Goal: Task Accomplishment & Management: Manage account settings

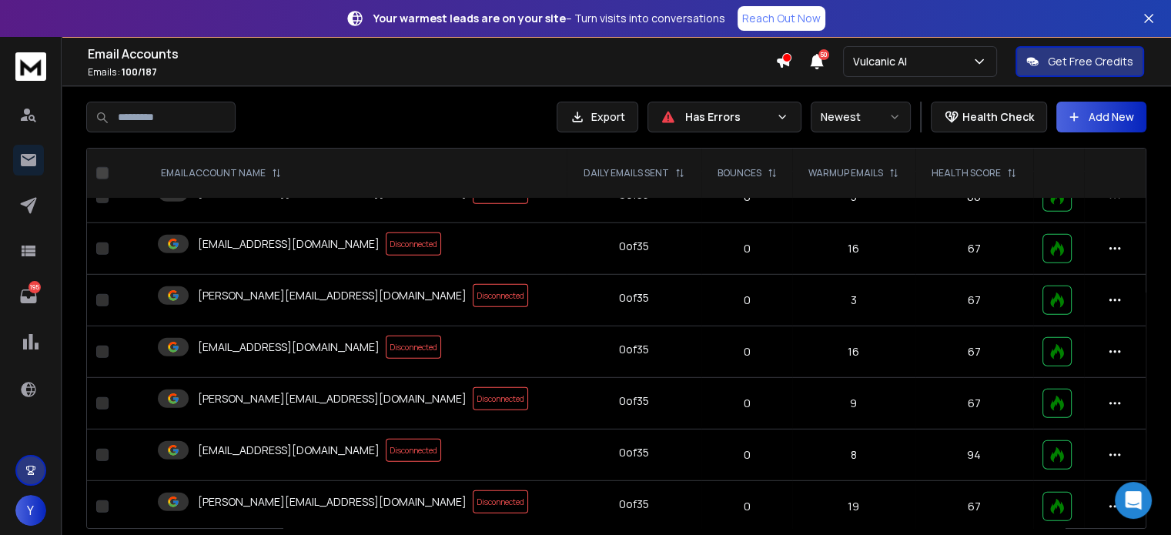
scroll to position [4489, 0]
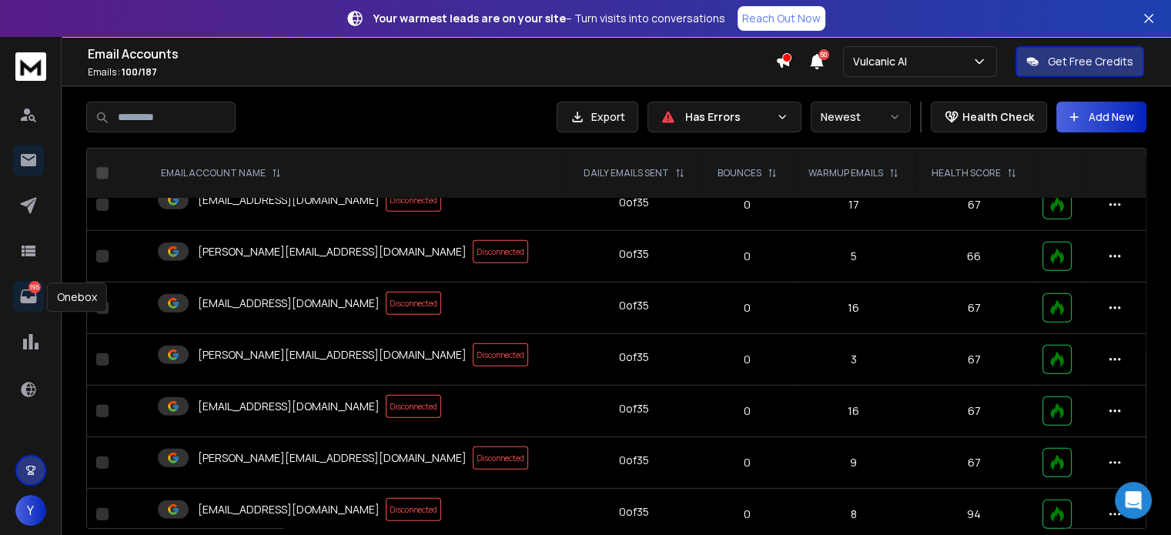
click at [34, 303] on icon at bounding box center [28, 296] width 16 height 14
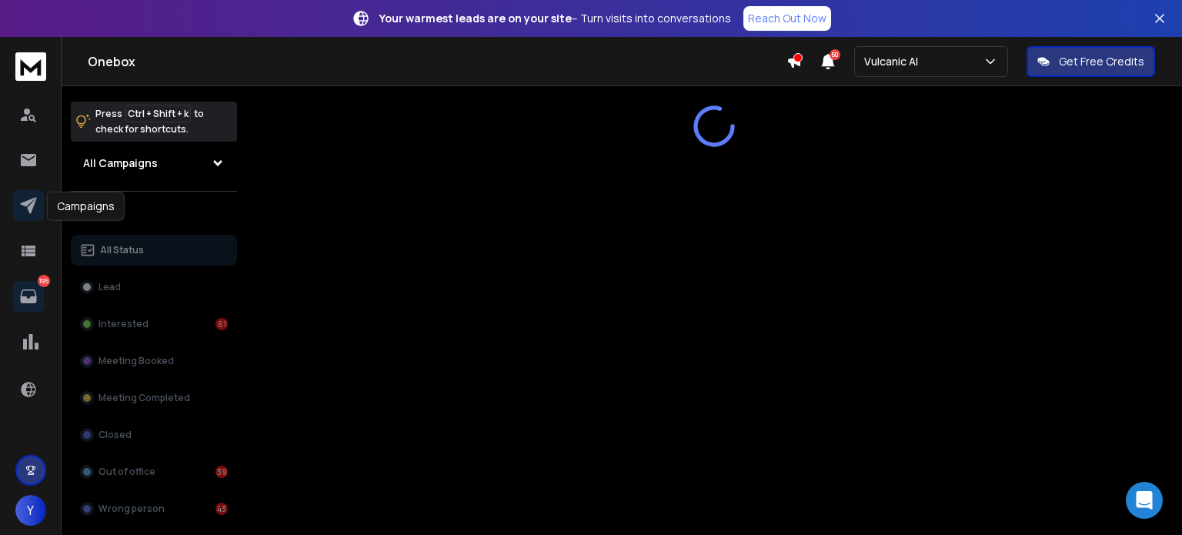
click at [28, 201] on icon at bounding box center [28, 205] width 16 height 16
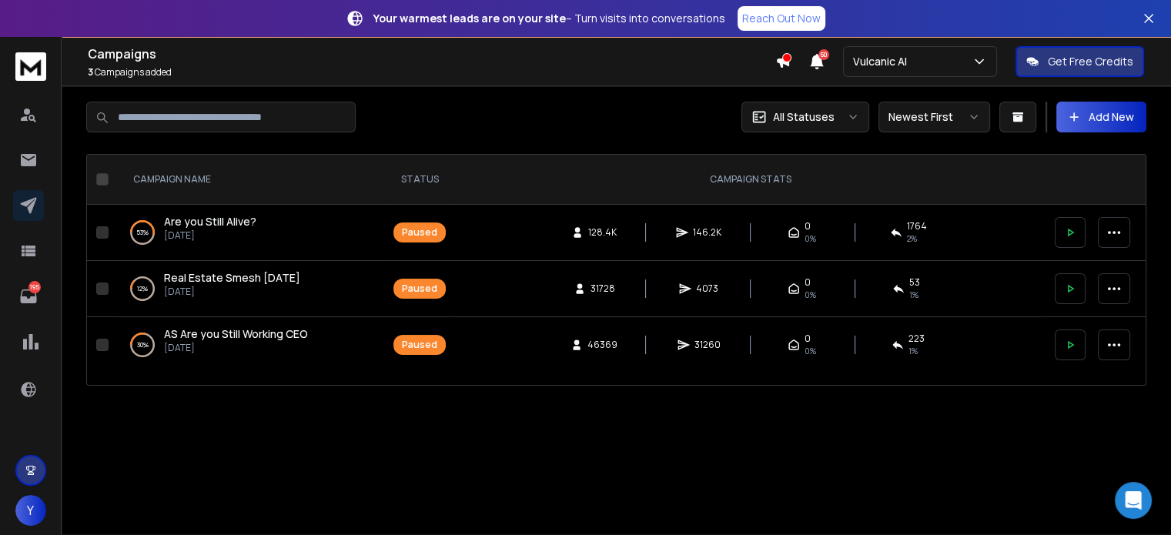
click at [522, 129] on div at bounding box center [351, 117] width 530 height 31
click at [924, 65] on div "Vulcanic AI" at bounding box center [920, 61] width 134 height 15
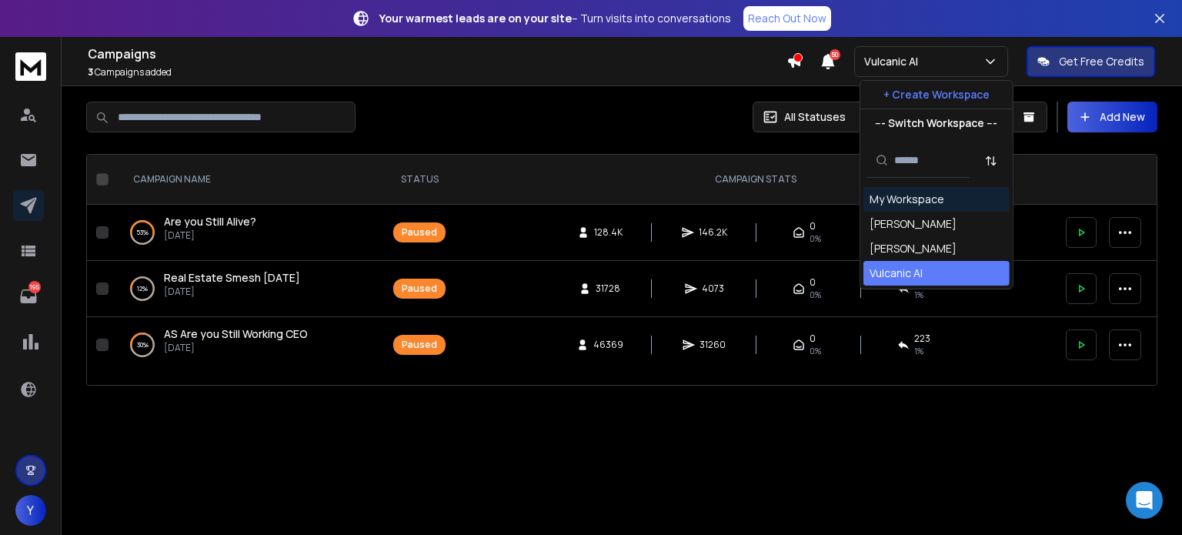
click at [931, 202] on div "My Workspace" at bounding box center [907, 199] width 75 height 15
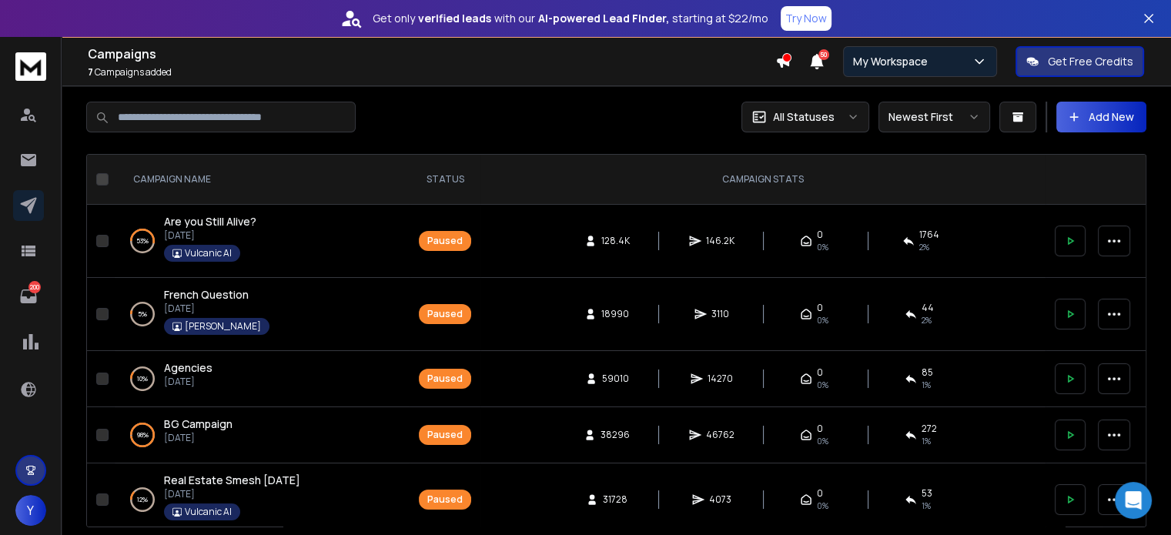
click at [974, 55] on div "My Workspace" at bounding box center [920, 61] width 134 height 15
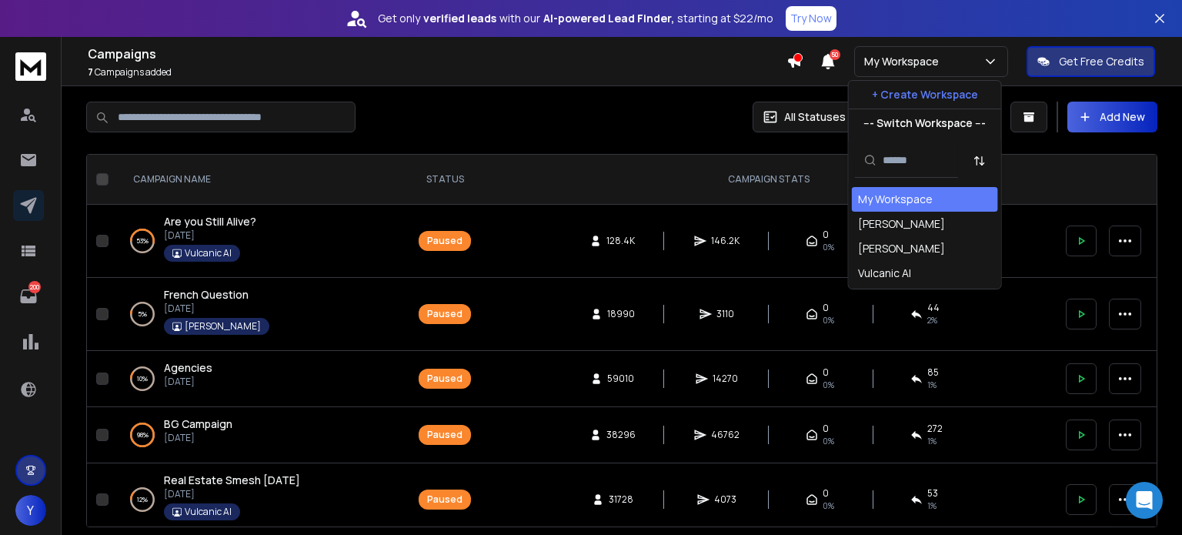
click at [503, 104] on div at bounding box center [354, 117] width 536 height 31
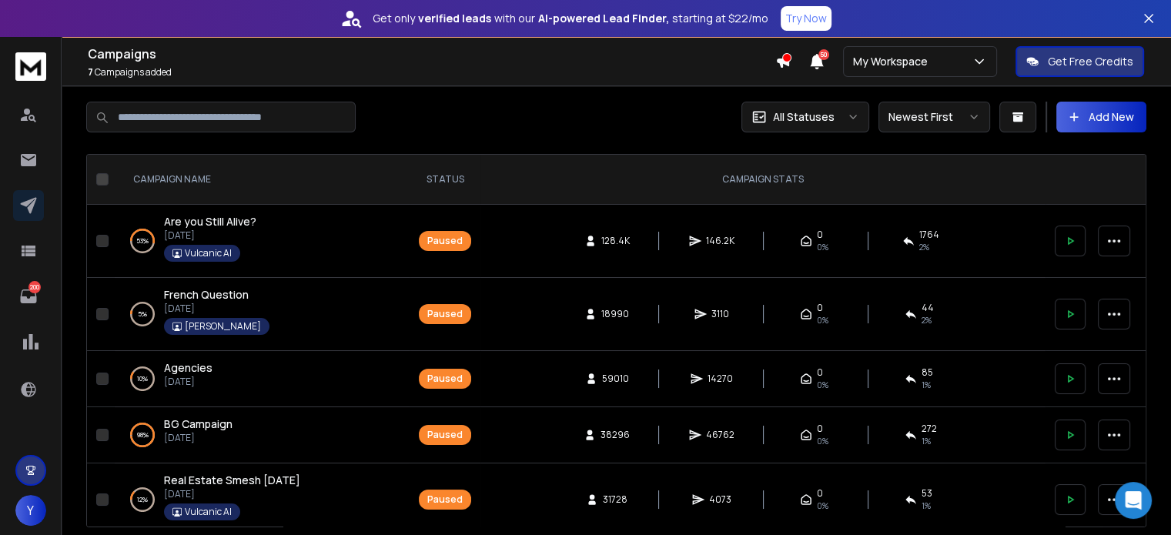
click at [543, 130] on div at bounding box center [351, 117] width 530 height 31
click at [1066, 15] on div "Get only verified leads with our AI-powered Lead Finder, starting at $22/mo Try…" at bounding box center [585, 18] width 1171 height 37
click at [907, 52] on div "Notifications" at bounding box center [876, 61] width 86 height 29
click at [940, 59] on div "My Workspace" at bounding box center [920, 61] width 134 height 15
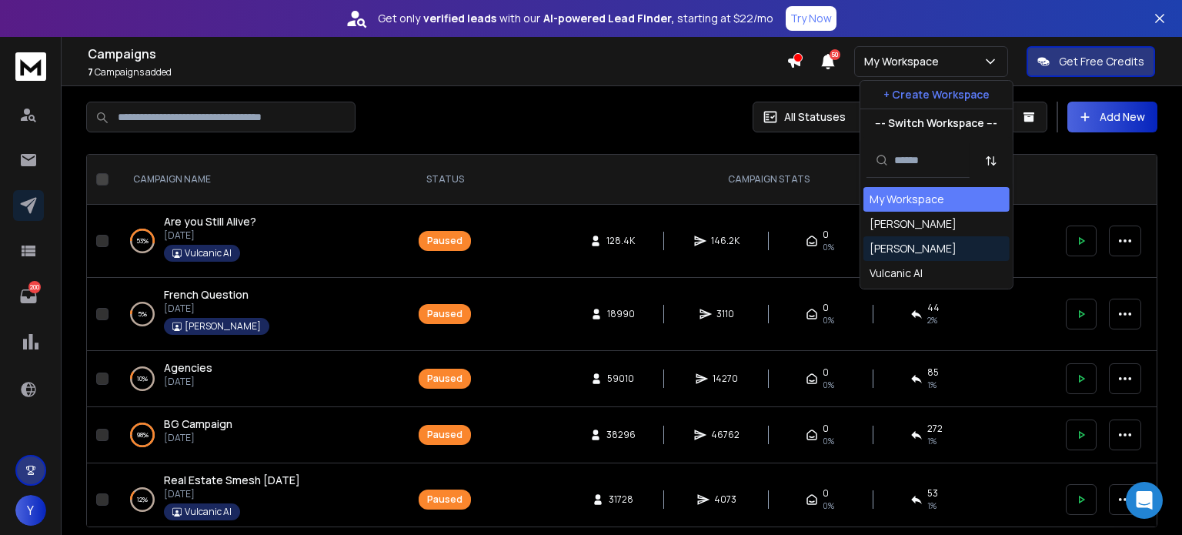
click at [403, 92] on div "Campaigns 7 Campaigns Added All Statuses Newest First Add New CAMPAIGN NAME STA…" at bounding box center [622, 369] width 1121 height 566
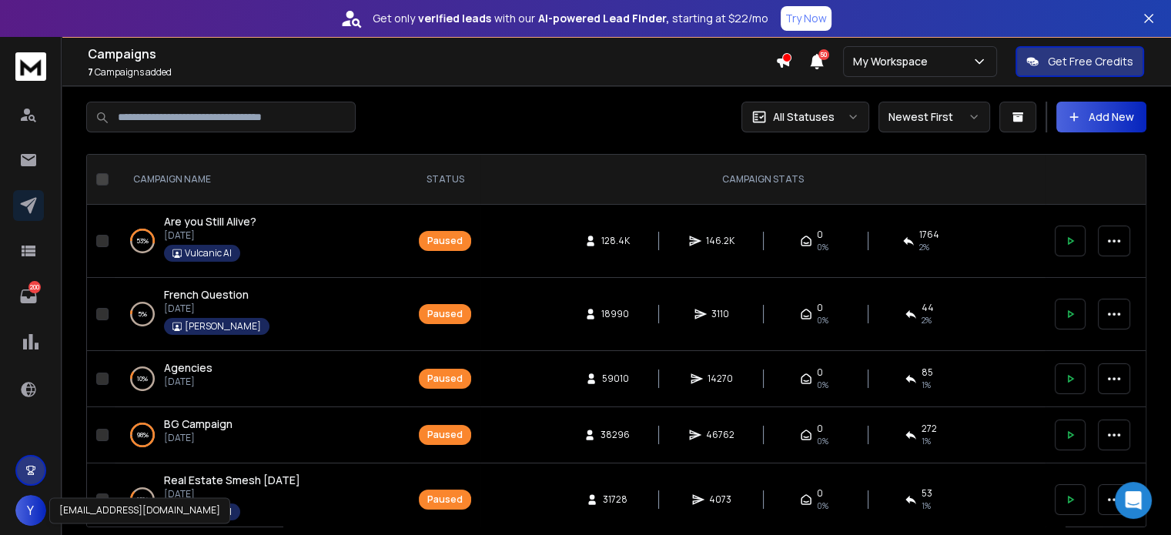
click at [32, 509] on span "Y" at bounding box center [30, 510] width 31 height 31
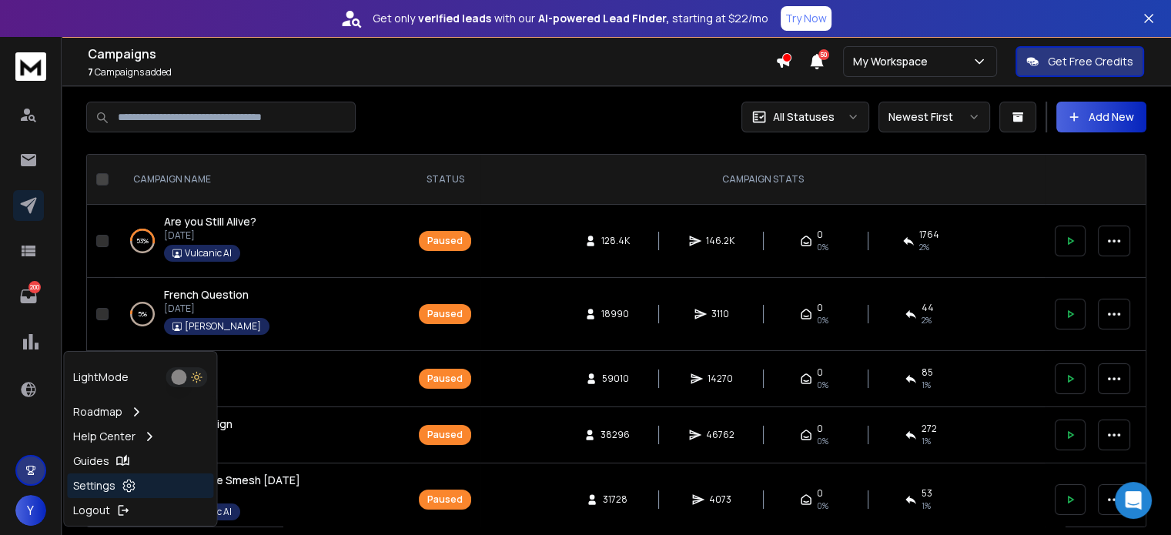
click at [135, 492] on div "Settings" at bounding box center [140, 485] width 146 height 25
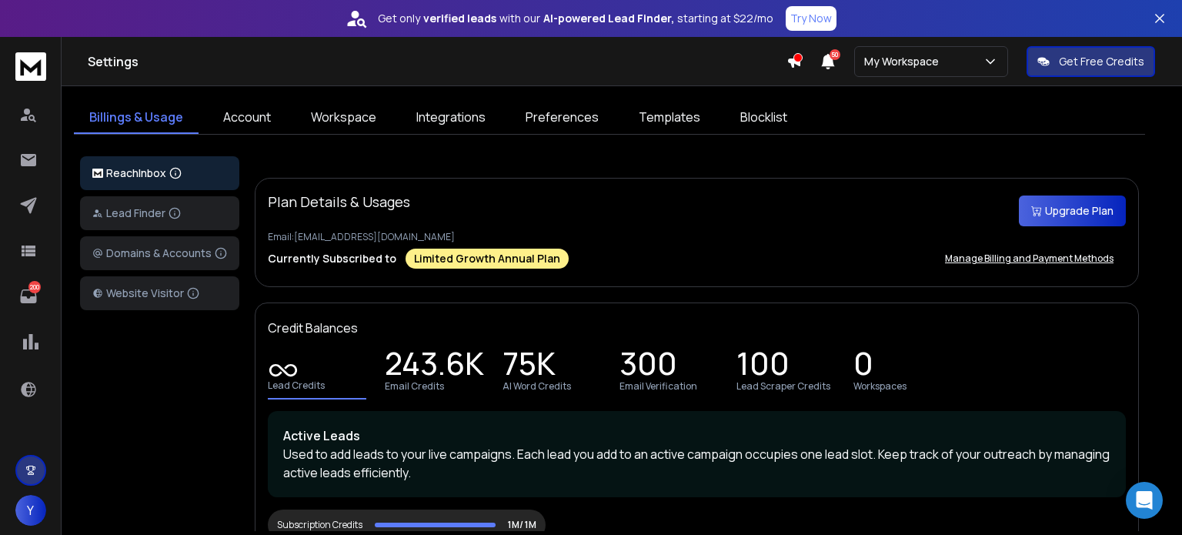
click at [253, 117] on link "Account" at bounding box center [247, 118] width 79 height 32
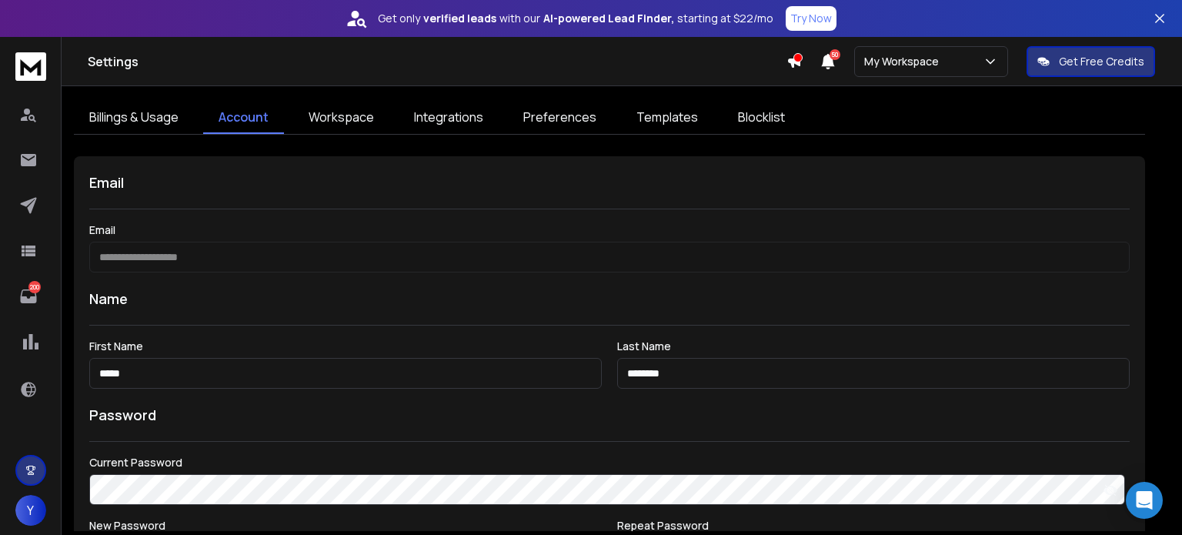
click at [170, 116] on link "Billings & Usage" at bounding box center [134, 118] width 120 height 32
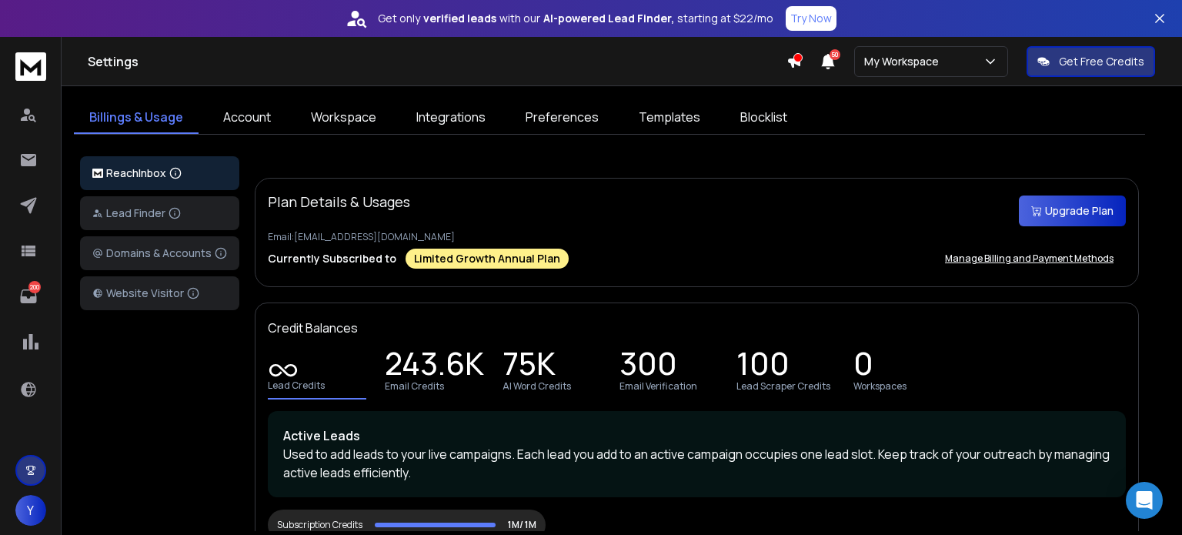
click at [172, 252] on button "Domains & Accounts" at bounding box center [159, 253] width 159 height 34
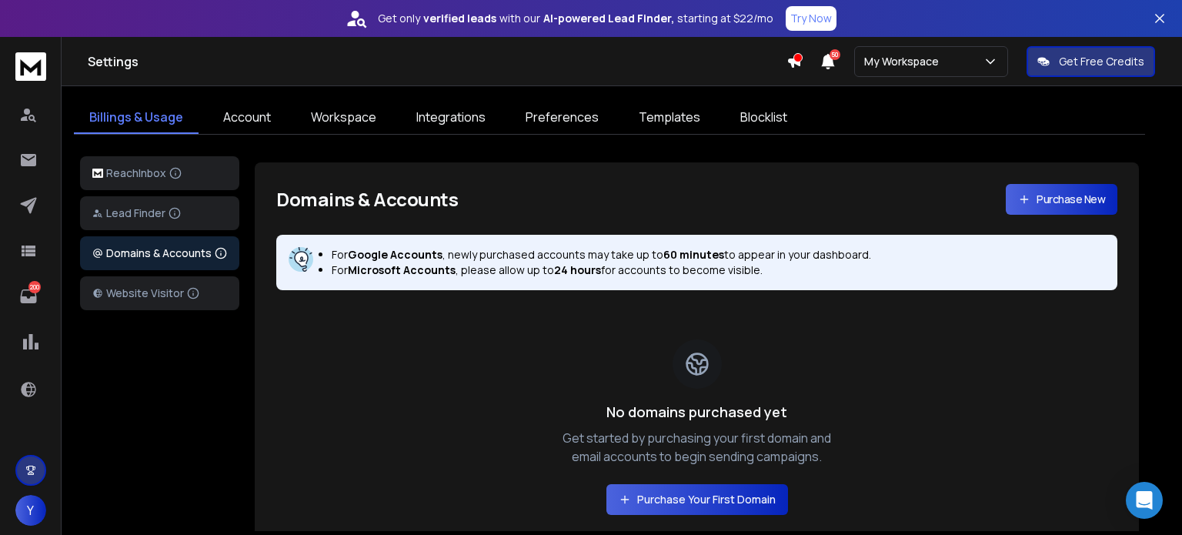
click at [145, 209] on button "Lead Finder" at bounding box center [159, 213] width 159 height 34
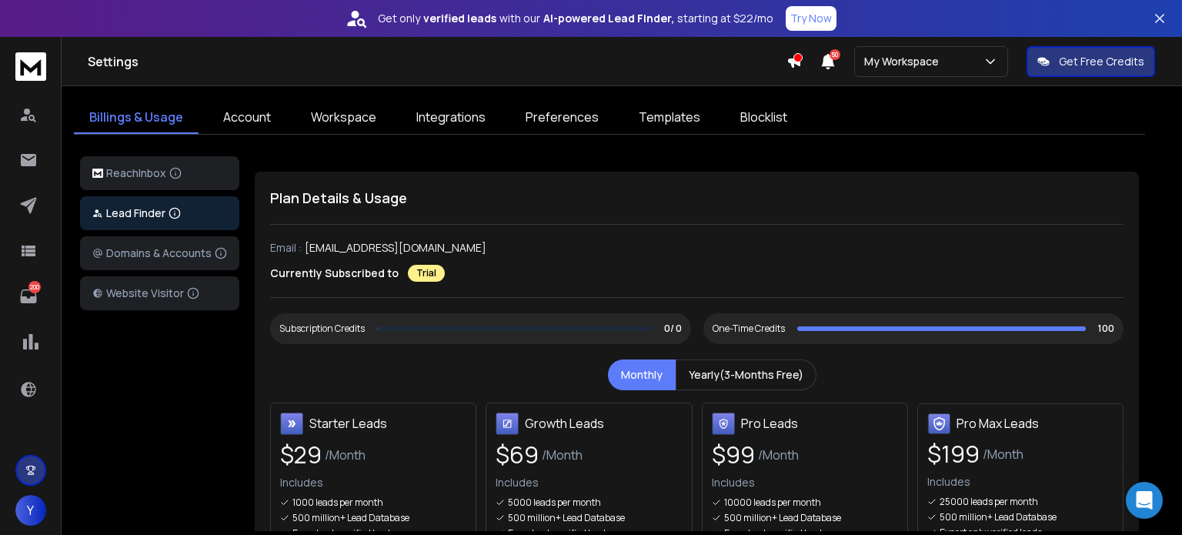
click at [155, 172] on button "ReachInbox" at bounding box center [159, 173] width 159 height 34
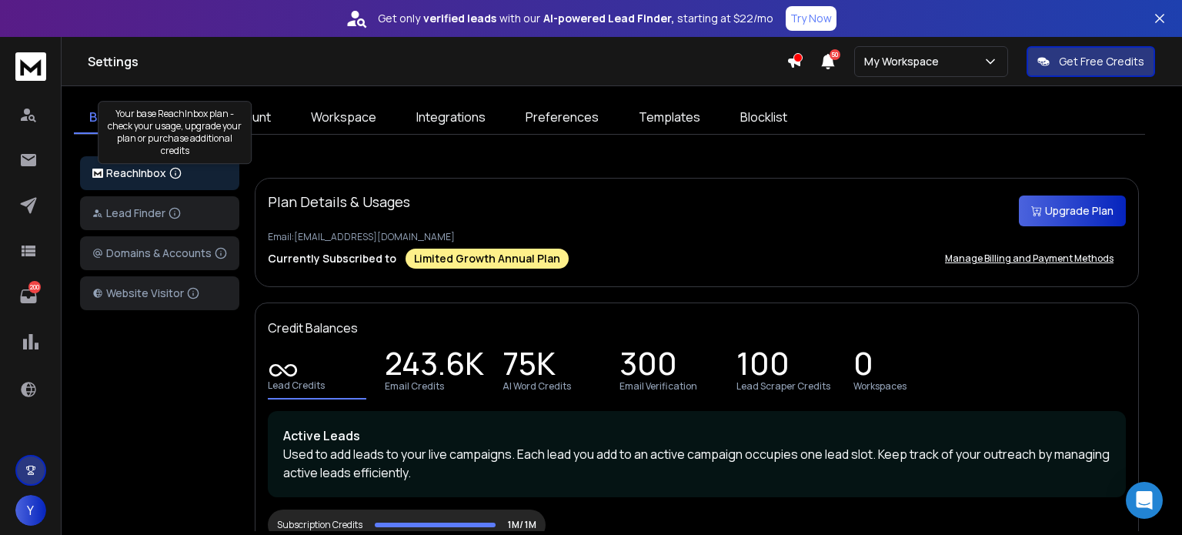
click at [249, 116] on div "Your base ReachInbox plan - check your usage, upgrade your plan or purchase add…" at bounding box center [175, 132] width 154 height 63
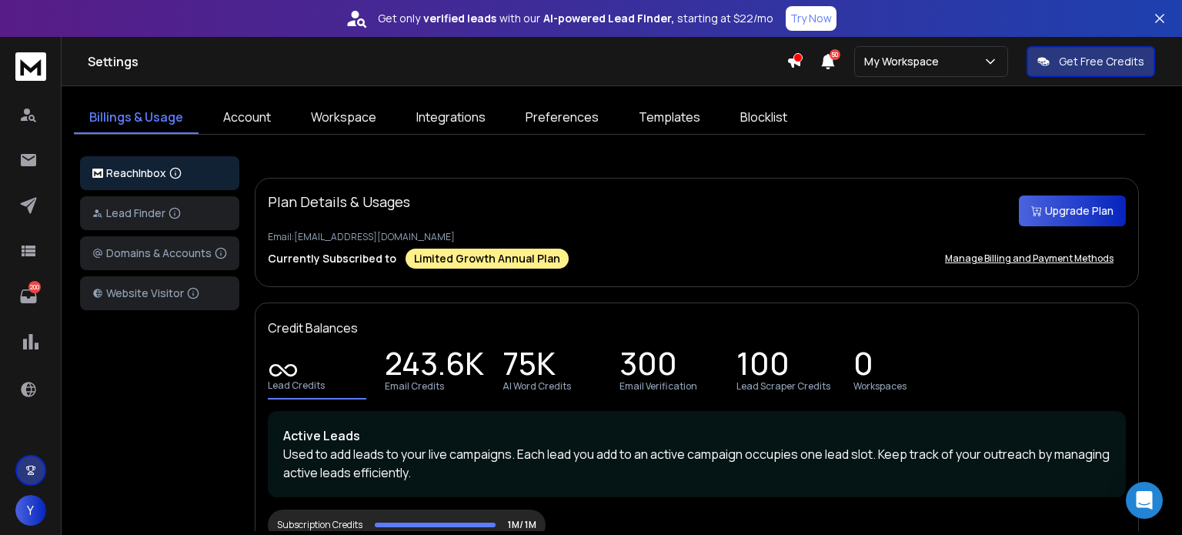
click at [270, 113] on link "Account" at bounding box center [247, 118] width 79 height 32
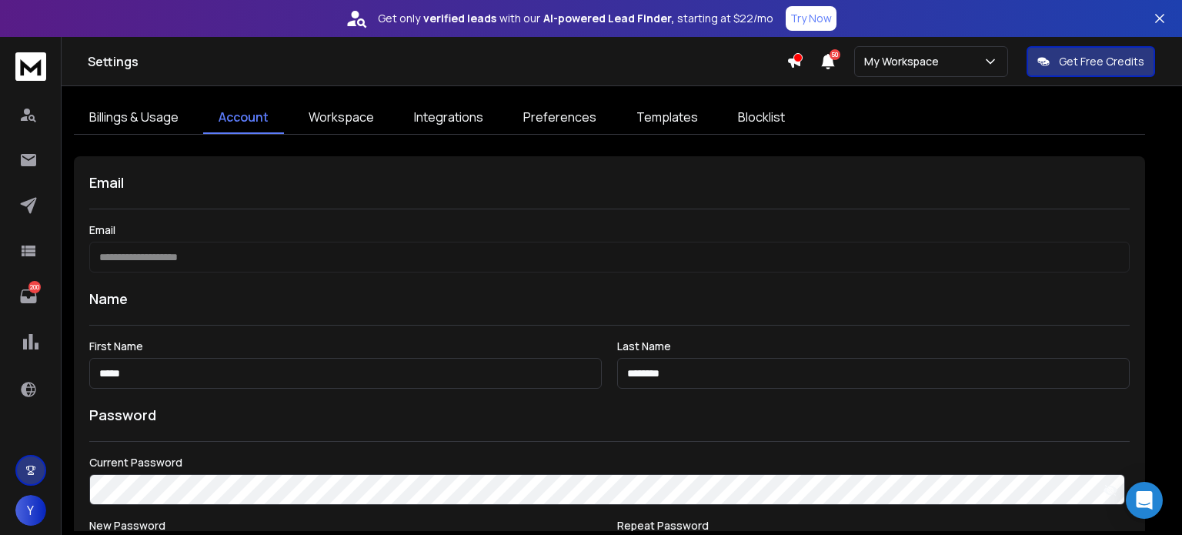
click at [342, 119] on link "Workspace" at bounding box center [341, 118] width 96 height 32
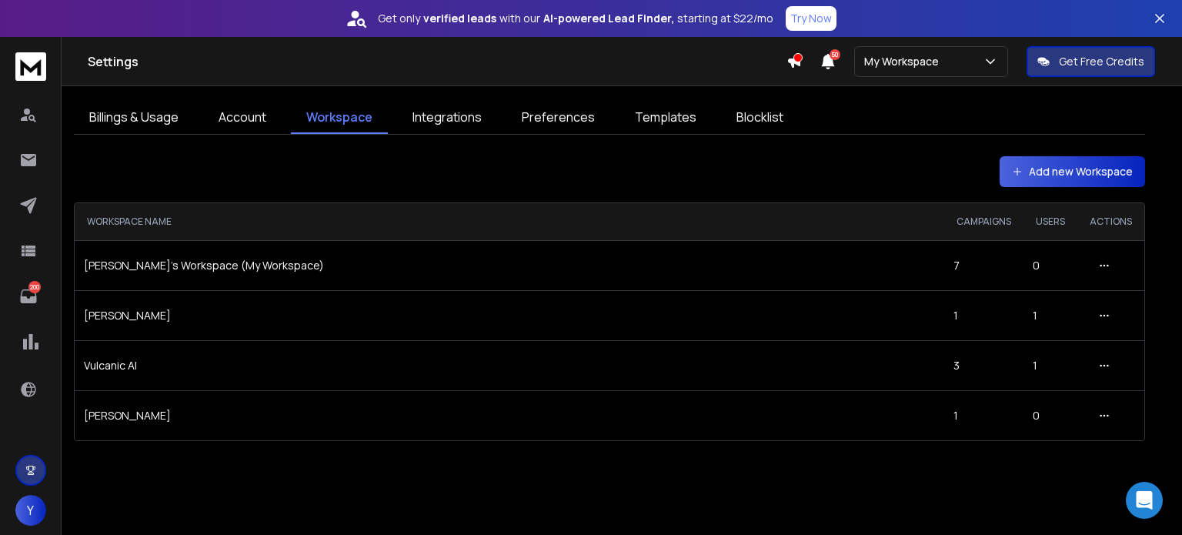
click at [228, 115] on link "Account" at bounding box center [242, 118] width 79 height 32
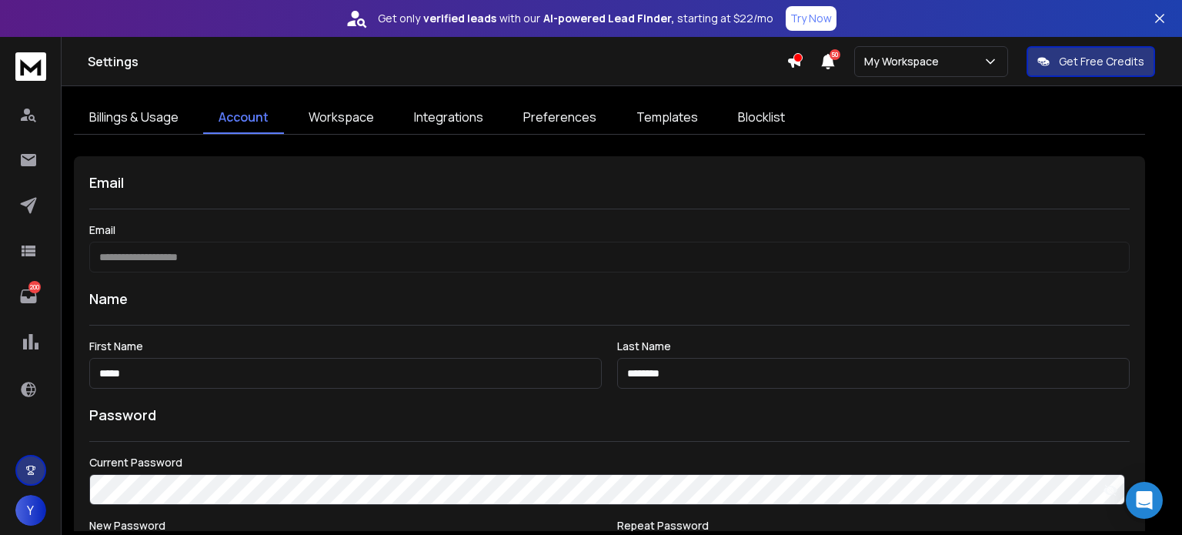
click at [437, 119] on link "Integrations" at bounding box center [449, 118] width 100 height 32
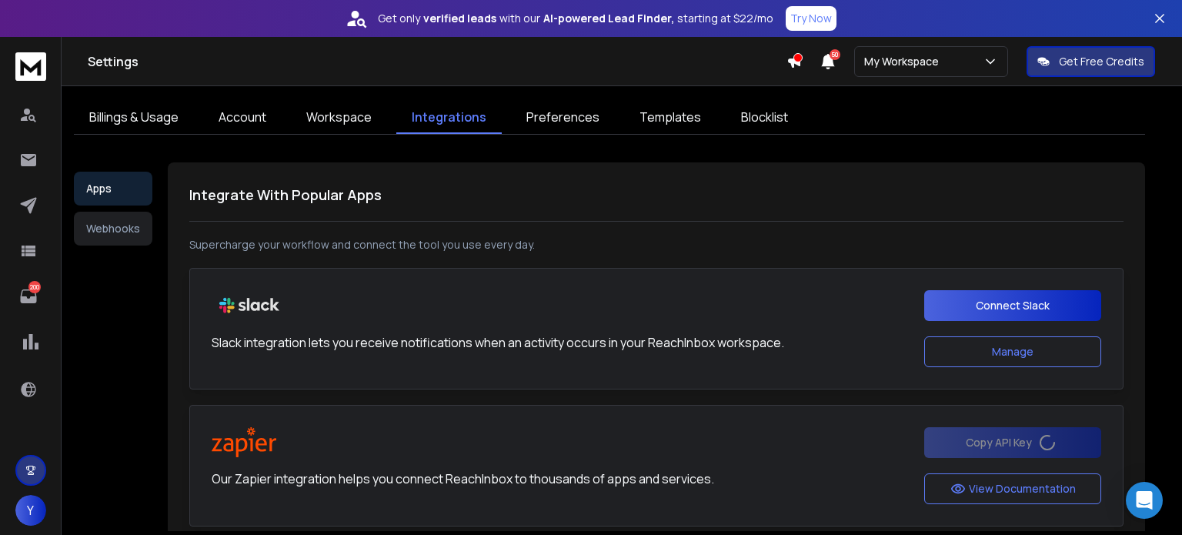
click at [325, 119] on link "Workspace" at bounding box center [339, 118] width 96 height 32
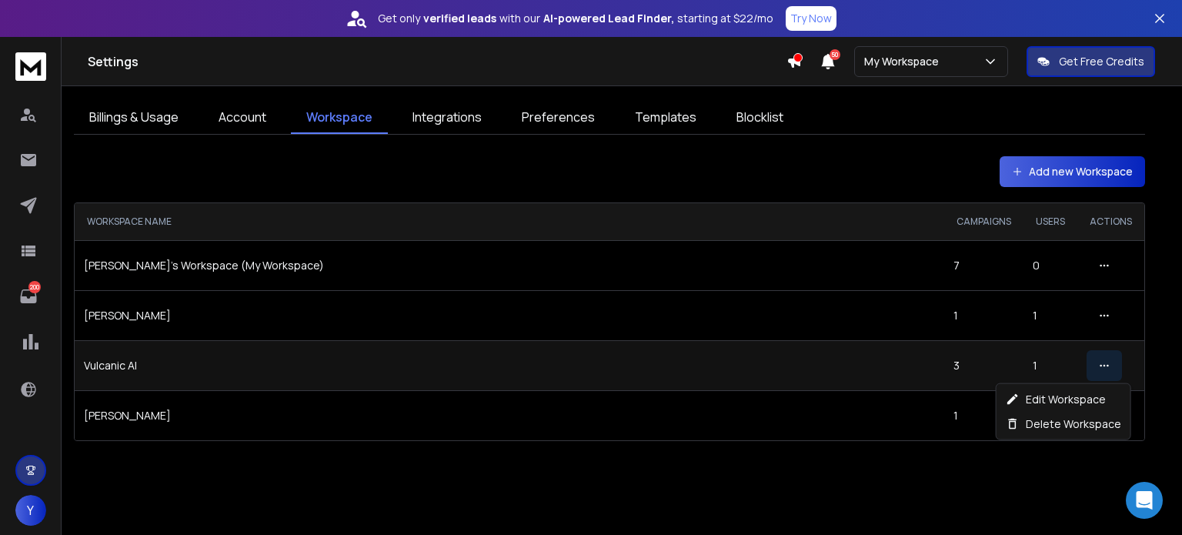
click at [1114, 357] on button "button" at bounding box center [1104, 365] width 35 height 31
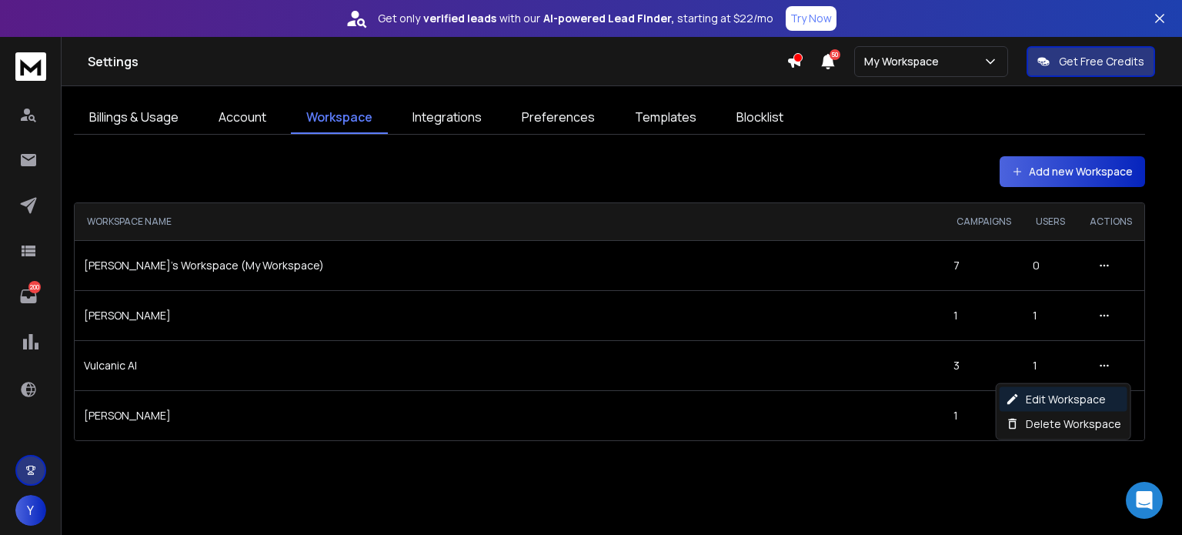
click at [1085, 397] on p "Edit Workspace" at bounding box center [1066, 399] width 80 height 15
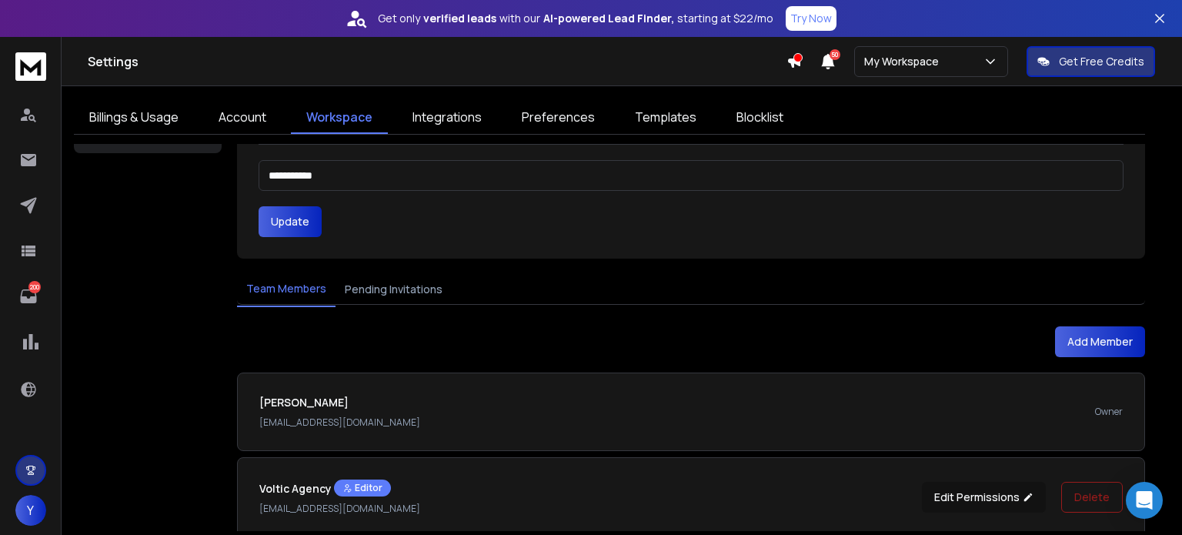
scroll to position [122, 0]
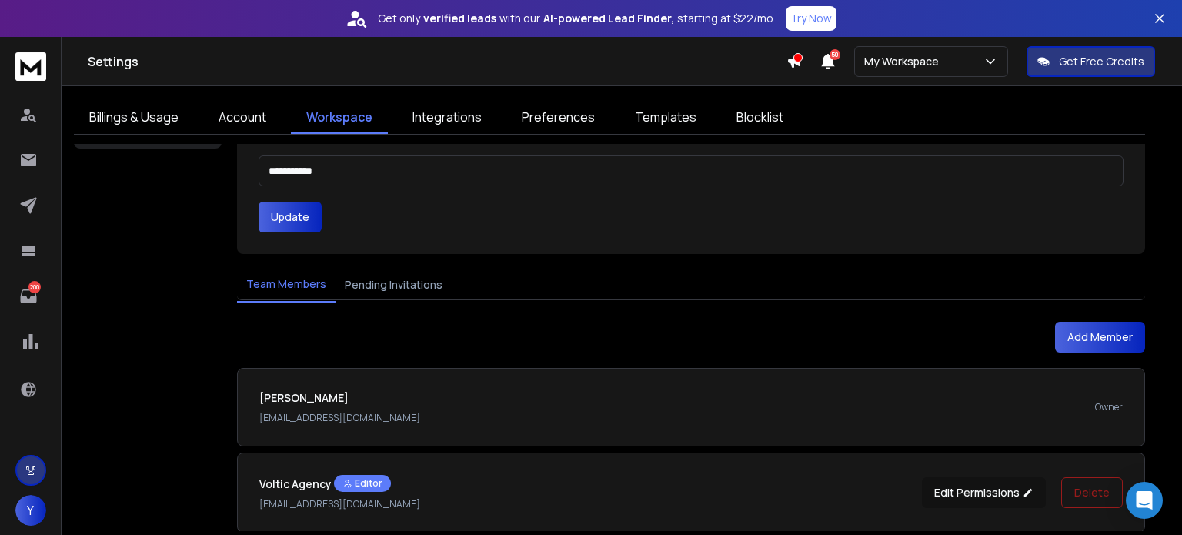
click at [317, 504] on p "c10@volticusa.com" at bounding box center [339, 504] width 161 height 12
click at [316, 504] on p "c10@volticusa.com" at bounding box center [339, 504] width 161 height 12
copy p "c10@volticusa.com"
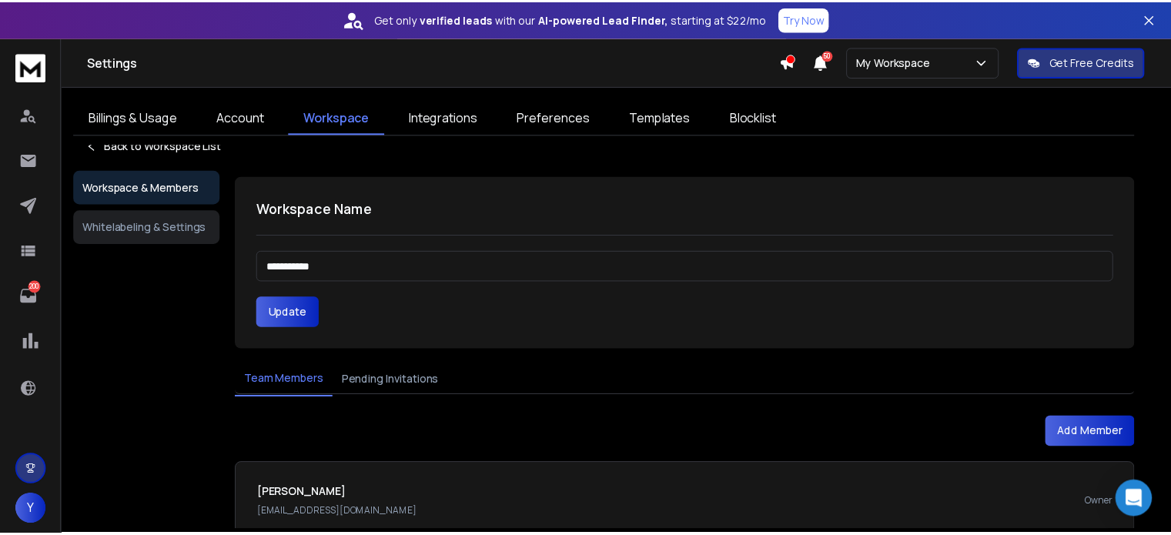
scroll to position [0, 0]
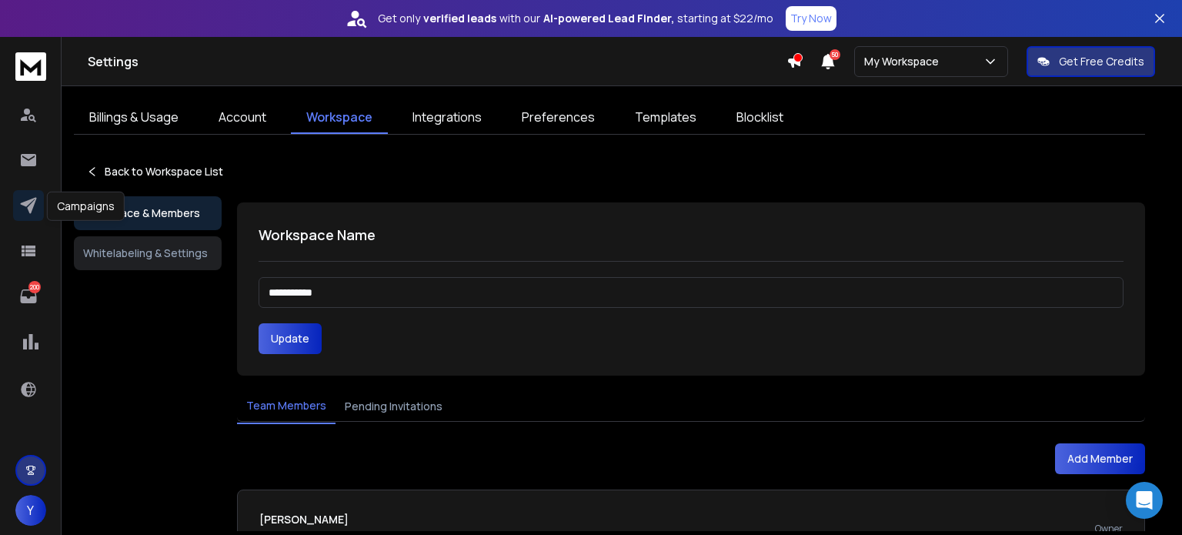
click at [28, 213] on icon at bounding box center [28, 205] width 18 height 18
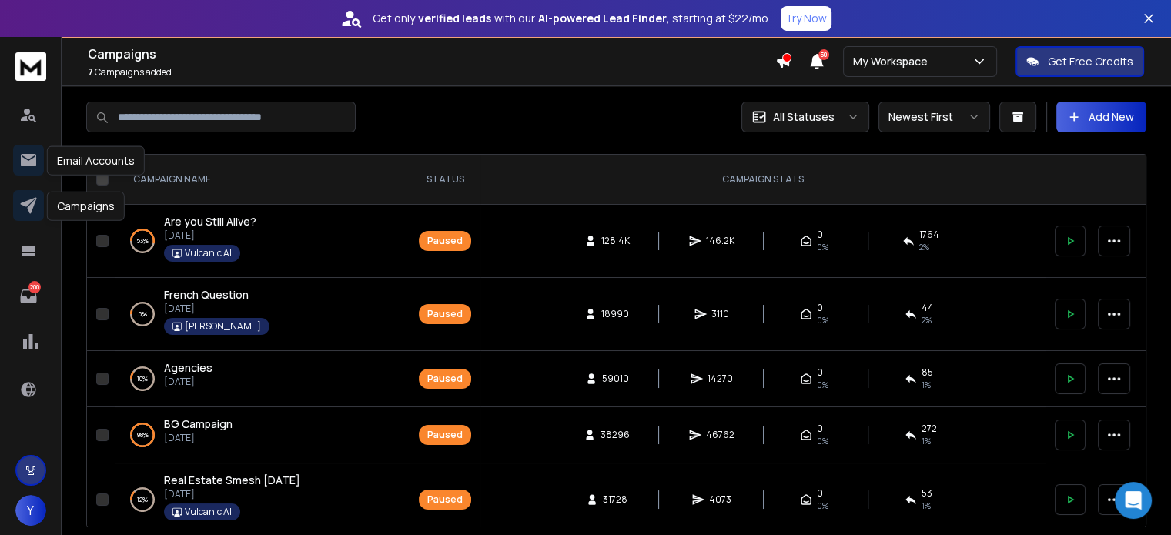
click at [34, 155] on icon at bounding box center [28, 160] width 15 height 12
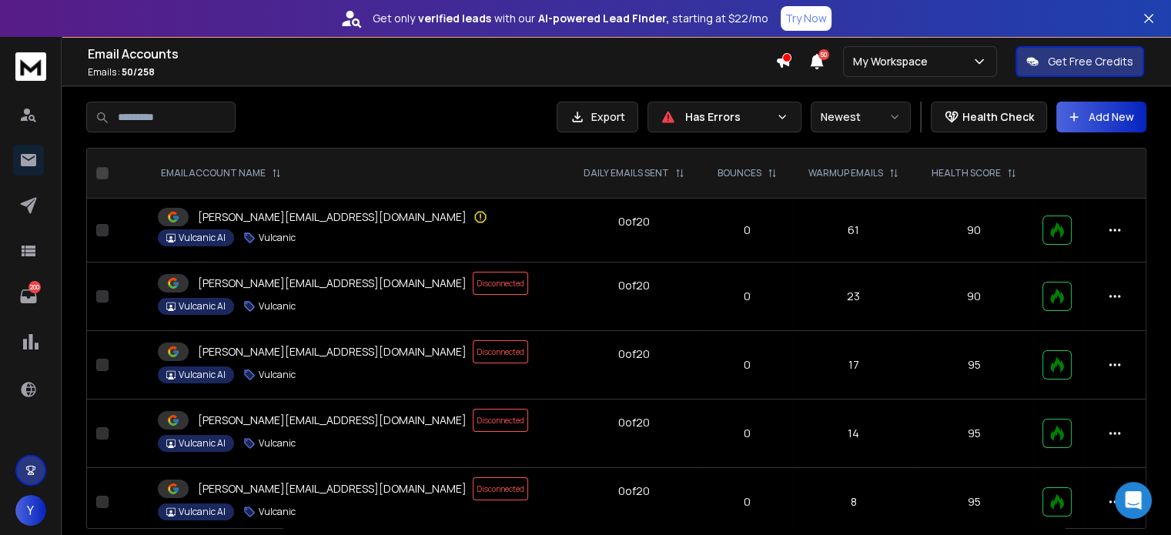
click at [776, 116] on div "Has Errors" at bounding box center [724, 117] width 154 height 31
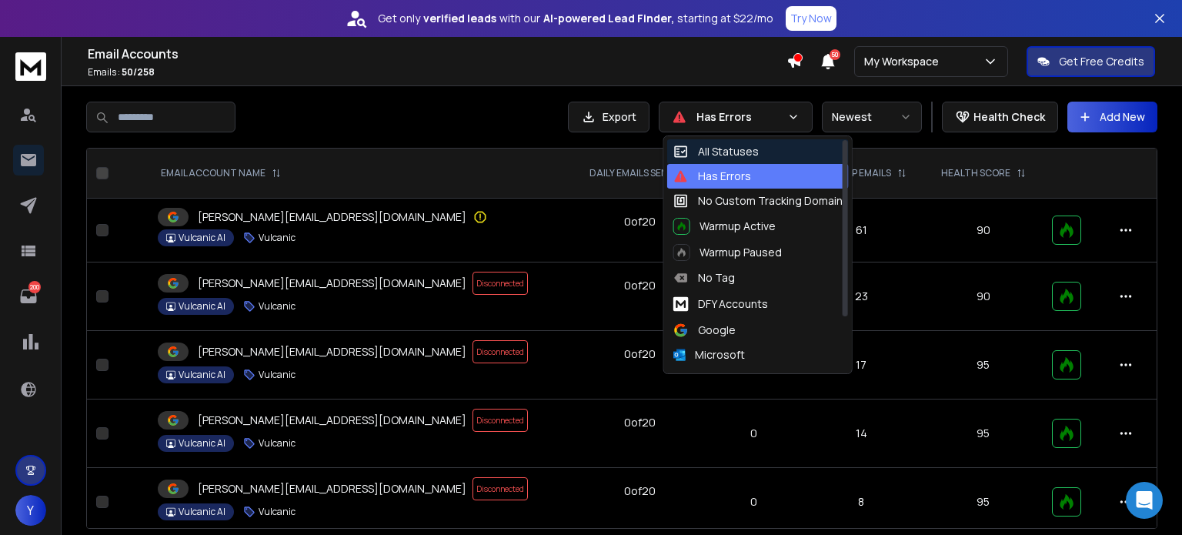
click at [736, 154] on div "All Statuses" at bounding box center [715, 151] width 85 height 15
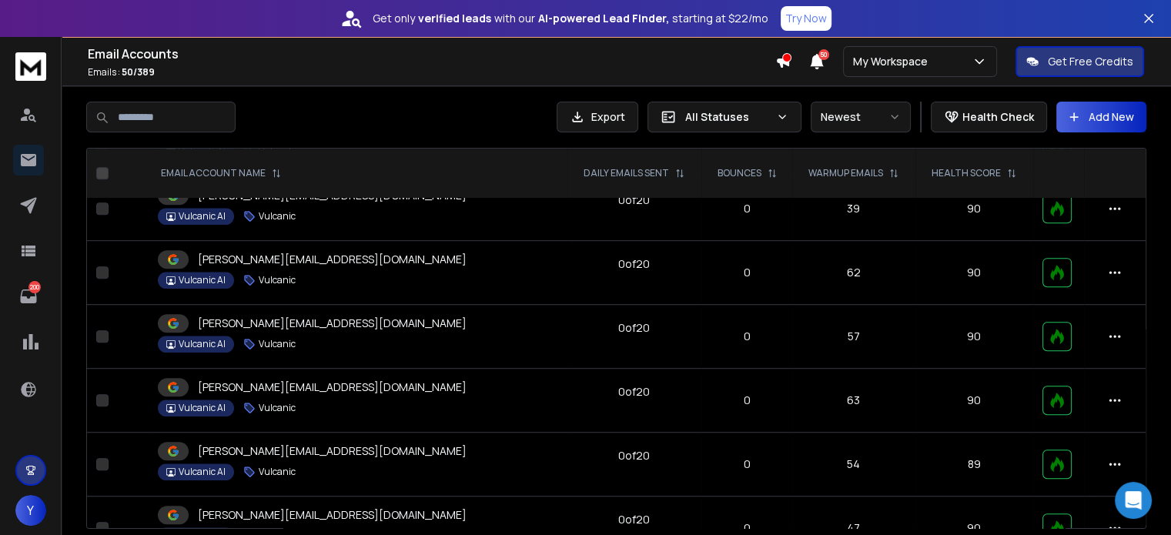
scroll to position [847, 0]
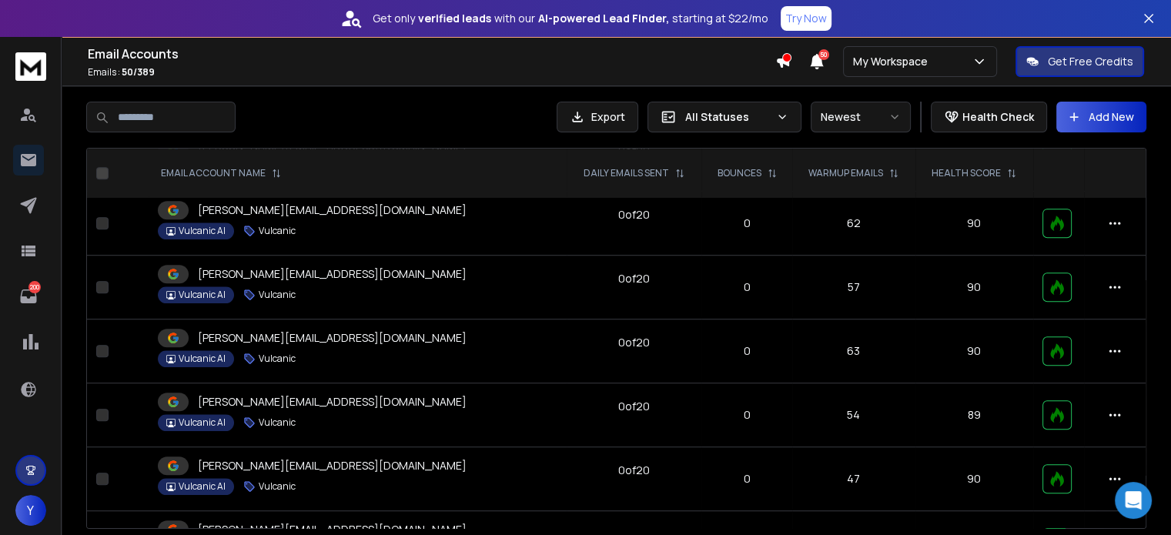
click at [292, 267] on p "[PERSON_NAME][EMAIL_ADDRESS][DOMAIN_NAME]" at bounding box center [332, 273] width 269 height 15
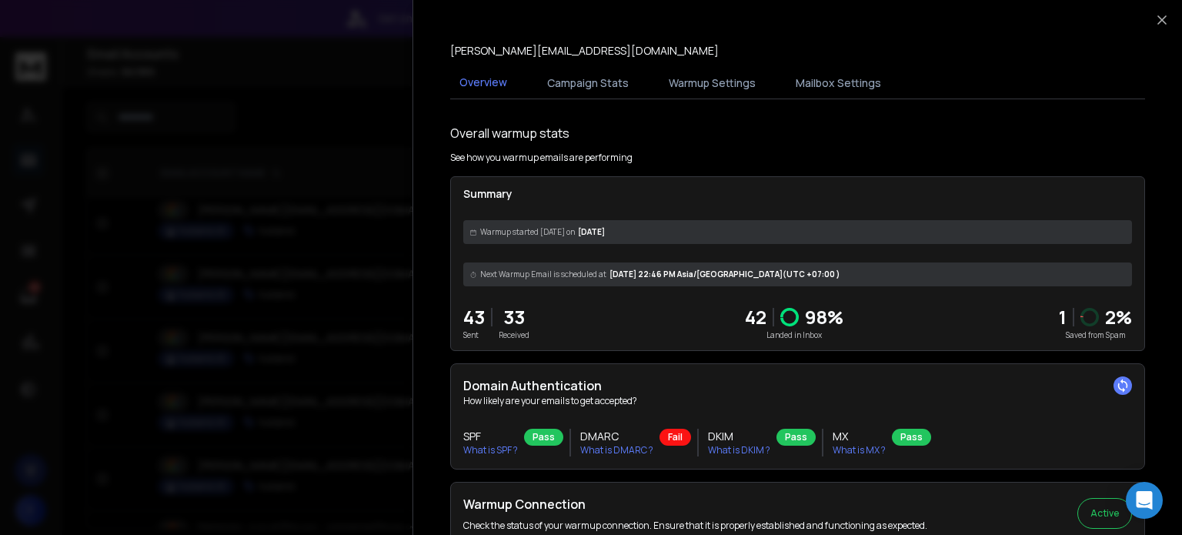
click at [405, 246] on div at bounding box center [591, 267] width 1182 height 535
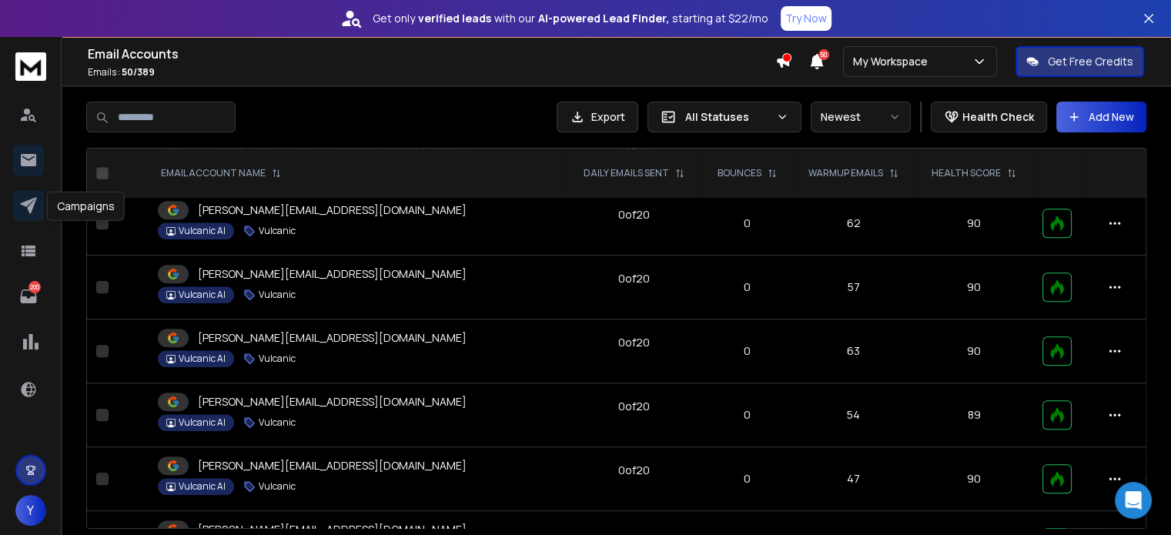
click at [31, 209] on icon at bounding box center [28, 205] width 16 height 16
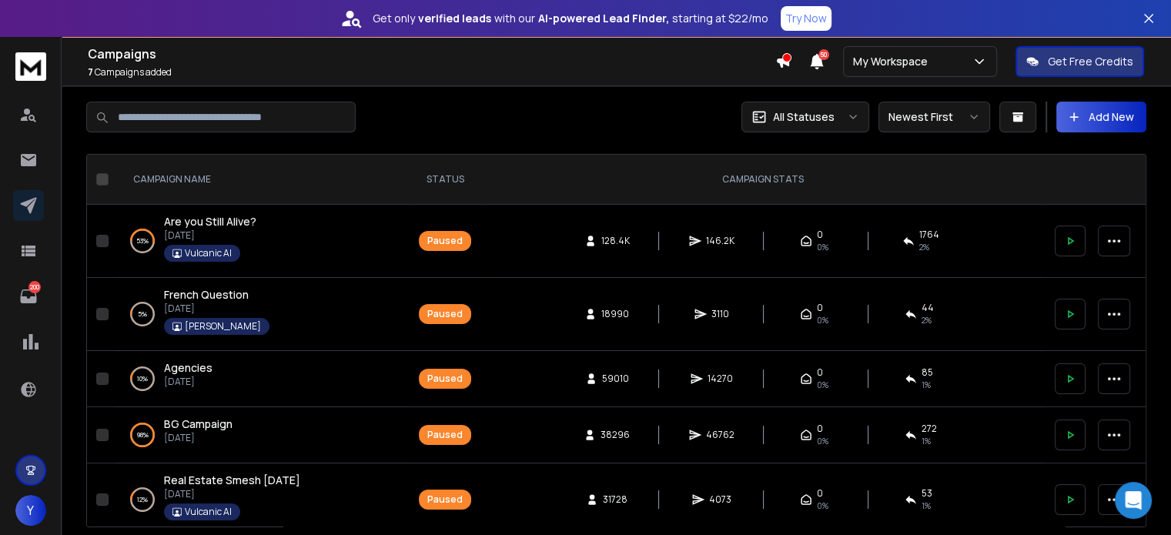
click at [253, 222] on span "Are you Still Alive?" at bounding box center [210, 221] width 92 height 15
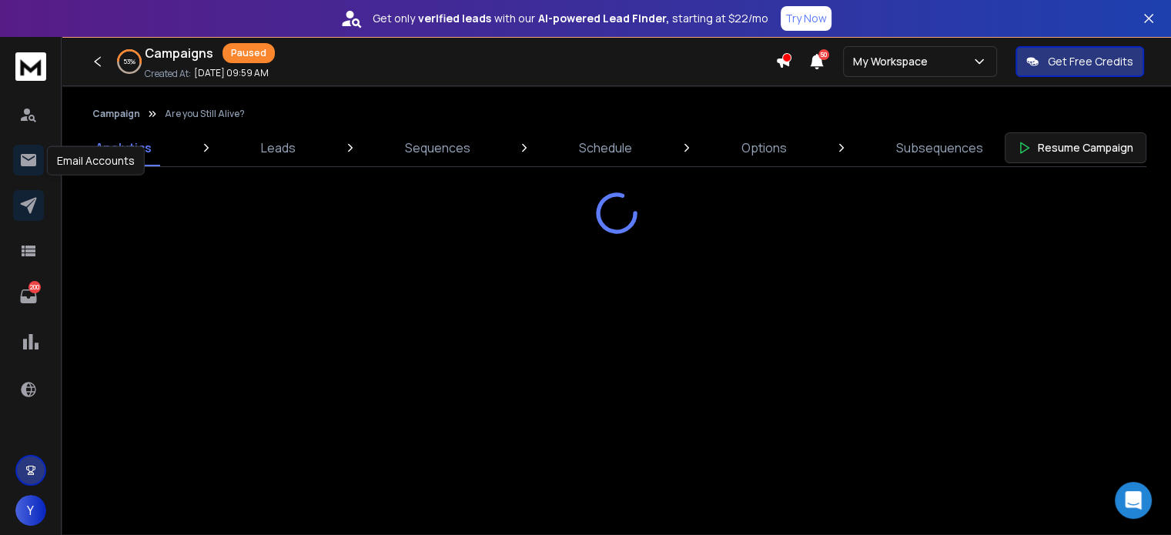
click at [35, 160] on icon at bounding box center [28, 160] width 15 height 12
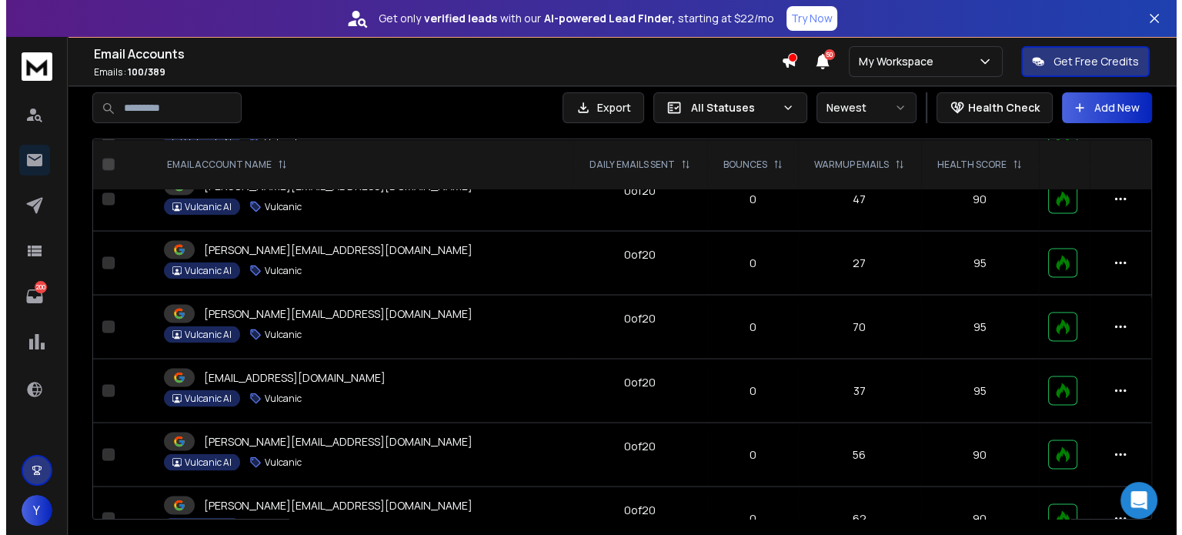
scroll to position [3117, 0]
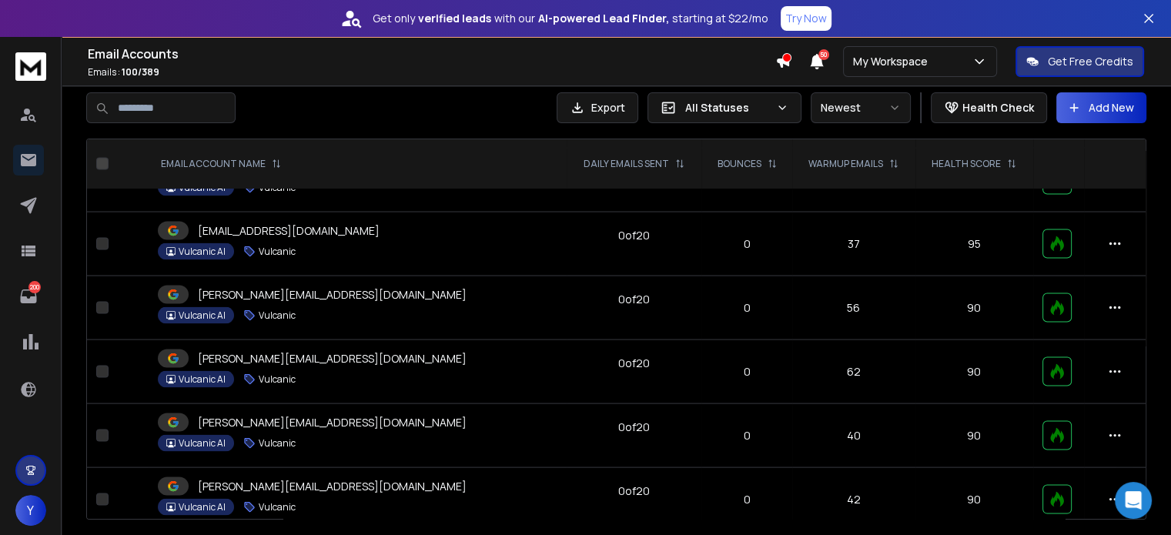
click at [313, 349] on div "[PERSON_NAME][EMAIL_ADDRESS][DOMAIN_NAME]" at bounding box center [357, 358] width 399 height 18
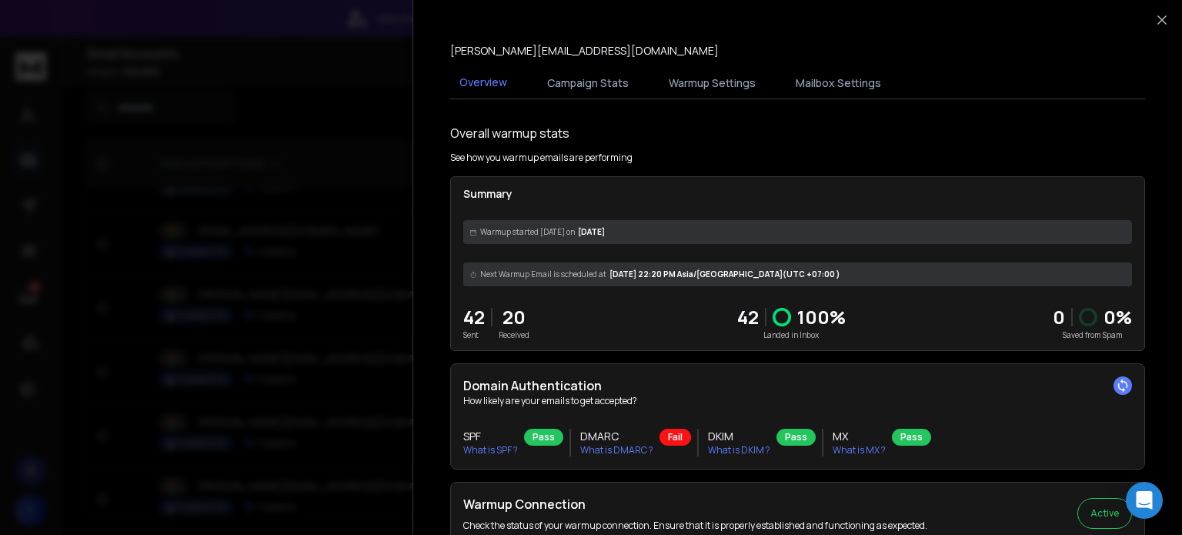
click at [741, 78] on button "Warmup Settings" at bounding box center [712, 83] width 105 height 34
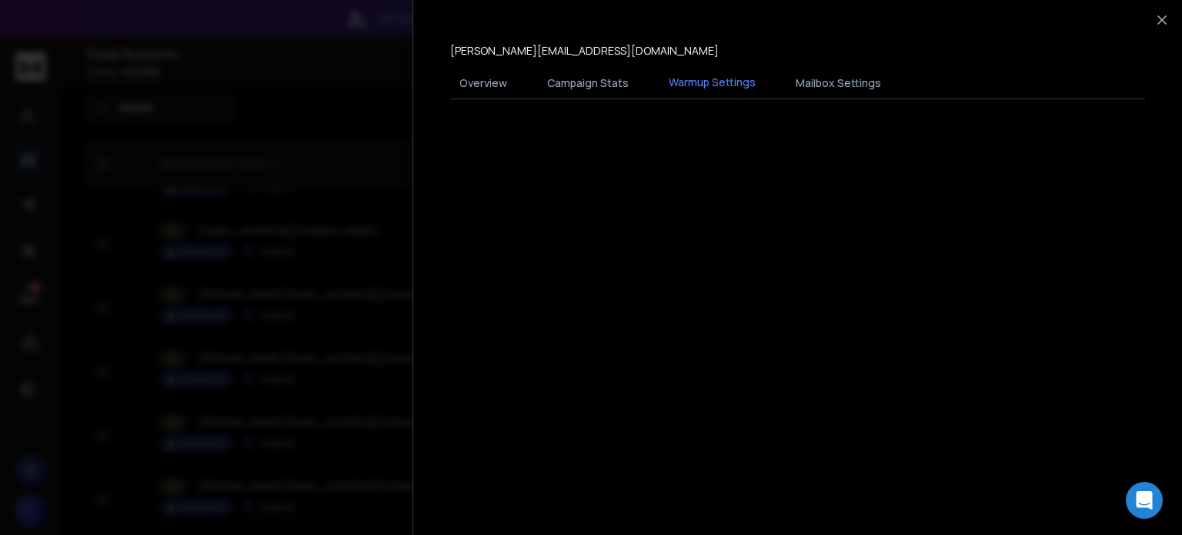
click at [838, 77] on button "Mailbox Settings" at bounding box center [839, 83] width 104 height 34
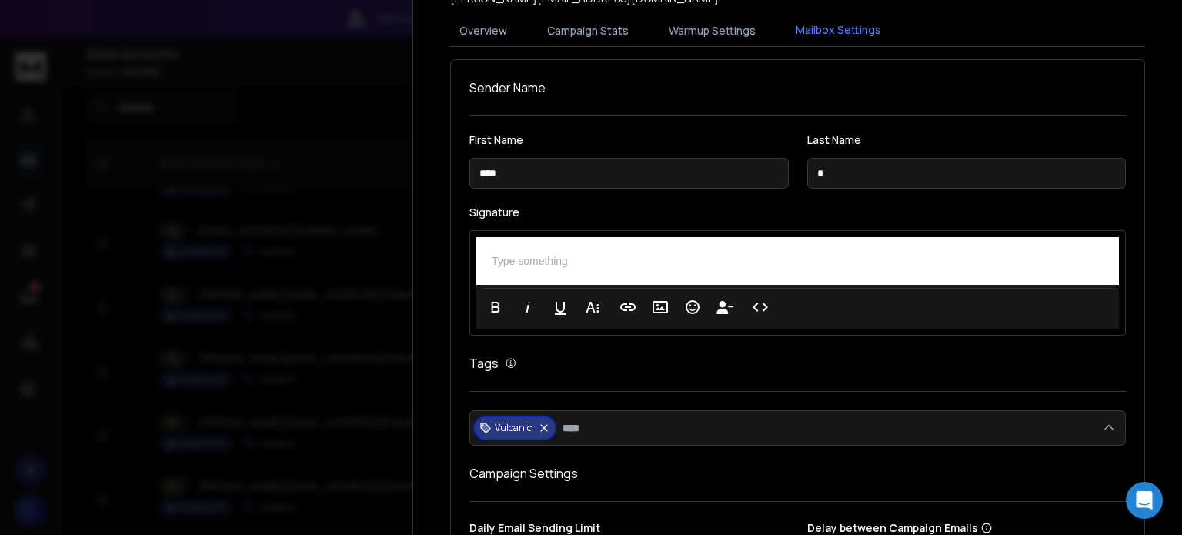
scroll to position [0, 0]
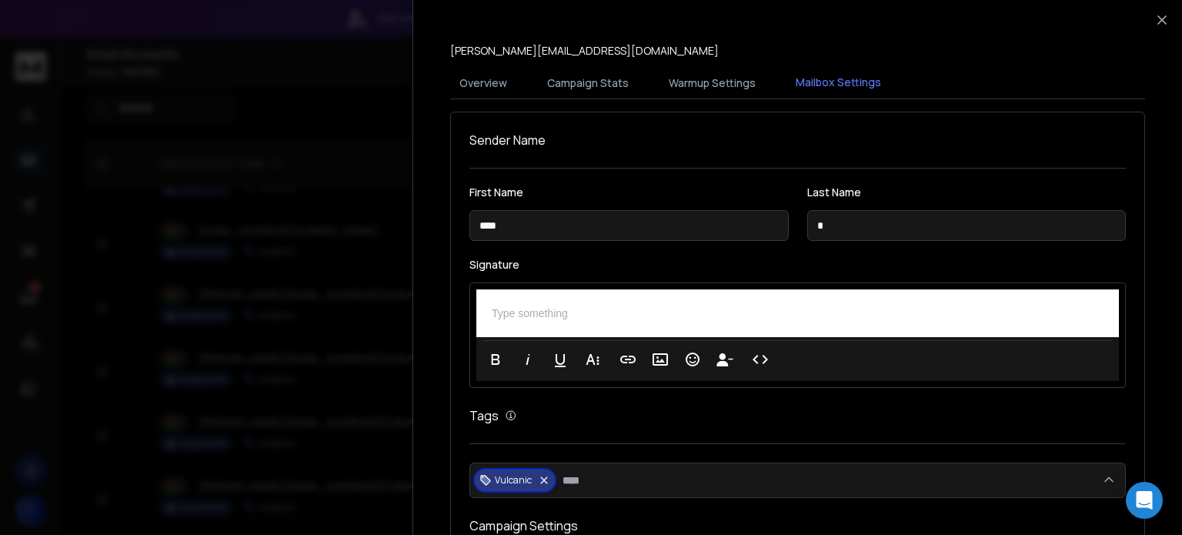
click at [720, 75] on button "Warmup Settings" at bounding box center [712, 83] width 105 height 34
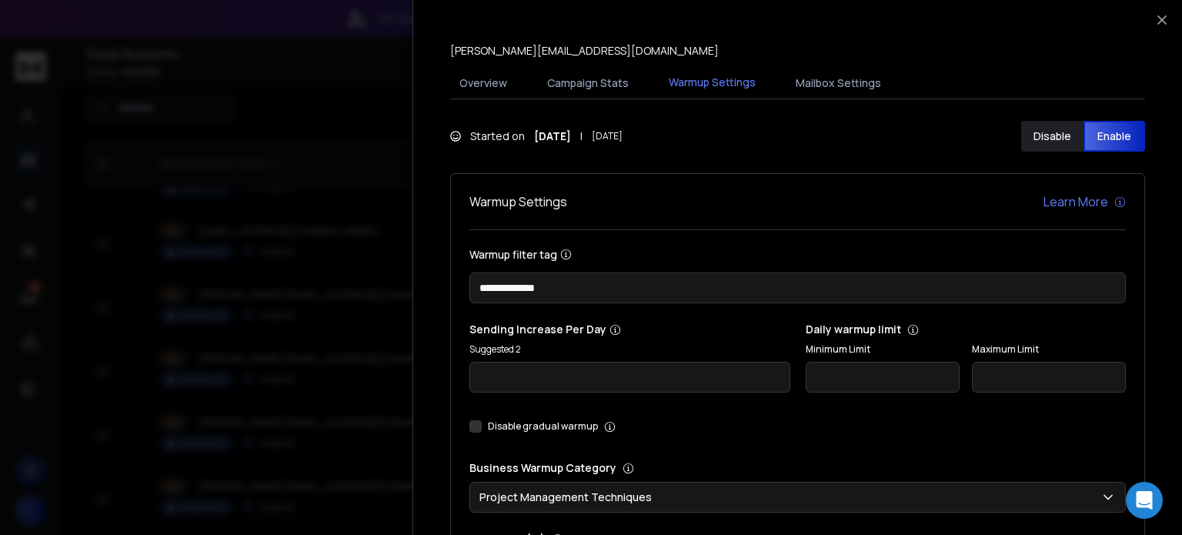
click at [577, 77] on button "Campaign Stats" at bounding box center [588, 83] width 100 height 34
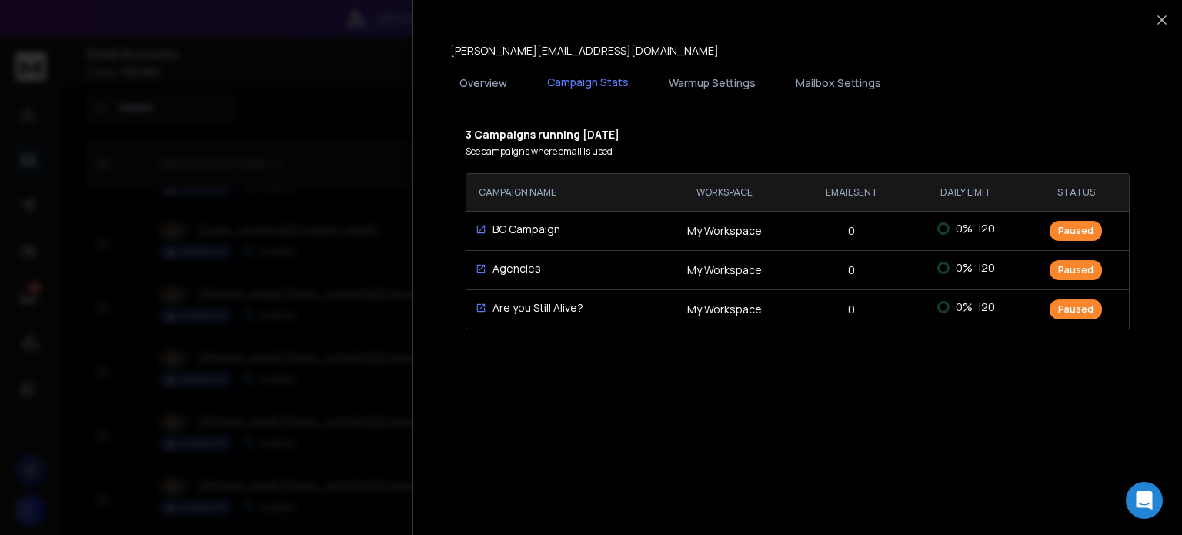
click at [503, 75] on button "Overview" at bounding box center [483, 83] width 66 height 34
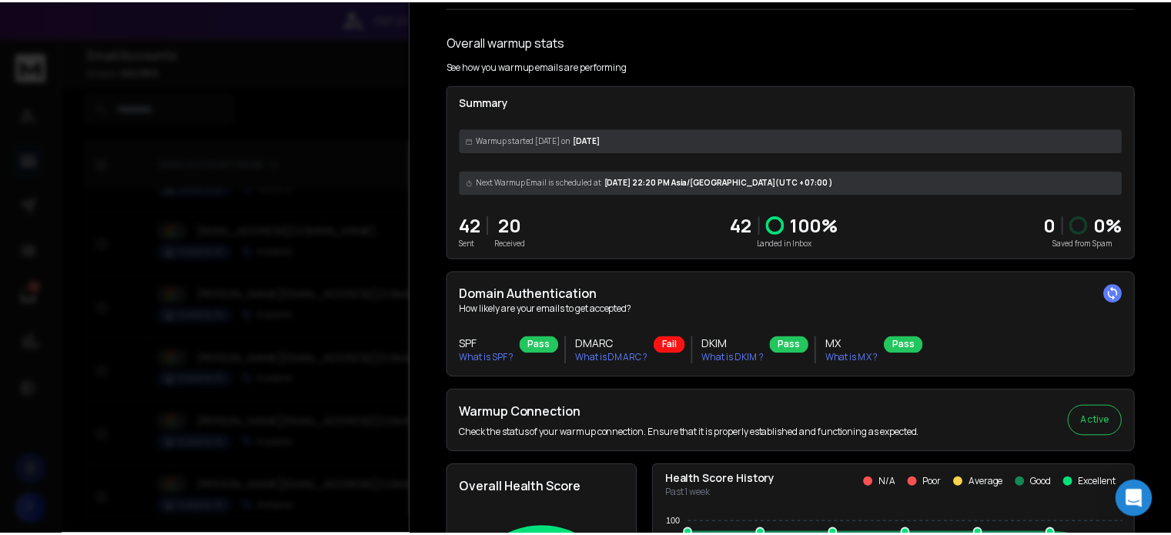
scroll to position [385, 0]
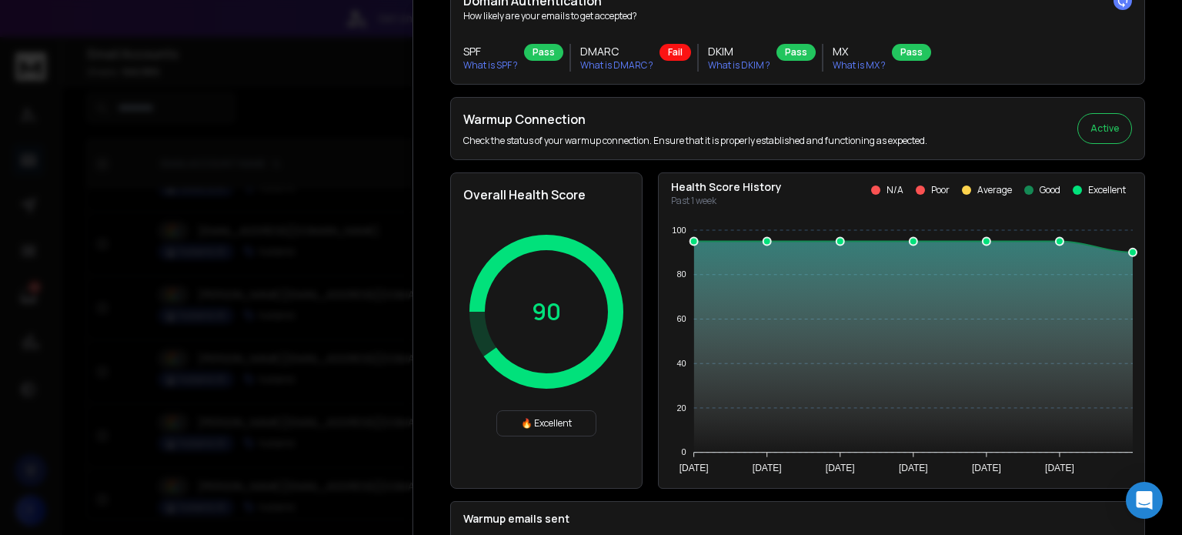
click at [265, 206] on div at bounding box center [591, 267] width 1182 height 535
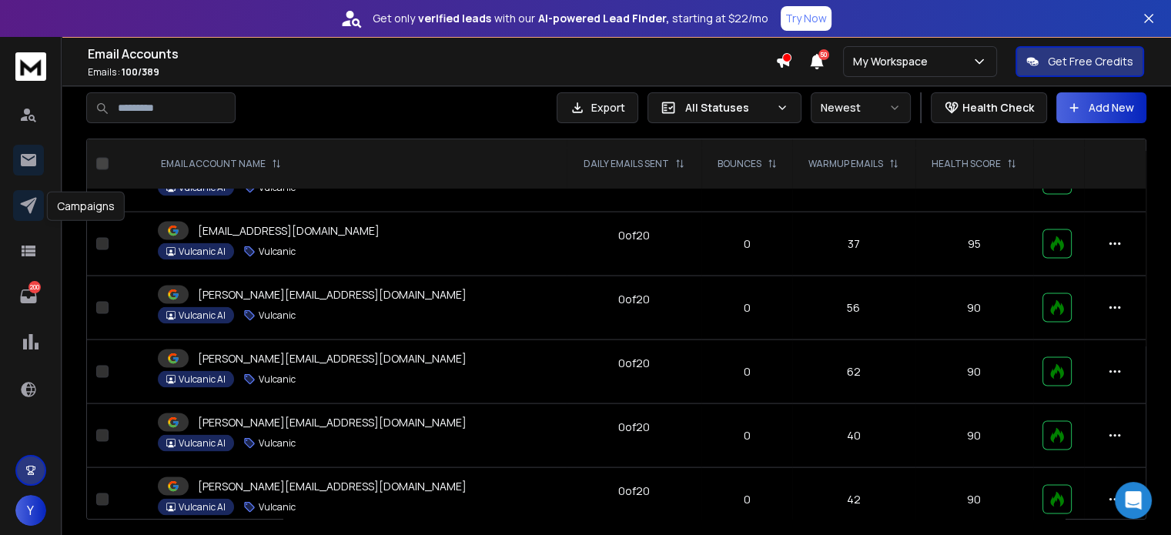
click at [31, 200] on icon at bounding box center [28, 205] width 16 height 16
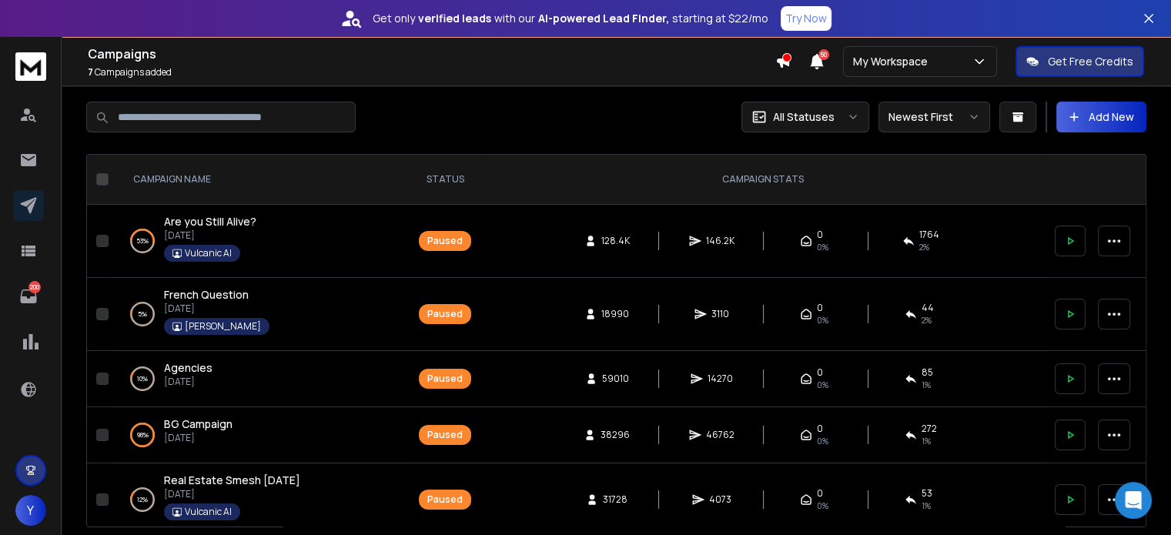
click at [241, 218] on span "Are you Still Alive?" at bounding box center [210, 221] width 92 height 15
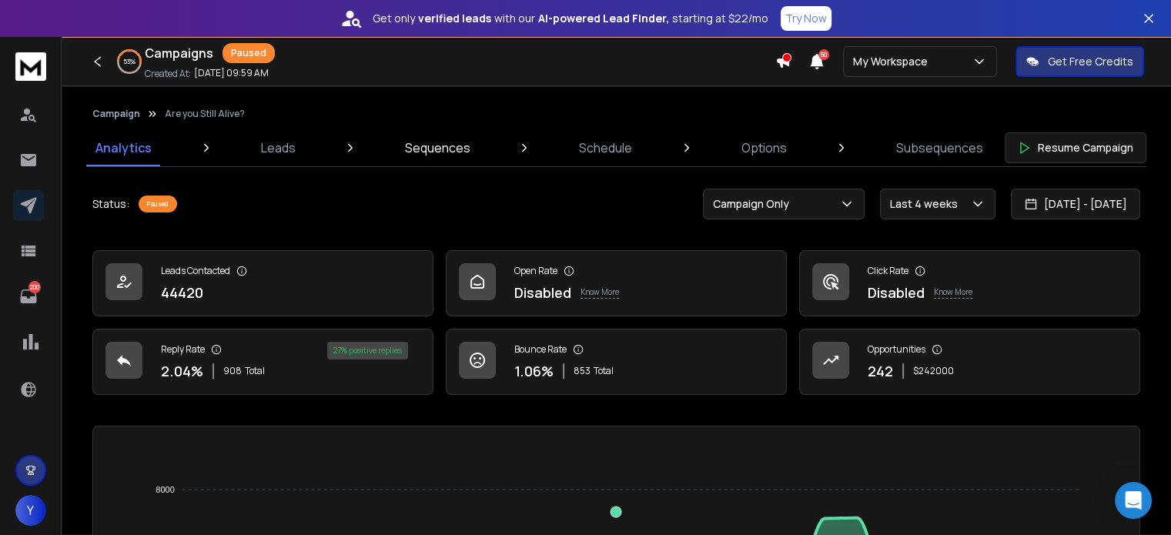
click at [445, 145] on p "Sequences" at bounding box center [437, 148] width 65 height 18
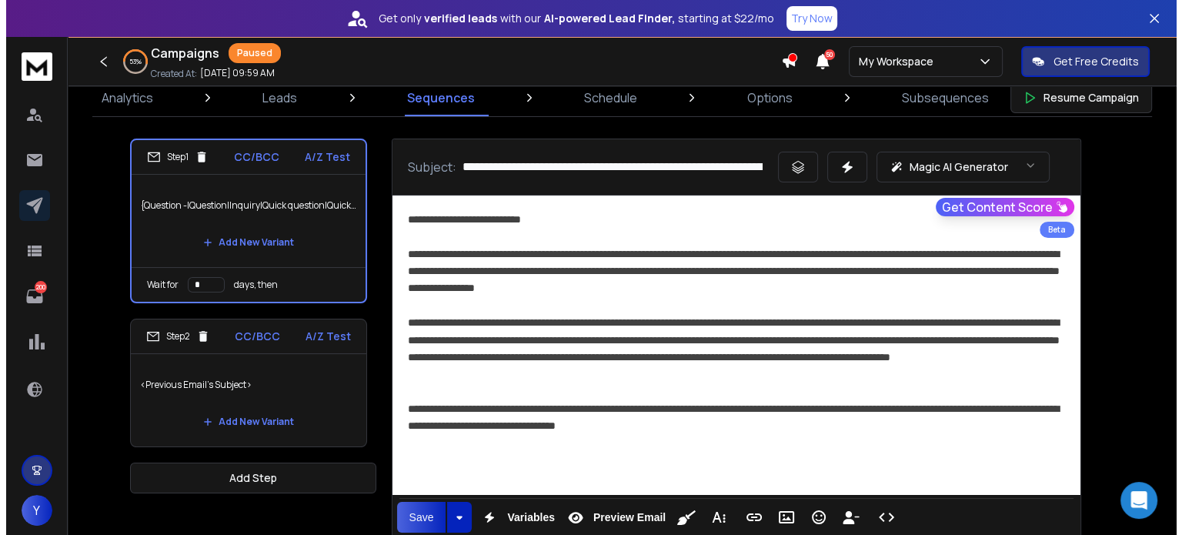
scroll to position [76, 0]
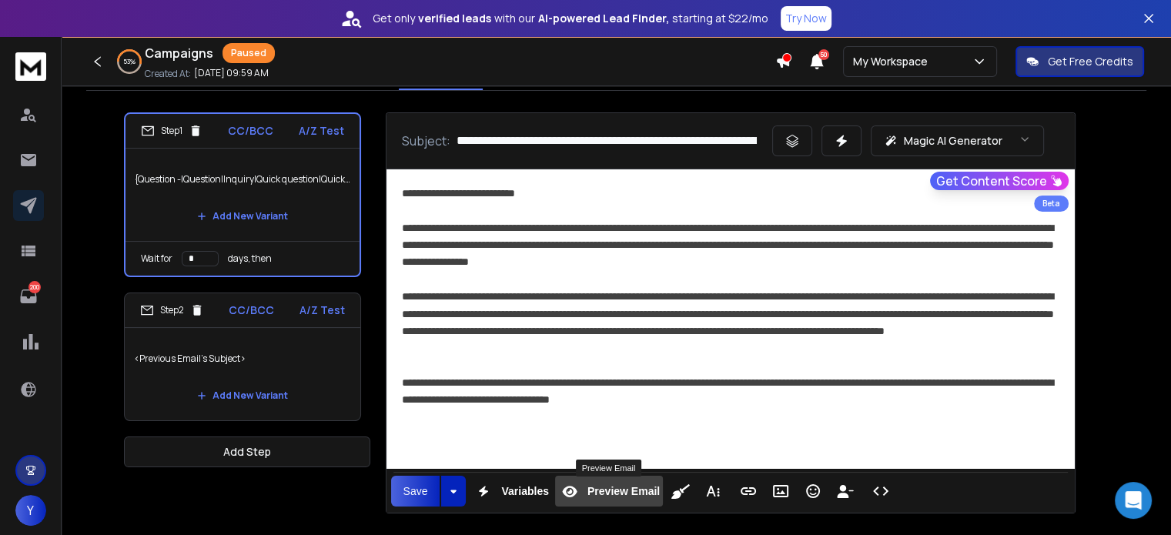
click at [640, 495] on span "Preview Email" at bounding box center [623, 491] width 79 height 13
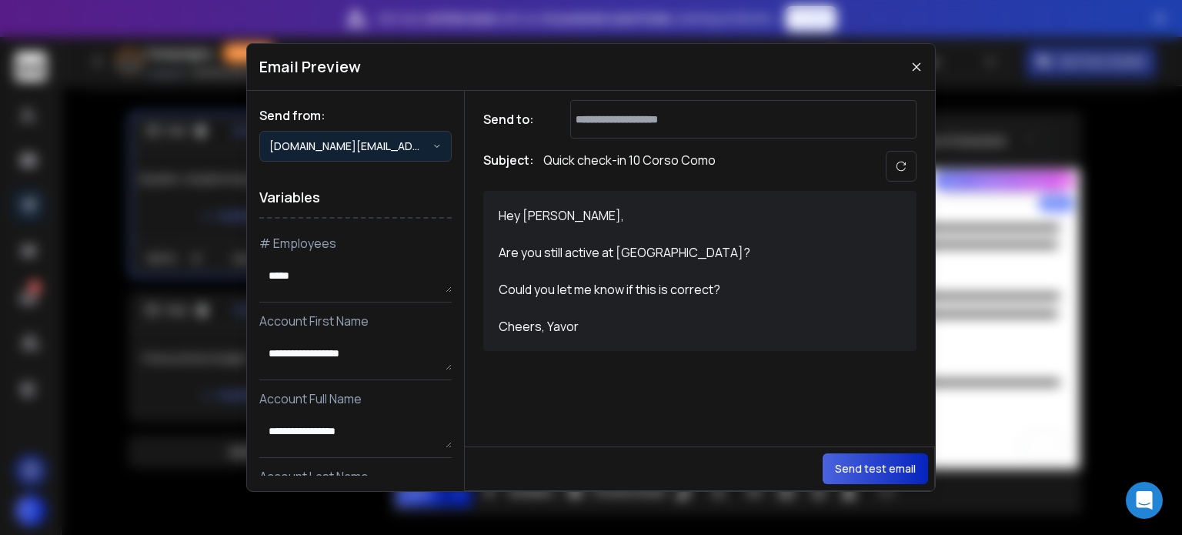
click at [433, 150] on icon "button" at bounding box center [437, 146] width 9 height 15
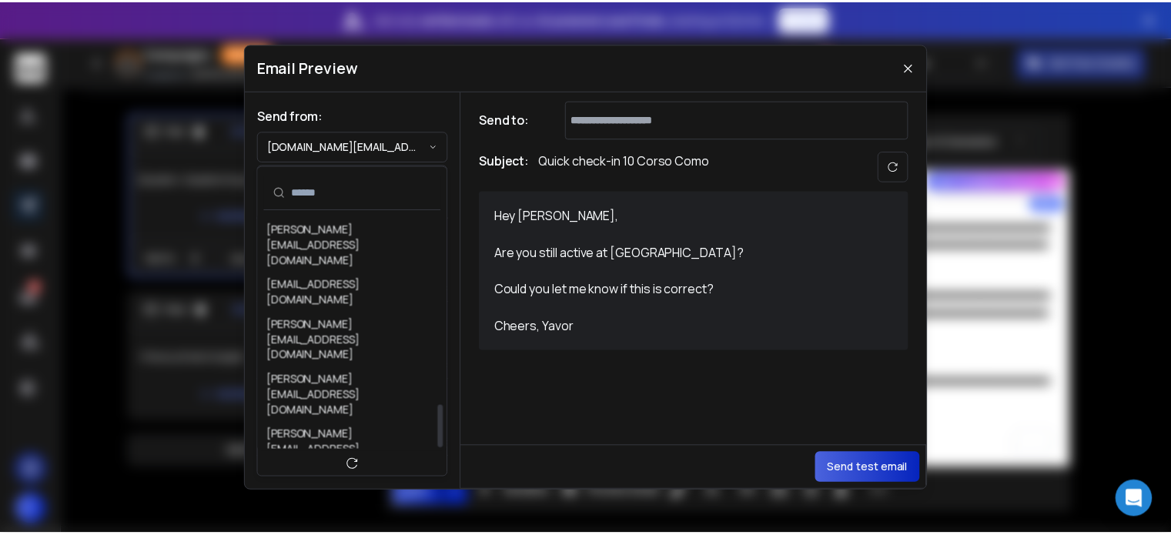
scroll to position [1770, 0]
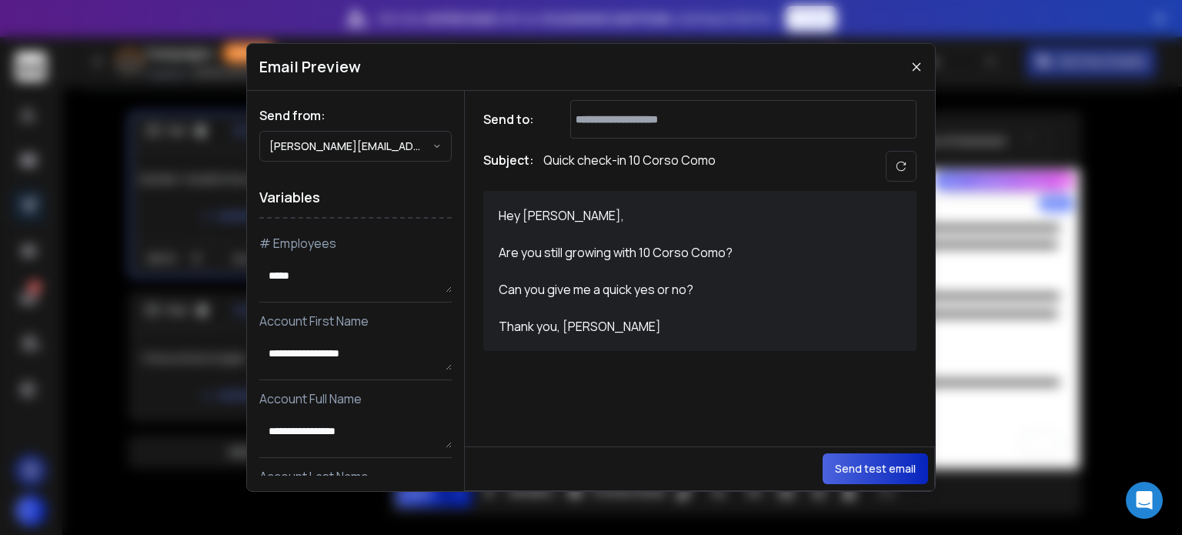
click at [717, 113] on input at bounding box center [744, 119] width 336 height 28
type input "**********"
click at [865, 462] on button "Send test email" at bounding box center [875, 468] width 105 height 31
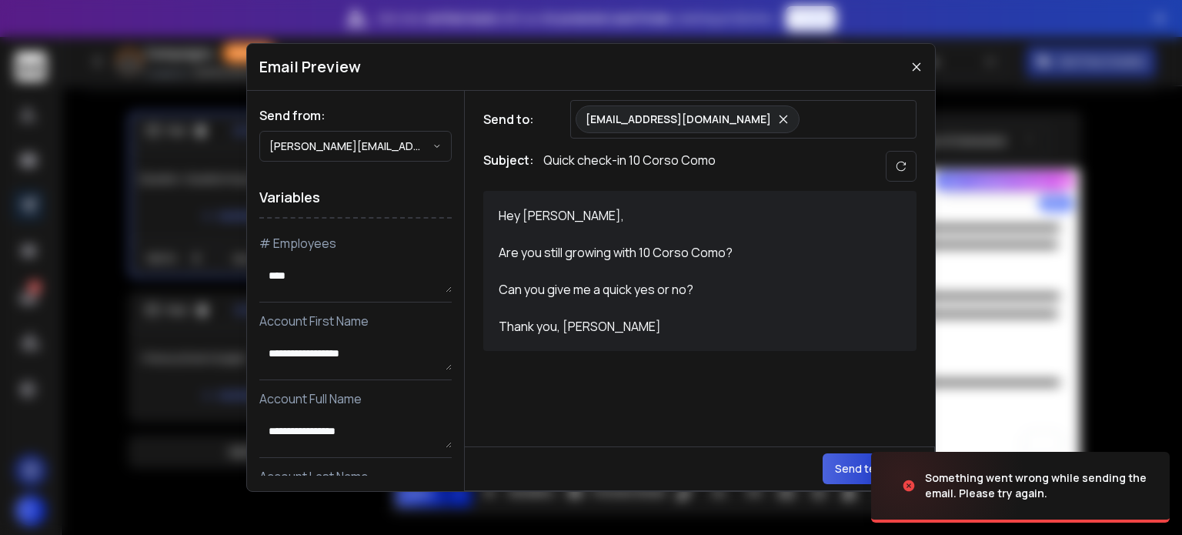
click at [903, 65] on div "Email Preview" at bounding box center [591, 67] width 688 height 46
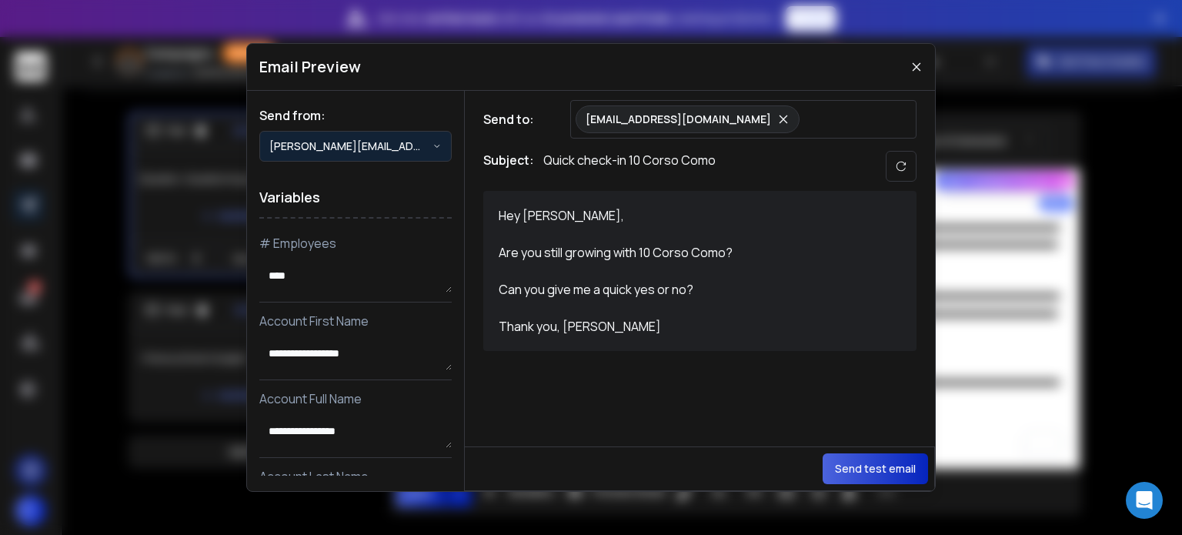
click at [375, 134] on button "olivia@vulcaniicaii.com" at bounding box center [355, 146] width 192 height 31
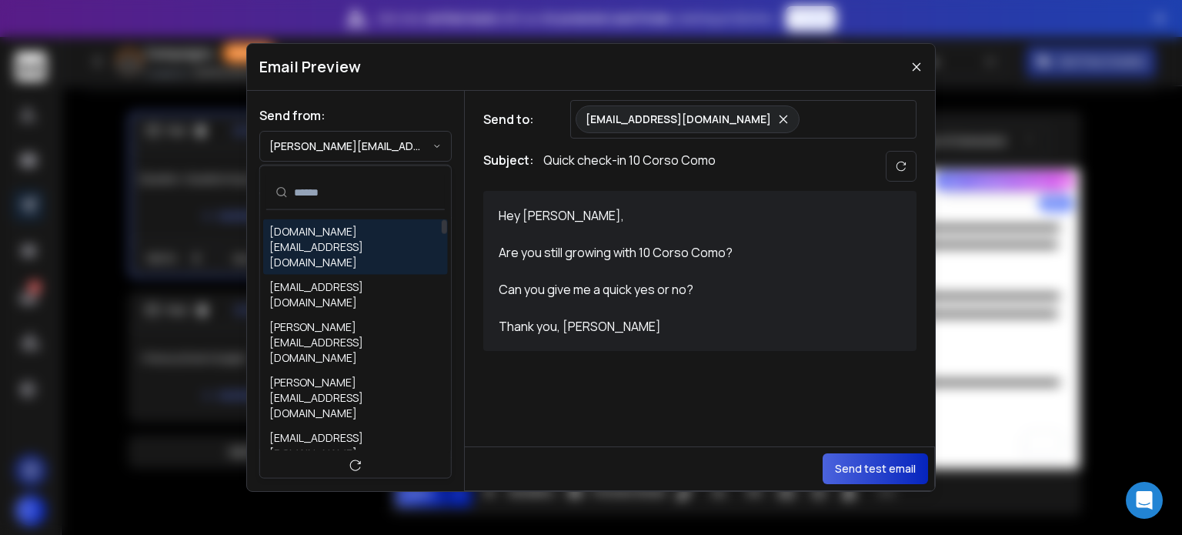
click at [783, 333] on div "Hey Danilo, Are you still growing with 10 Corso Como? Can you give me a quick y…" at bounding box center [699, 271] width 433 height 160
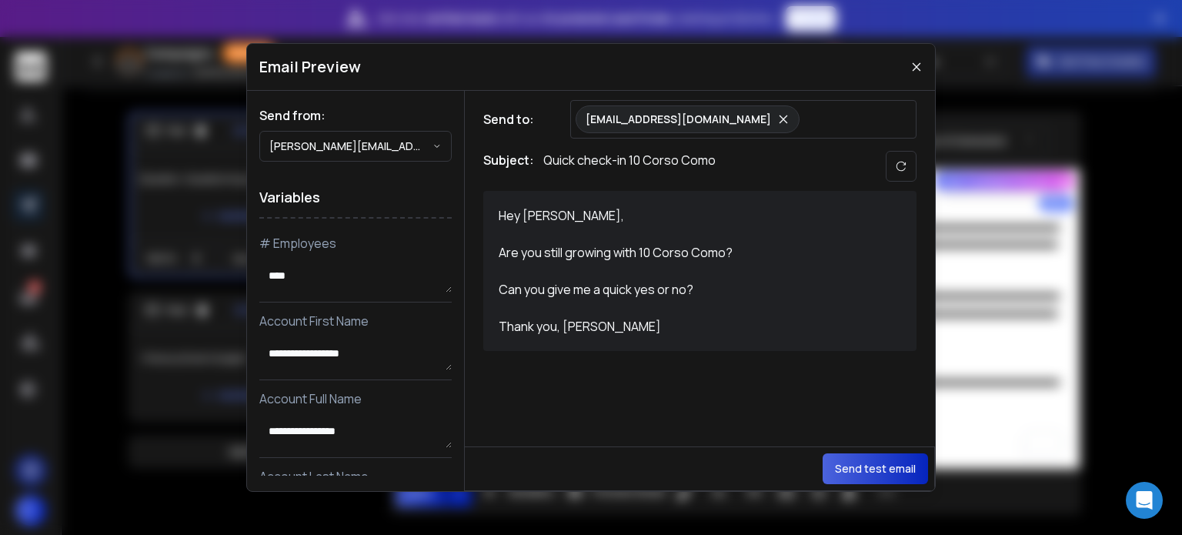
click at [923, 70] on div "Email Preview" at bounding box center [591, 67] width 688 height 46
click at [912, 69] on icon at bounding box center [917, 67] width 12 height 12
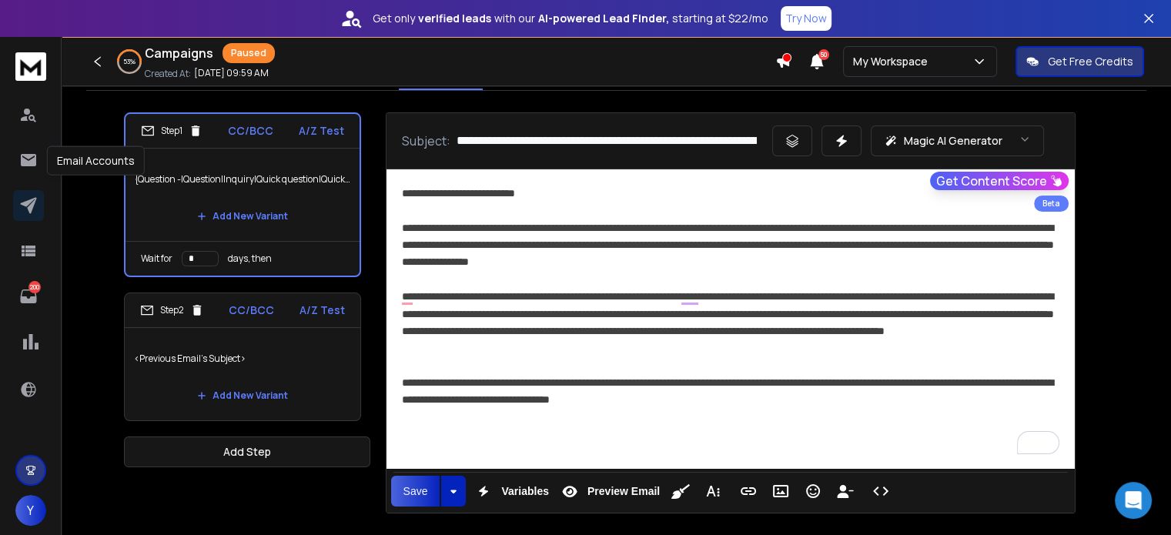
drag, startPoint x: 32, startPoint y: 162, endPoint x: 72, endPoint y: 162, distance: 40.8
click at [32, 162] on icon at bounding box center [28, 160] width 15 height 12
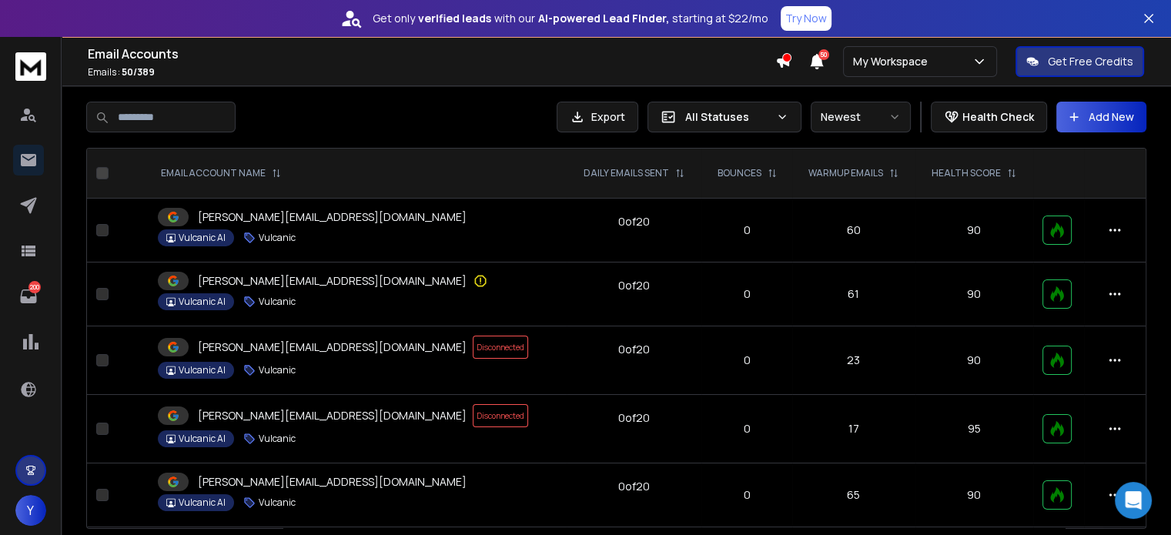
click at [817, 129] on button "Newest" at bounding box center [861, 117] width 100 height 31
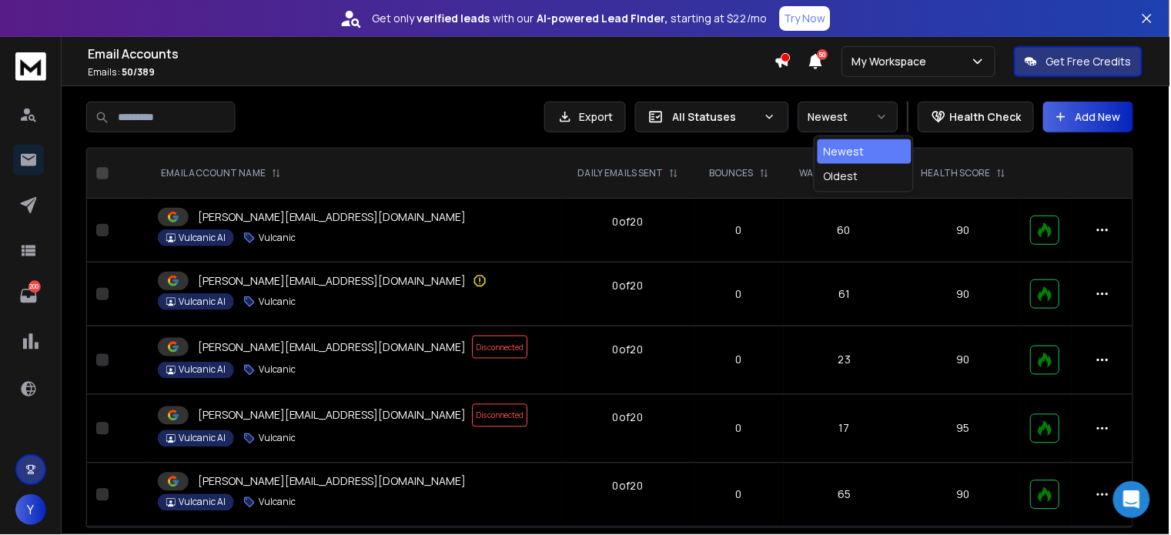
click at [758, 116] on p "All Statuses" at bounding box center [715, 116] width 85 height 15
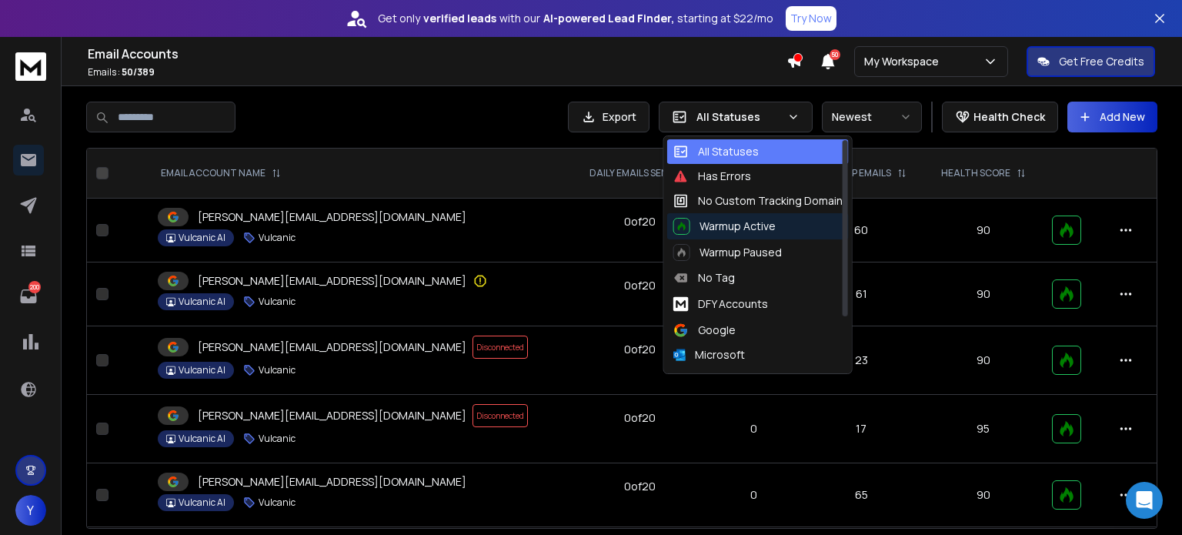
click at [751, 223] on div "Warmup Active" at bounding box center [724, 226] width 102 height 17
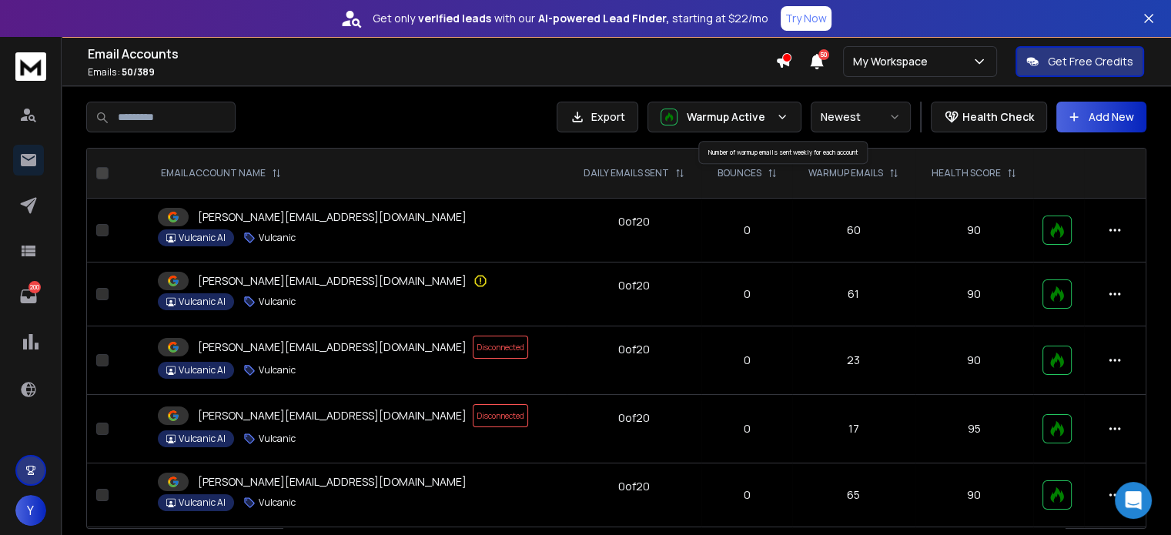
click at [758, 109] on p "Warmup Active" at bounding box center [728, 116] width 83 height 15
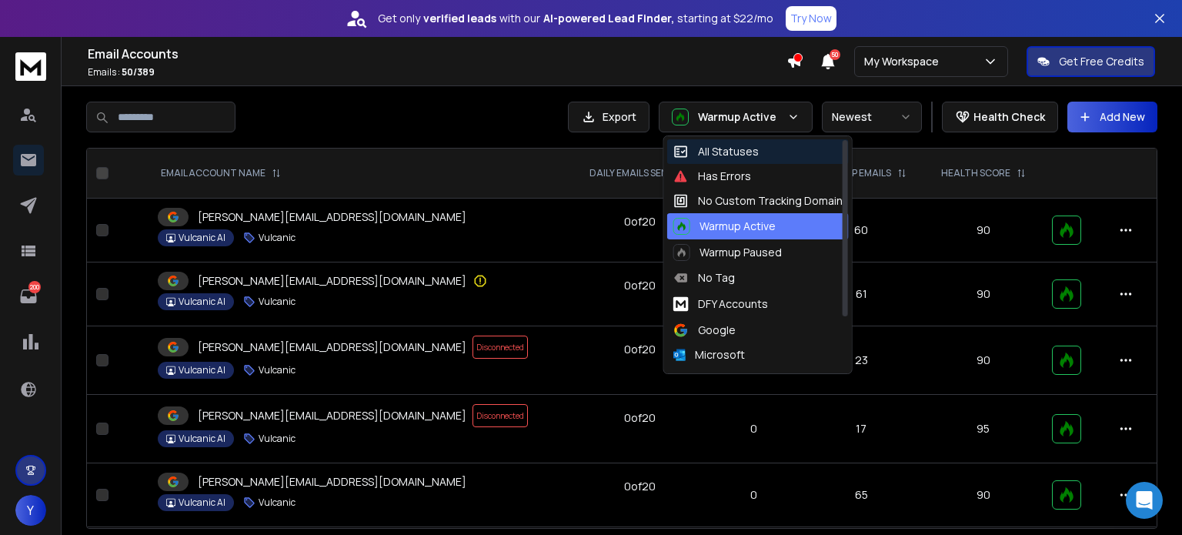
click at [763, 151] on div "All Statuses" at bounding box center [758, 151] width 182 height 25
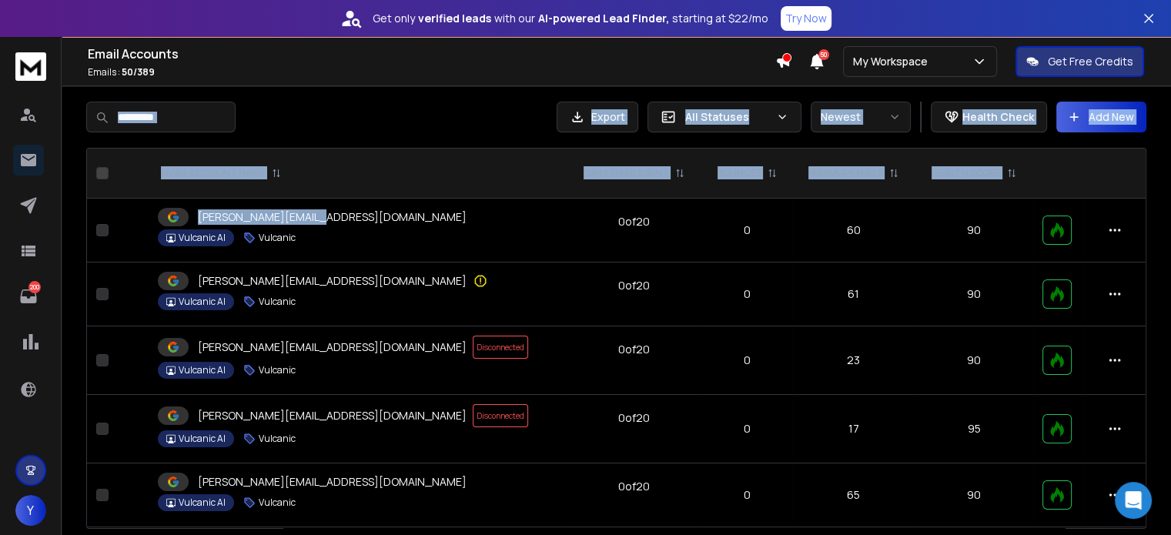
drag, startPoint x: 315, startPoint y: 218, endPoint x: 286, endPoint y: 125, distance: 96.7
click at [286, 125] on div "Export All Statuses Newest Health Check Add New EMAIL ACCOUNT NAME DAILY EMAILS…" at bounding box center [616, 315] width 1060 height 427
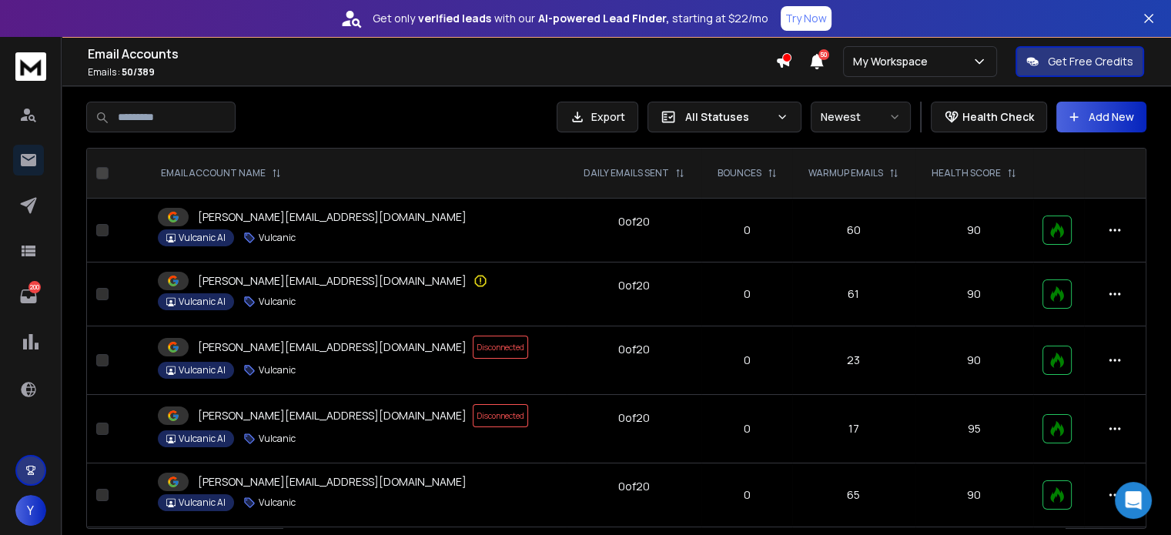
click at [351, 122] on div at bounding box center [316, 117] width 461 height 31
drag, startPoint x: 33, startPoint y: 200, endPoint x: 43, endPoint y: 200, distance: 10.0
click at [33, 200] on icon at bounding box center [28, 205] width 18 height 18
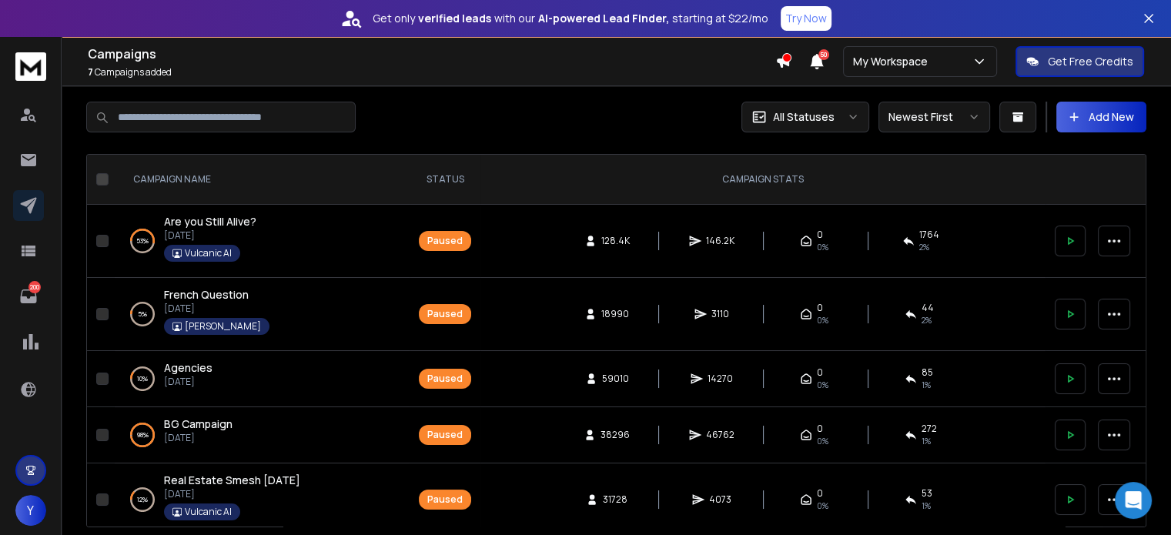
click at [225, 246] on div "Vulcanic AI" at bounding box center [202, 253] width 76 height 17
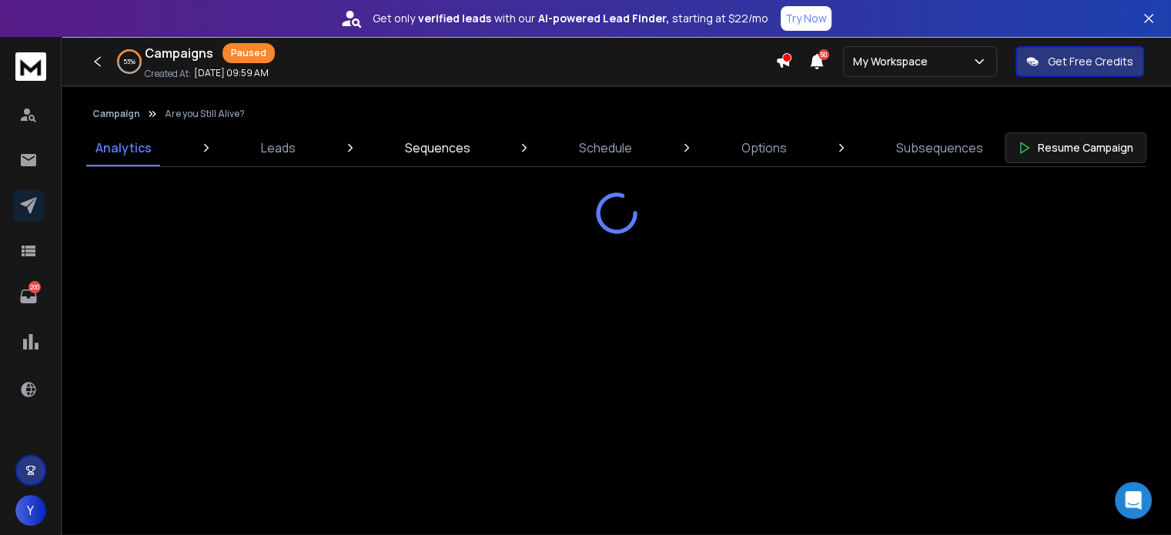
click at [443, 148] on p "Sequences" at bounding box center [437, 148] width 65 height 18
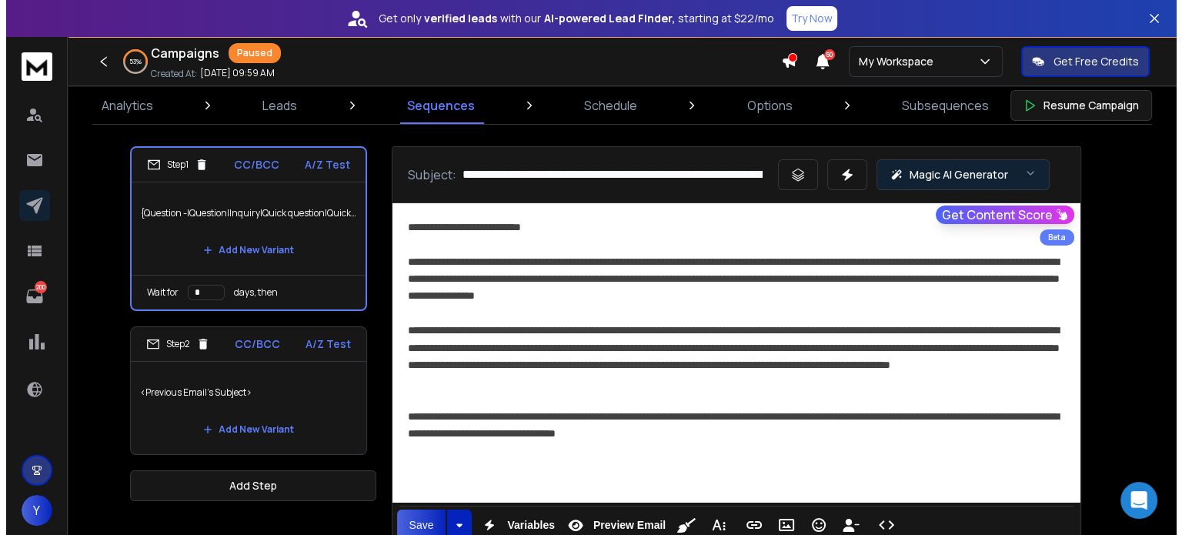
scroll to position [76, 0]
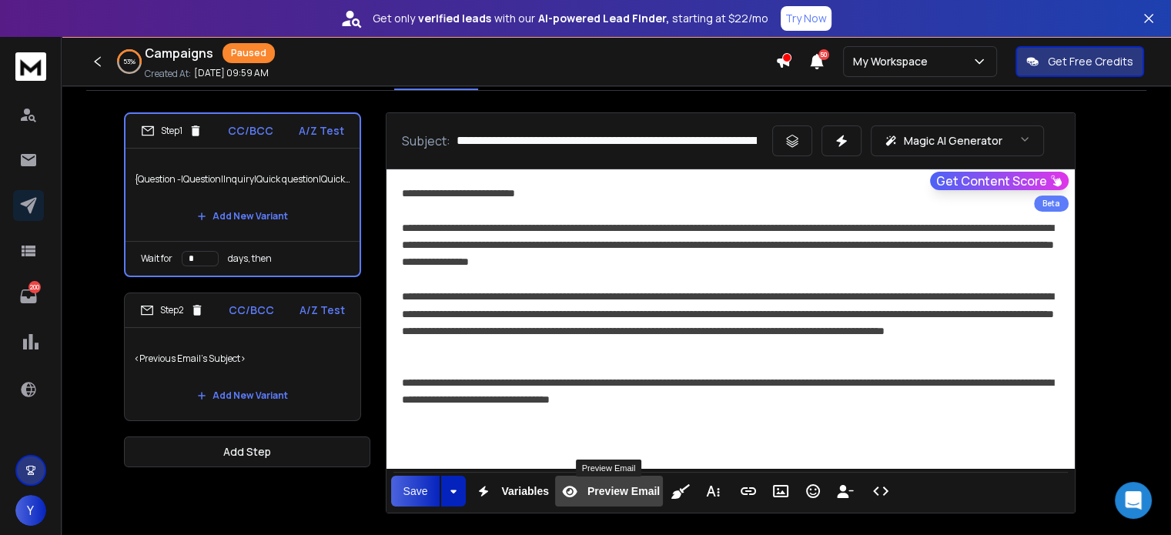
click at [637, 495] on span "Preview Email" at bounding box center [623, 491] width 79 height 13
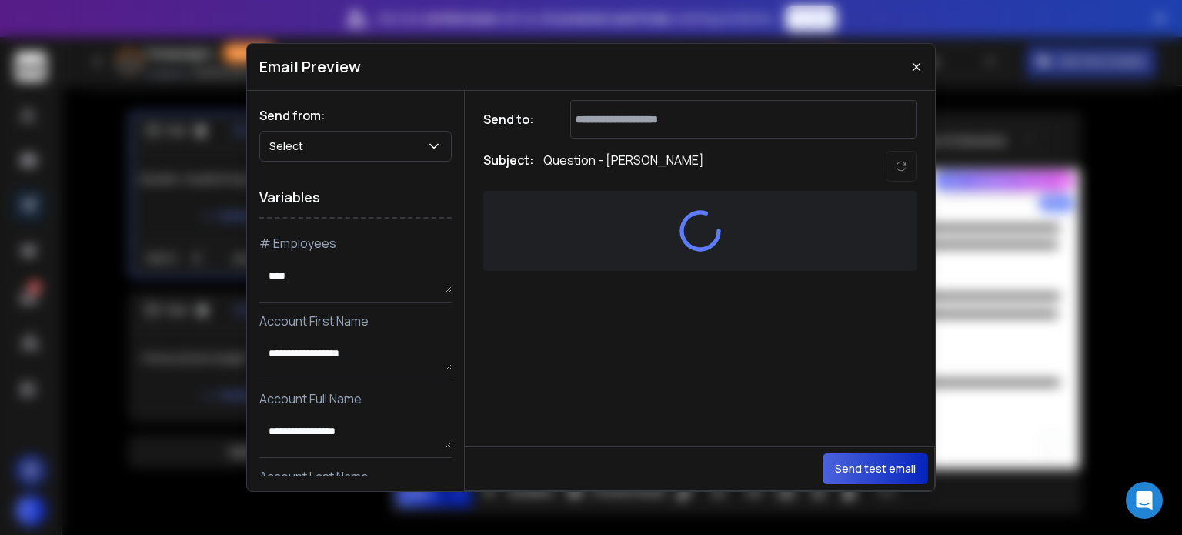
click at [387, 129] on div "Send from: Select" at bounding box center [355, 133] width 192 height 55
click at [388, 142] on div "Select" at bounding box center [355, 146] width 172 height 15
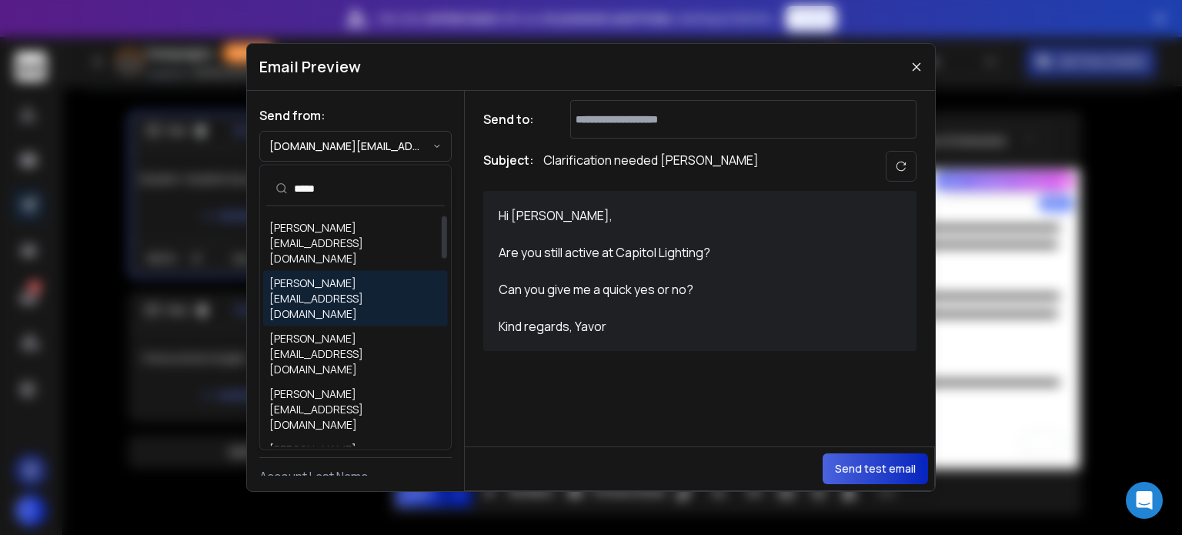
type input "*****"
click at [369, 271] on div "brian@vulcanicay.com" at bounding box center [355, 298] width 185 height 55
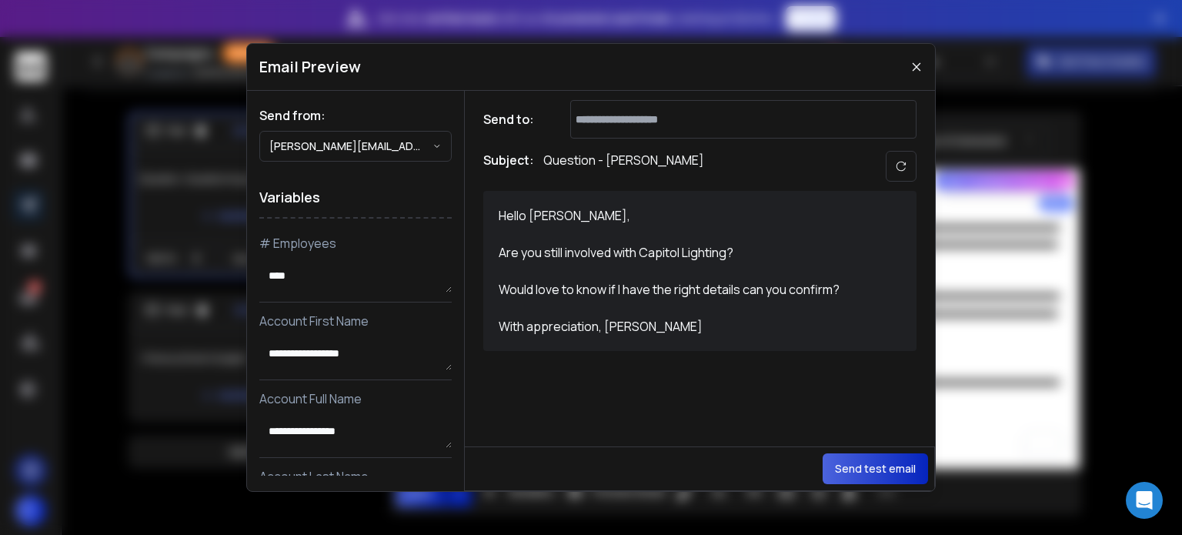
click at [757, 125] on input at bounding box center [744, 119] width 336 height 28
type input "**********"
click at [848, 467] on button "Send test email" at bounding box center [875, 468] width 105 height 31
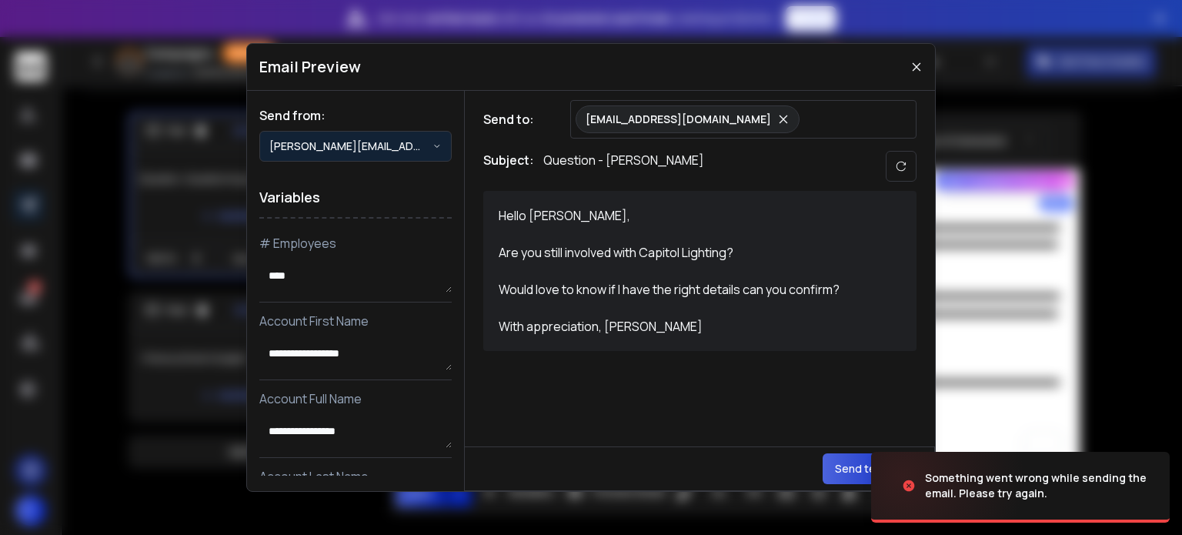
click at [414, 145] on div "brian@vulcanicay.com" at bounding box center [355, 146] width 172 height 15
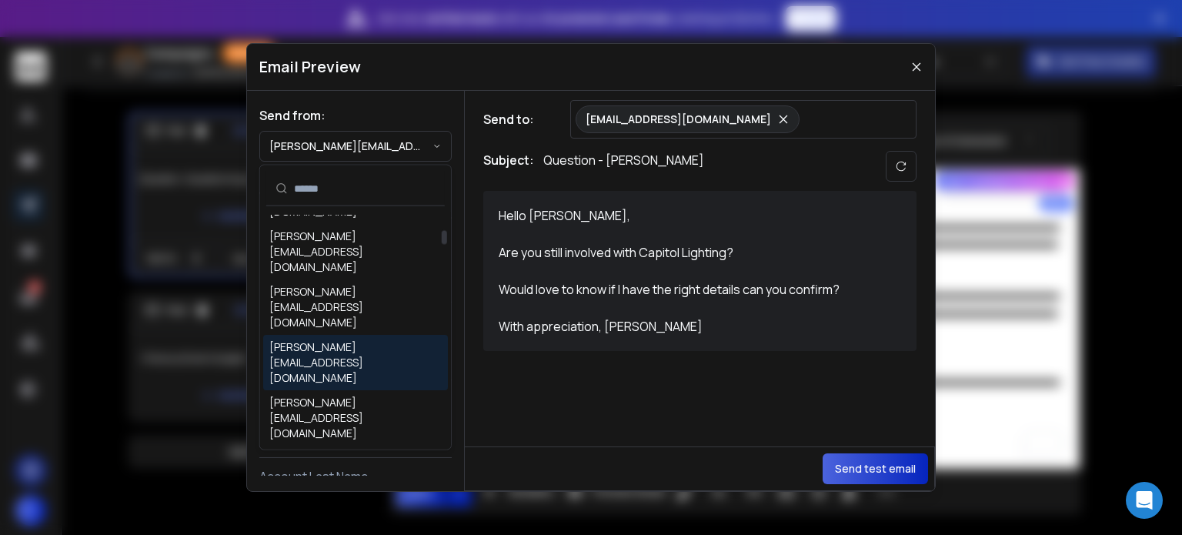
scroll to position [628, 0]
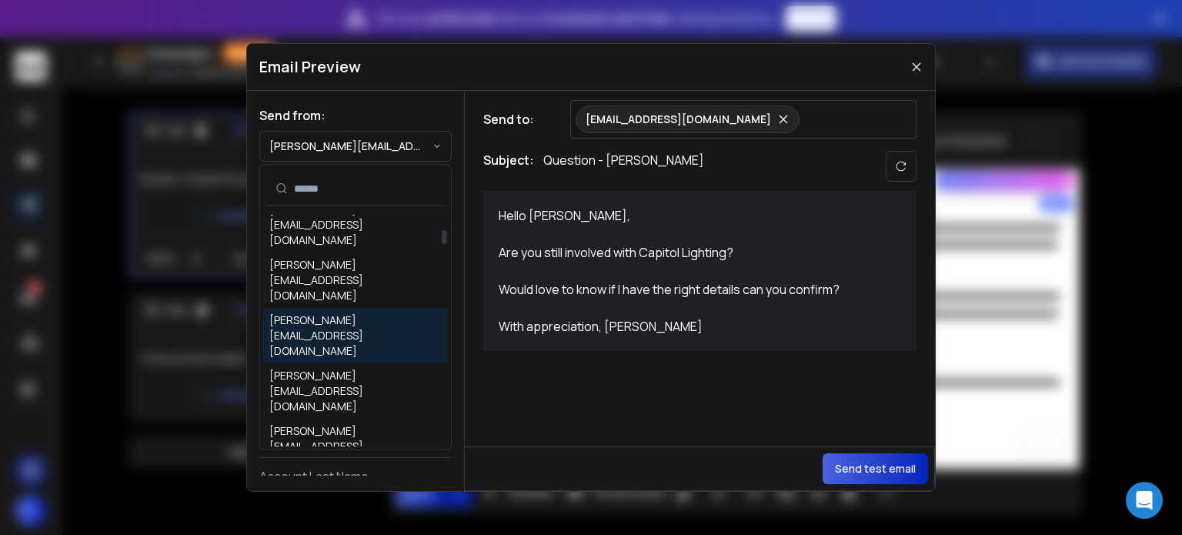
click at [443, 237] on div at bounding box center [444, 237] width 5 height 14
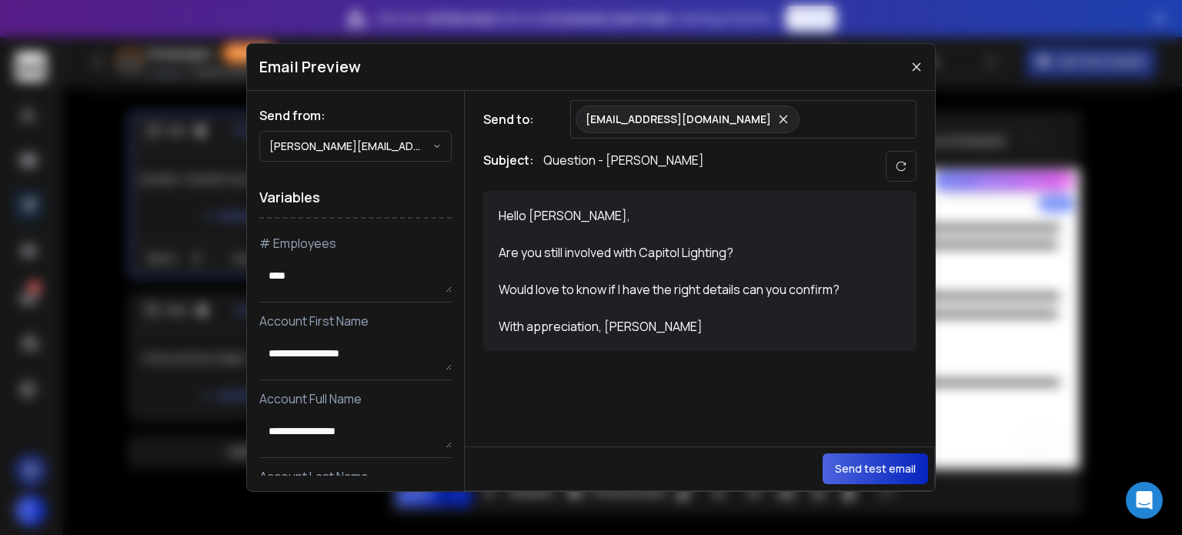
click at [887, 466] on button "Send test email" at bounding box center [875, 468] width 105 height 31
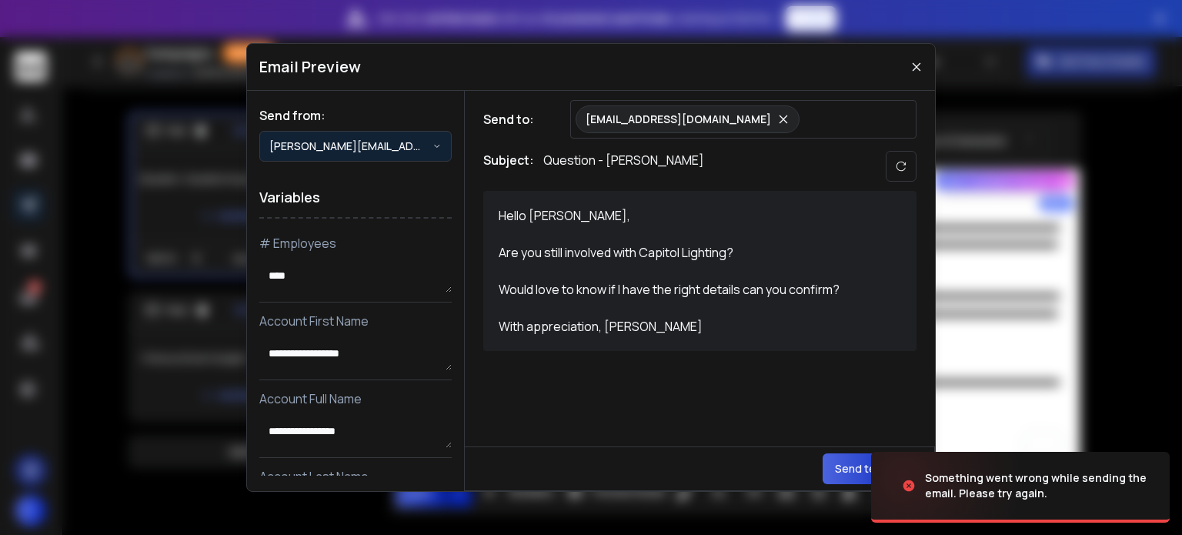
click at [433, 153] on icon "button" at bounding box center [437, 146] width 9 height 15
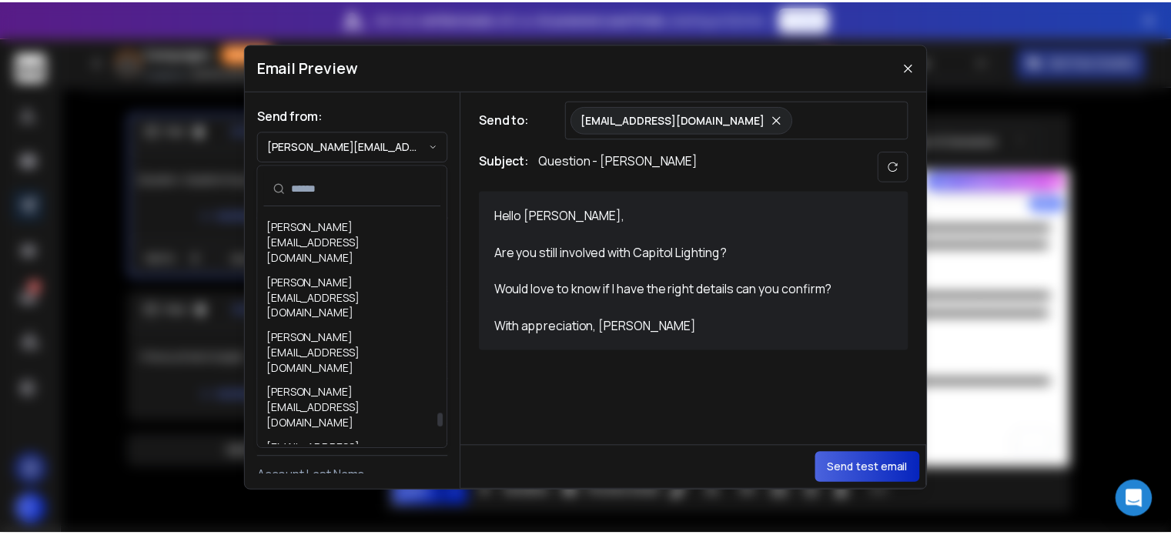
scroll to position [8748, 0]
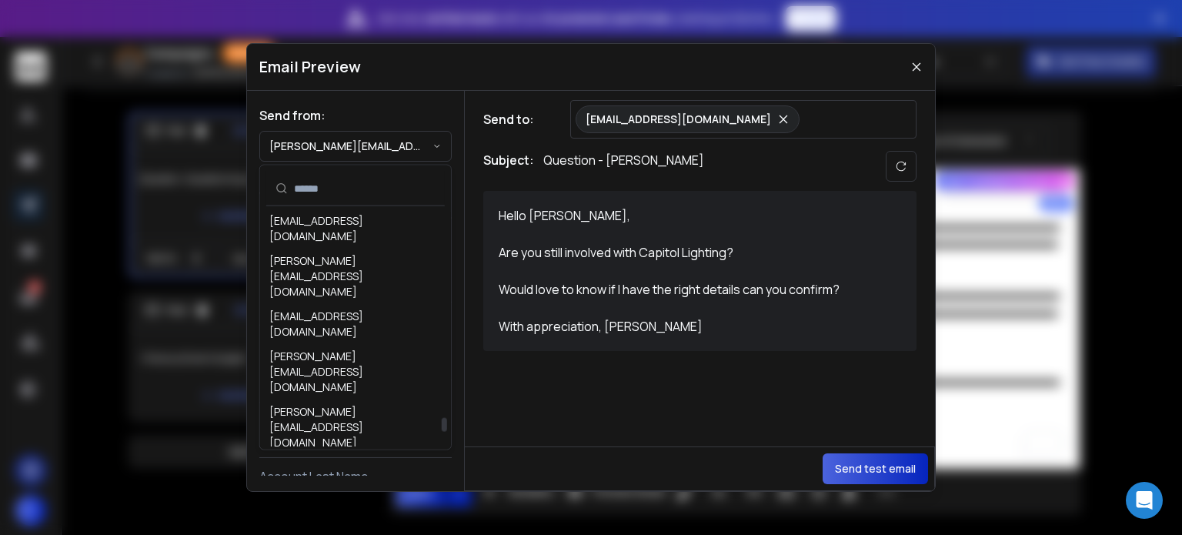
drag, startPoint x: 443, startPoint y: 246, endPoint x: 448, endPoint y: 422, distance: 176.3
click at [447, 422] on div at bounding box center [444, 425] width 5 height 14
click at [917, 68] on icon at bounding box center [917, 66] width 8 height 8
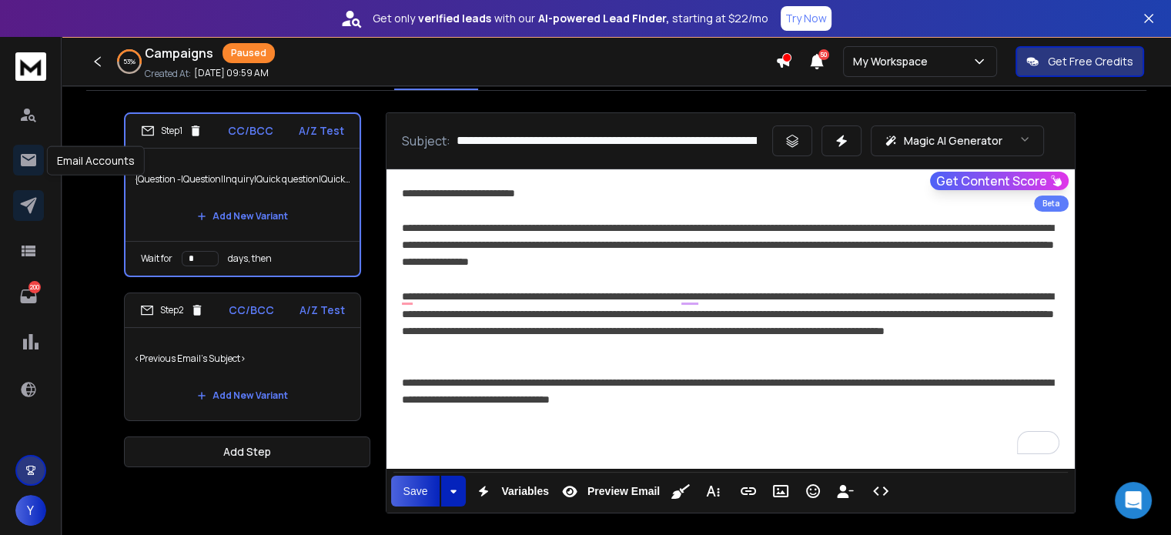
click at [25, 167] on icon at bounding box center [28, 160] width 18 height 18
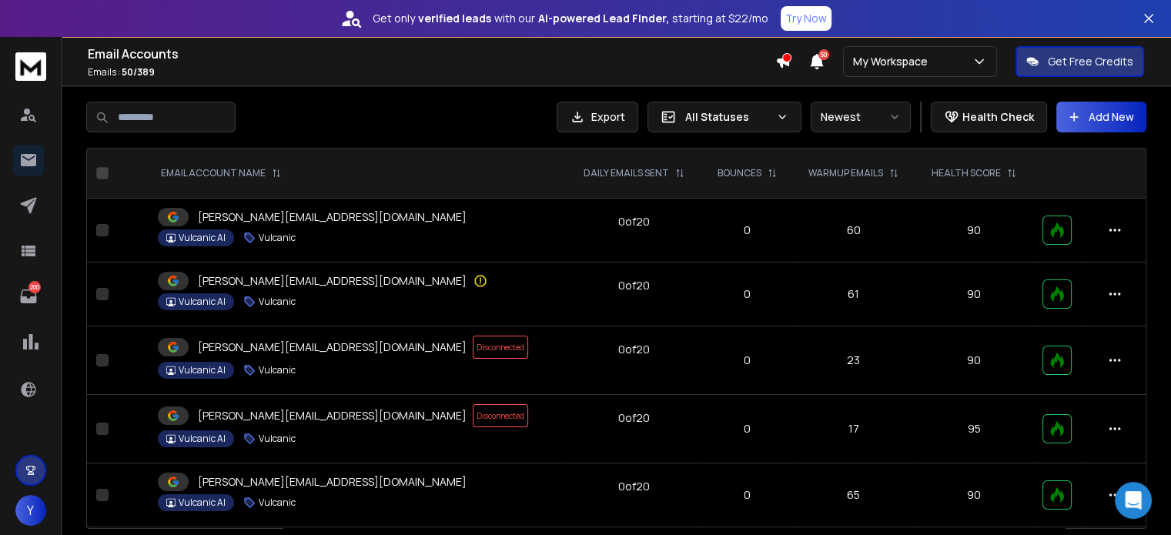
click at [316, 222] on div "brian@vulcnaicai.com" at bounding box center [357, 217] width 399 height 18
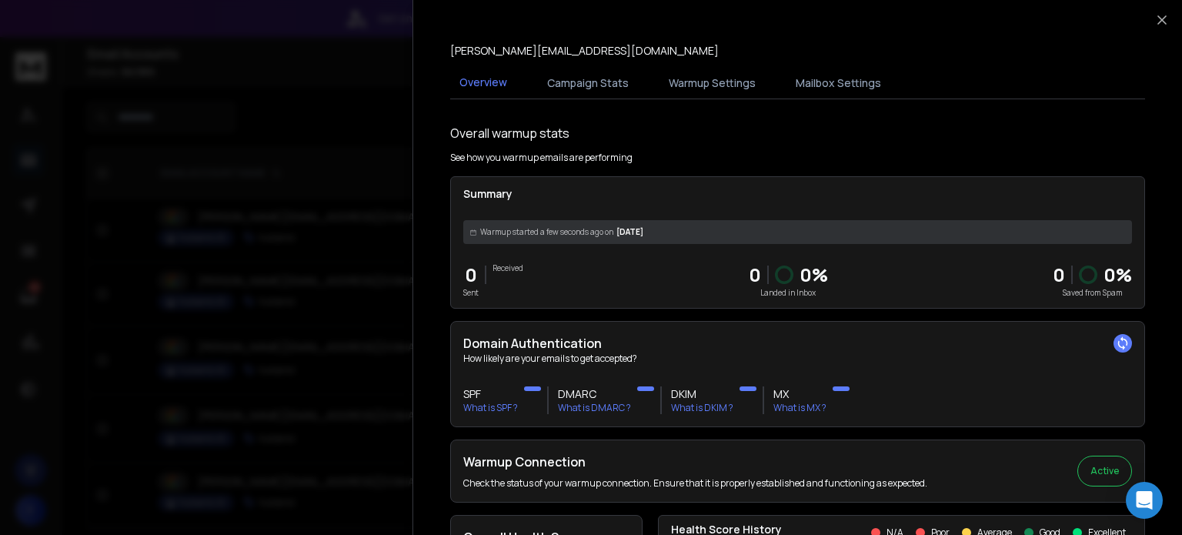
click at [296, 163] on div at bounding box center [591, 267] width 1182 height 535
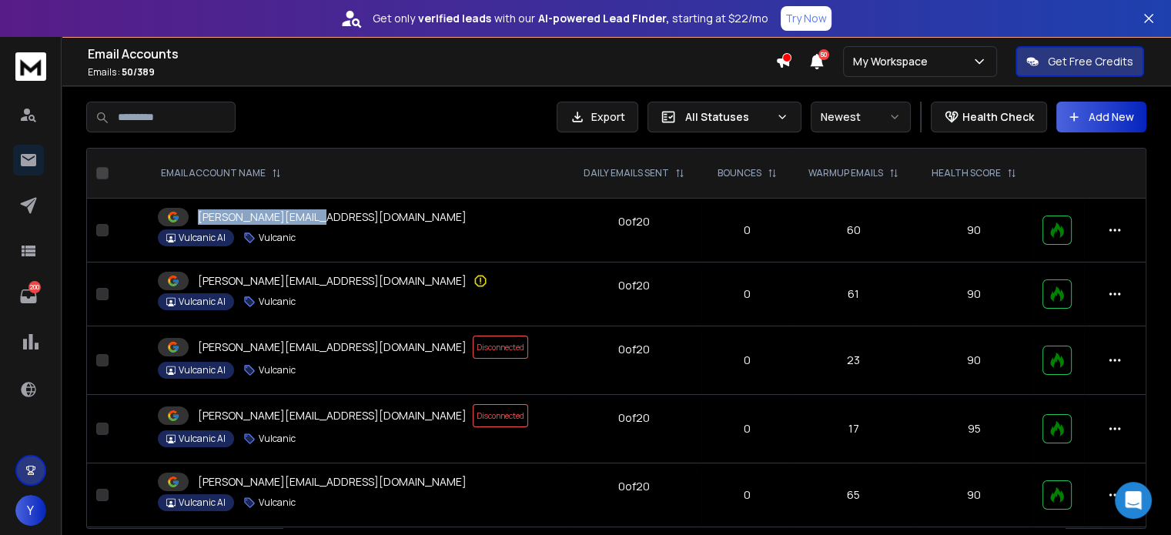
copy p "brian@vulcnaicai.com"
drag, startPoint x: 312, startPoint y: 219, endPoint x: 196, endPoint y: 215, distance: 116.3
click at [196, 215] on div "brian@vulcnaicai.com" at bounding box center [357, 217] width 399 height 18
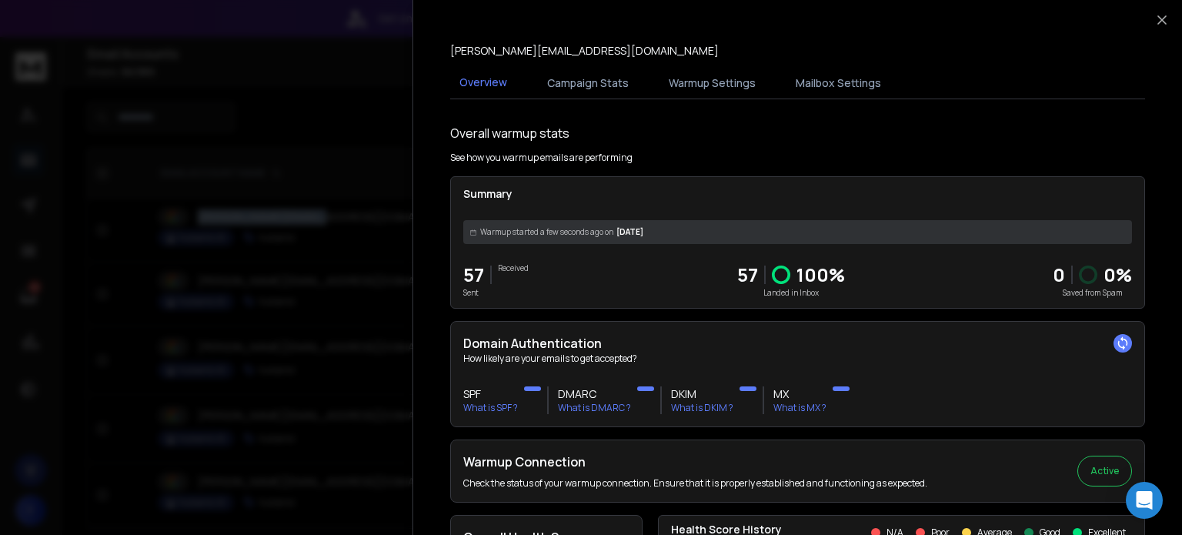
click at [294, 190] on div at bounding box center [591, 267] width 1182 height 535
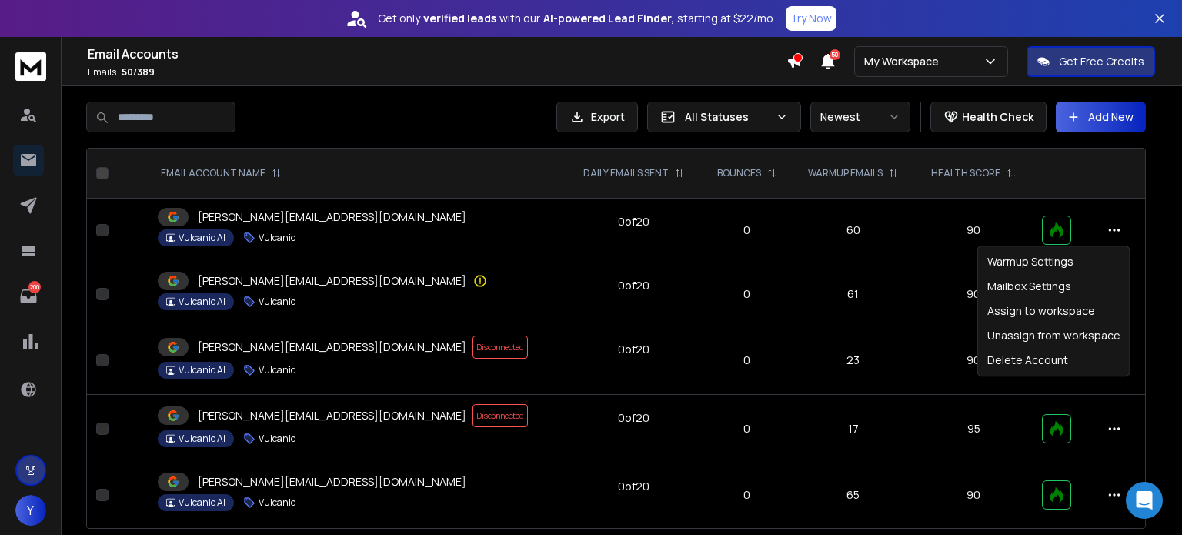
click at [1108, 230] on icon at bounding box center [1115, 230] width 14 height 14
click at [1044, 264] on div "Warmup Settings" at bounding box center [1053, 261] width 145 height 25
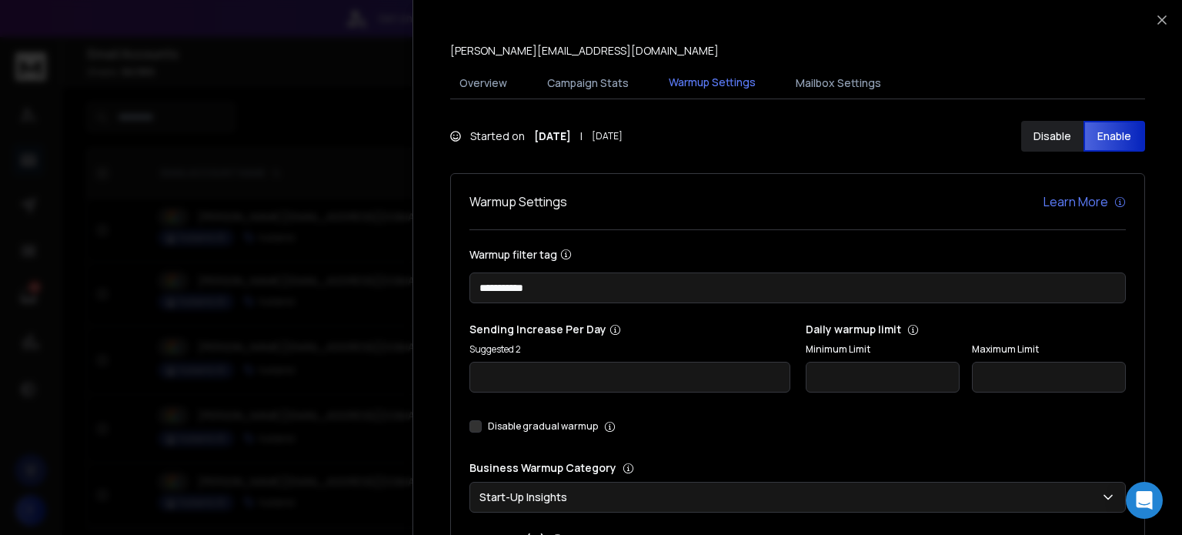
click at [477, 77] on button "Overview" at bounding box center [483, 83] width 66 height 34
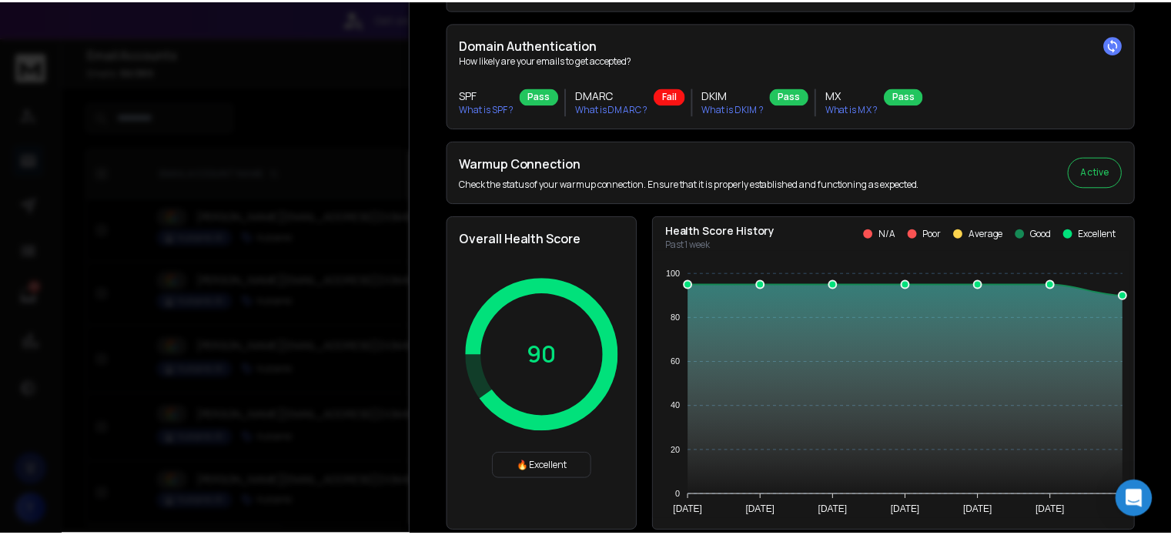
scroll to position [462, 0]
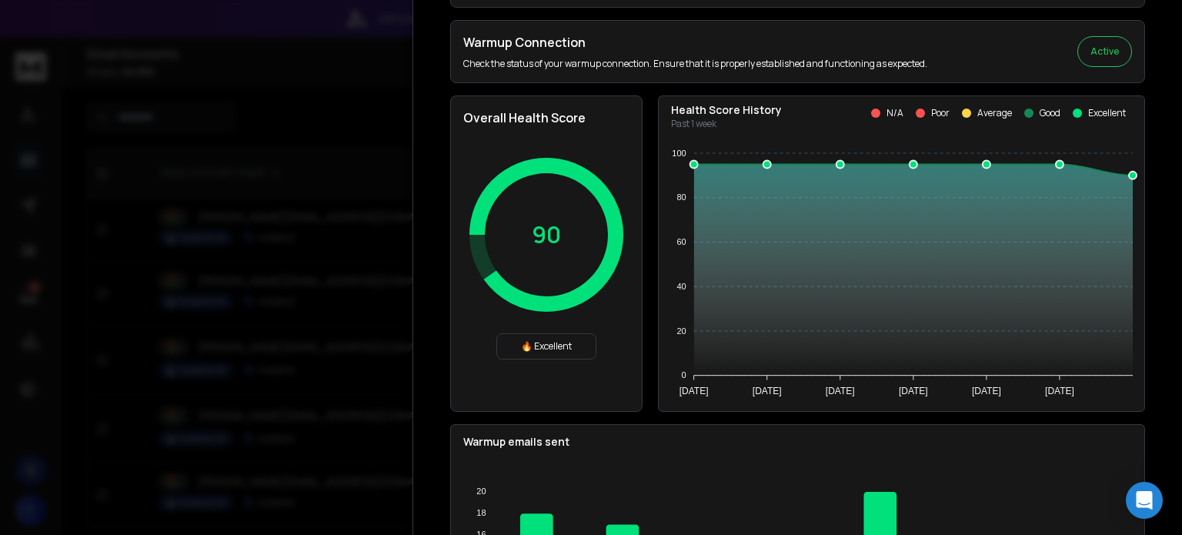
click at [289, 144] on div at bounding box center [591, 267] width 1182 height 535
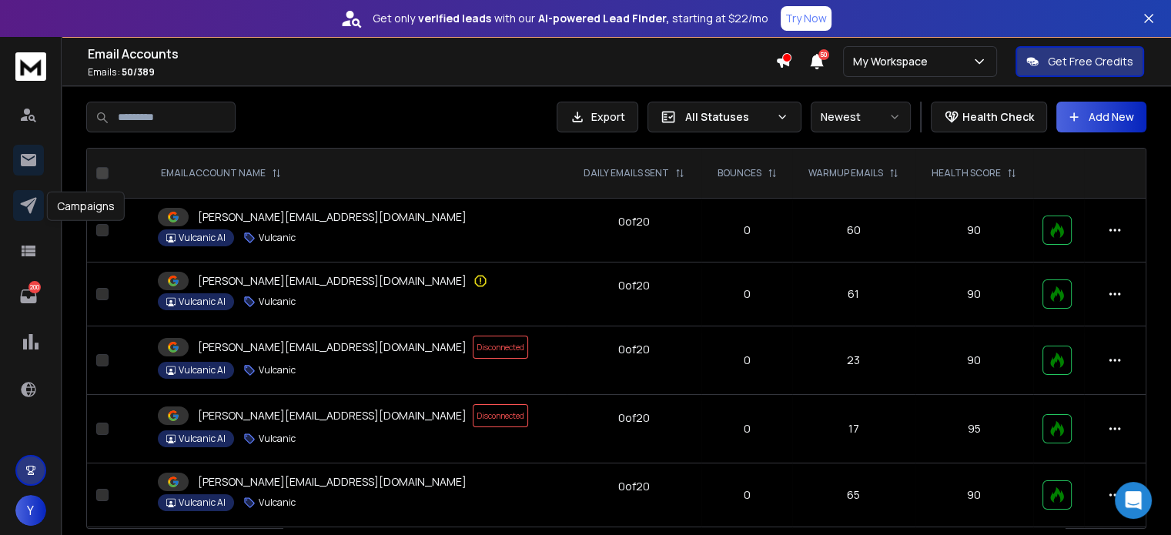
click at [32, 204] on icon at bounding box center [28, 205] width 16 height 16
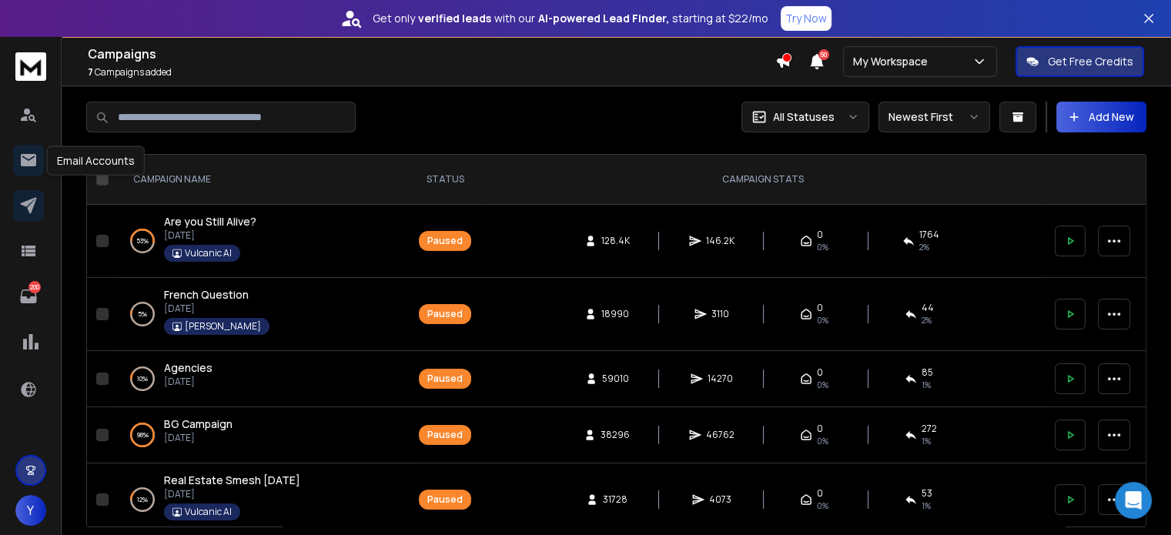
click at [30, 158] on icon at bounding box center [28, 160] width 15 height 12
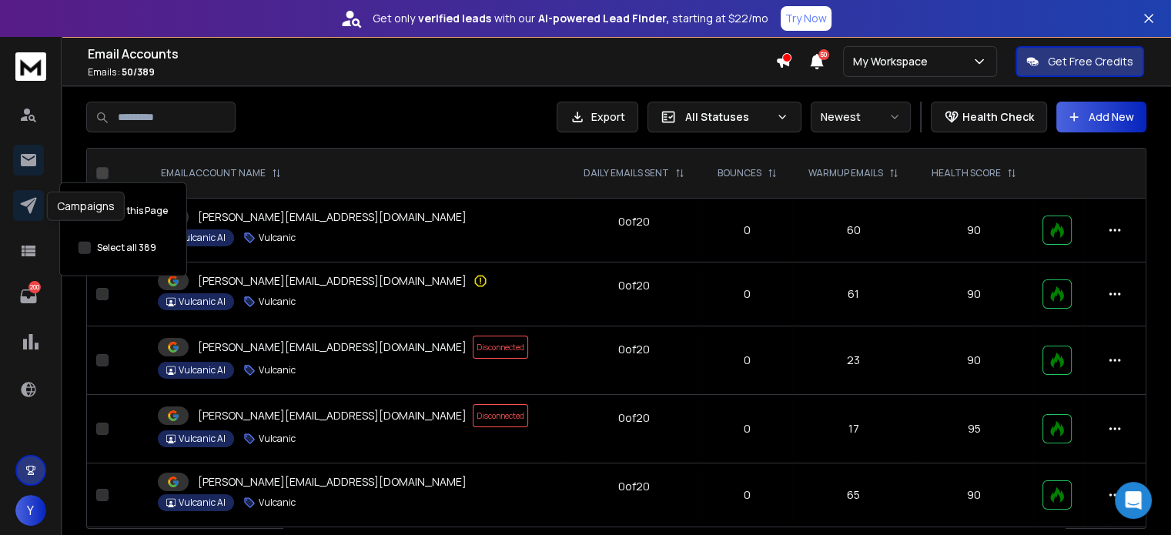
click at [28, 204] on icon at bounding box center [28, 205] width 16 height 16
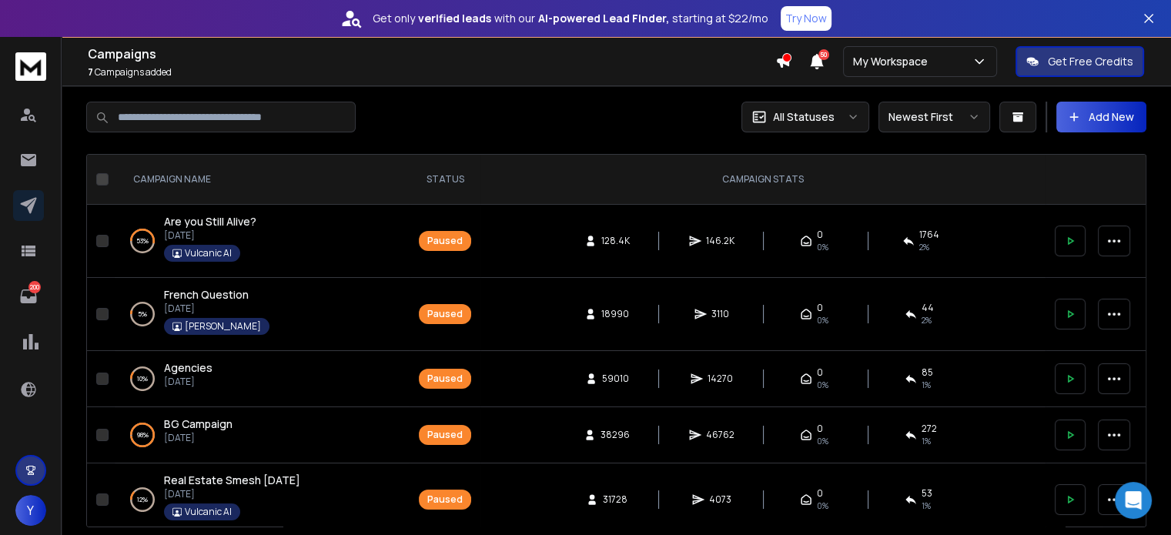
click at [216, 220] on span "Are you Still Alive?" at bounding box center [210, 221] width 92 height 15
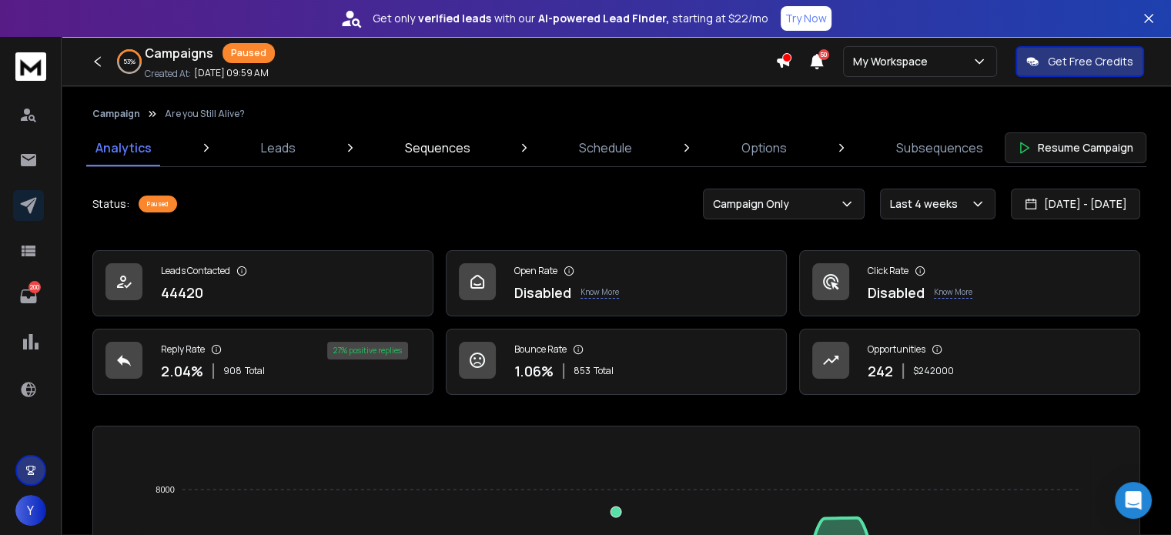
click at [449, 150] on p "Sequences" at bounding box center [437, 148] width 65 height 18
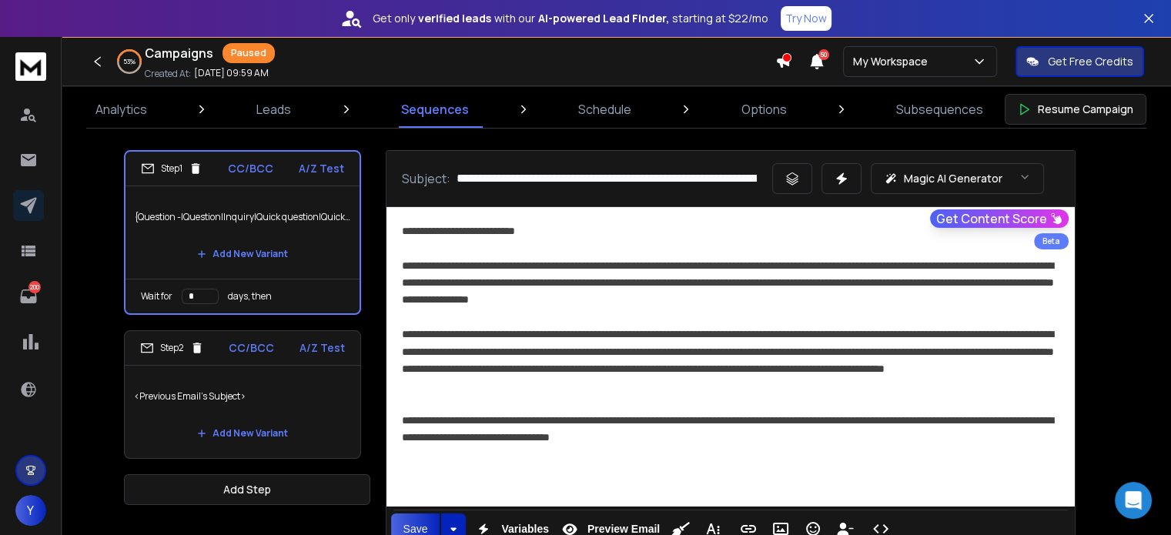
scroll to position [76, 0]
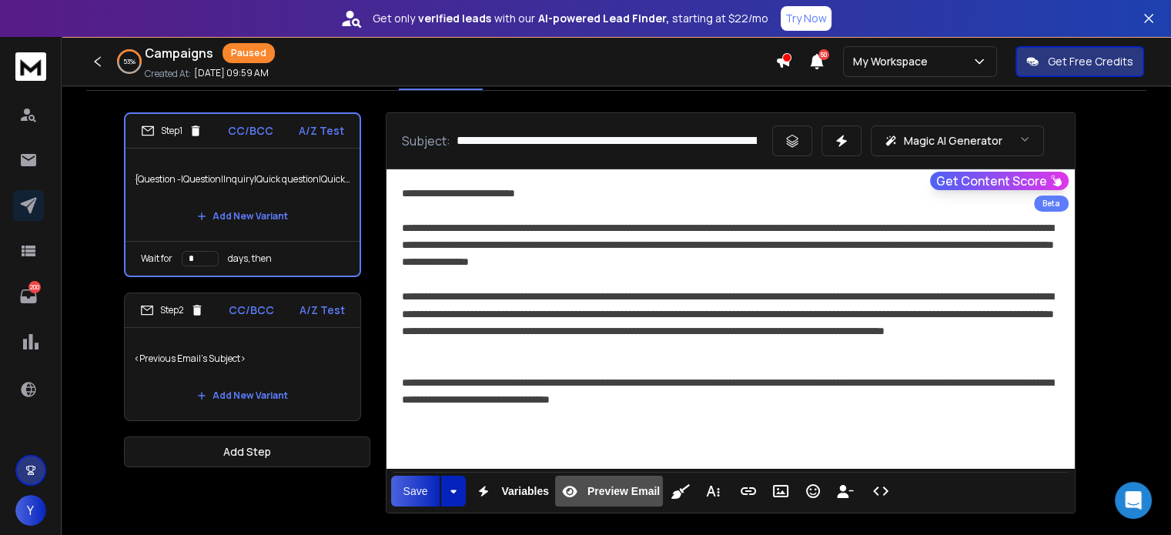
click at [610, 502] on div "Preview Email" at bounding box center [609, 491] width 108 height 25
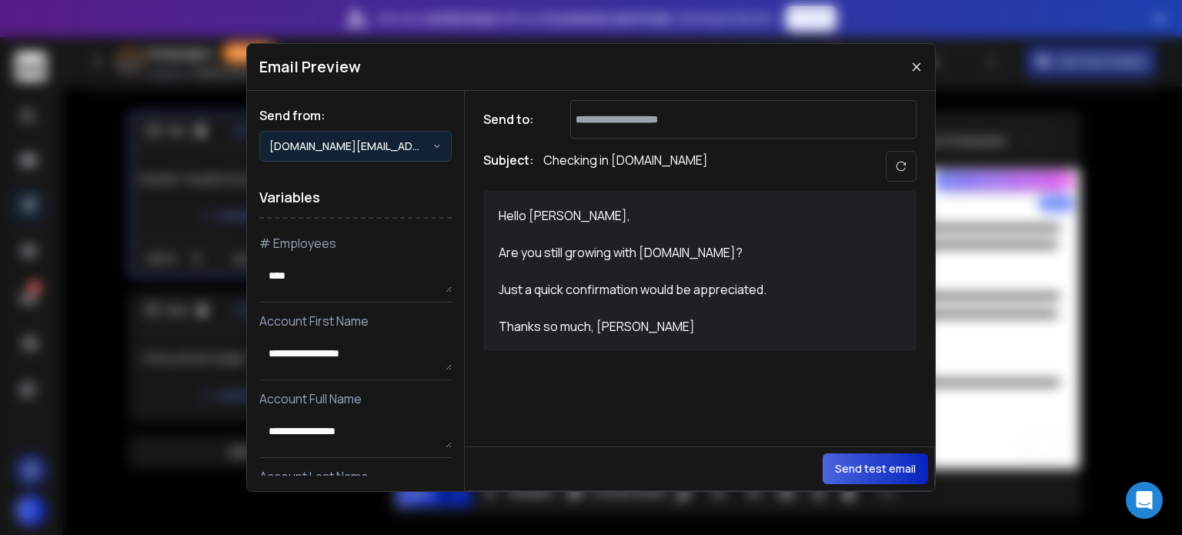
click at [413, 143] on div "yavor.st@berankstar.com" at bounding box center [355, 146] width 172 height 15
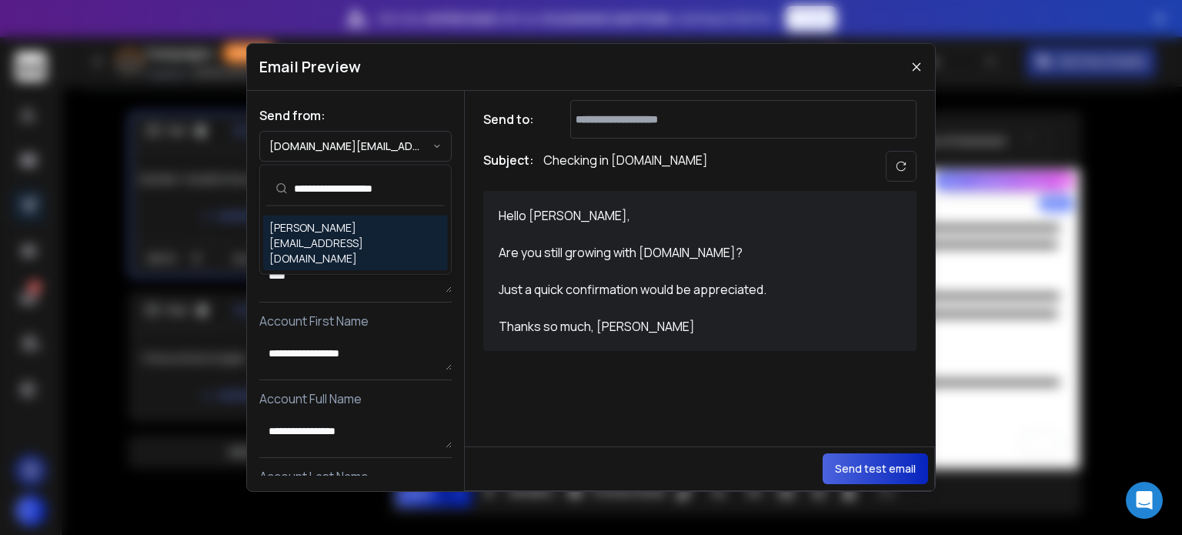
type input "**********"
click at [349, 226] on div "brian@vulcnaicai.com" at bounding box center [355, 243] width 172 height 46
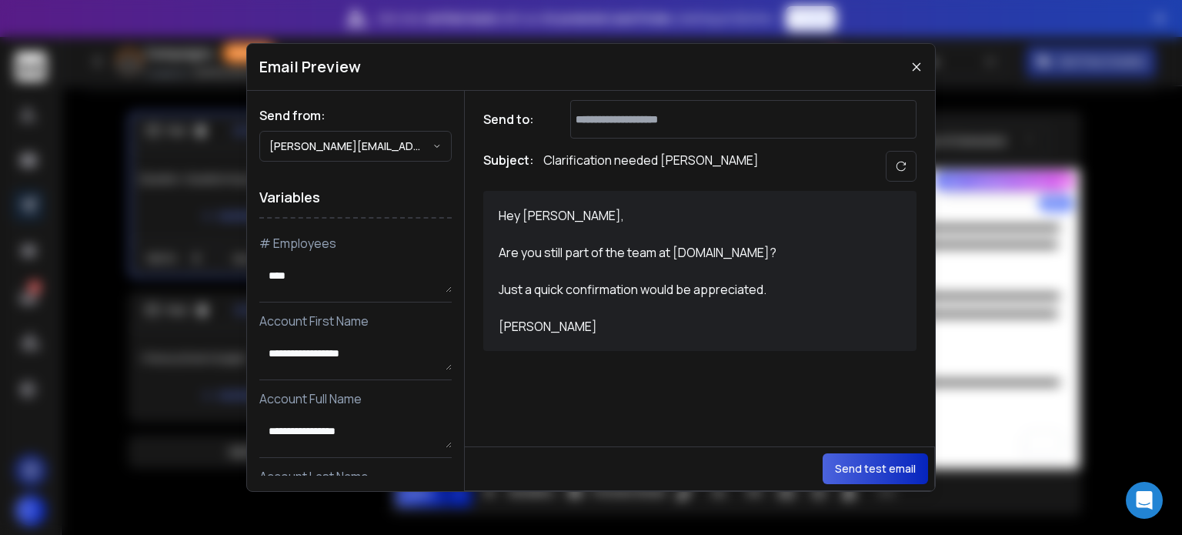
click at [682, 118] on input at bounding box center [744, 119] width 336 height 28
type input "**********"
click at [868, 469] on button "Send test email" at bounding box center [875, 468] width 105 height 31
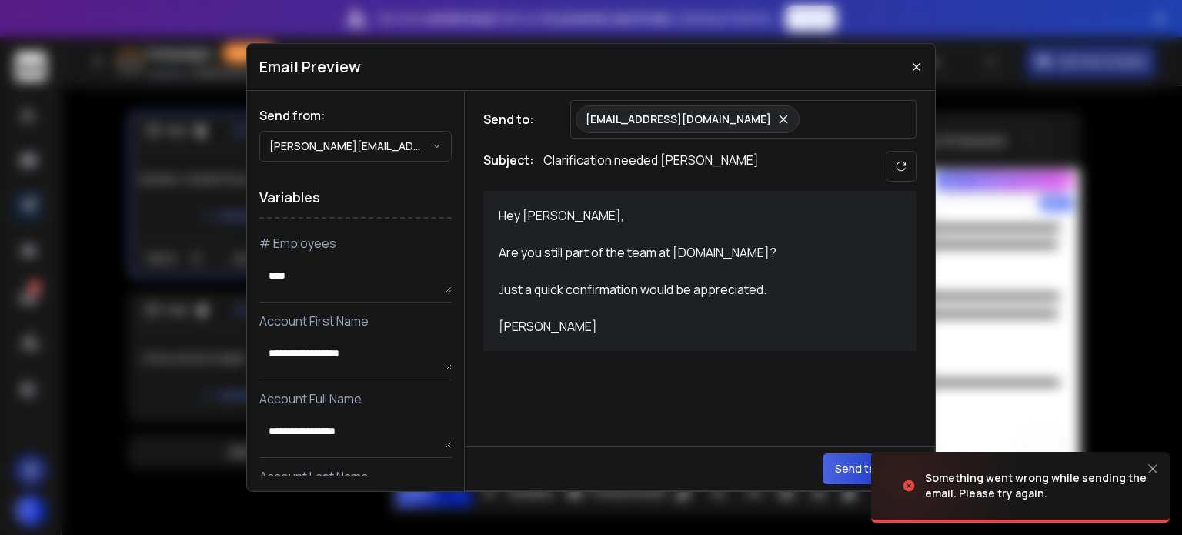
drag, startPoint x: 1033, startPoint y: 480, endPoint x: 977, endPoint y: 477, distance: 56.2
click at [977, 477] on div "Something went wrong while sending the email. Please try again." at bounding box center [1038, 485] width 226 height 31
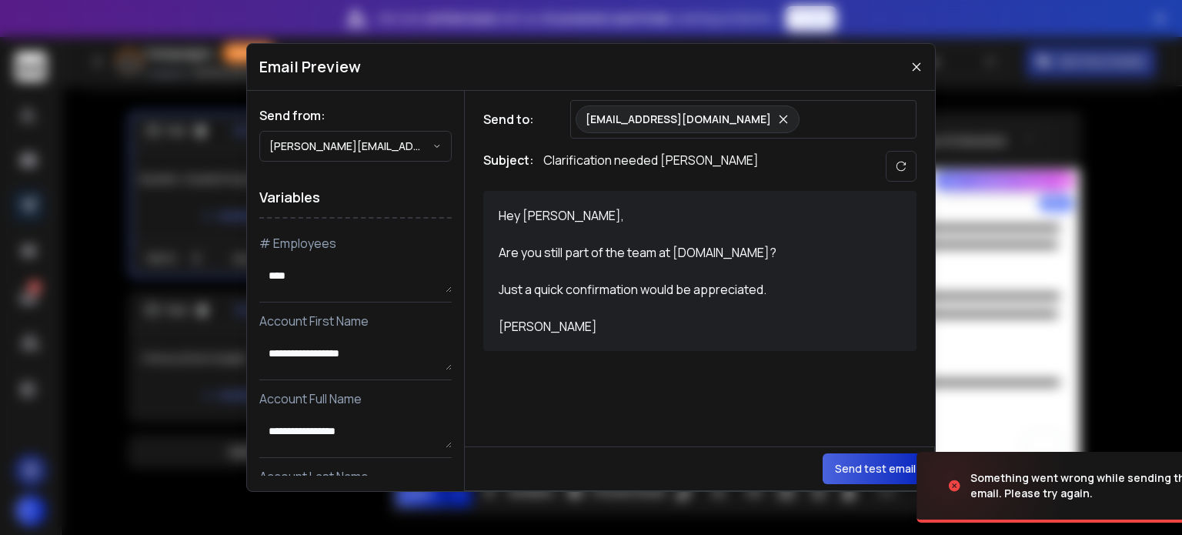
drag, startPoint x: 979, startPoint y: 477, endPoint x: 1148, endPoint y: 476, distance: 169.3
click at [1161, 479] on div "Something went wrong while sending the email. Please try again." at bounding box center [1084, 485] width 226 height 31
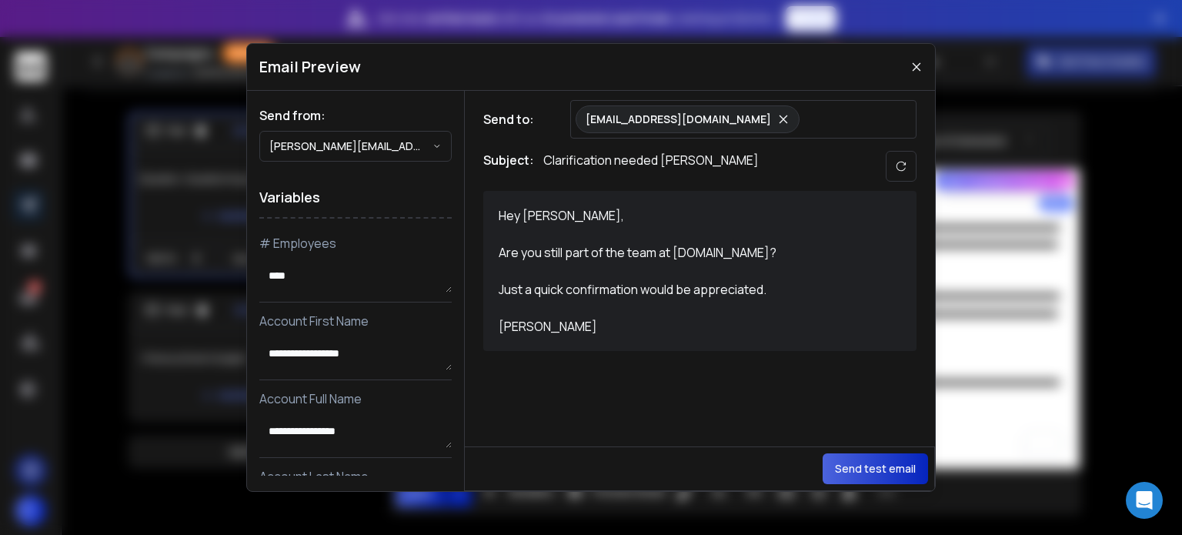
click at [919, 69] on icon at bounding box center [917, 66] width 8 height 8
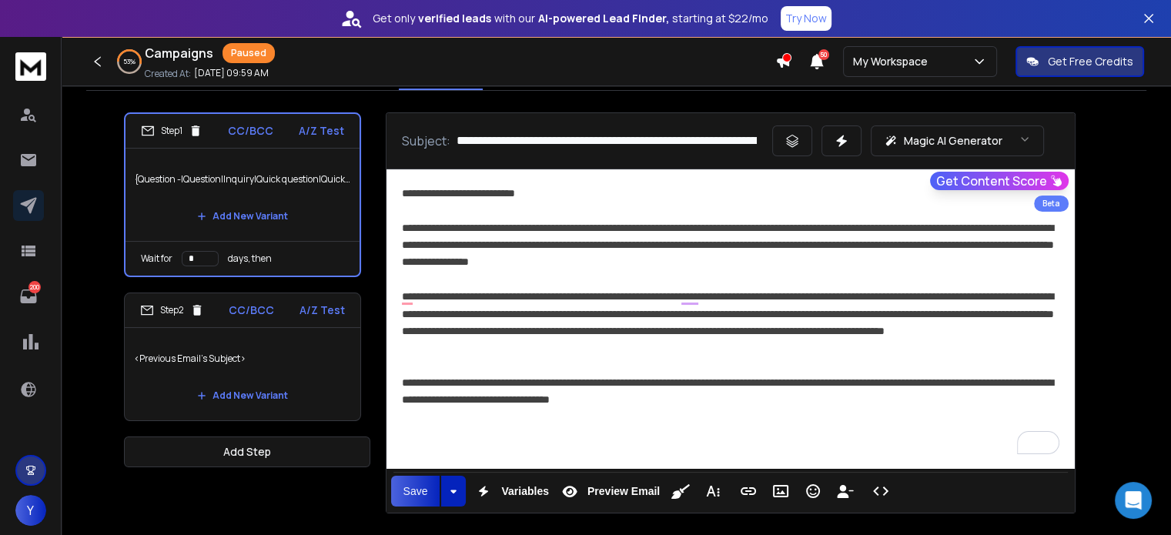
click at [684, 257] on div "**********" at bounding box center [730, 236] width 657 height 69
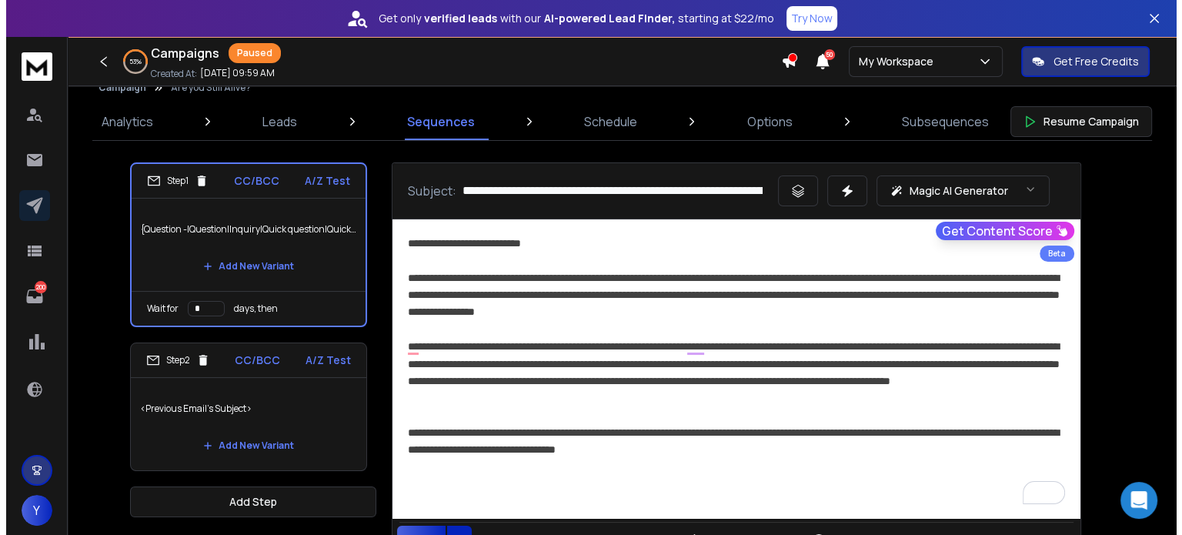
scroll to position [0, 0]
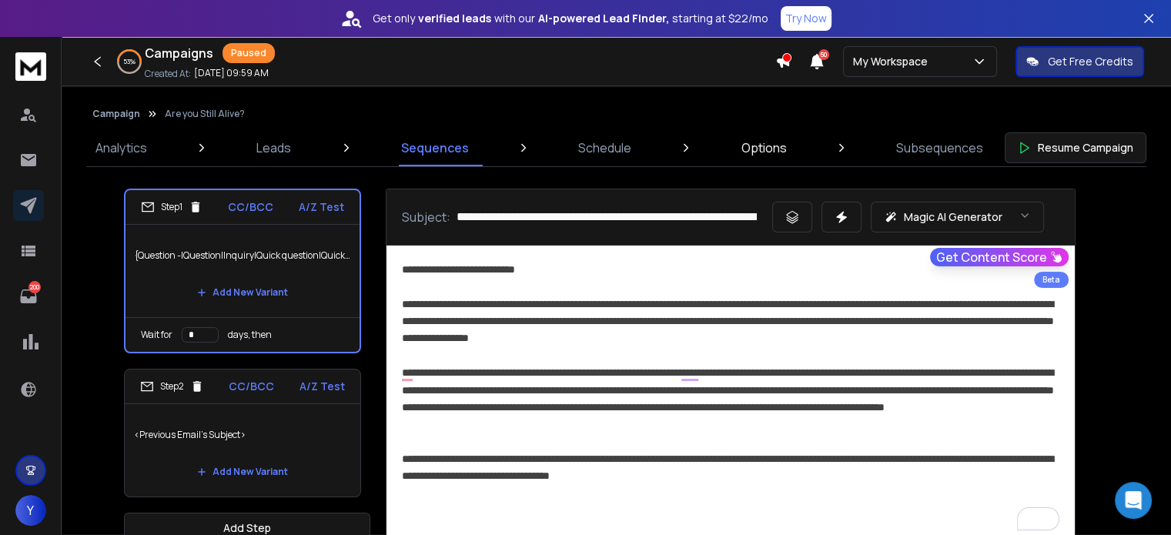
click at [780, 148] on p "Options" at bounding box center [763, 148] width 45 height 18
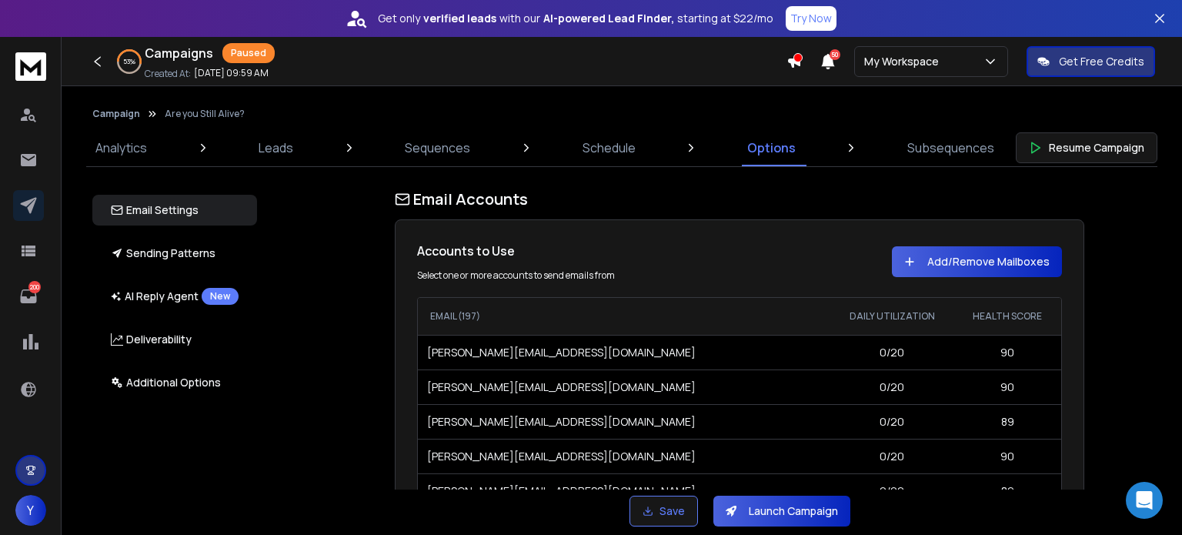
click at [951, 261] on button "Add/Remove Mailboxes" at bounding box center [977, 261] width 170 height 31
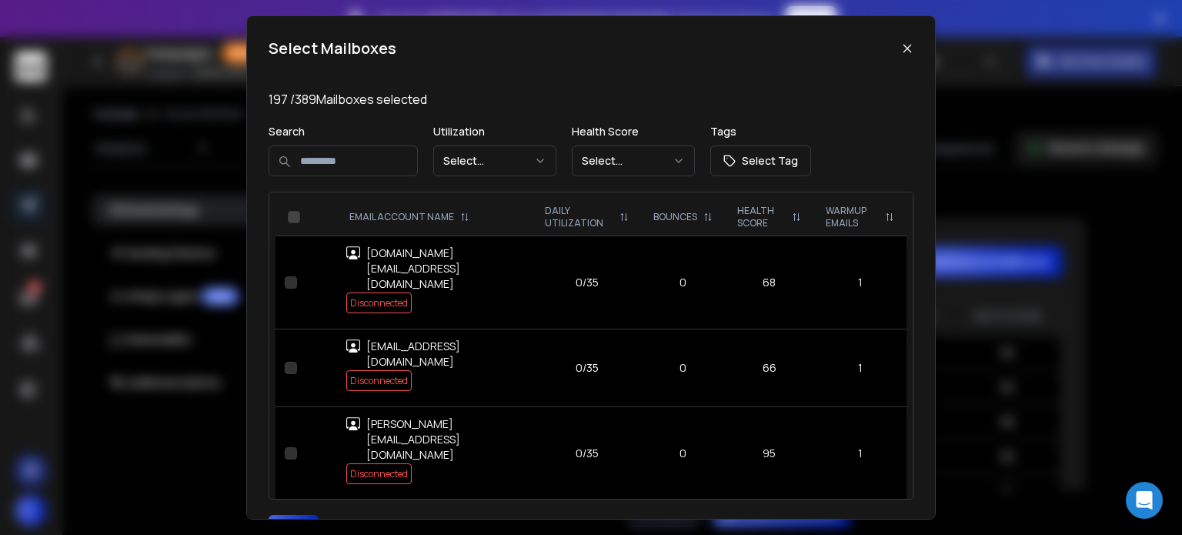
click at [524, 165] on button "Select..." at bounding box center [494, 160] width 123 height 31
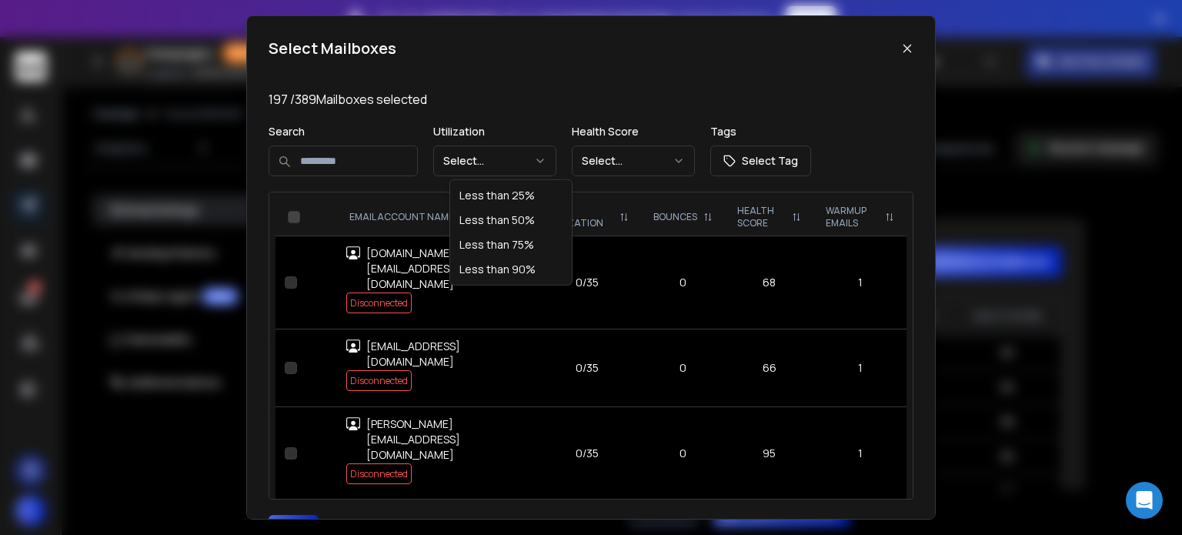
click at [643, 159] on button "Select..." at bounding box center [633, 160] width 123 height 31
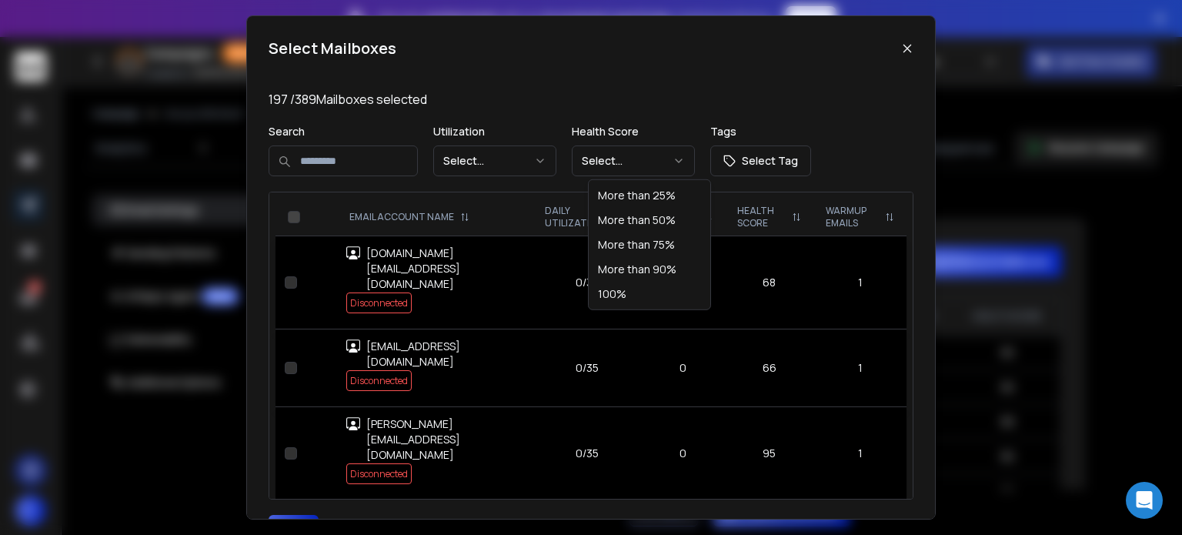
click at [527, 155] on button "Select..." at bounding box center [494, 160] width 123 height 31
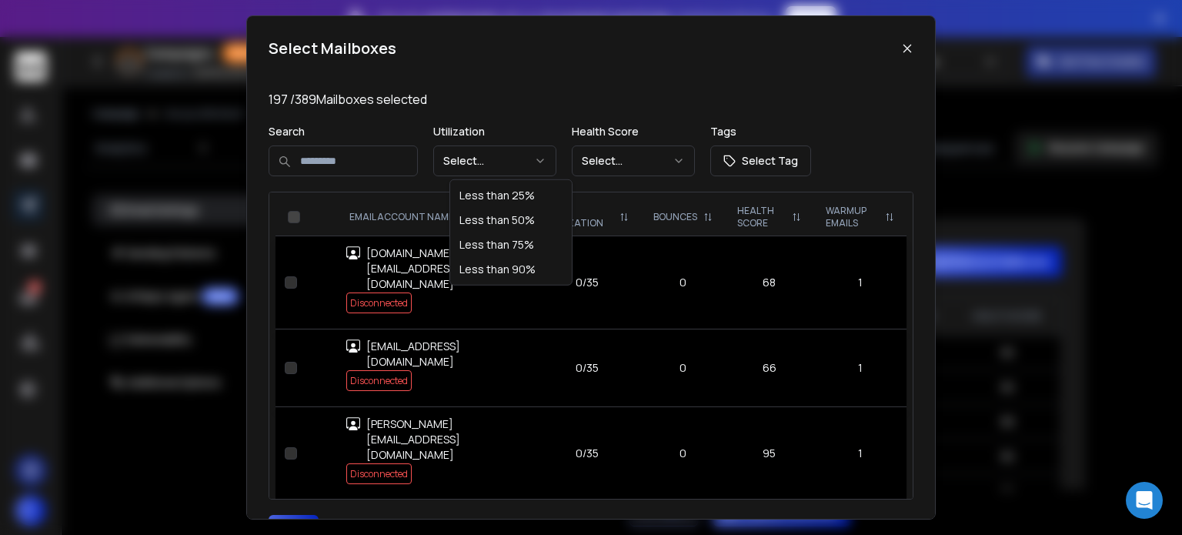
click at [557, 125] on p "Utilization" at bounding box center [494, 131] width 123 height 15
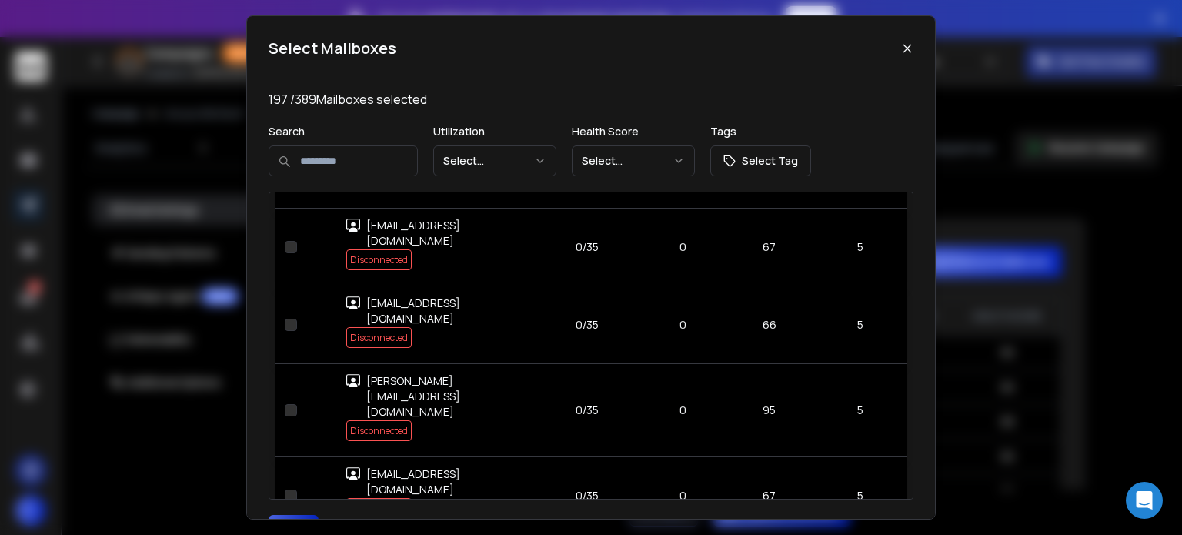
scroll to position [2579, 0]
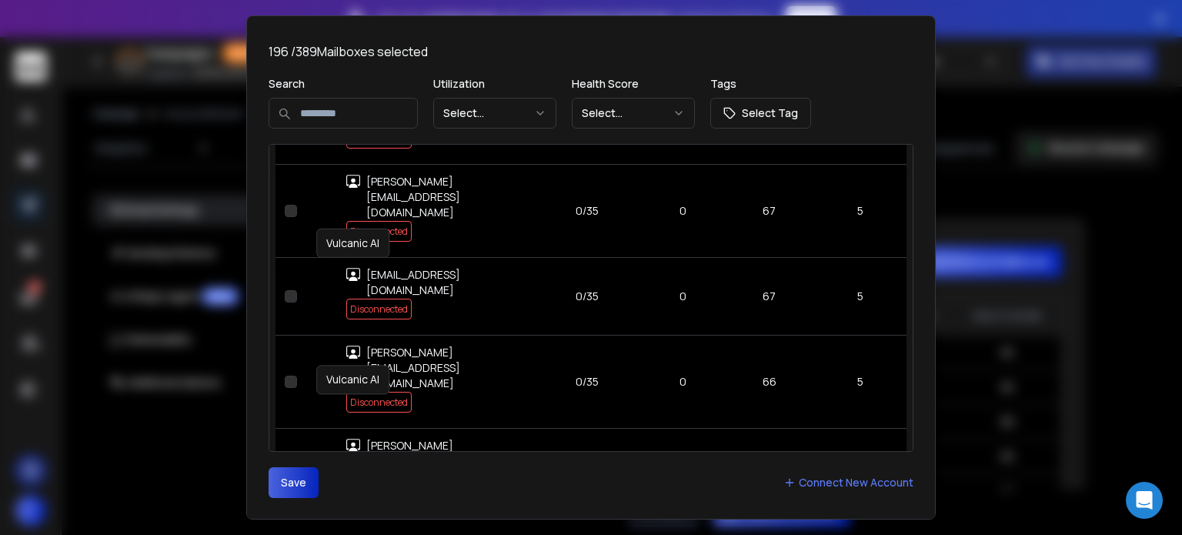
scroll to position [3195, 0]
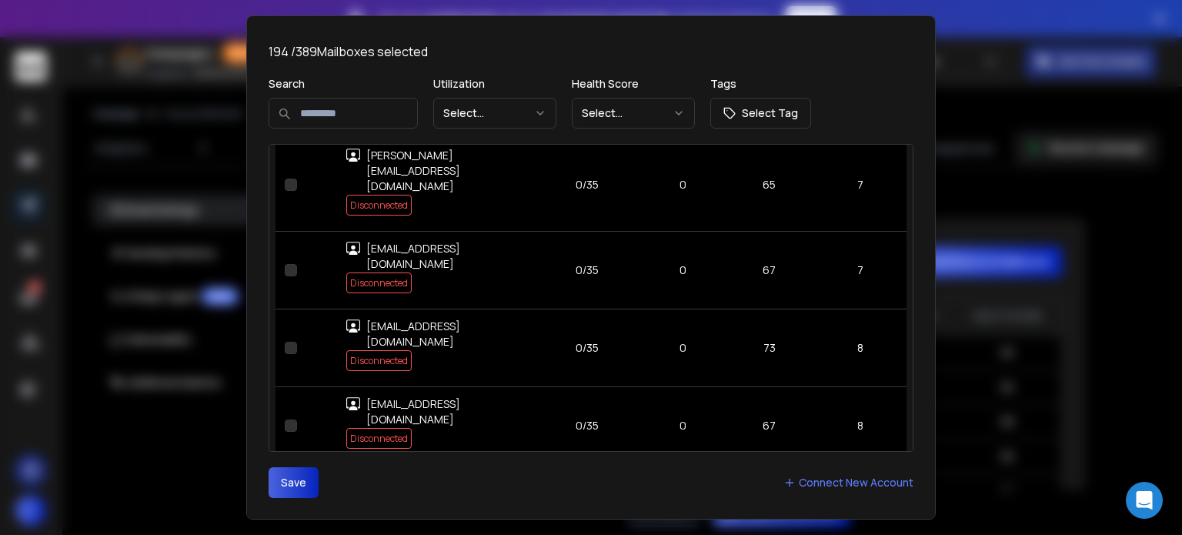
scroll to position [4811, 0]
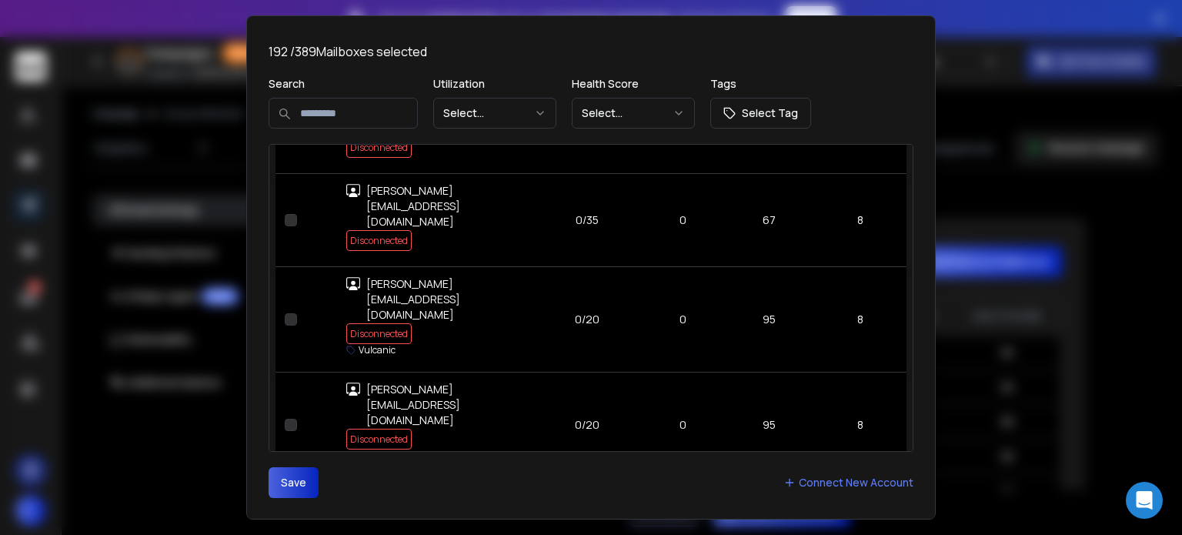
scroll to position [6200, 0]
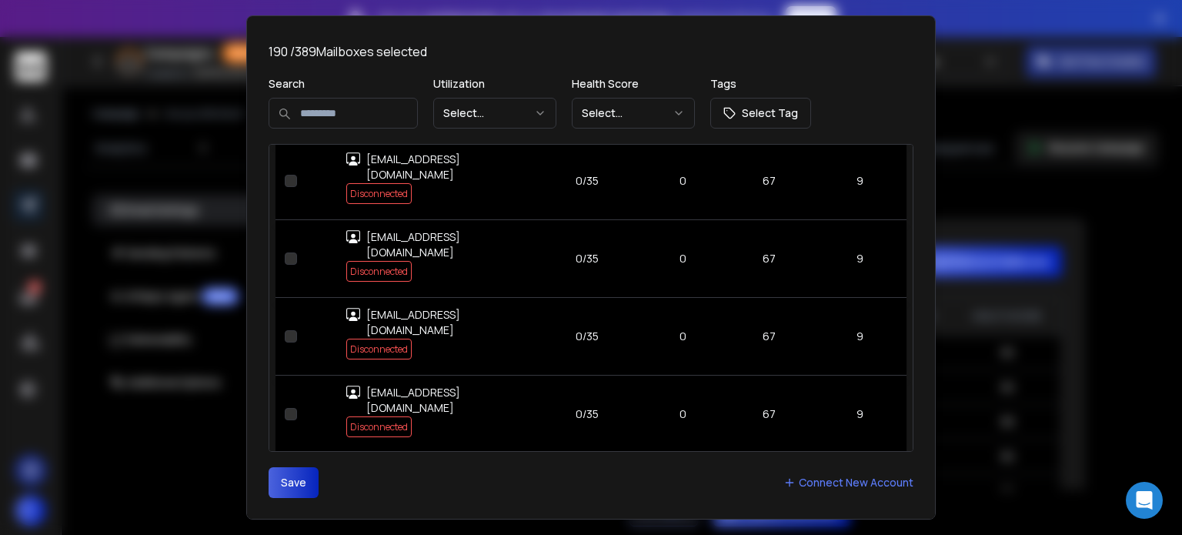
scroll to position [6970, 0]
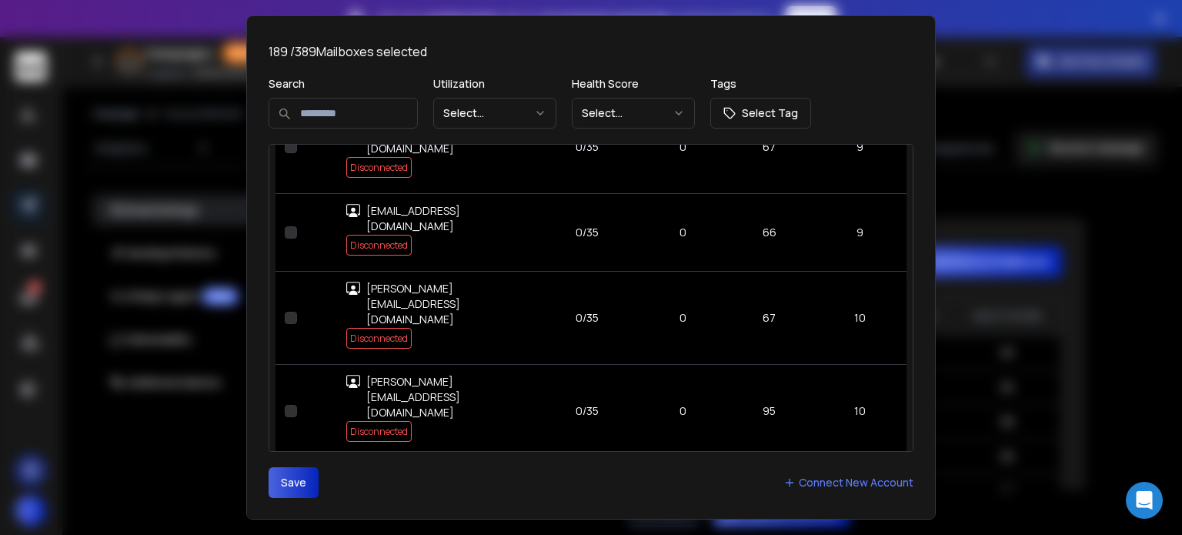
scroll to position [7355, 0]
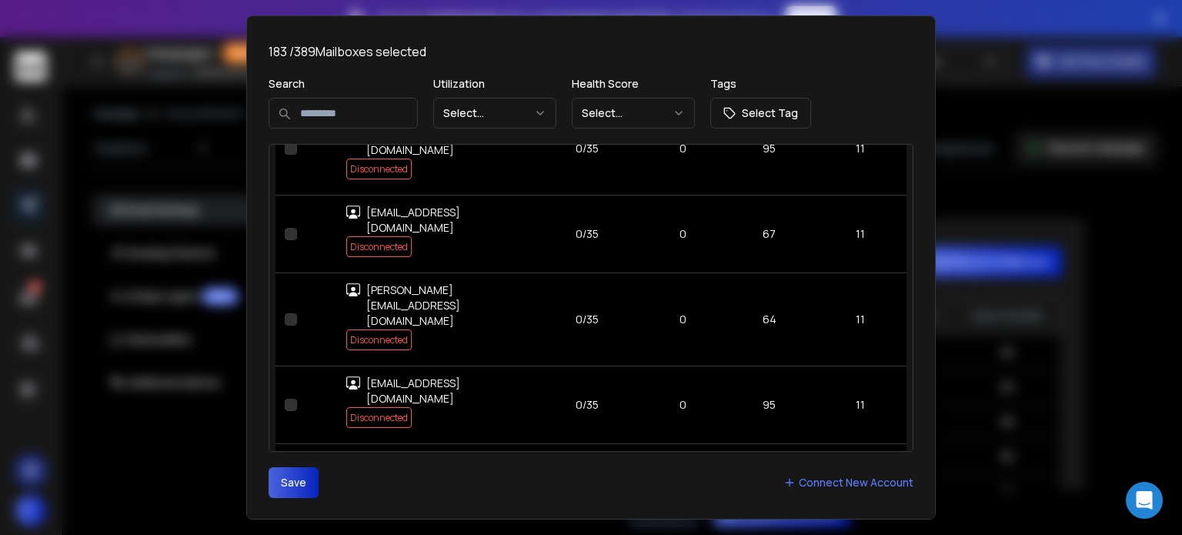
scroll to position [7970, 0]
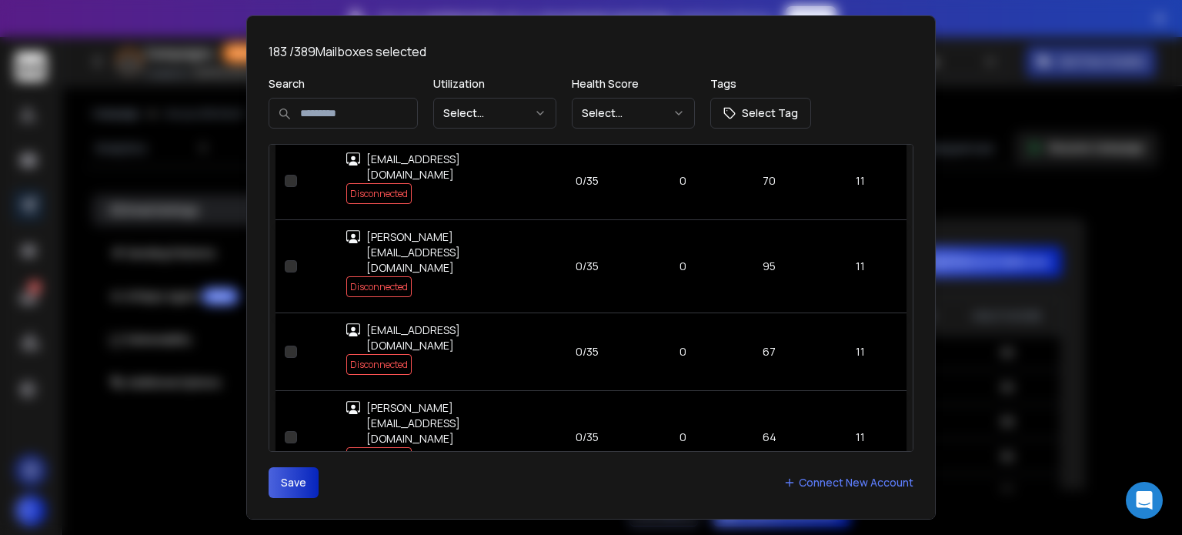
drag, startPoint x: 292, startPoint y: 259, endPoint x: 325, endPoint y: 260, distance: 32.4
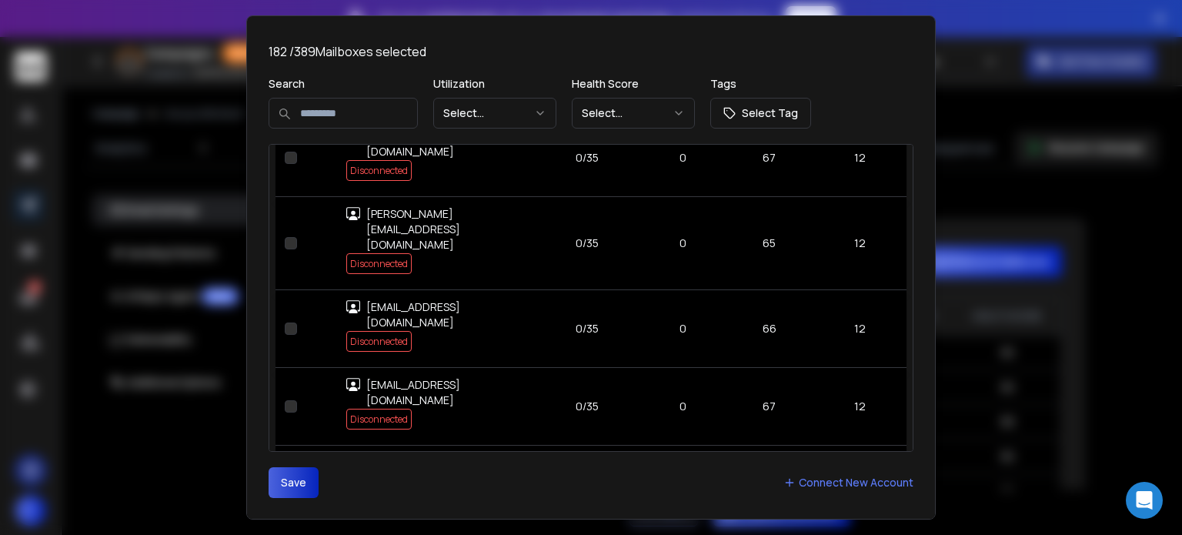
scroll to position [8817, 0]
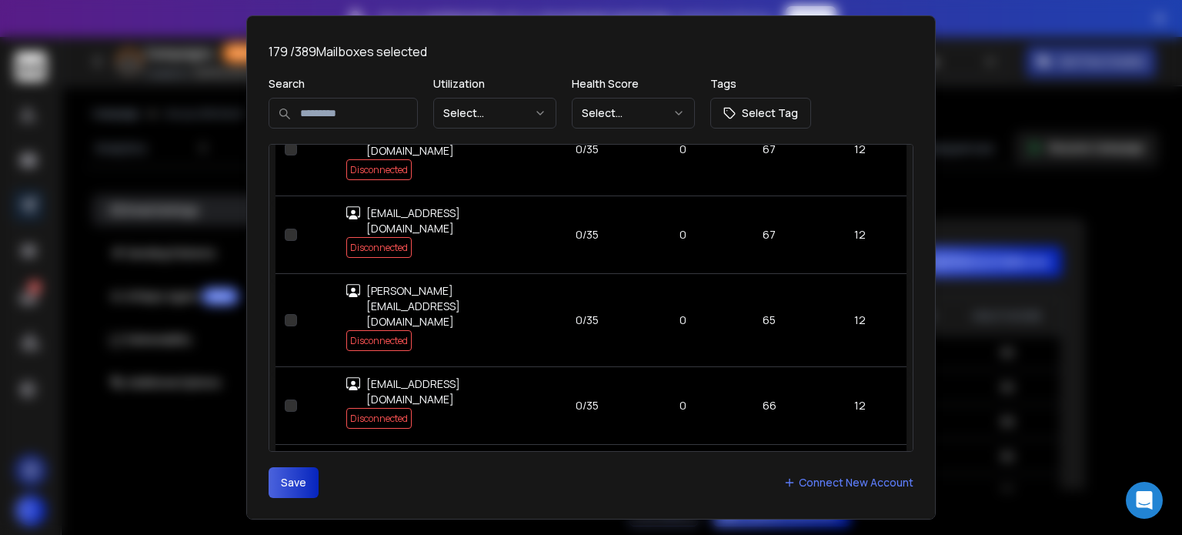
scroll to position [8971, 0]
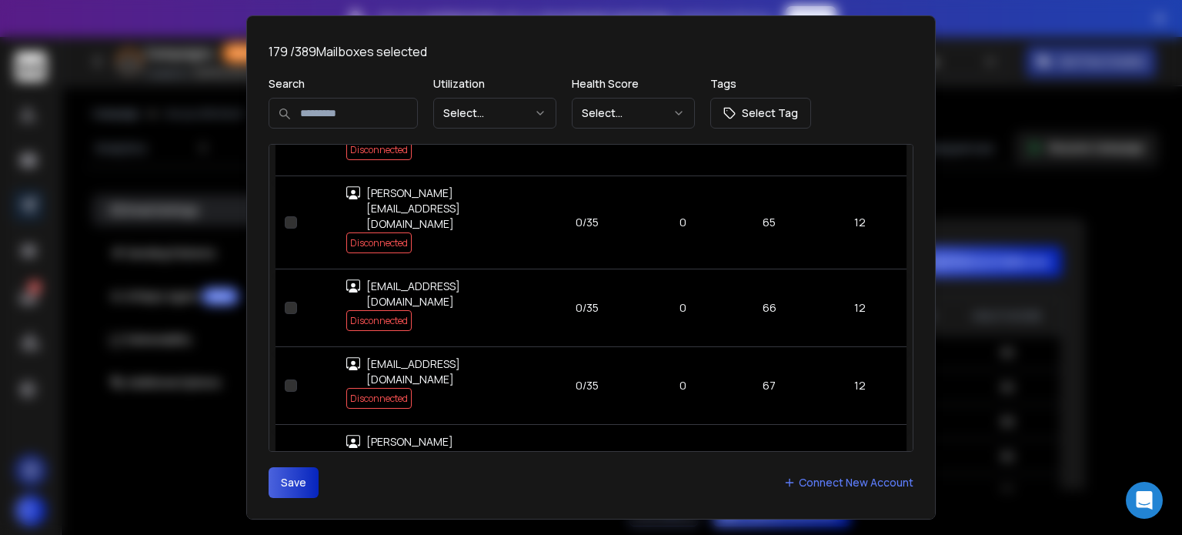
drag, startPoint x: 289, startPoint y: 383, endPoint x: 350, endPoint y: 350, distance: 69.9
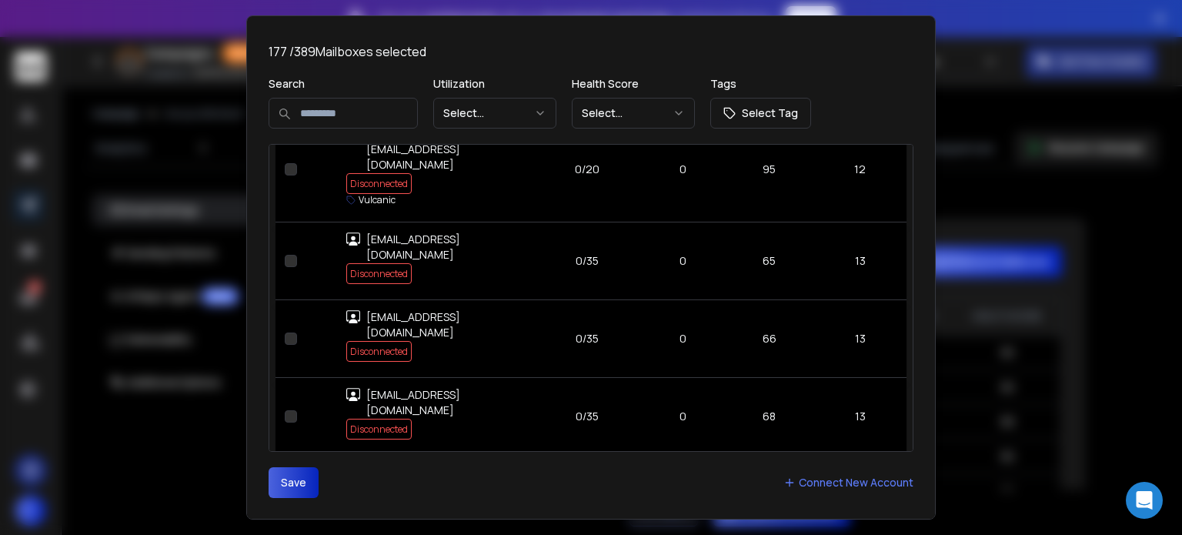
scroll to position [9356, 0]
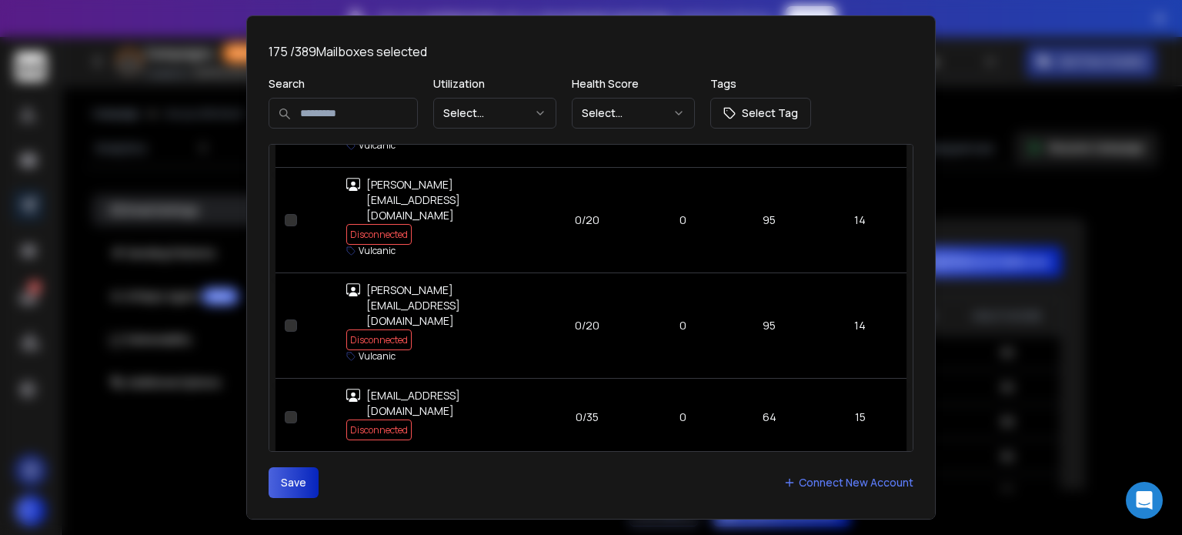
scroll to position [10433, 0]
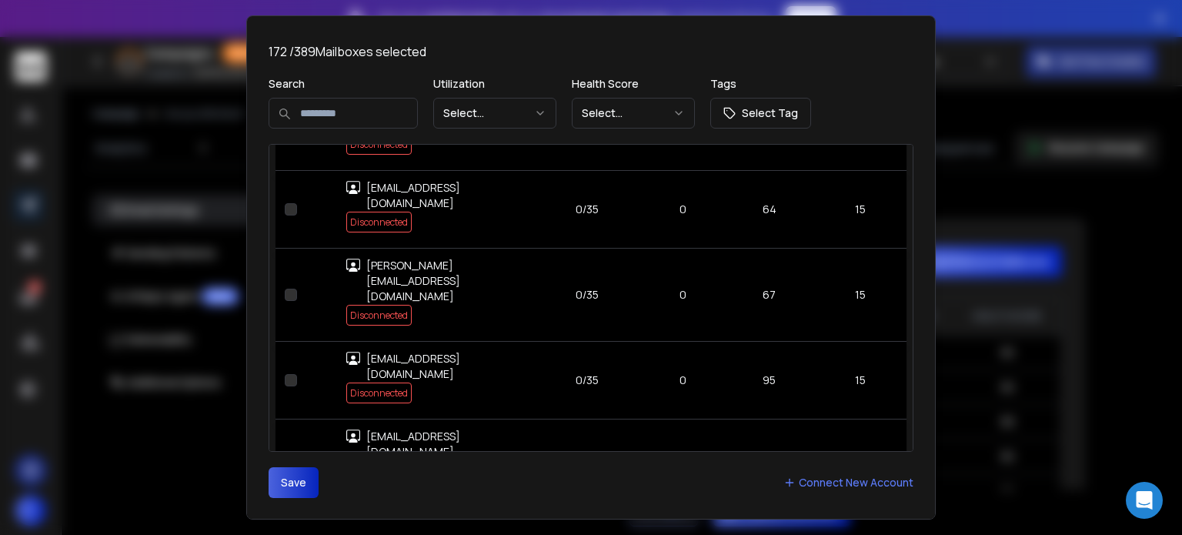
scroll to position [11203, 0]
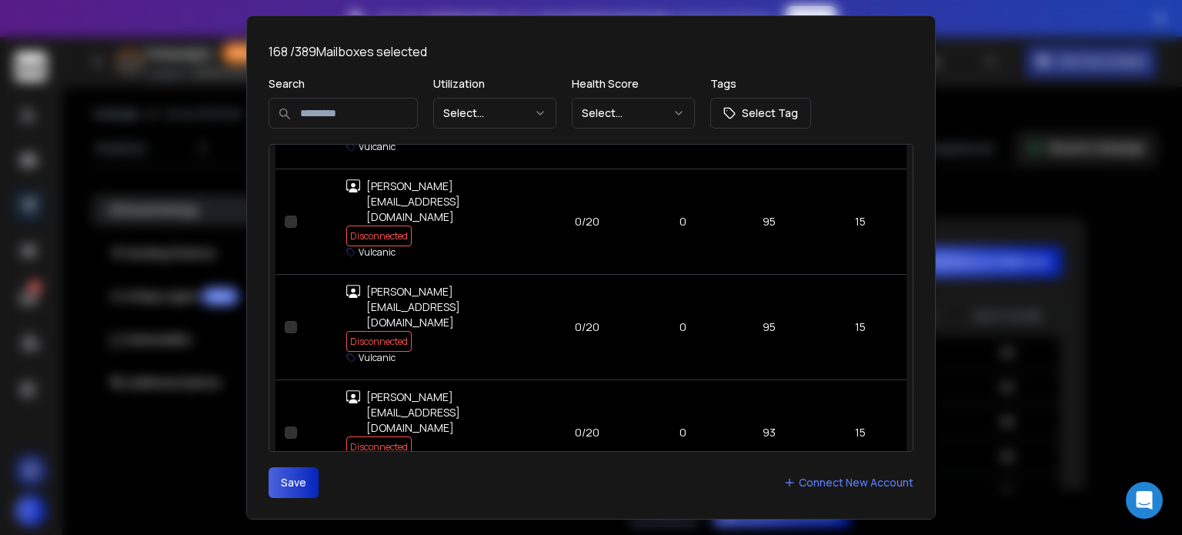
scroll to position [11896, 0]
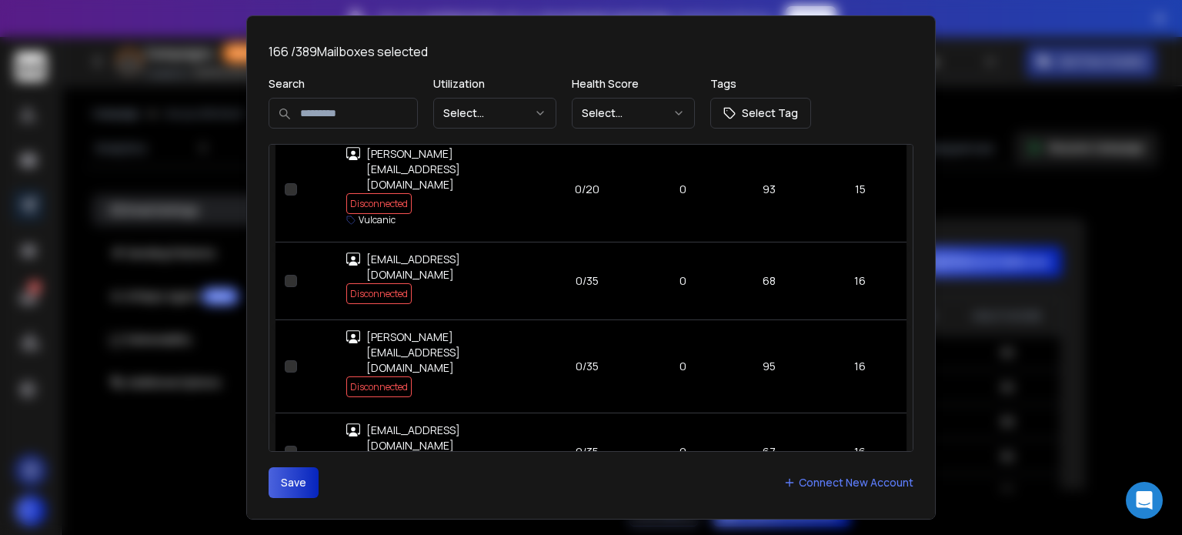
scroll to position [12281, 0]
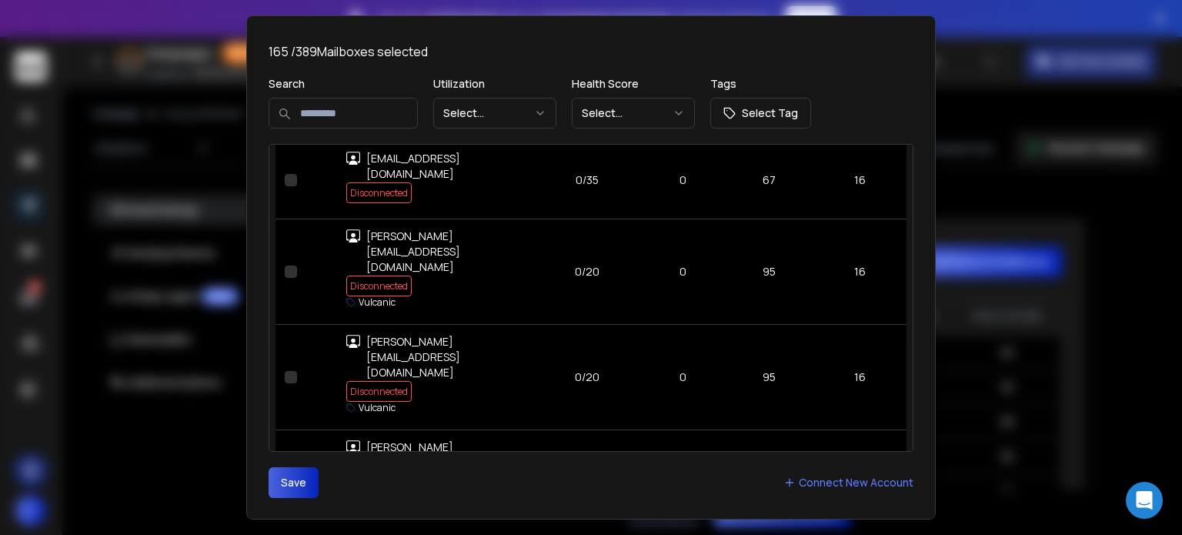
scroll to position [12623, 0]
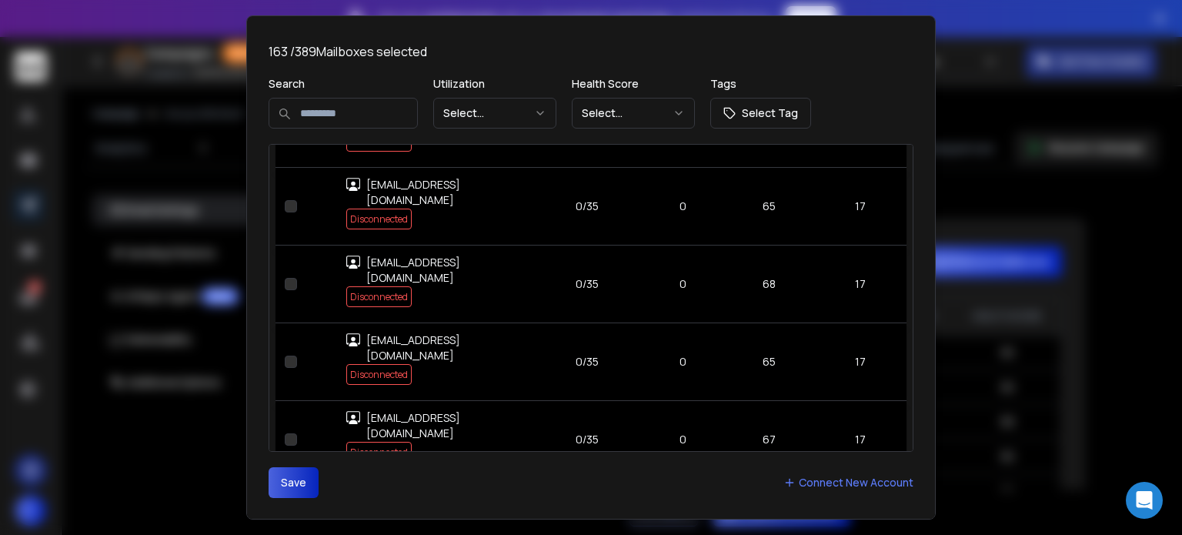
scroll to position [13084, 0]
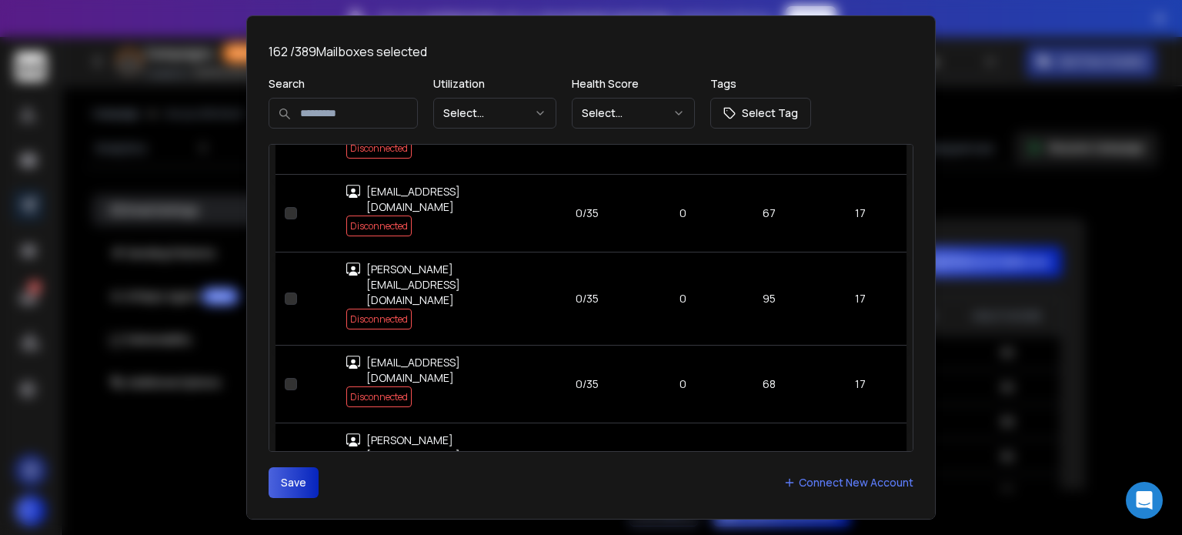
scroll to position [13392, 0]
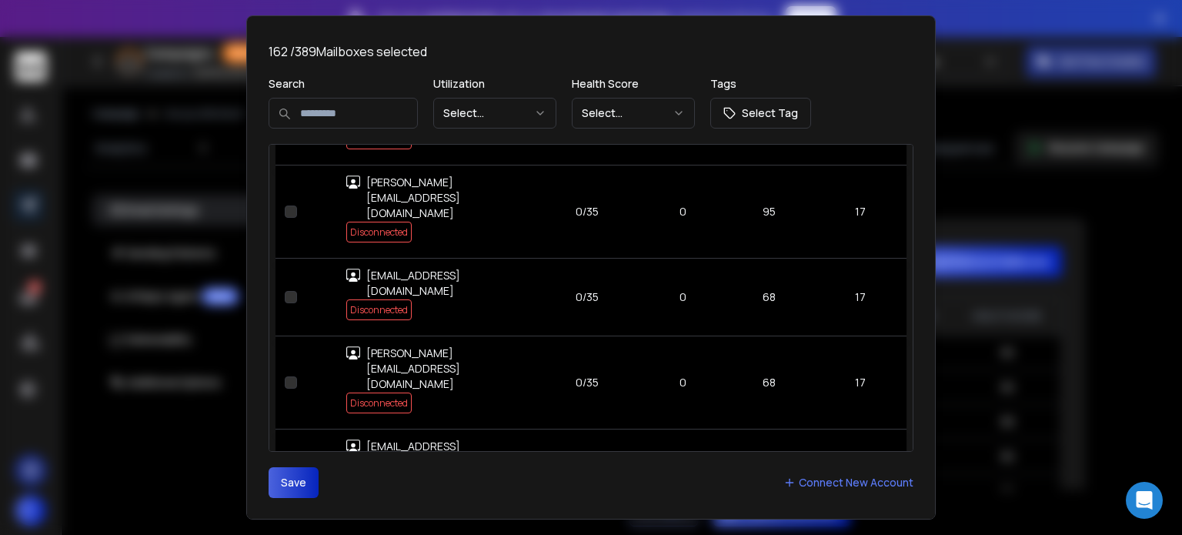
drag, startPoint x: 289, startPoint y: 349, endPoint x: 290, endPoint y: 367, distance: 17.7
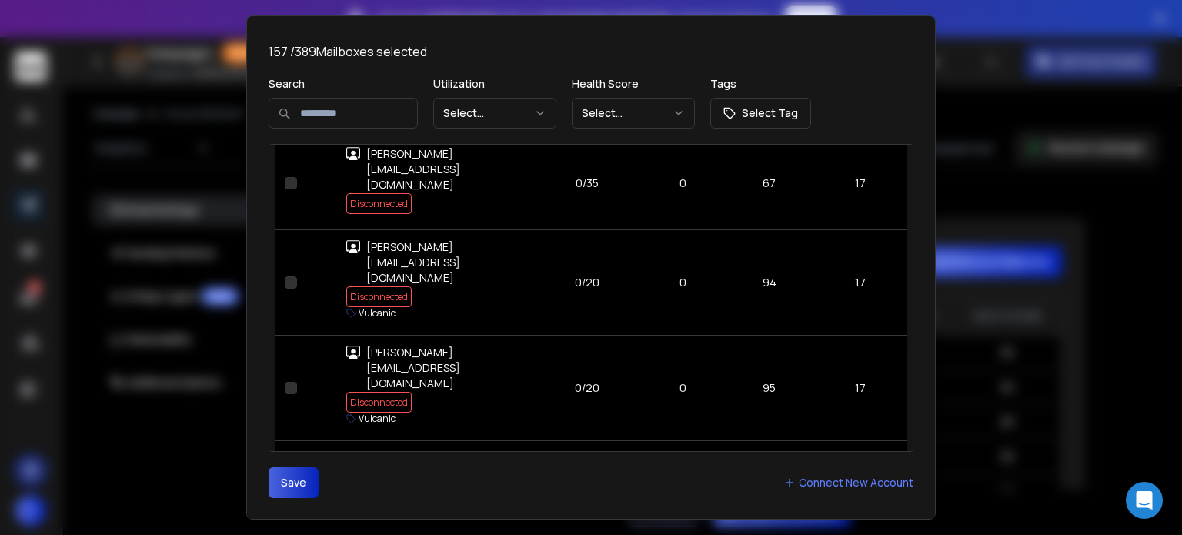
scroll to position [13854, 0]
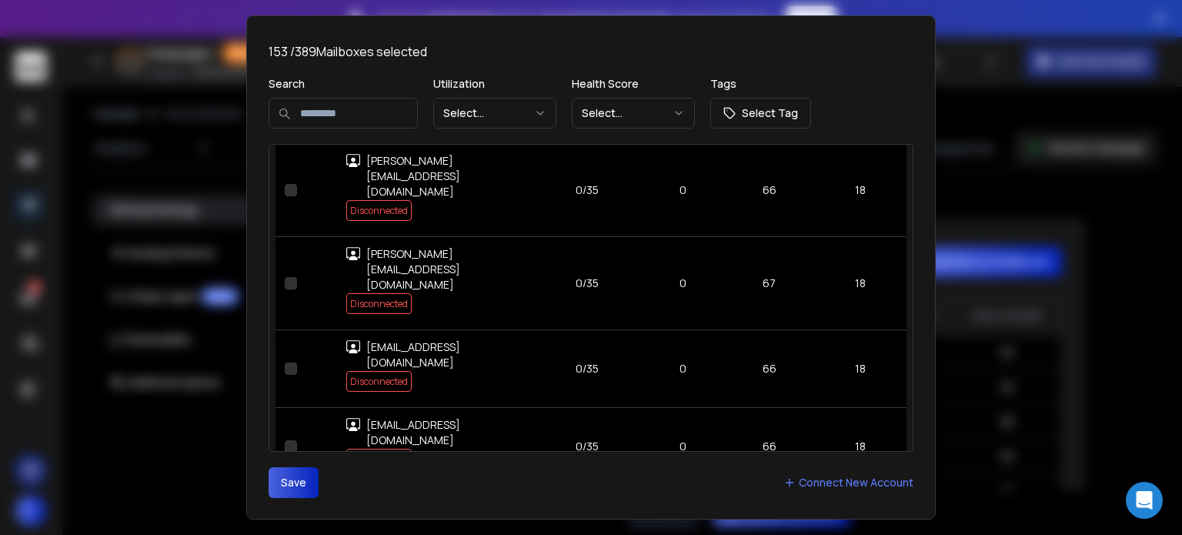
scroll to position [14547, 0]
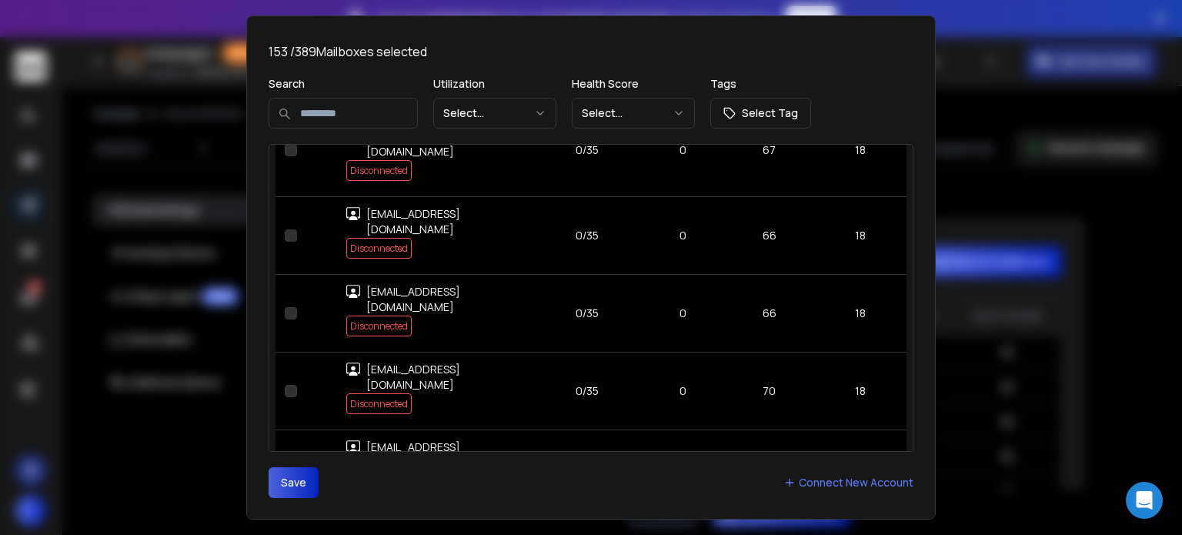
drag, startPoint x: 298, startPoint y: 409, endPoint x: 297, endPoint y: 400, distance: 8.5
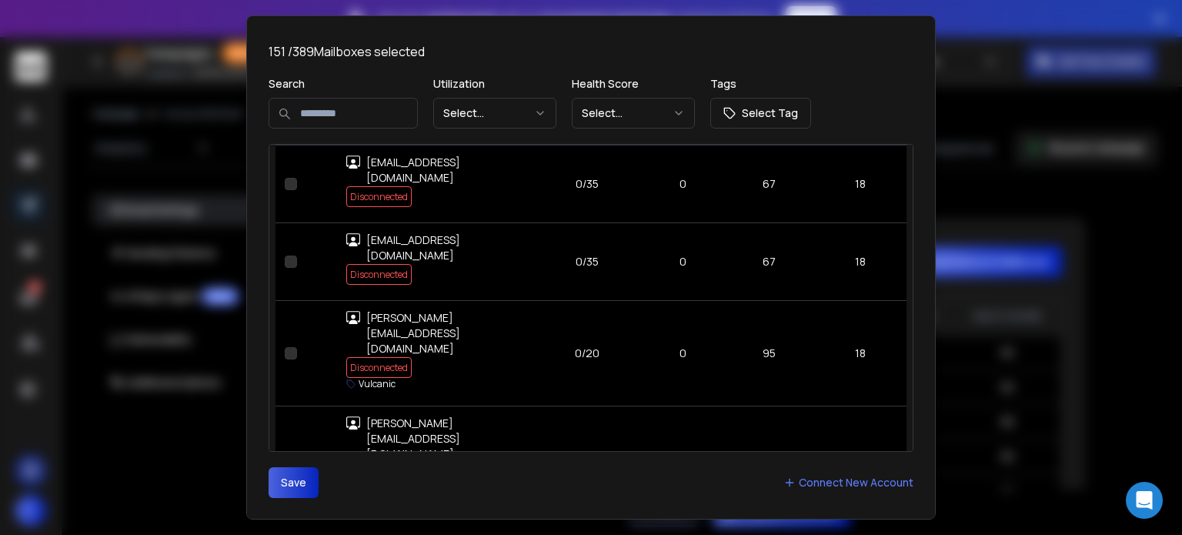
scroll to position [14855, 0]
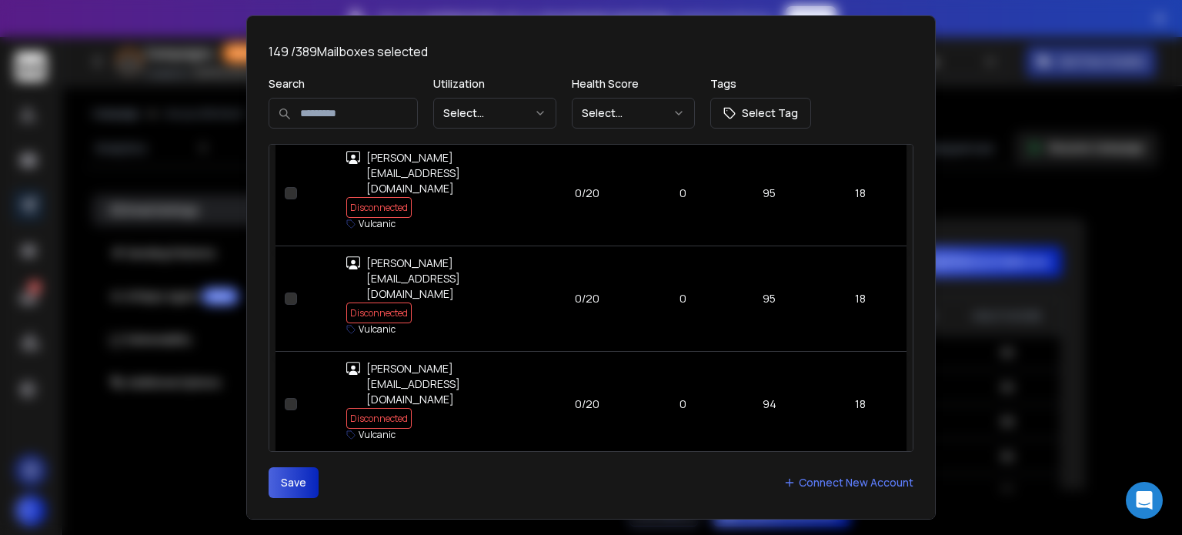
scroll to position [15009, 0]
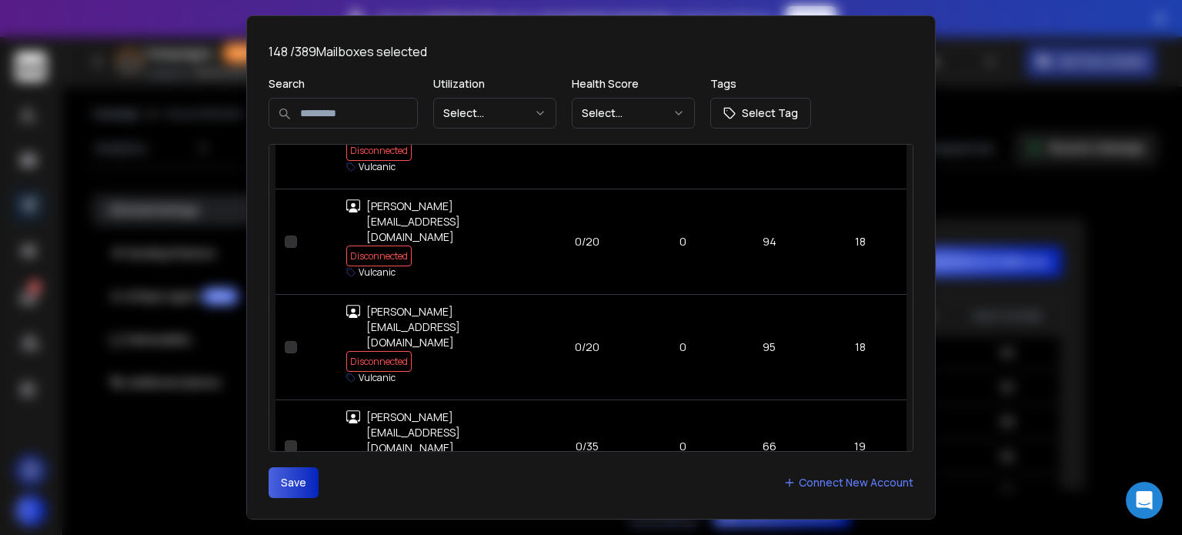
scroll to position [15163, 0]
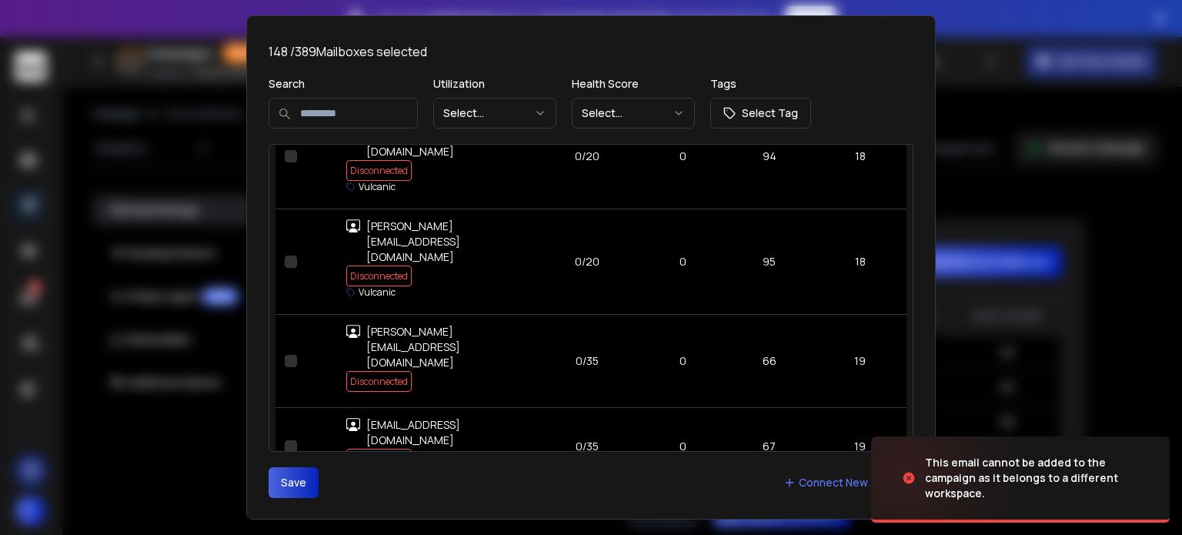
scroll to position [15317, 0]
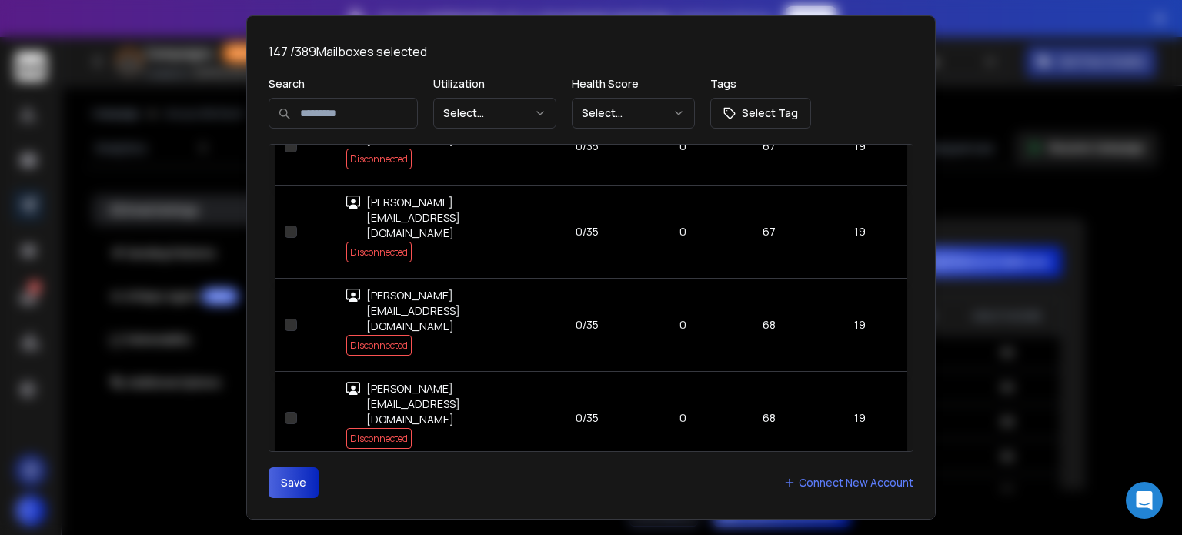
scroll to position [15547, 0]
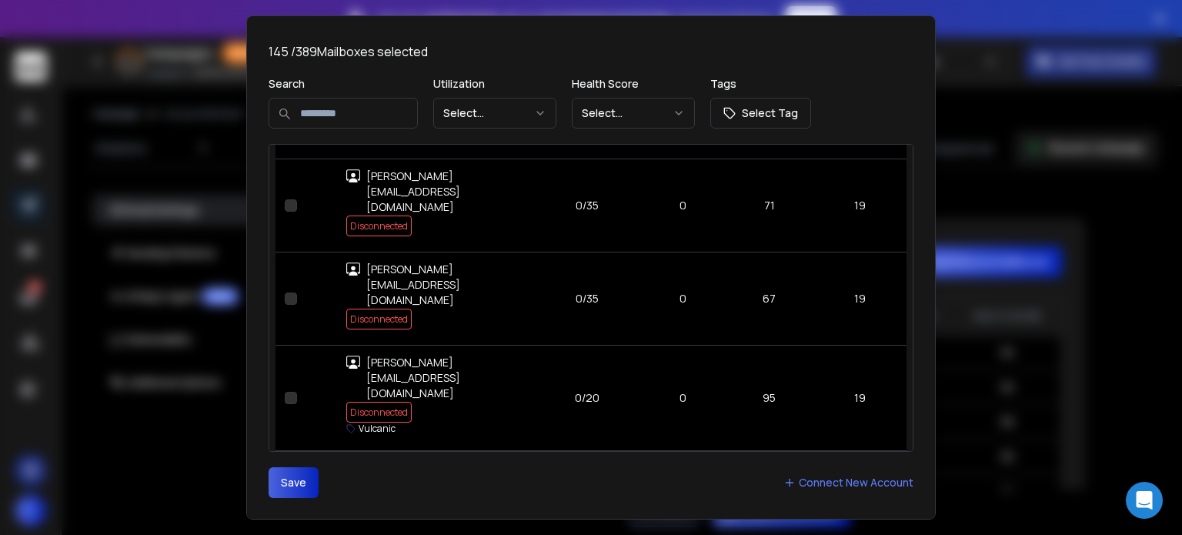
scroll to position [15855, 0]
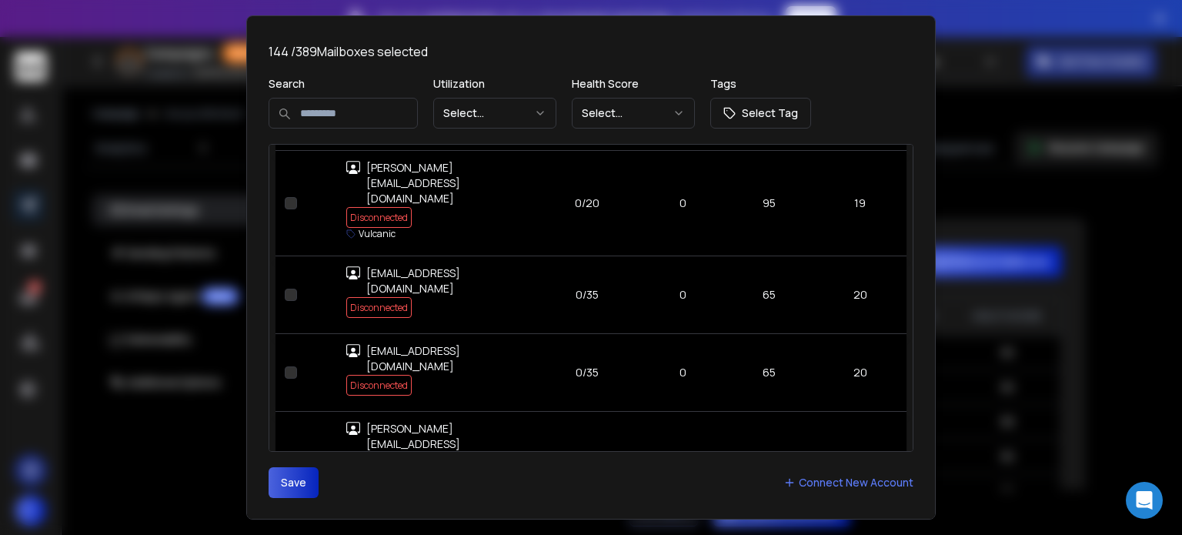
scroll to position [16166, 0]
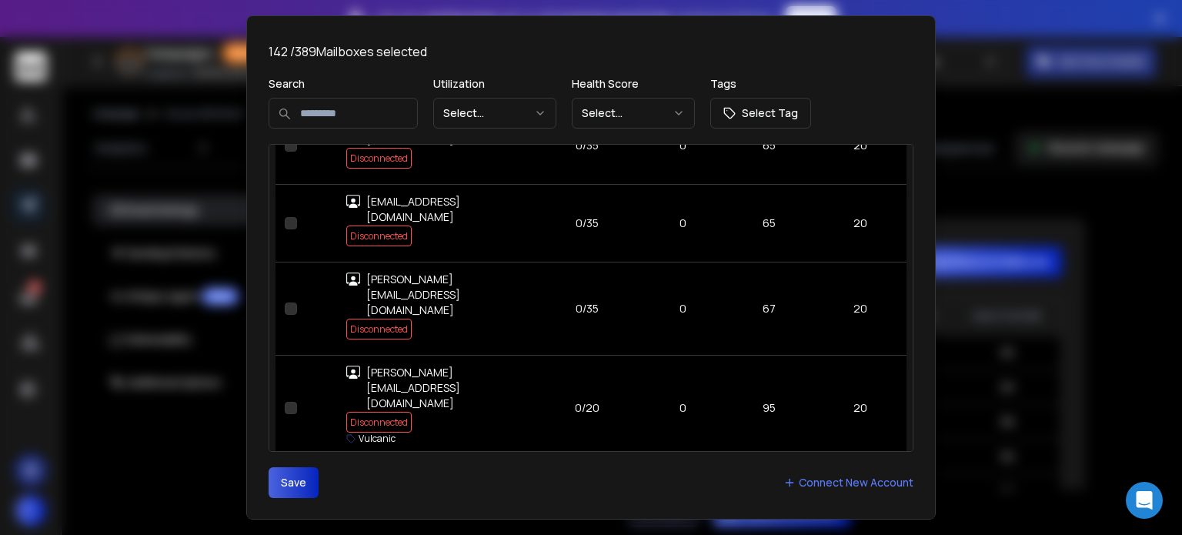
scroll to position [16320, 0]
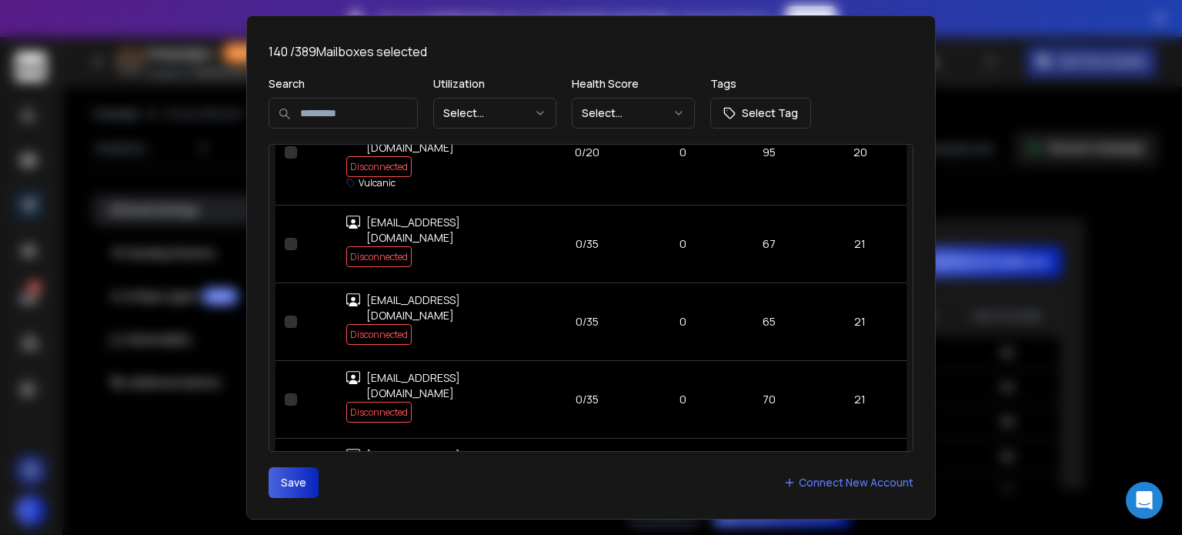
scroll to position [16551, 0]
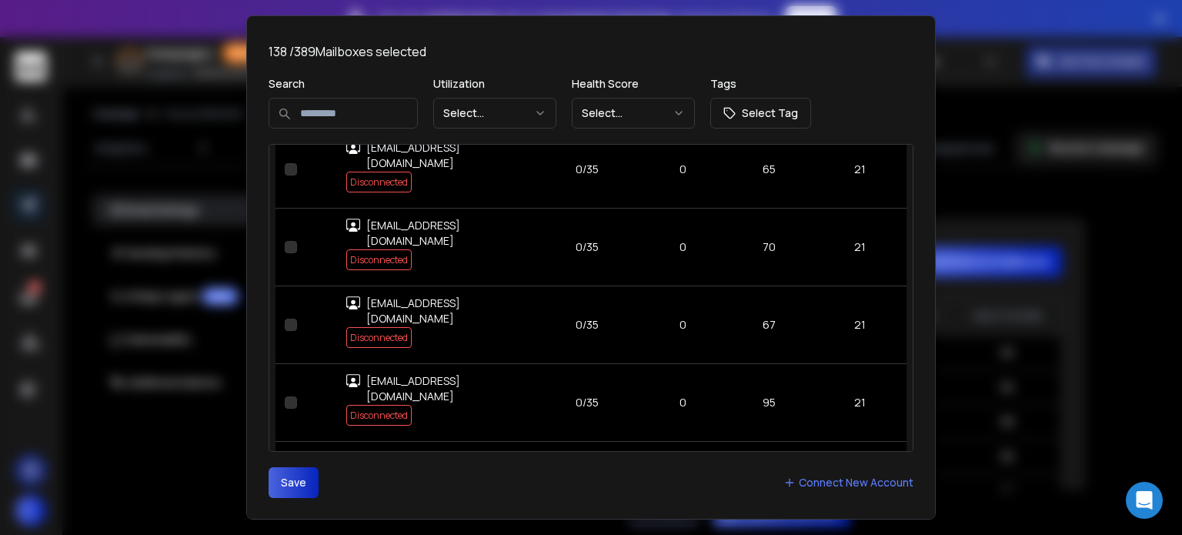
scroll to position [16705, 0]
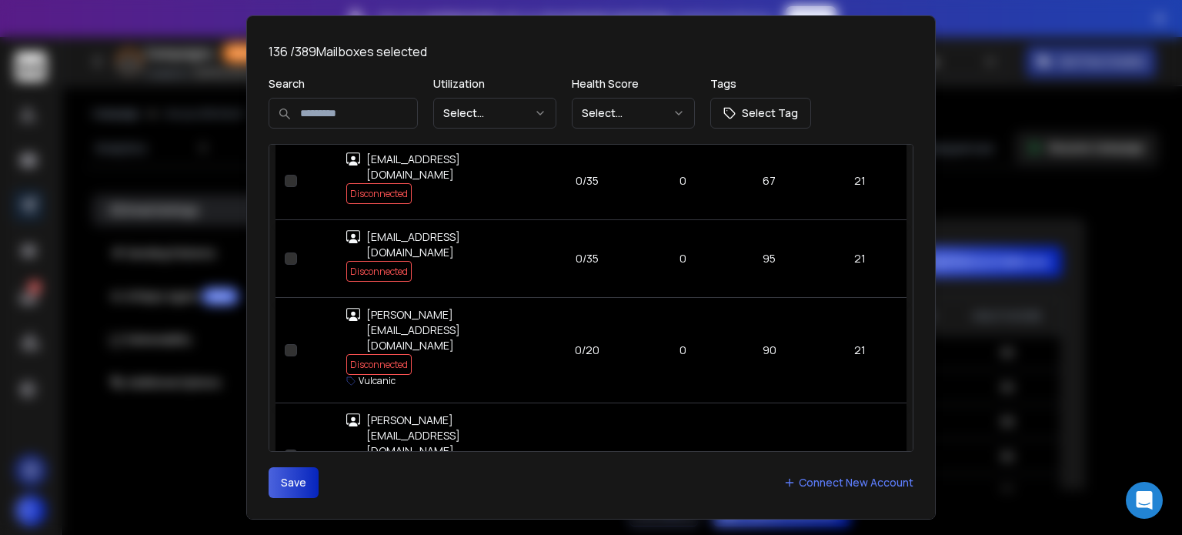
scroll to position [17013, 0]
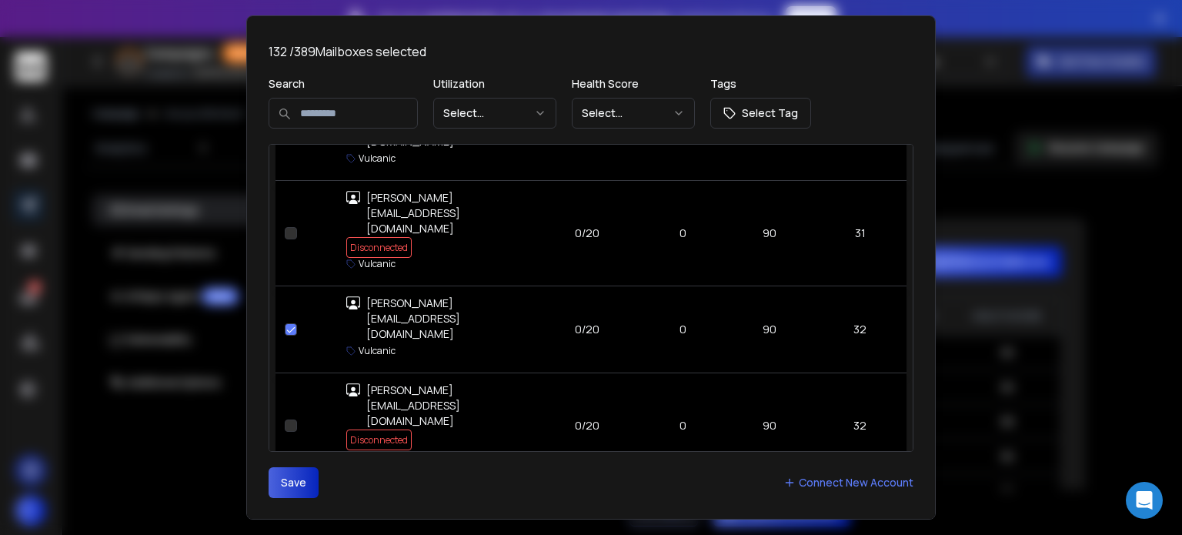
scroll to position [21730, 0]
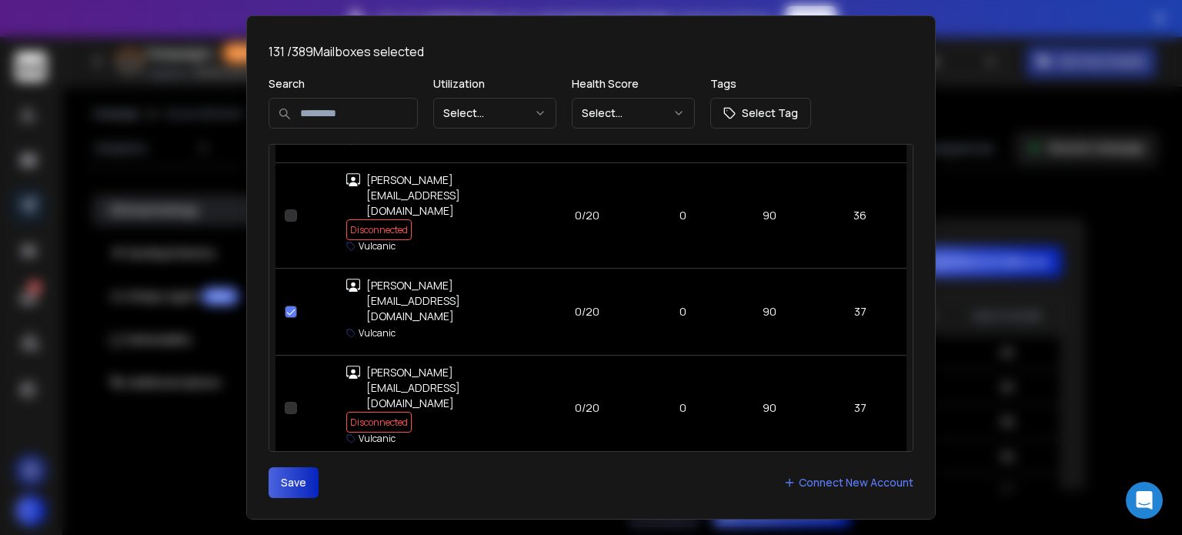
scroll to position [23325, 0]
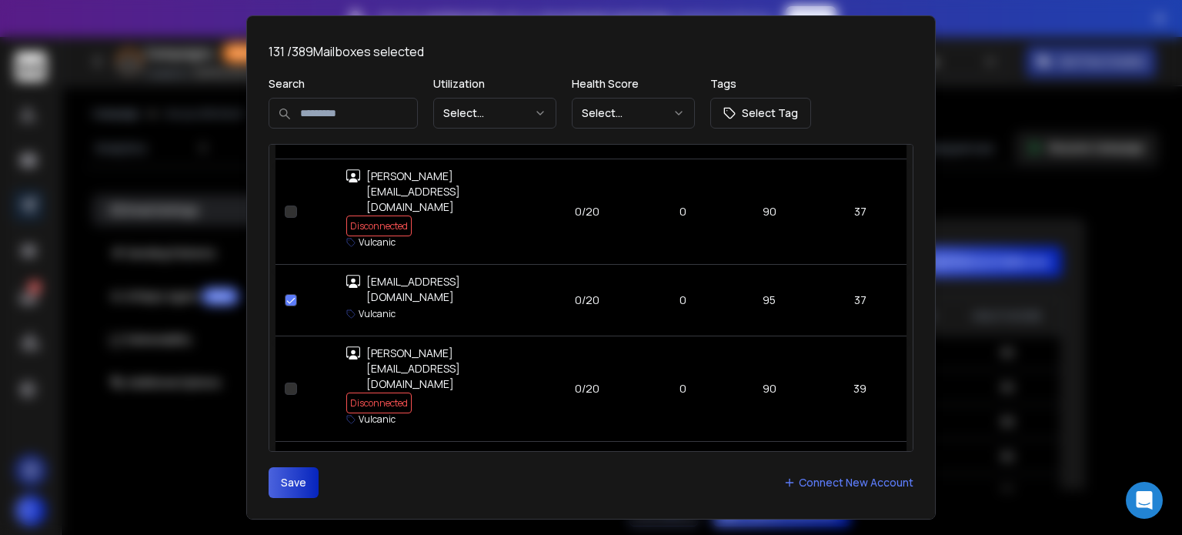
click at [299, 476] on button "Save" at bounding box center [294, 482] width 50 height 31
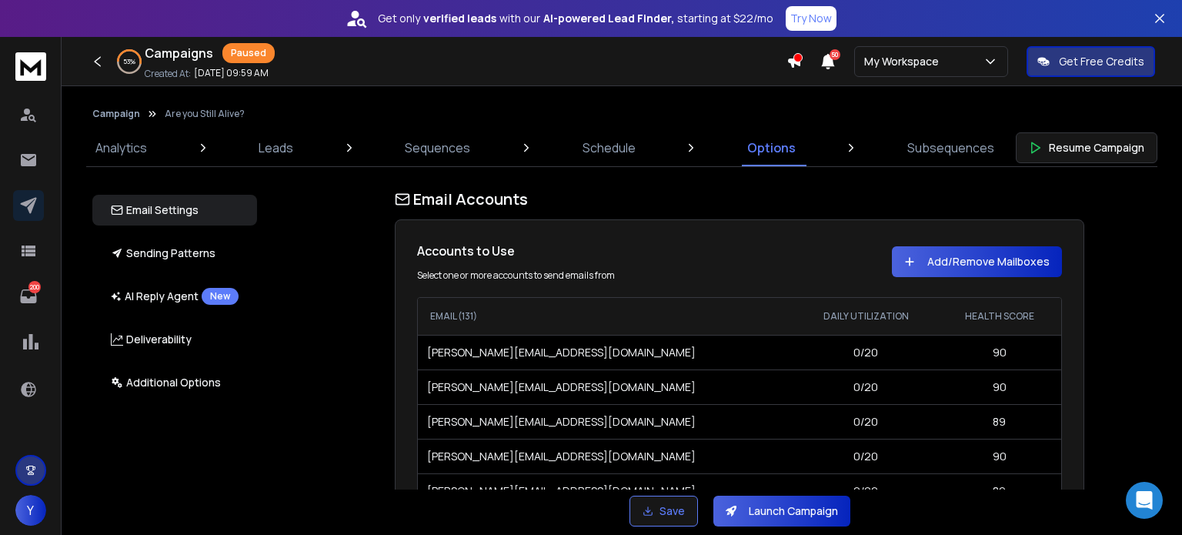
click at [784, 513] on button "Launch Campaign" at bounding box center [782, 511] width 137 height 31
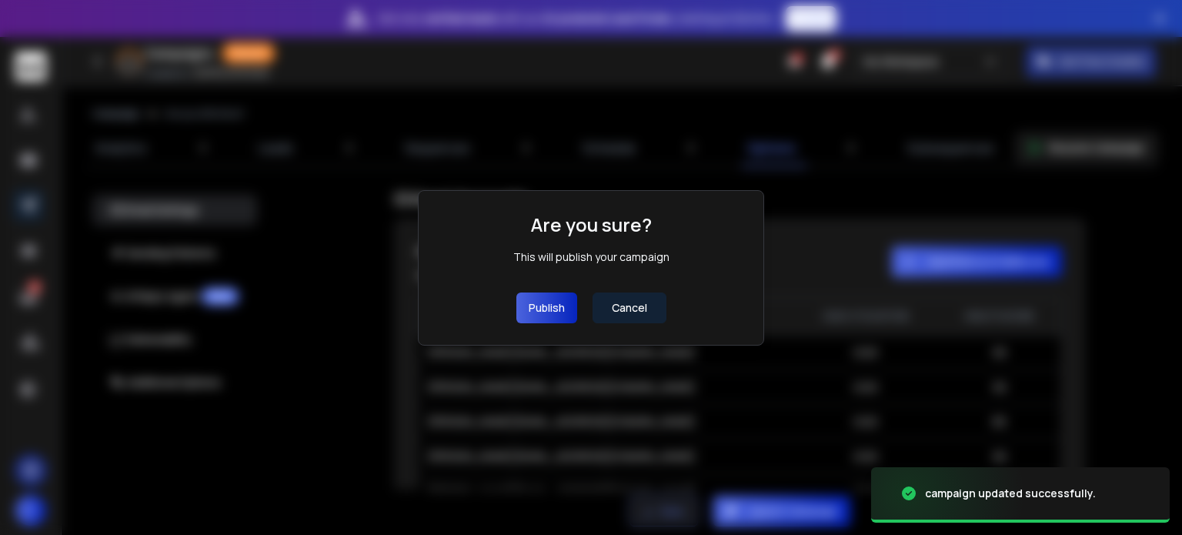
click at [554, 306] on button "Publish" at bounding box center [546, 307] width 61 height 31
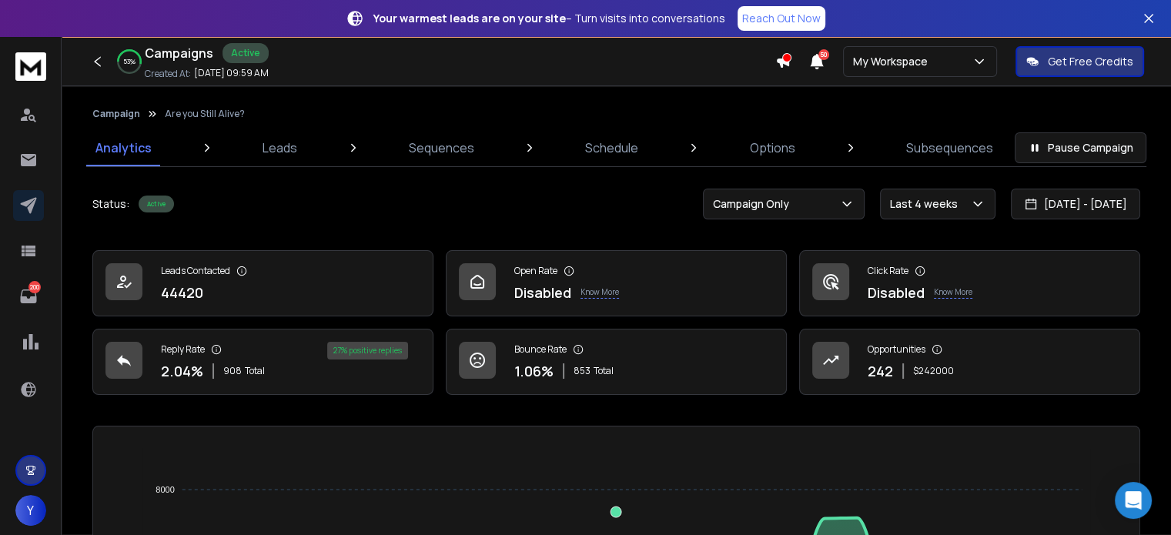
click at [573, 212] on div "Status: Active Pause Campaign Campaign Only Last 4 weeks [DATE] - [DATE]" at bounding box center [616, 204] width 1048 height 31
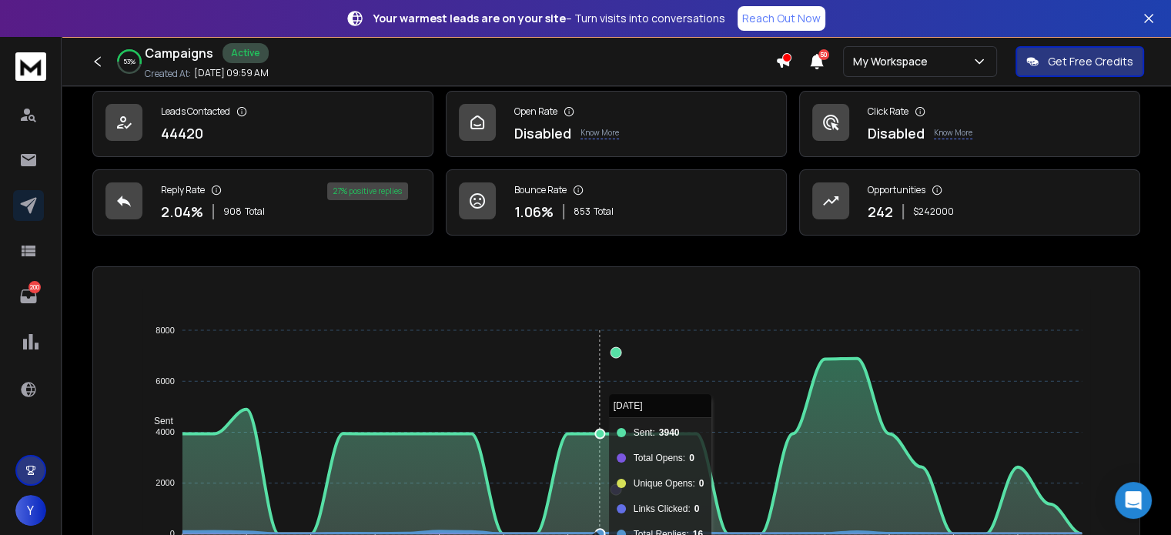
scroll to position [77, 0]
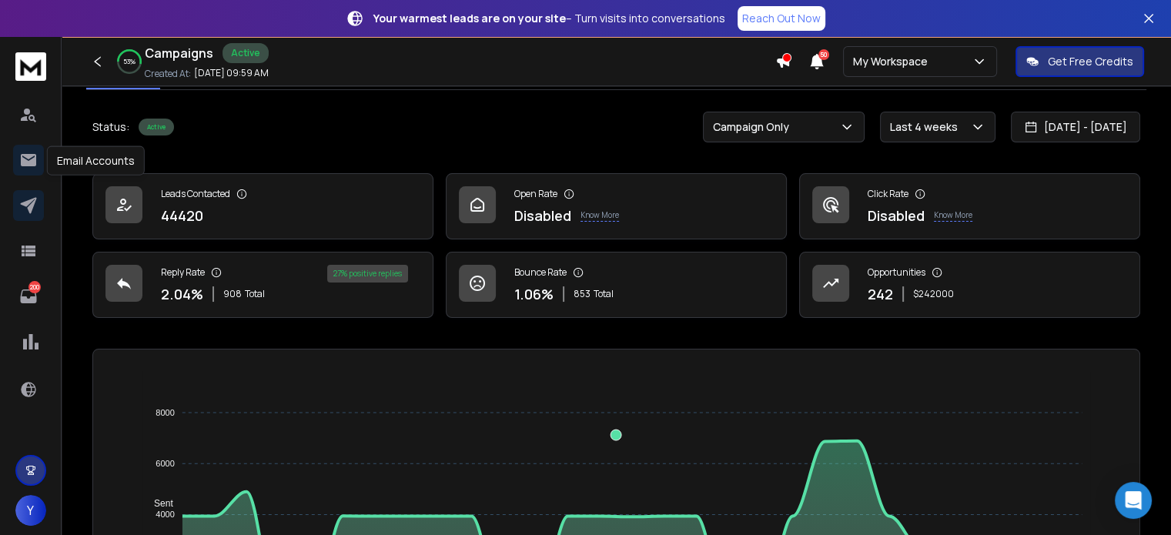
click at [40, 165] on link at bounding box center [28, 160] width 31 height 31
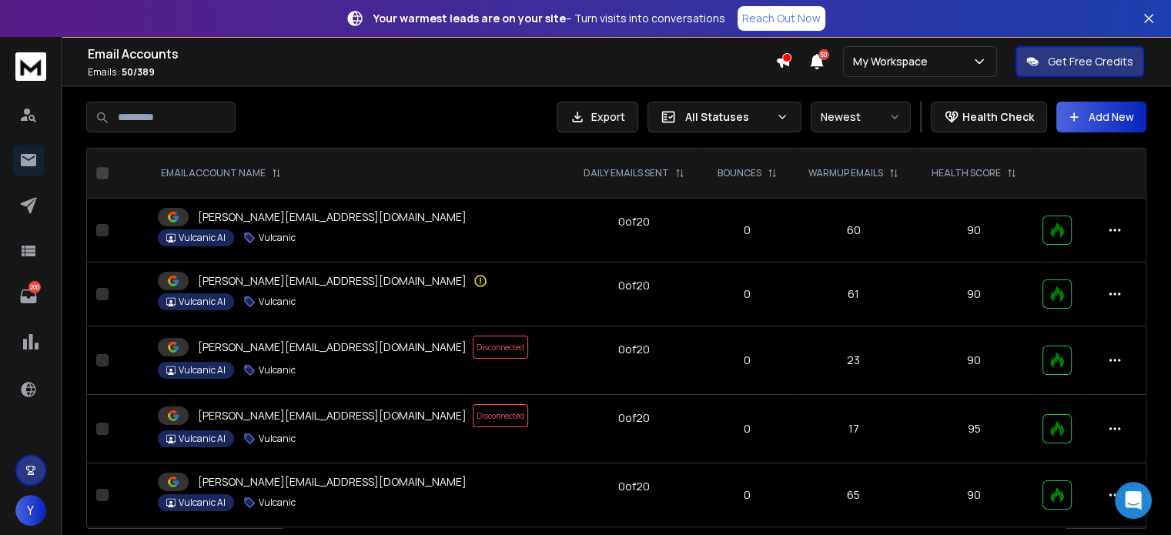
click at [724, 122] on p "All Statuses" at bounding box center [727, 116] width 85 height 15
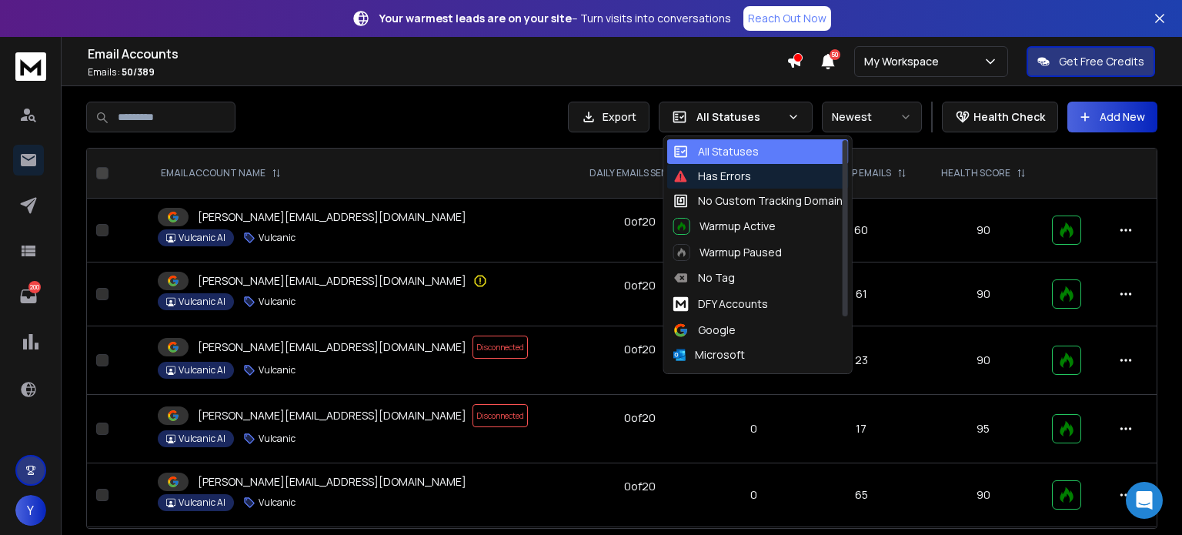
click at [732, 178] on div "Has Errors" at bounding box center [712, 176] width 78 height 15
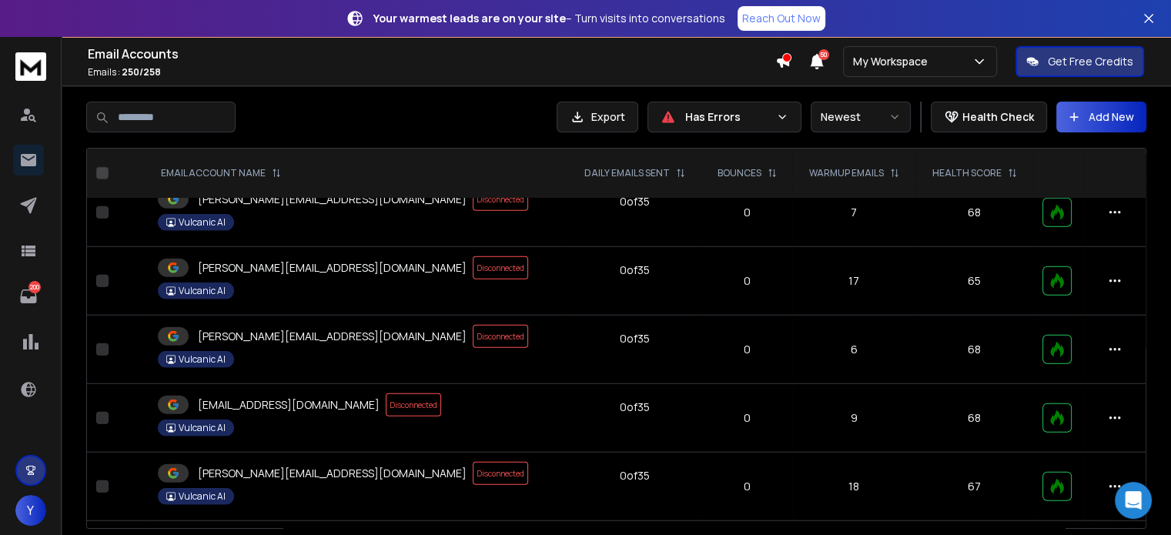
scroll to position [16019, 0]
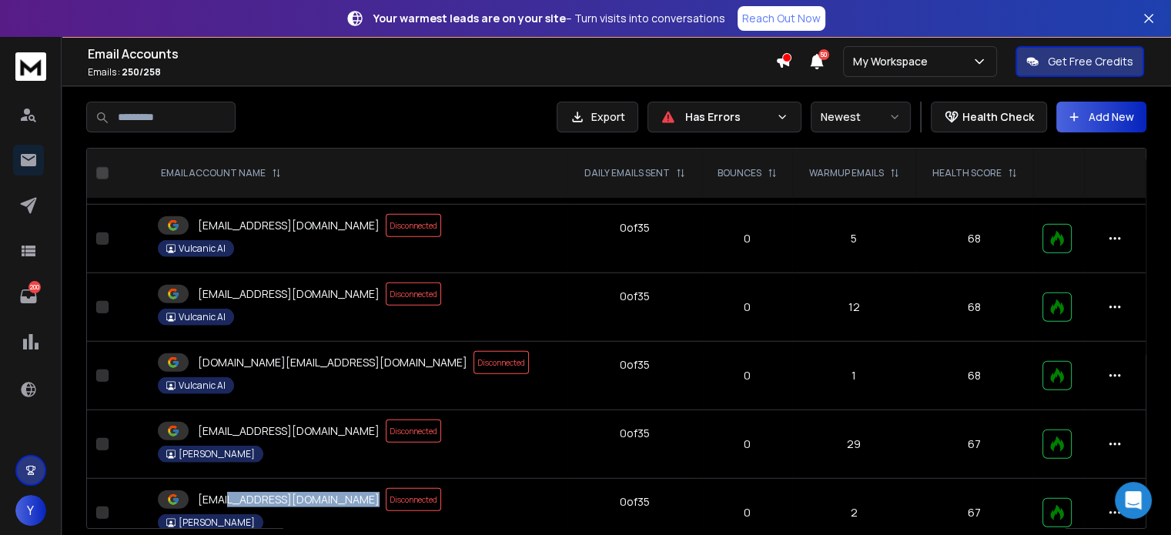
copy p "privatepracticepilit.com"
drag, startPoint x: 346, startPoint y: 319, endPoint x: 226, endPoint y: 316, distance: 119.3
click at [226, 488] on div "rusi@privatepracticepilit.com Disconnected" at bounding box center [358, 499] width 400 height 23
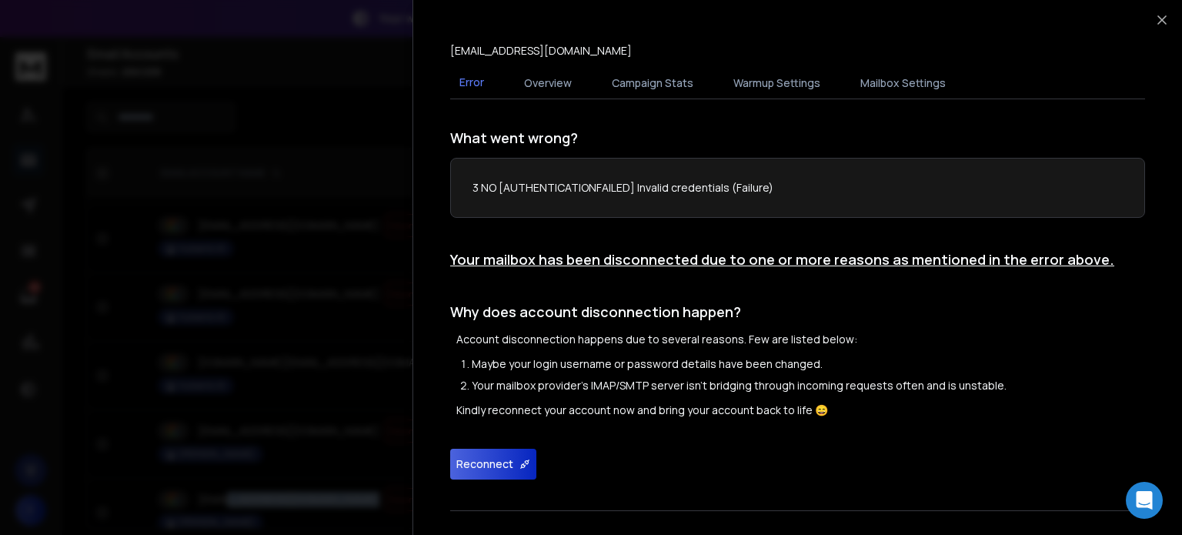
click at [318, 127] on div at bounding box center [591, 267] width 1182 height 535
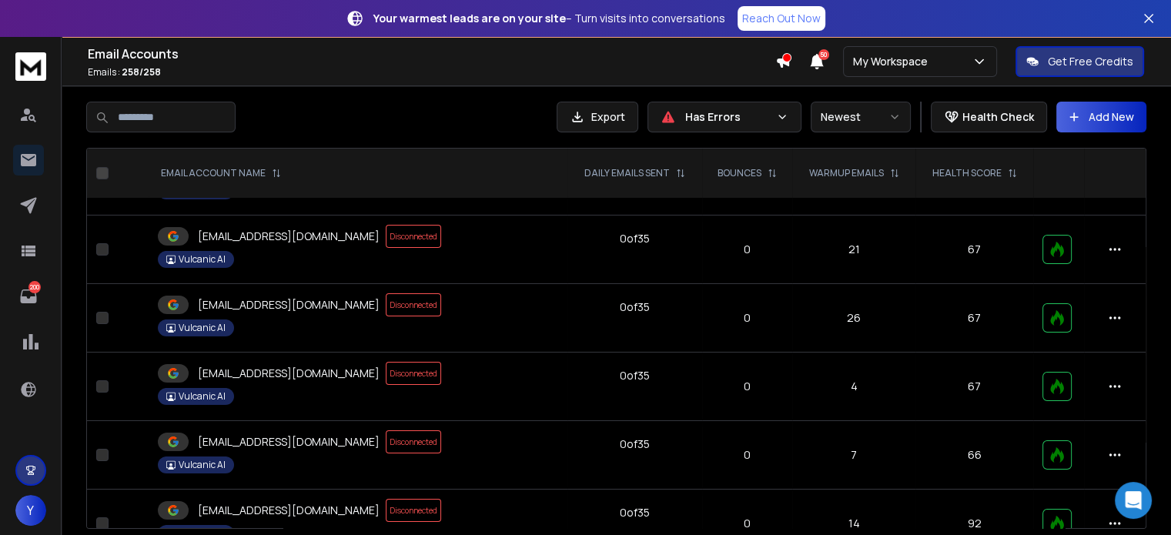
scroll to position [17152, 0]
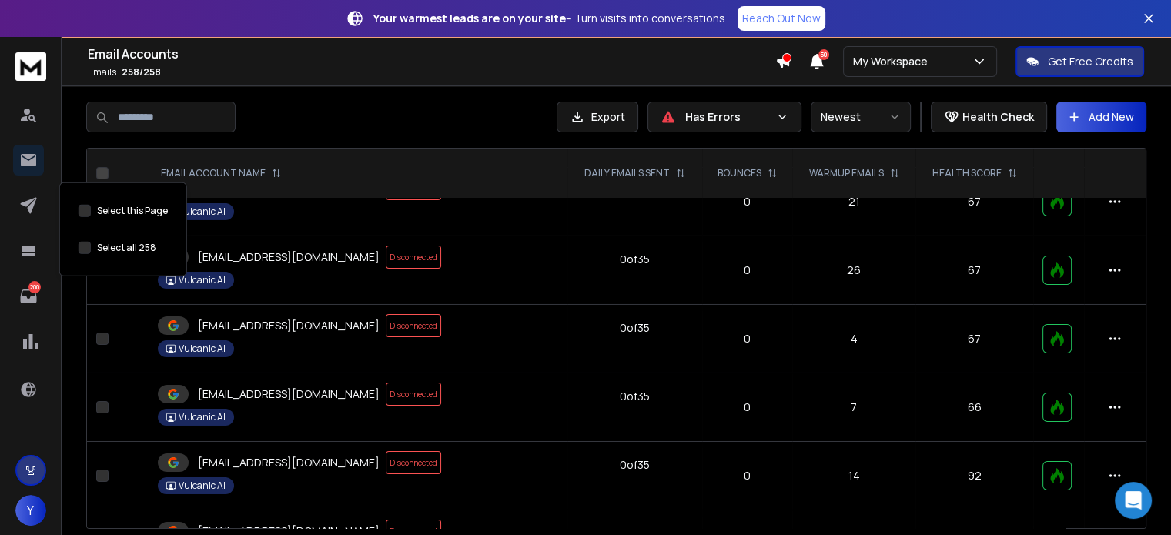
click at [83, 245] on button "Select this Page" at bounding box center [85, 248] width 12 height 12
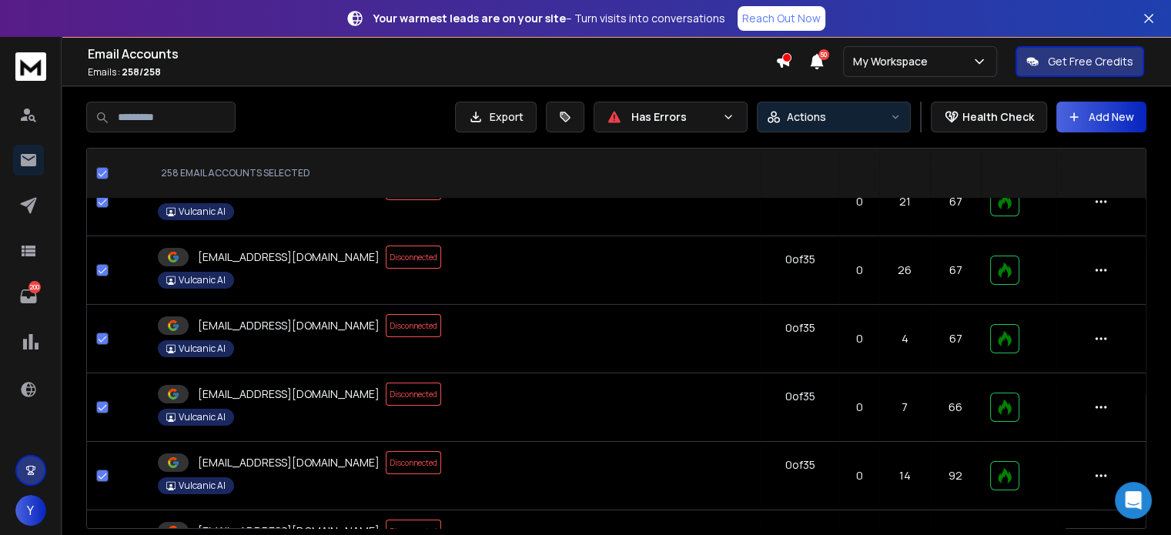
click at [832, 119] on div "Actions" at bounding box center [825, 116] width 117 height 15
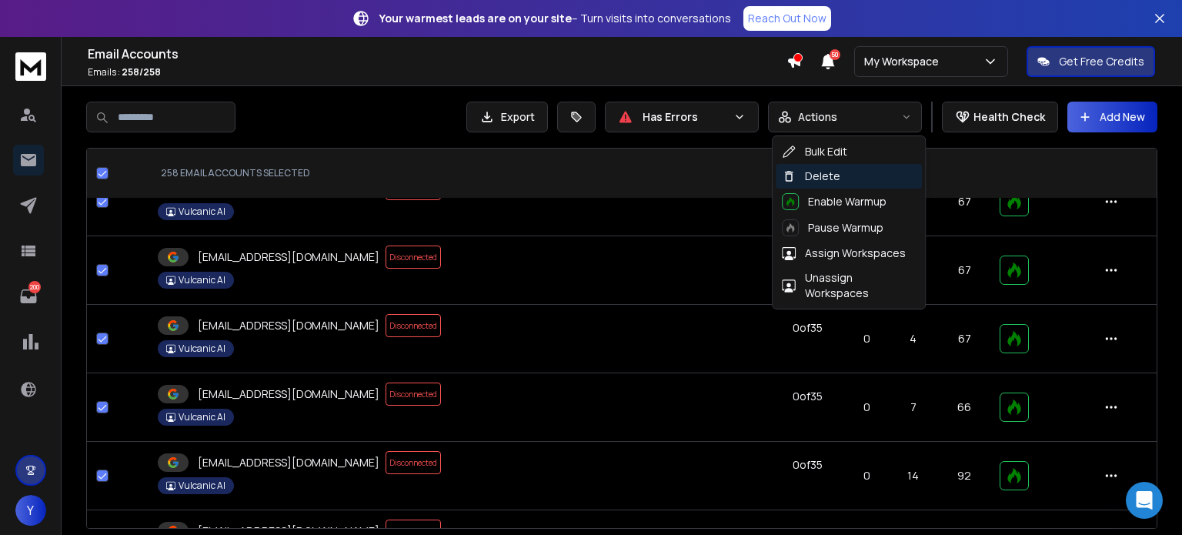
click at [836, 174] on div "Delete" at bounding box center [811, 176] width 58 height 15
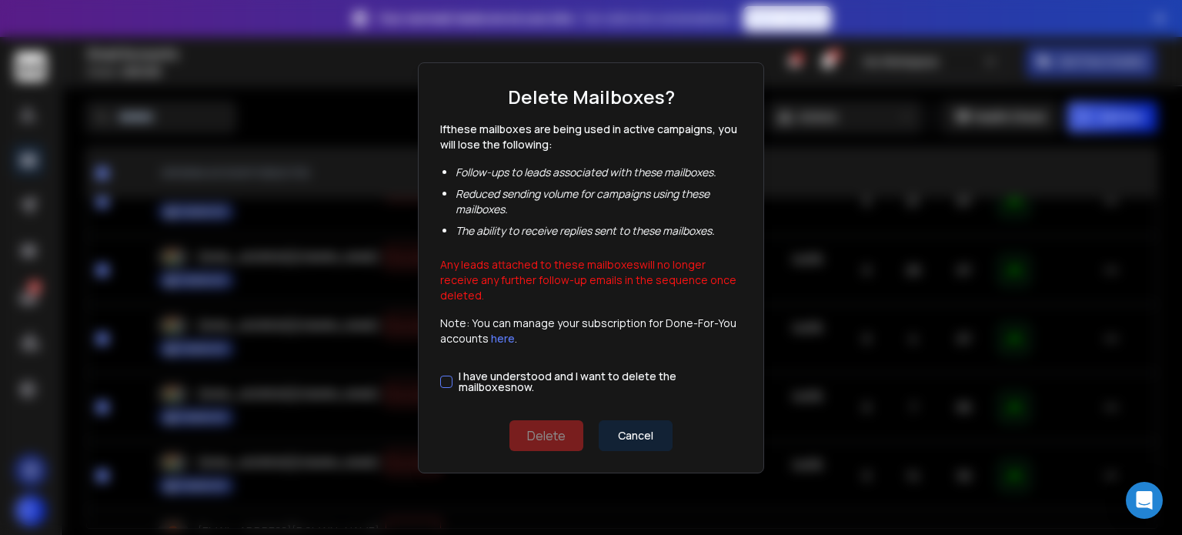
click at [455, 369] on div "I have understood and I want to delete the mailbox es now." at bounding box center [591, 376] width 302 height 34
click at [447, 376] on button "I have understood and I want to delete the mailbox es now." at bounding box center [446, 382] width 12 height 12
click at [550, 428] on button "Delete" at bounding box center [547, 435] width 74 height 31
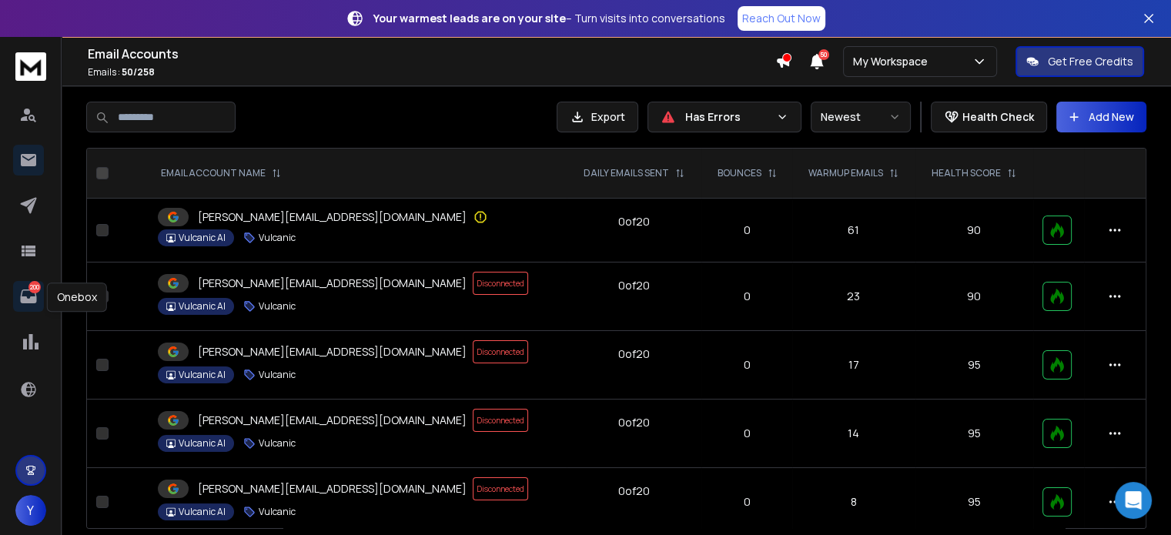
click at [34, 292] on p "200" at bounding box center [34, 287] width 12 height 12
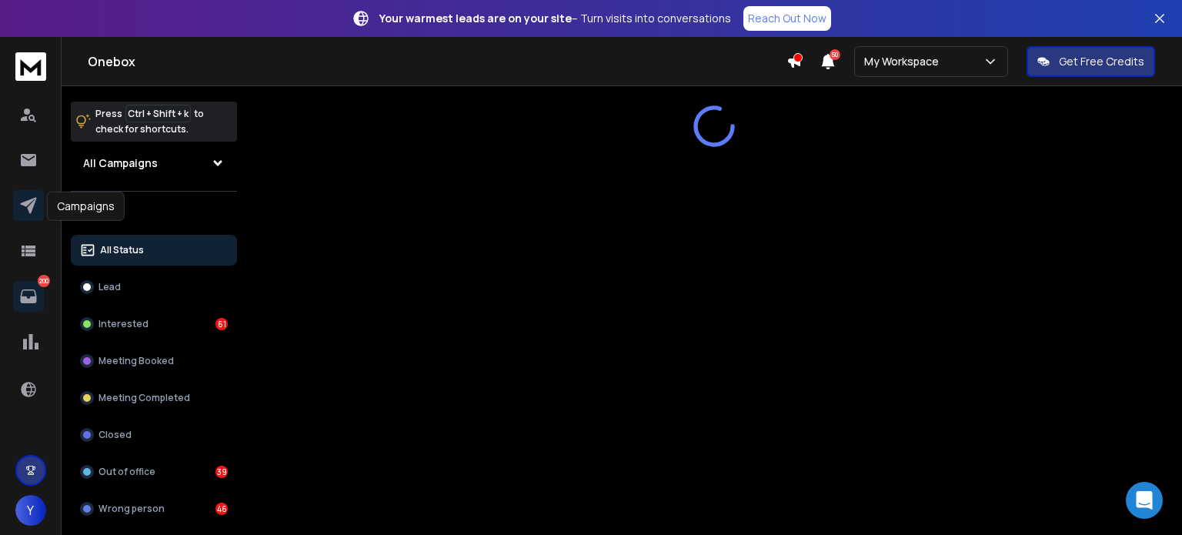
click at [25, 209] on icon at bounding box center [28, 205] width 18 height 18
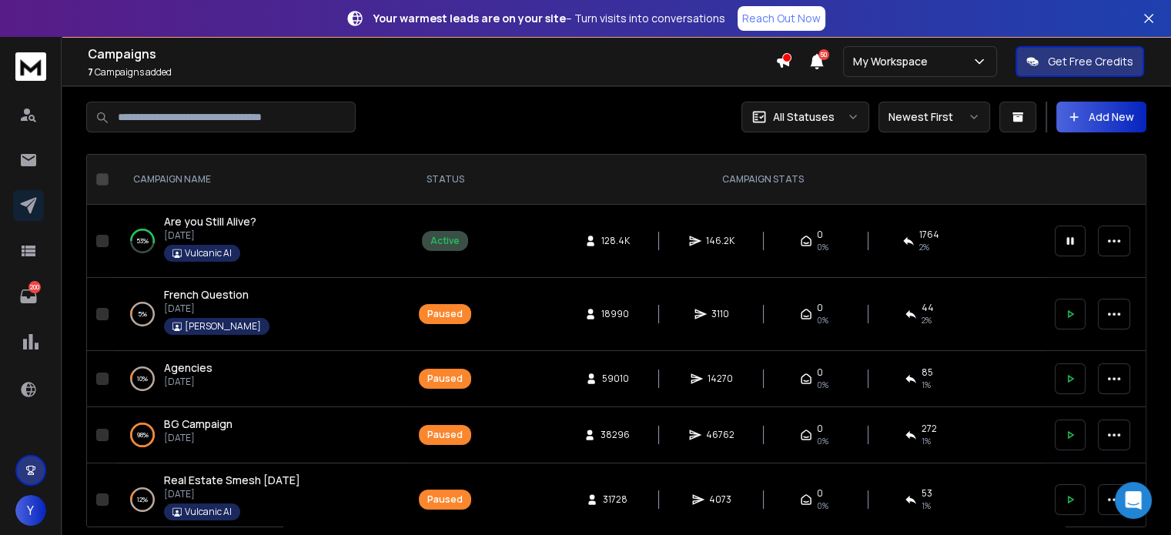
click at [231, 216] on span "Are you Still Alive?" at bounding box center [210, 221] width 92 height 15
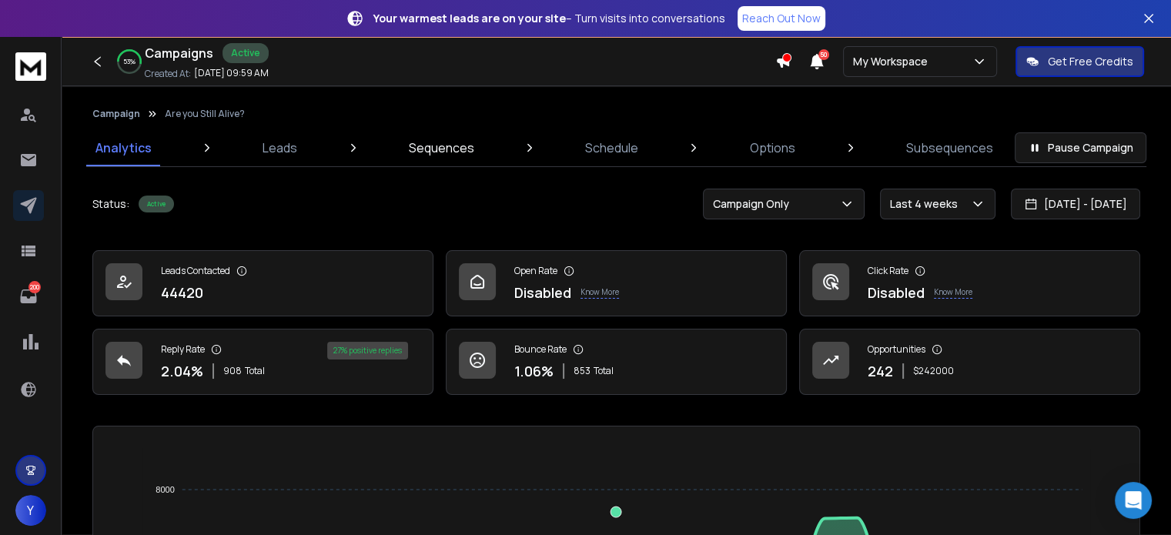
click at [427, 153] on p "Sequences" at bounding box center [441, 148] width 65 height 18
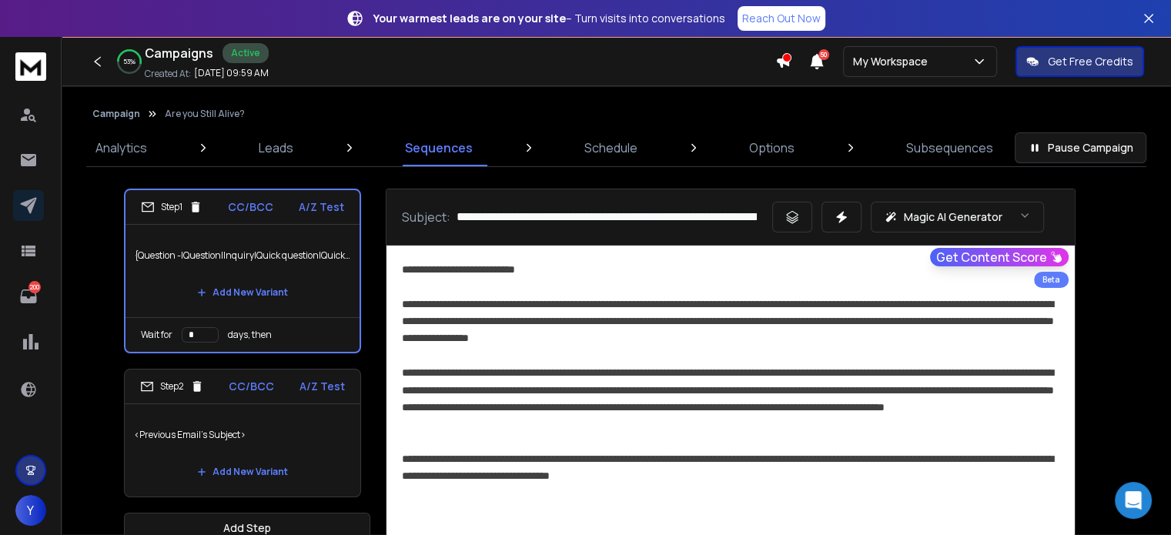
scroll to position [76, 0]
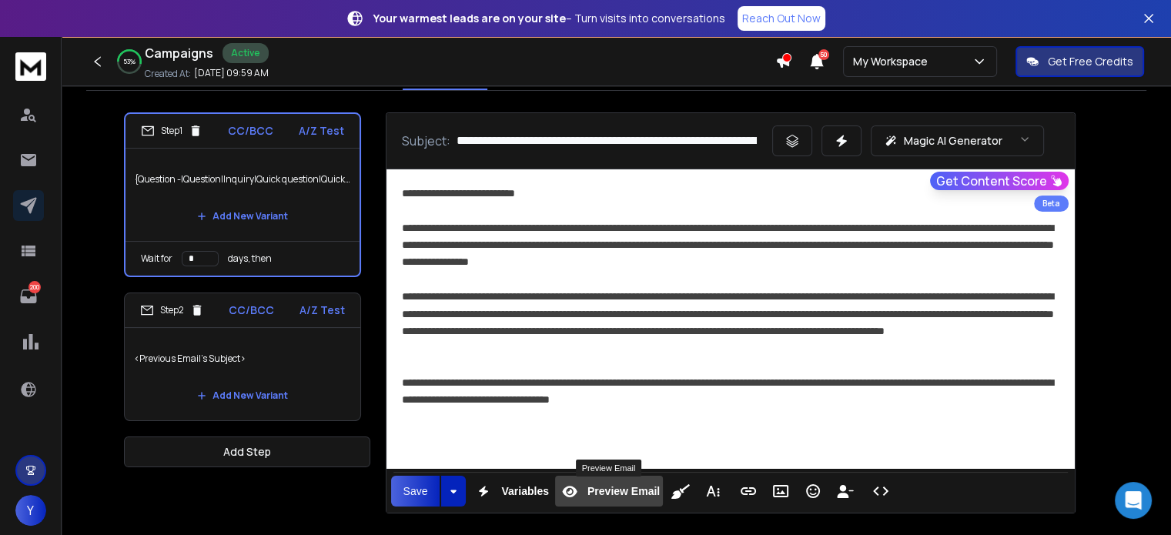
click at [623, 486] on span "Preview Email" at bounding box center [623, 491] width 79 height 13
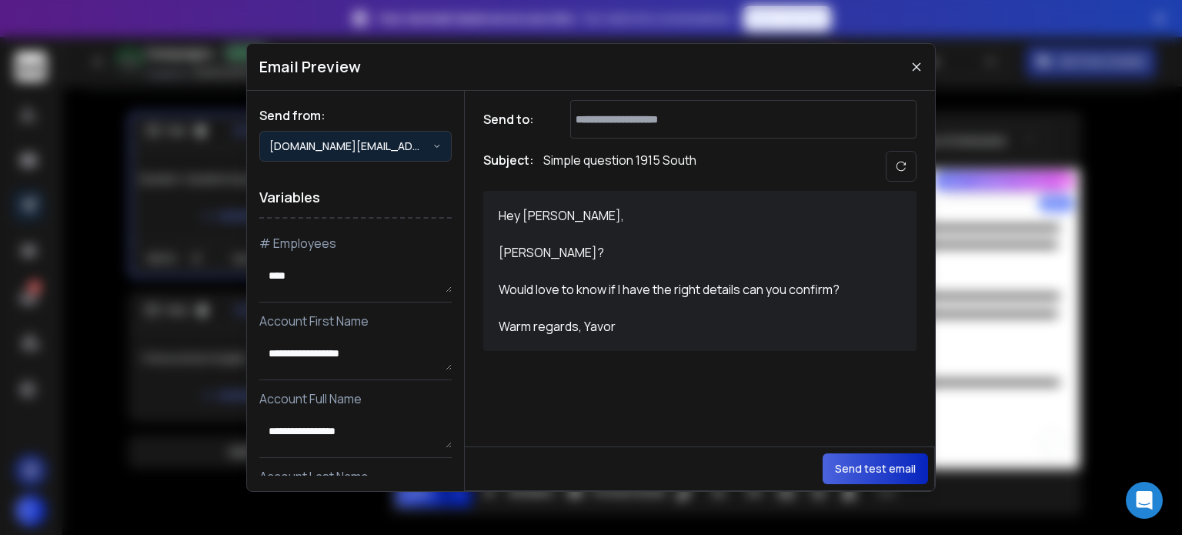
click at [419, 148] on div "yavor.st@berankstar.com" at bounding box center [355, 146] width 172 height 15
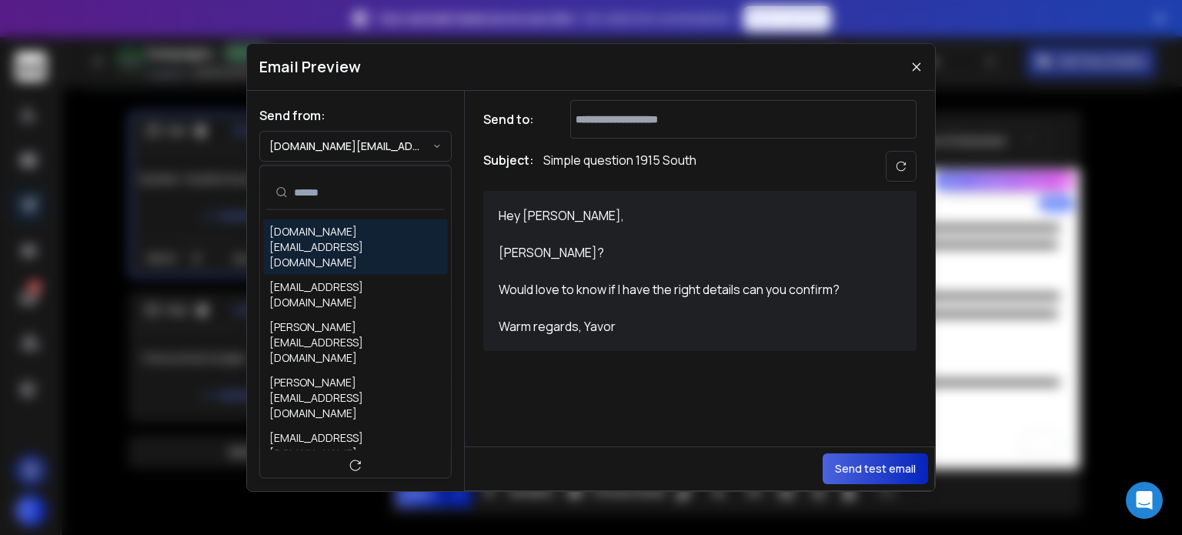
click at [474, 85] on div "Email Preview" at bounding box center [591, 67] width 688 height 46
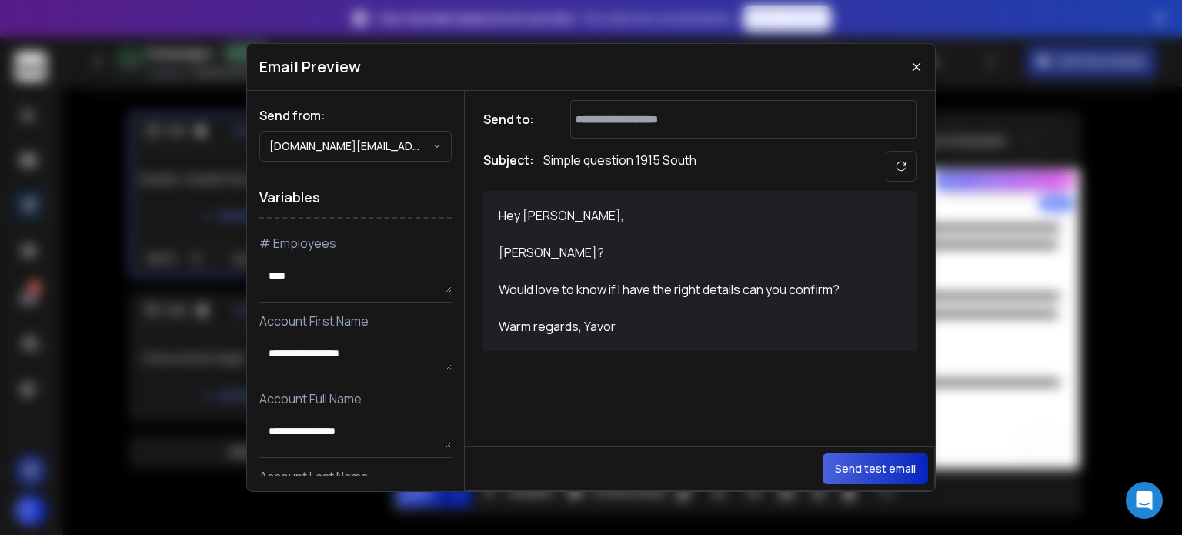
click at [177, 317] on div "**********" at bounding box center [591, 268] width 1182 height 480
click at [179, 106] on div "**********" at bounding box center [591, 268] width 1182 height 480
click at [917, 67] on icon at bounding box center [917, 66] width 8 height 8
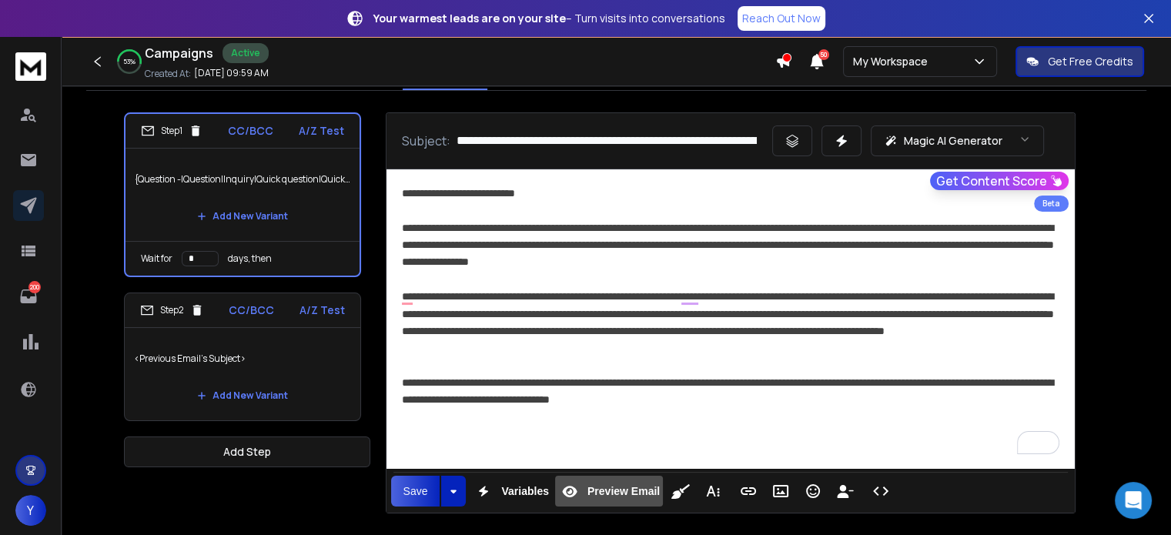
click at [633, 499] on div "Preview Email" at bounding box center [609, 491] width 108 height 25
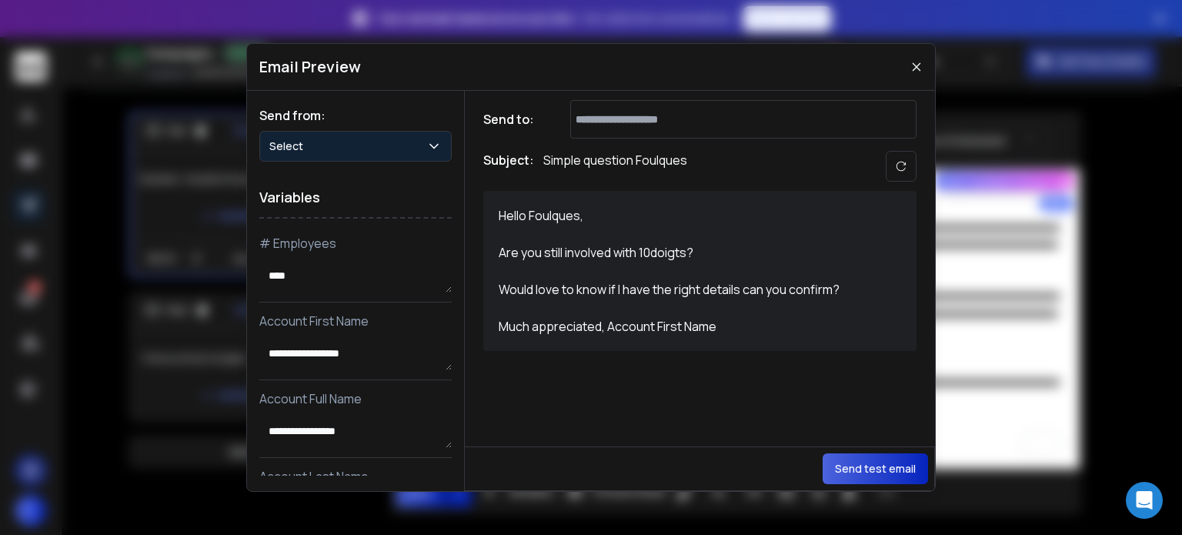
click at [355, 135] on button "Select" at bounding box center [355, 146] width 192 height 31
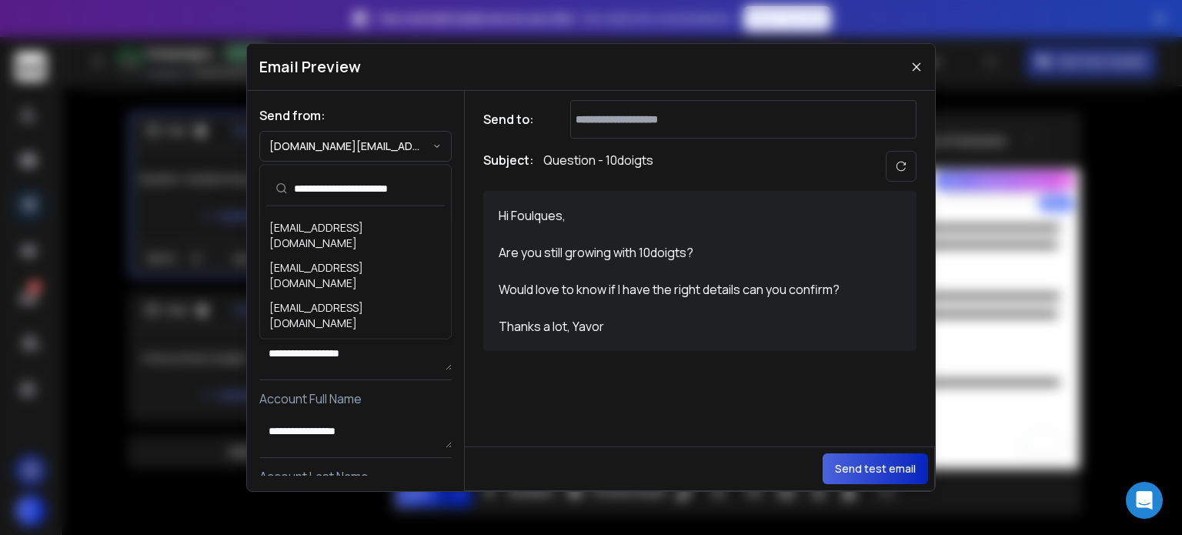
type input "**********"
click at [175, 212] on div "**********" at bounding box center [591, 268] width 1182 height 480
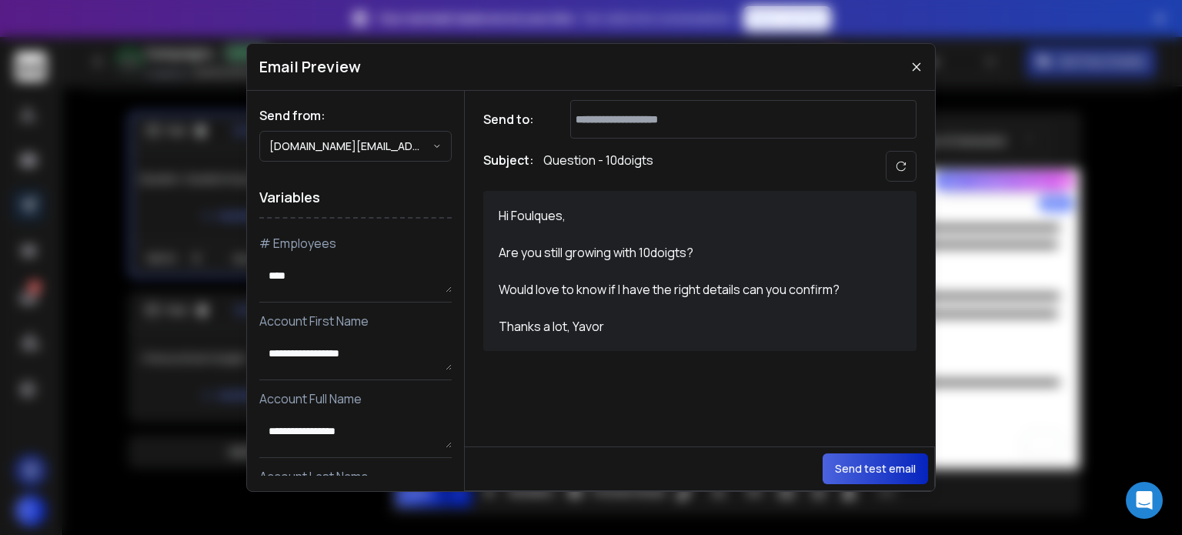
click at [157, 179] on div "**********" at bounding box center [591, 268] width 1182 height 480
click at [204, 176] on div "**********" at bounding box center [591, 268] width 1182 height 480
click at [917, 66] on icon at bounding box center [917, 66] width 8 height 8
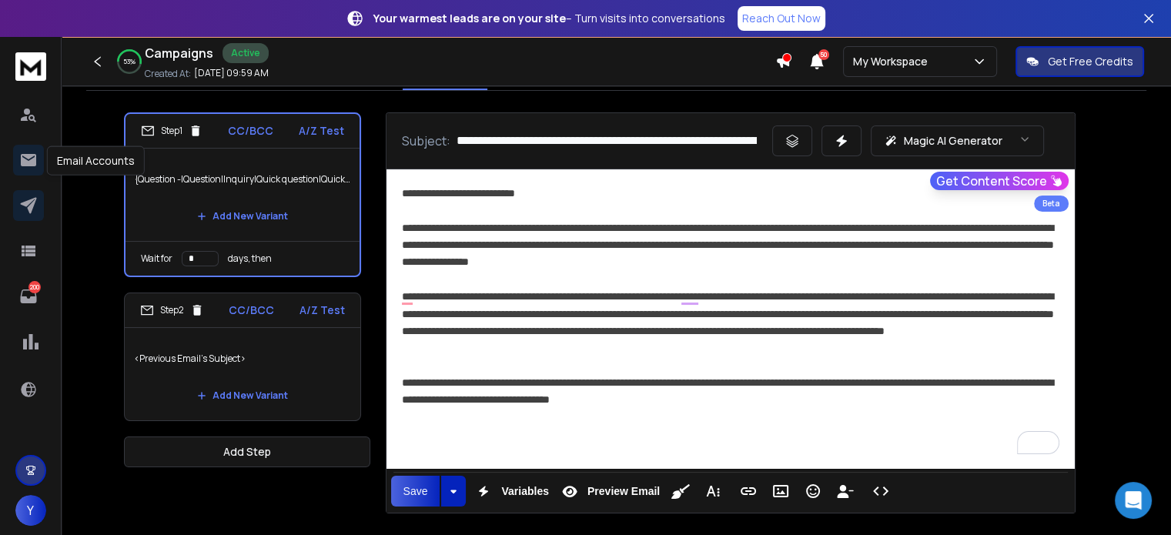
click at [39, 160] on link at bounding box center [28, 160] width 31 height 31
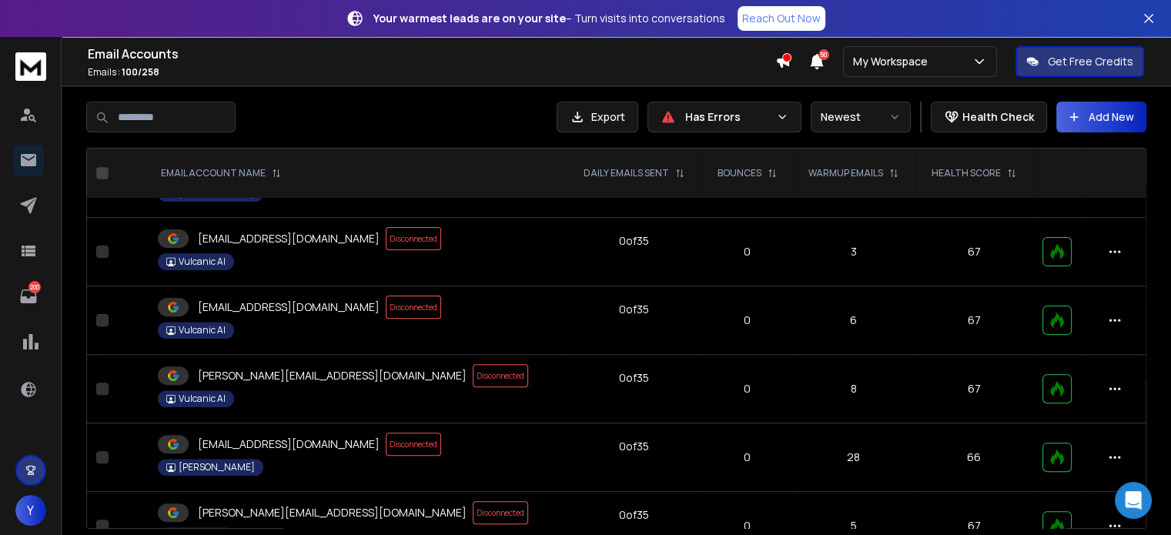
scroll to position [6475, 0]
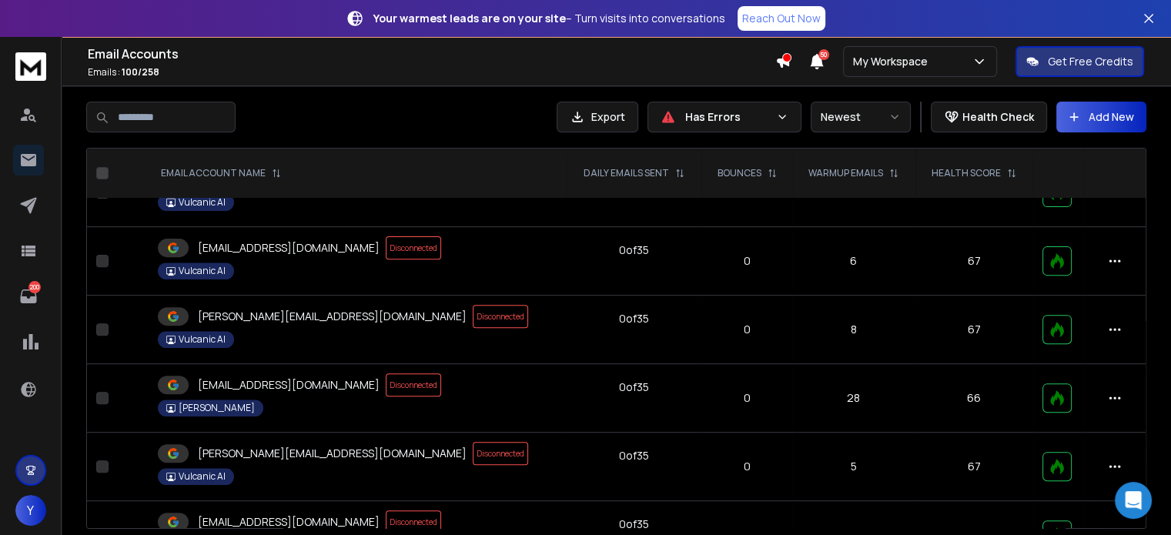
click at [724, 108] on div "Has Errors" at bounding box center [724, 117] width 154 height 31
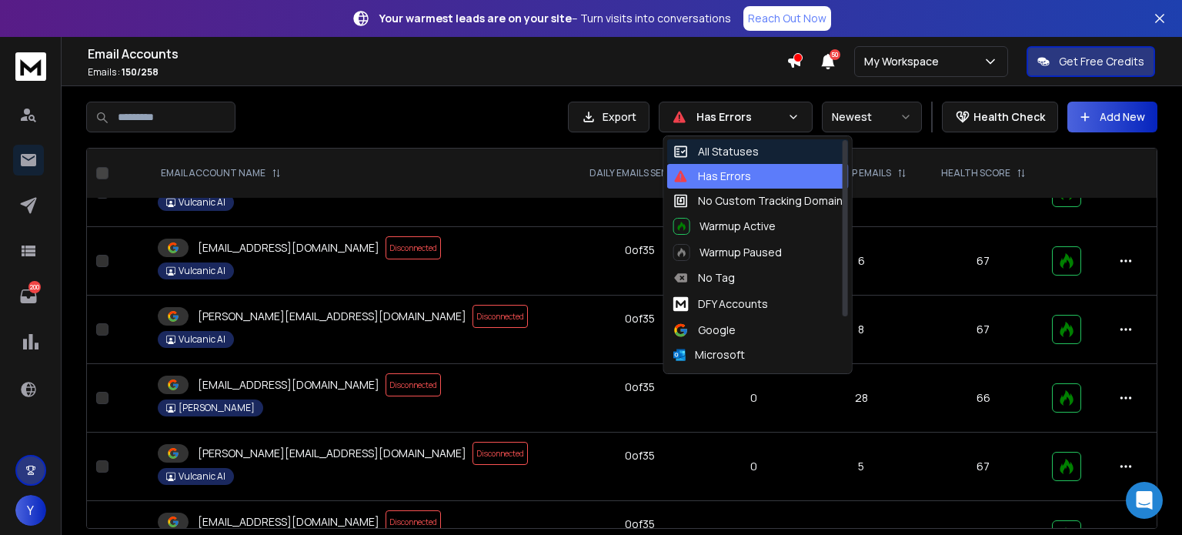
click at [736, 147] on div "All Statuses" at bounding box center [715, 151] width 85 height 15
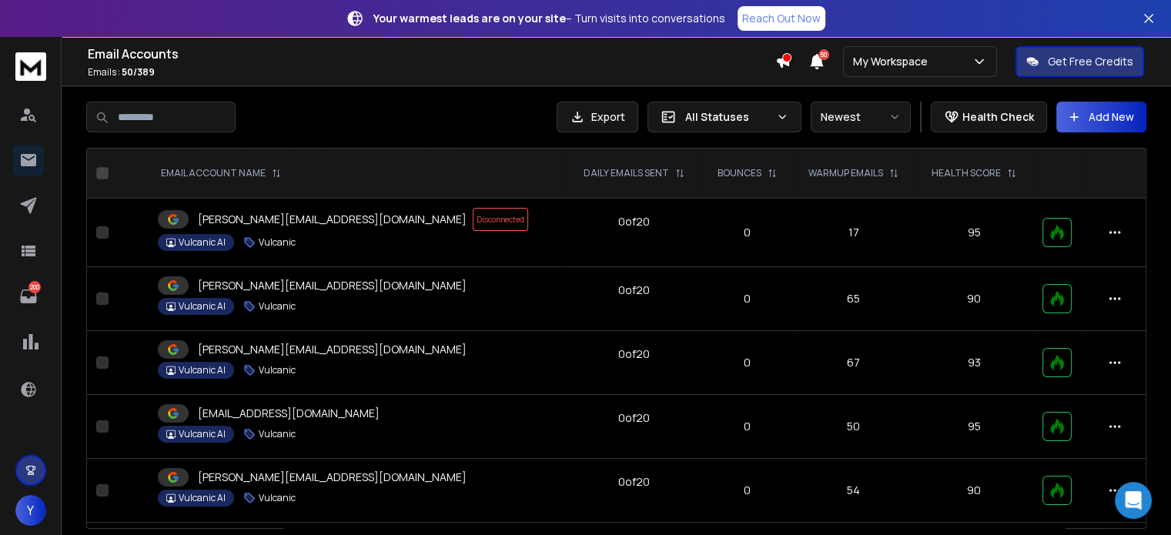
scroll to position [462, 0]
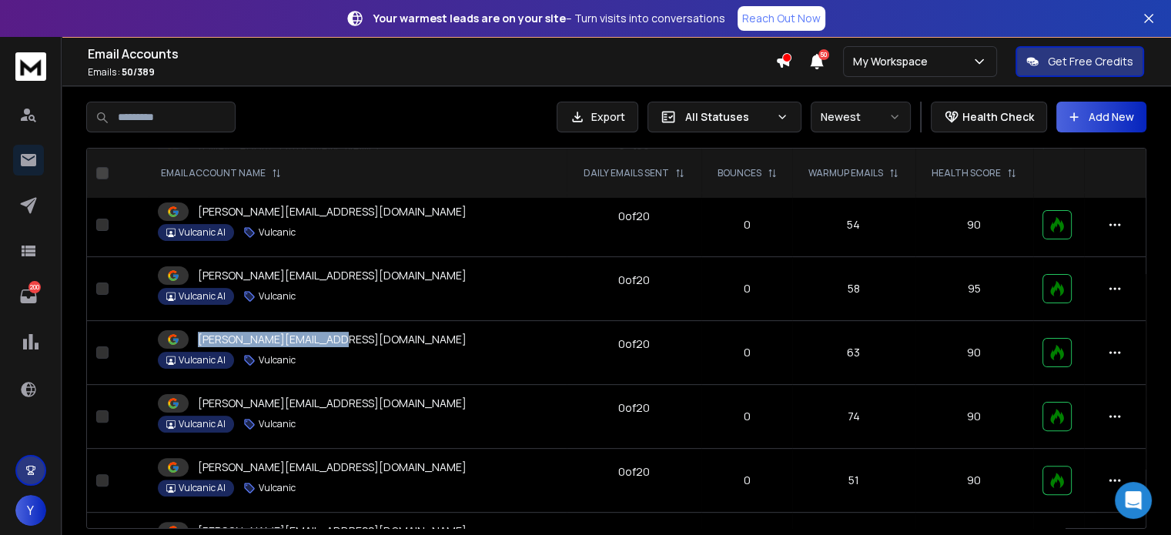
copy p "olivia@vulcanniccai.com"
drag, startPoint x: 286, startPoint y: 332, endPoint x: 198, endPoint y: 331, distance: 88.5
click at [198, 331] on div "olivia@vulcanniccai.com" at bounding box center [357, 339] width 399 height 18
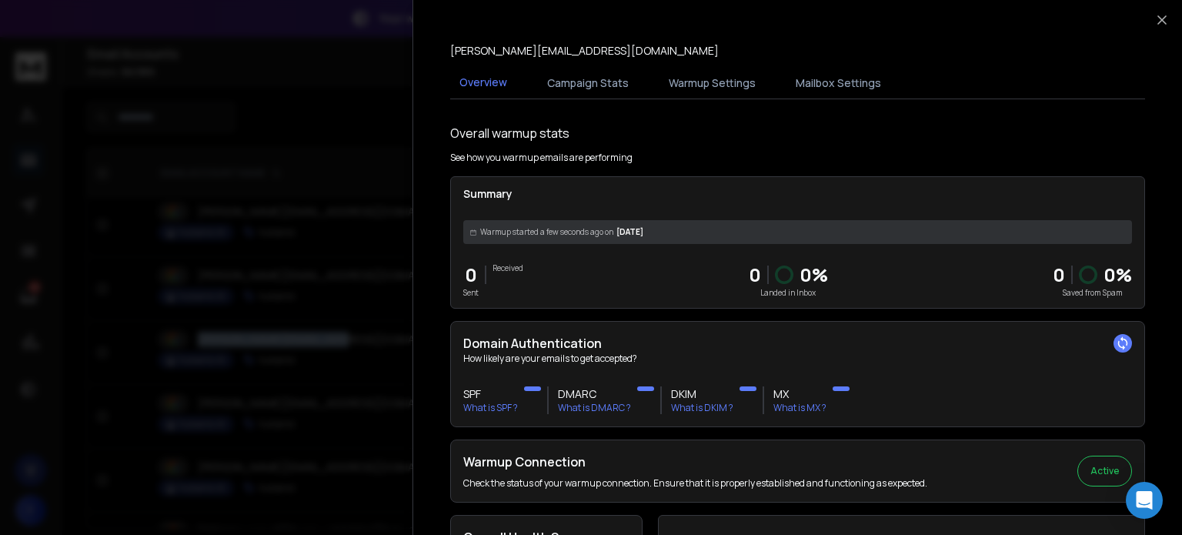
click at [52, 203] on div at bounding box center [591, 267] width 1182 height 535
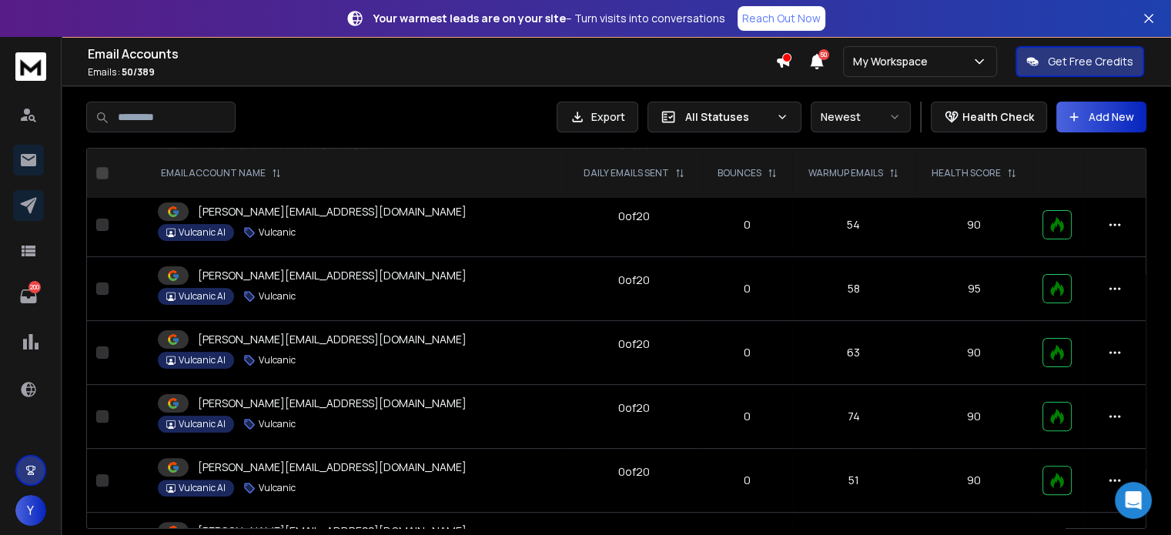
click at [34, 199] on icon at bounding box center [28, 205] width 16 height 16
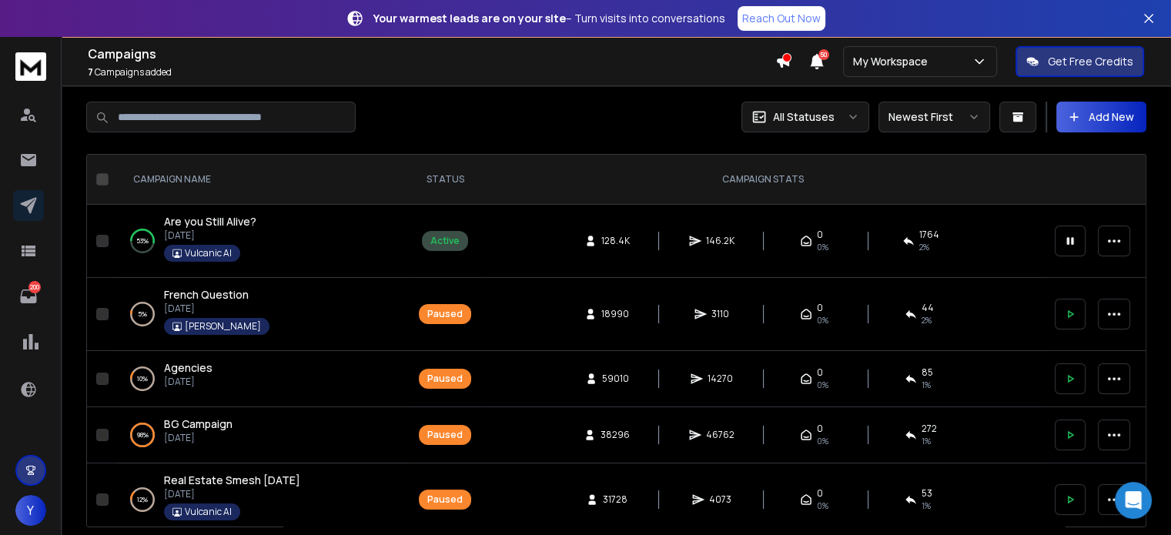
click at [233, 221] on span "Are you Still Alive?" at bounding box center [210, 221] width 92 height 15
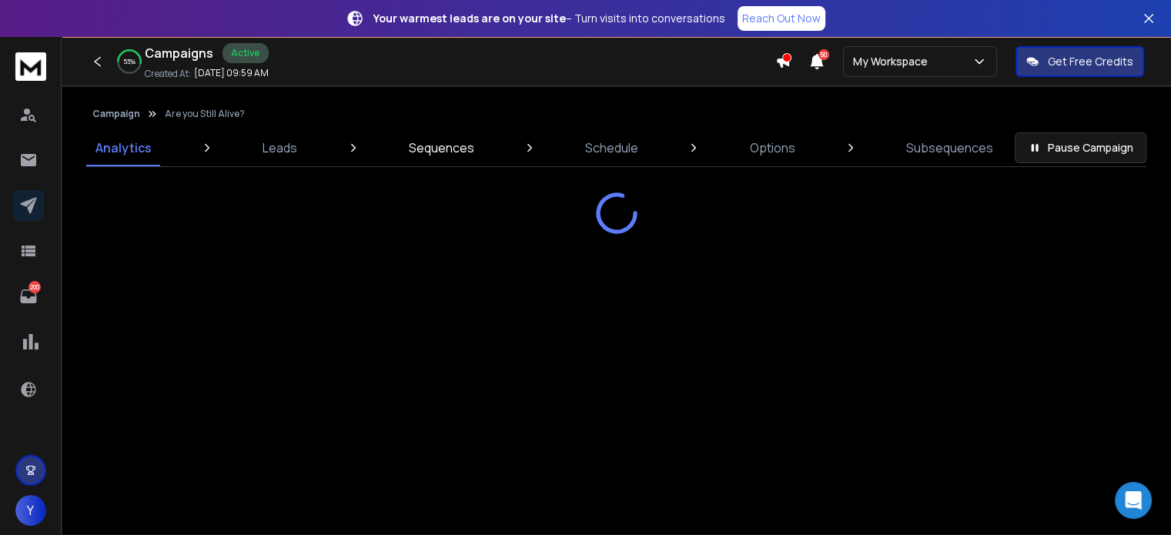
click at [459, 153] on p "Sequences" at bounding box center [441, 148] width 65 height 18
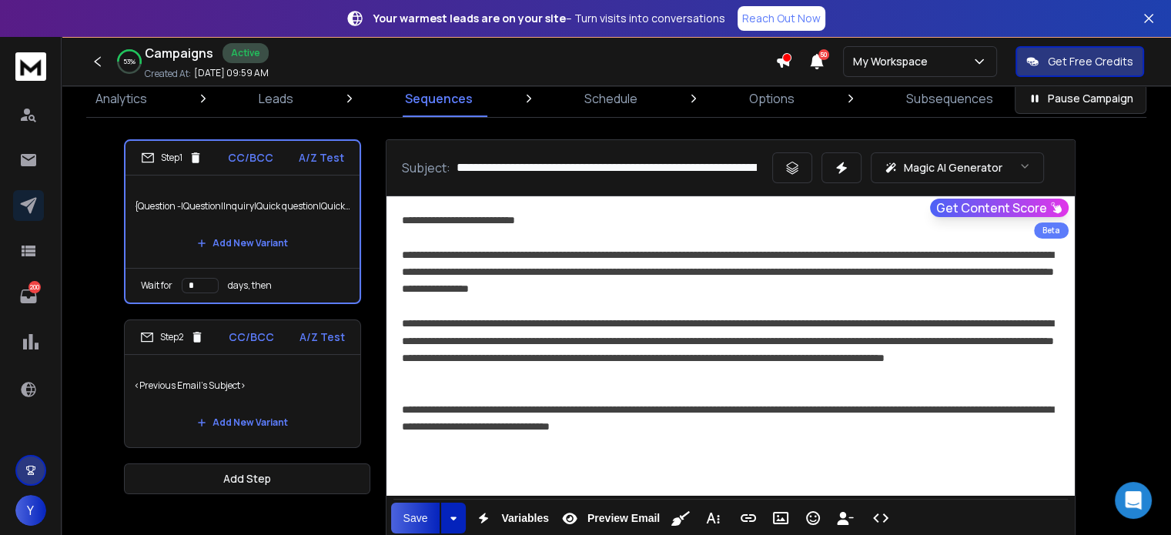
scroll to position [76, 0]
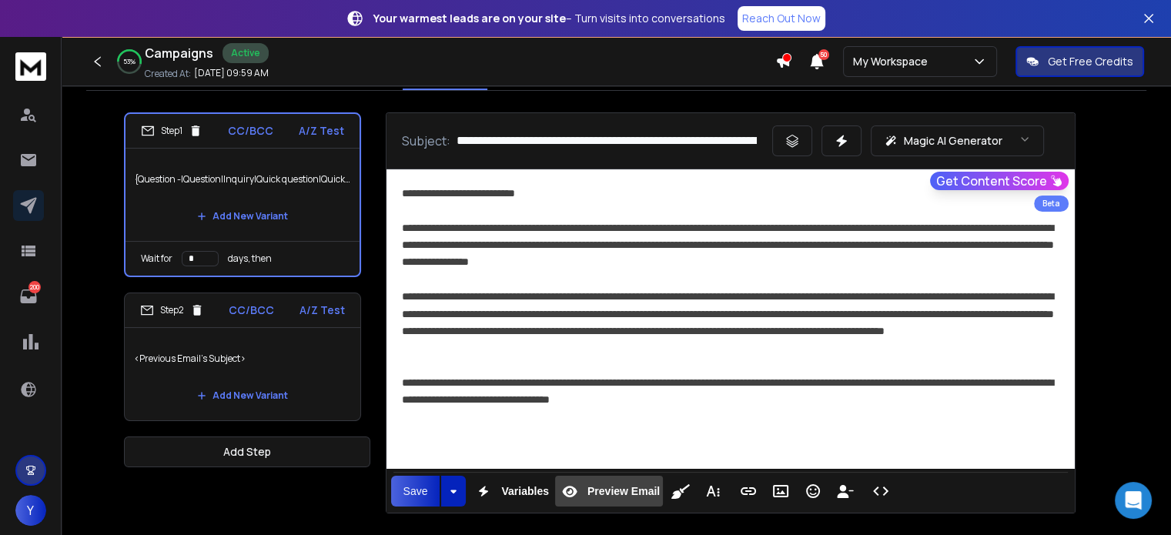
click at [630, 496] on span "Preview Email" at bounding box center [623, 491] width 79 height 13
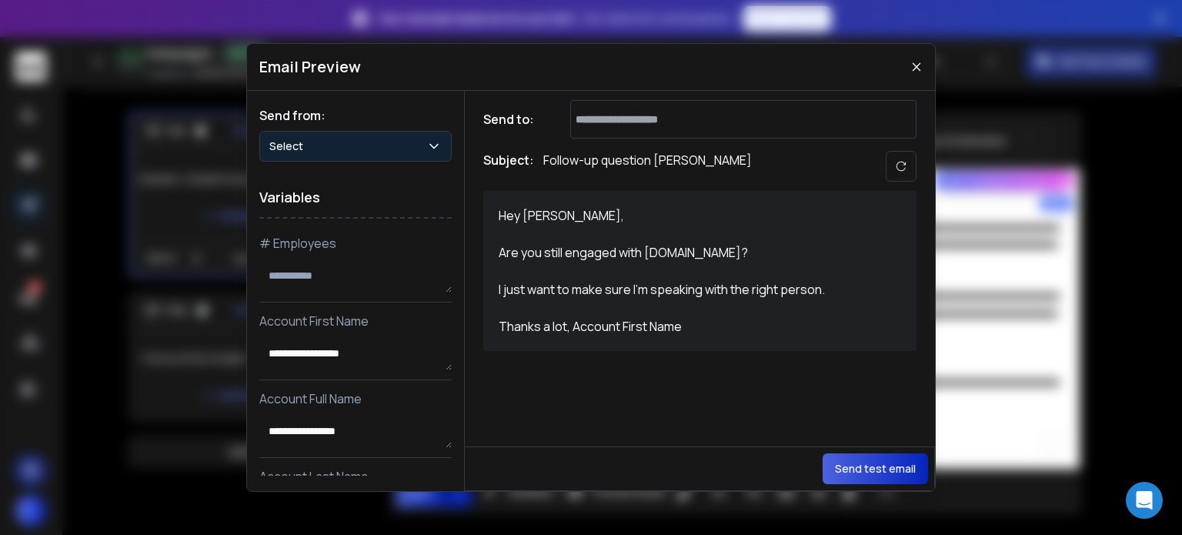
click at [309, 149] on p "Select" at bounding box center [289, 146] width 40 height 15
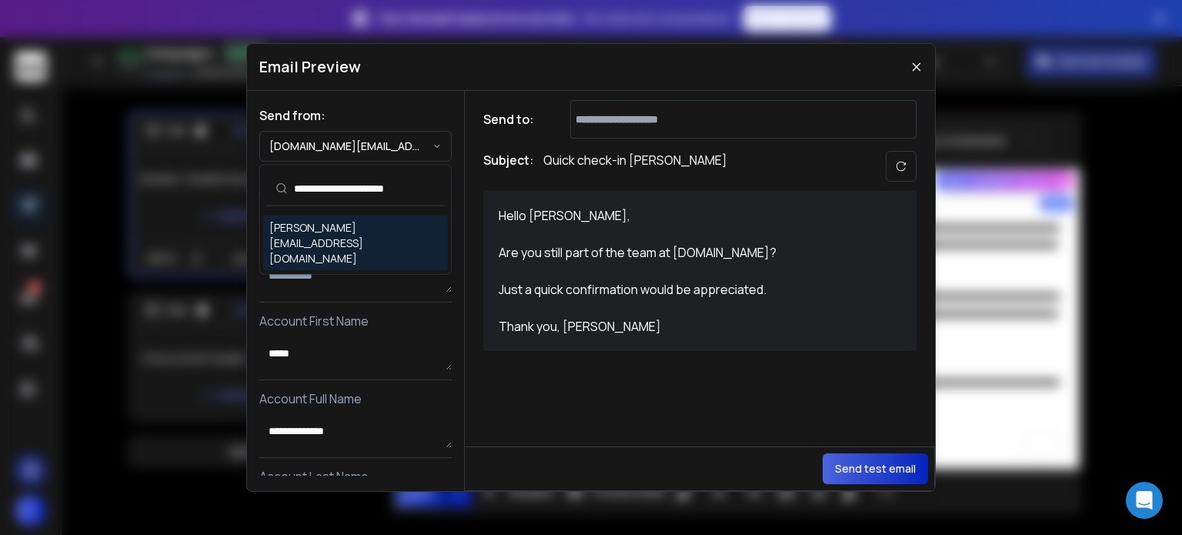
type input "**********"
click at [366, 229] on div "olivia@vulcanniccai.com" at bounding box center [355, 243] width 172 height 46
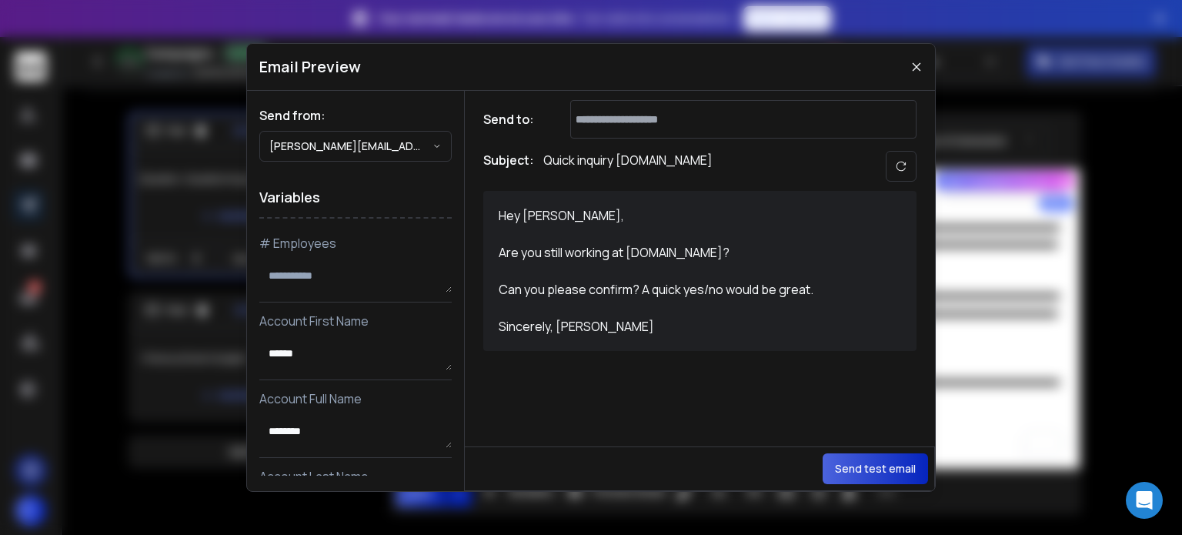
click at [640, 129] on input at bounding box center [744, 119] width 336 height 28
type input "**********"
click at [877, 465] on button "Send test email" at bounding box center [875, 468] width 105 height 31
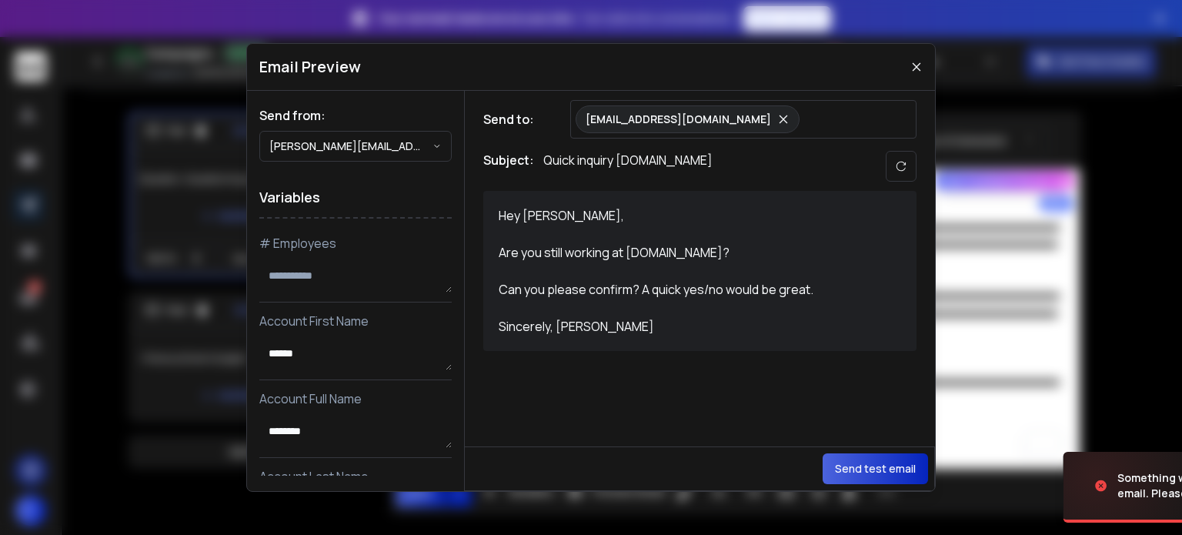
drag, startPoint x: 989, startPoint y: 478, endPoint x: 1182, endPoint y: 527, distance: 198.6
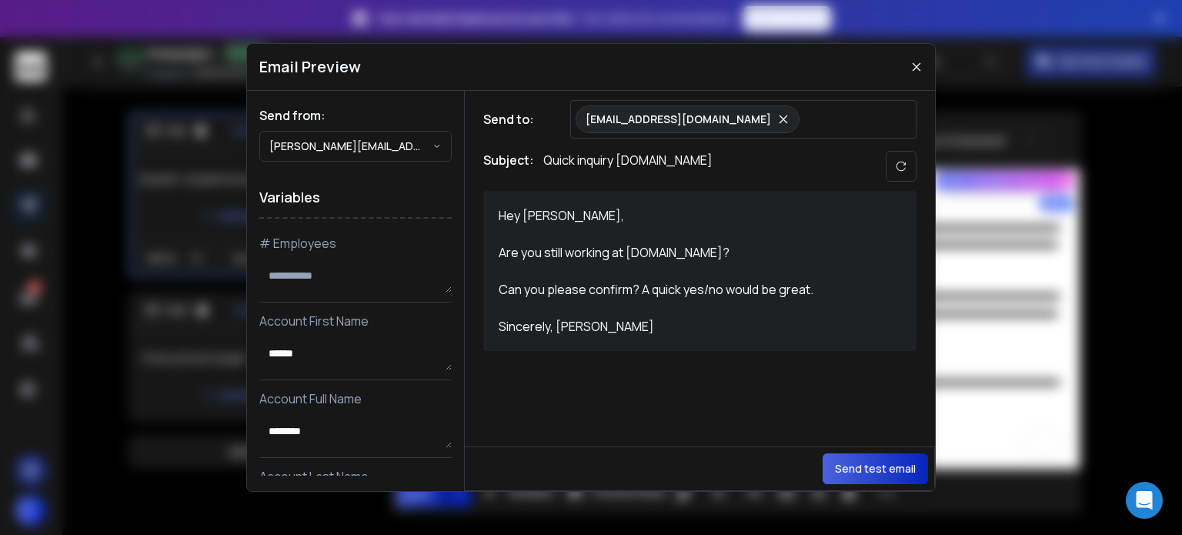
click at [1041, 351] on div "**********" at bounding box center [591, 268] width 1182 height 480
click at [1001, 221] on div "**********" at bounding box center [591, 268] width 1182 height 480
click at [917, 59] on div "Email Preview" at bounding box center [591, 67] width 688 height 46
click at [917, 65] on icon at bounding box center [917, 67] width 12 height 12
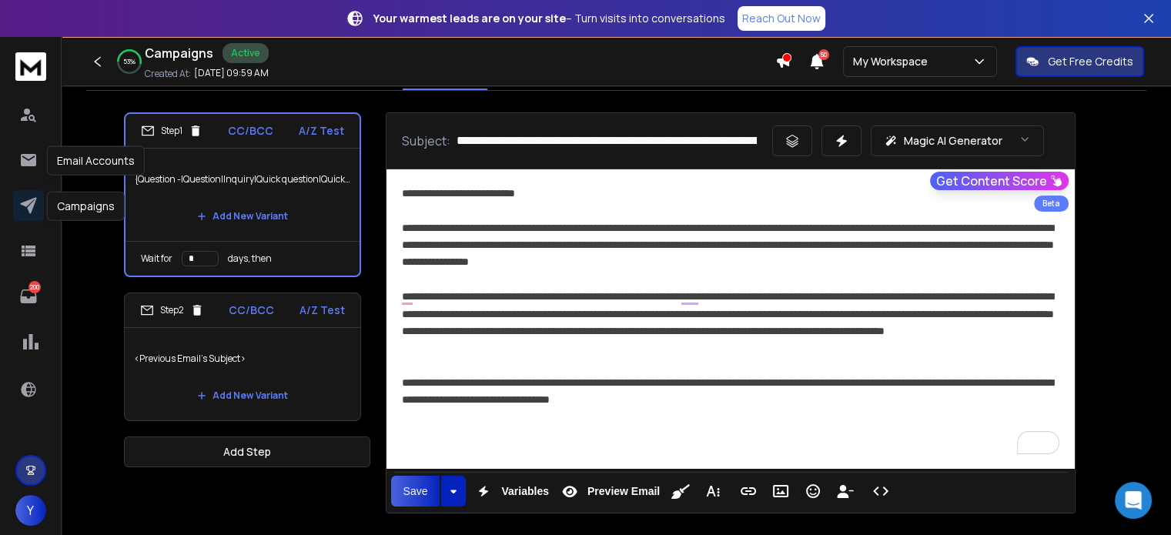
click at [31, 194] on link at bounding box center [28, 205] width 31 height 31
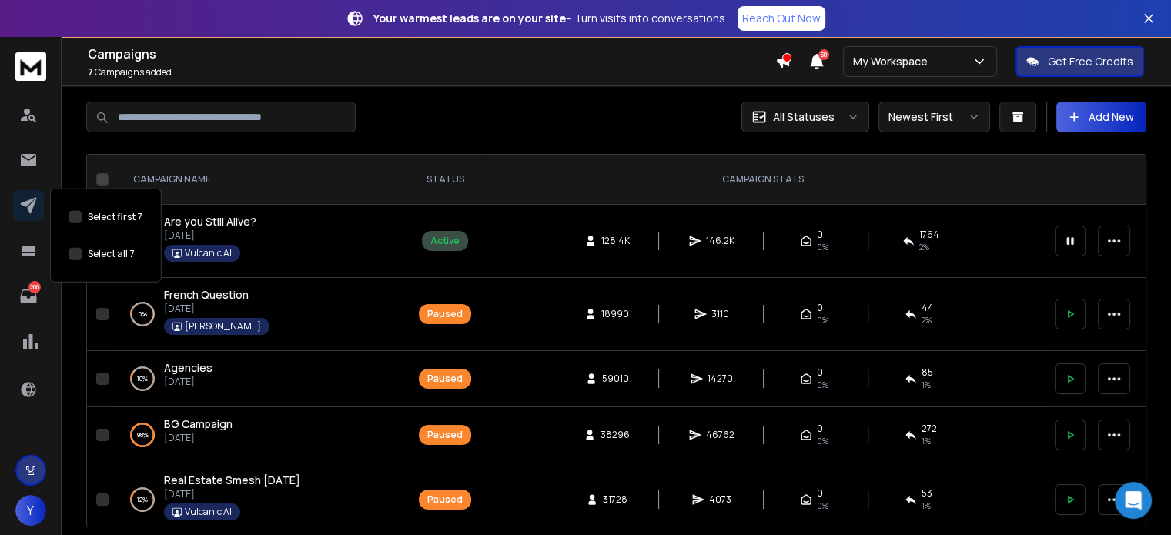
click at [202, 217] on span "Are you Still Alive?" at bounding box center [210, 221] width 92 height 15
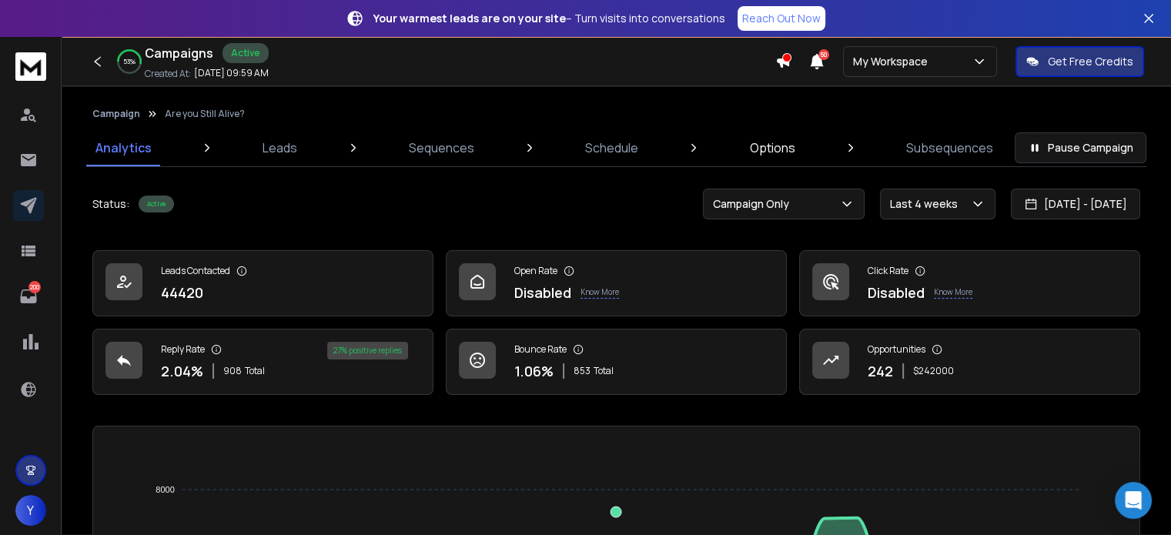
click at [782, 148] on p "Options" at bounding box center [772, 148] width 45 height 18
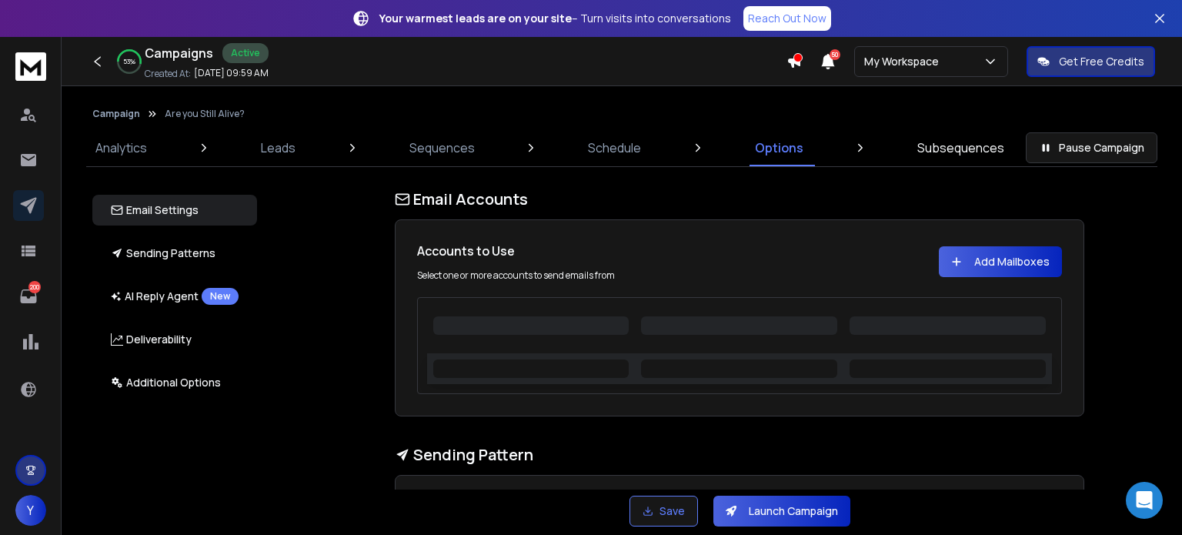
click at [945, 153] on p "Subsequences" at bounding box center [960, 148] width 87 height 18
click at [622, 146] on p "Schedule" at bounding box center [614, 148] width 53 height 18
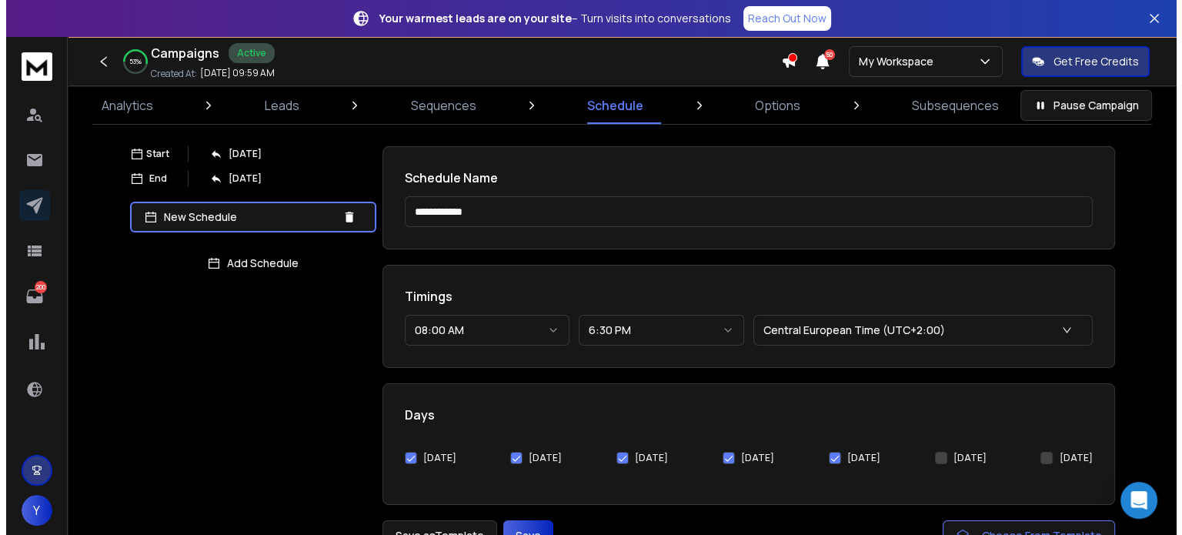
scroll to position [79, 0]
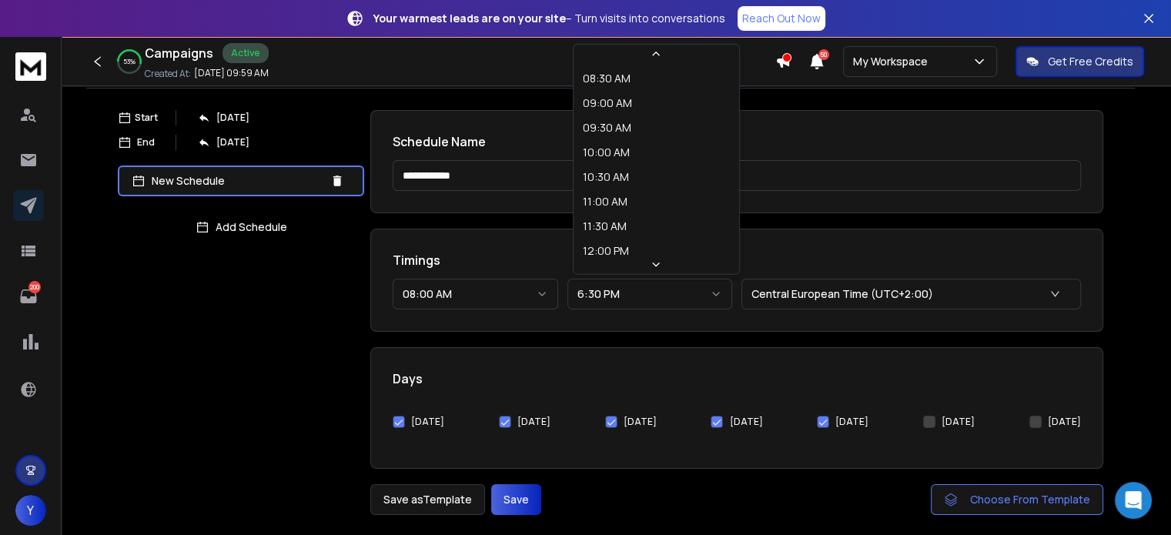
click at [705, 289] on button "6:30 PM" at bounding box center [649, 294] width 165 height 31
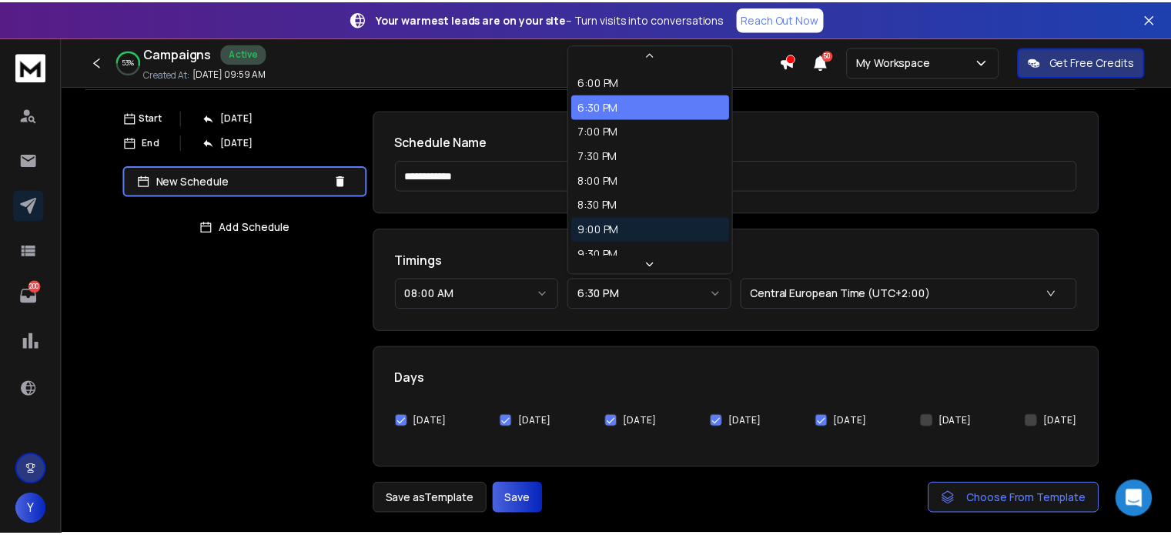
scroll to position [481, 0]
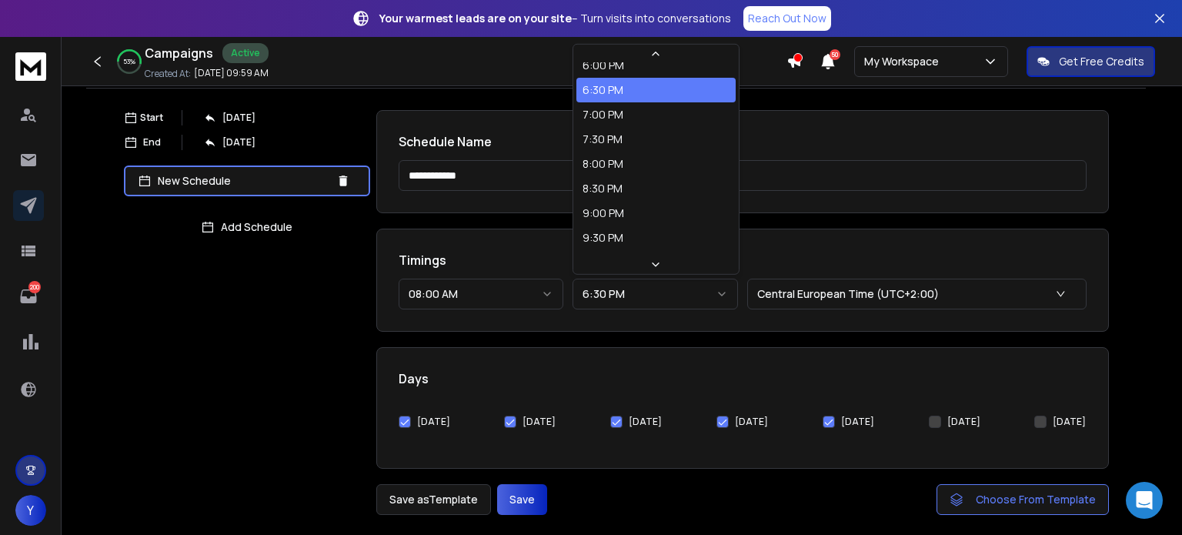
select select "********"
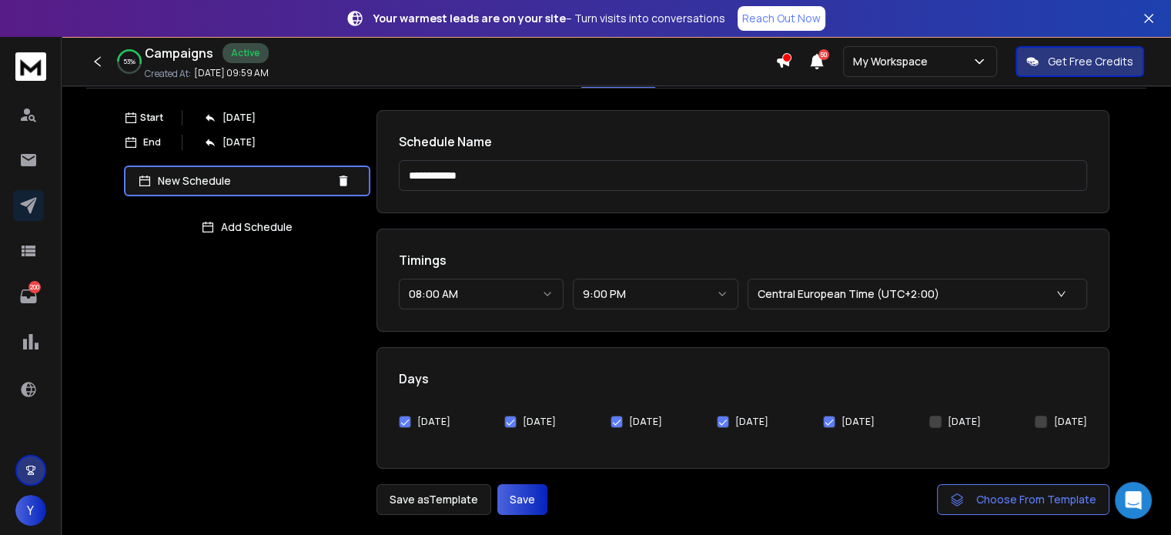
click at [533, 493] on button "Save" at bounding box center [522, 499] width 50 height 31
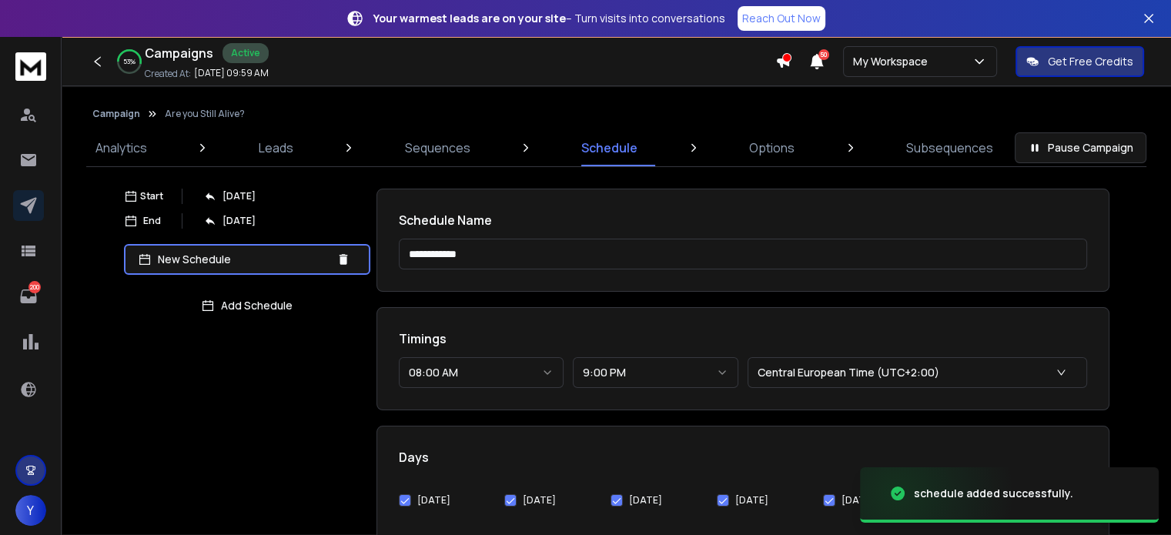
scroll to position [0, 0]
click at [941, 150] on p "Subsequences" at bounding box center [949, 148] width 87 height 18
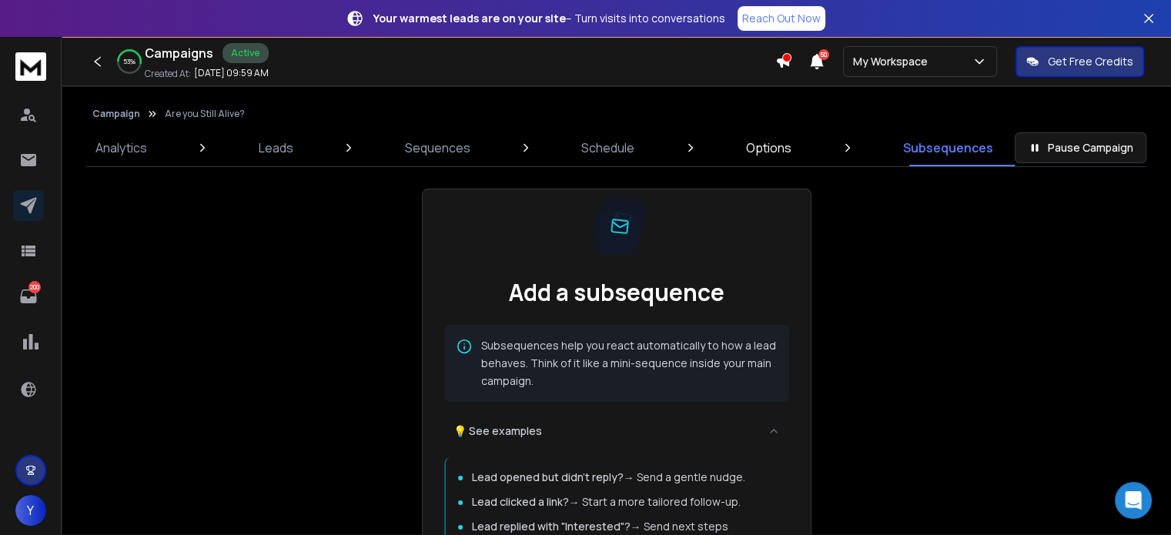
click at [782, 148] on p "Options" at bounding box center [768, 148] width 45 height 18
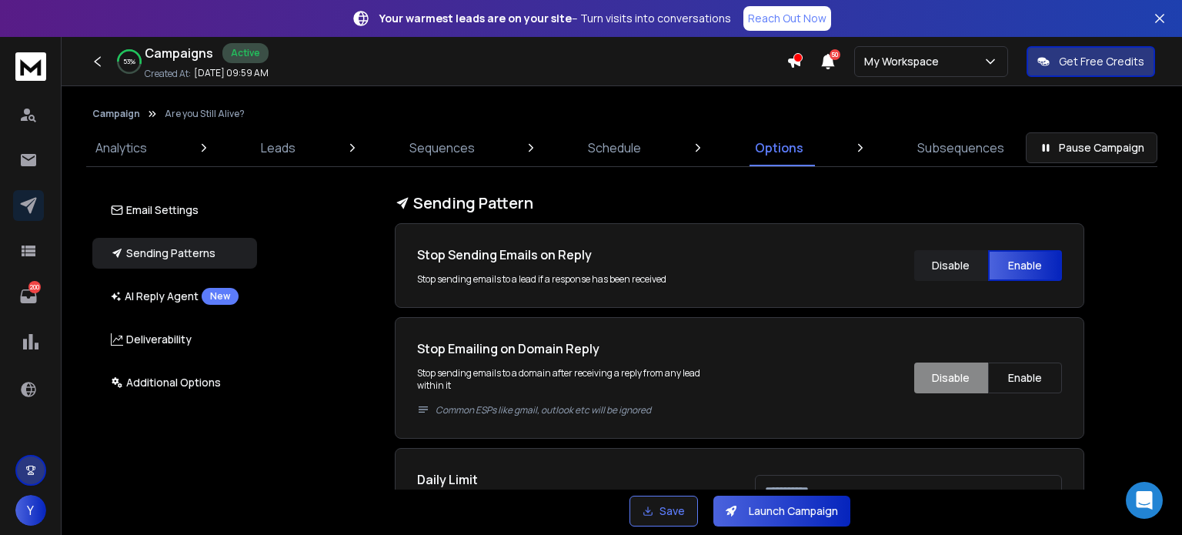
scroll to position [462, 0]
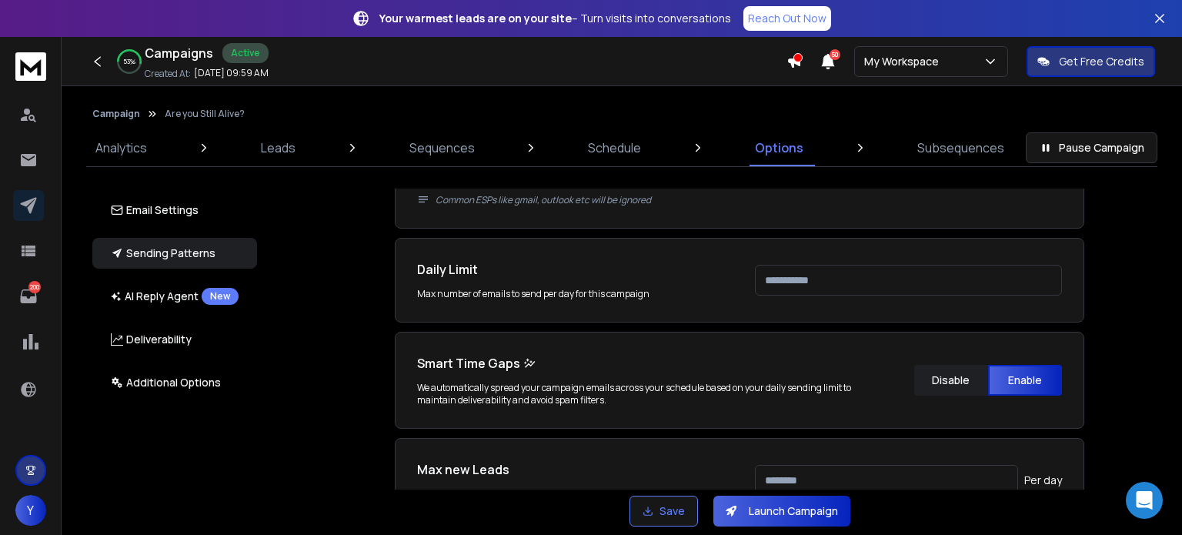
click at [785, 508] on button "Launch Campaign" at bounding box center [782, 511] width 137 height 31
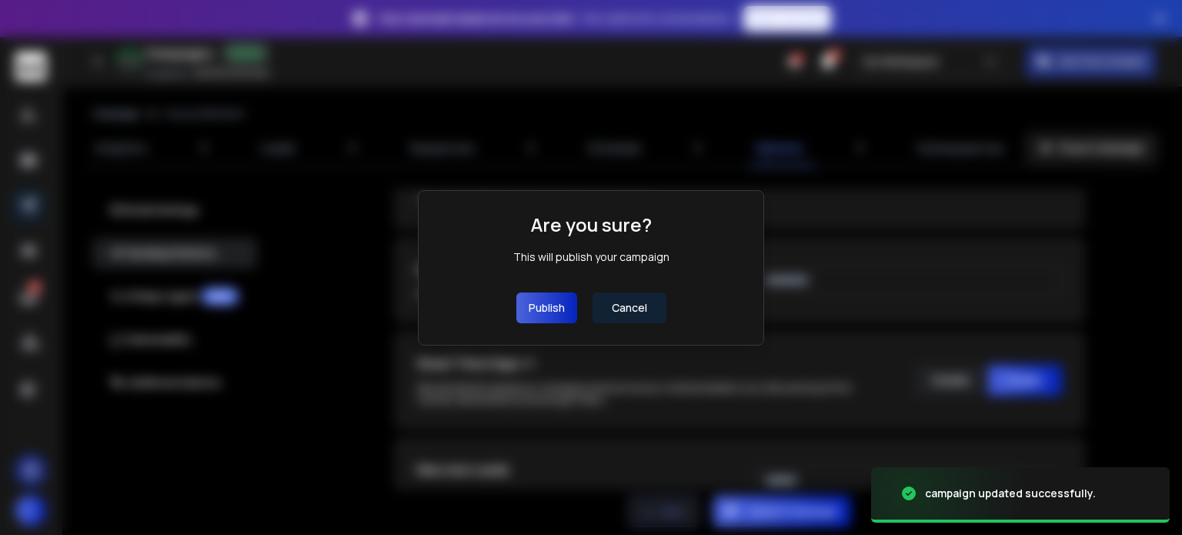
click at [552, 307] on button "Publish" at bounding box center [546, 307] width 61 height 31
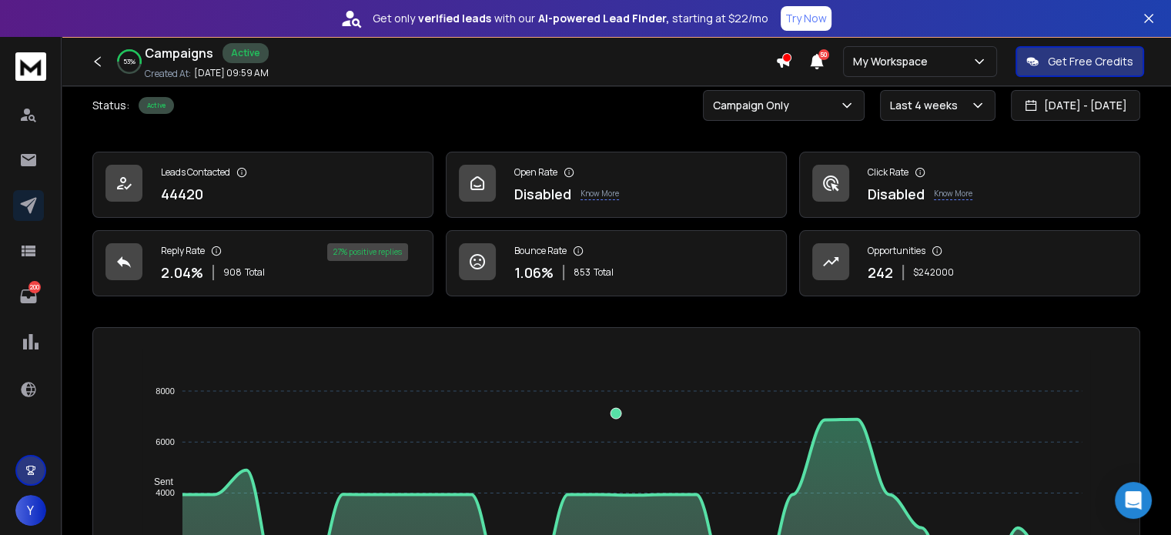
scroll to position [231, 0]
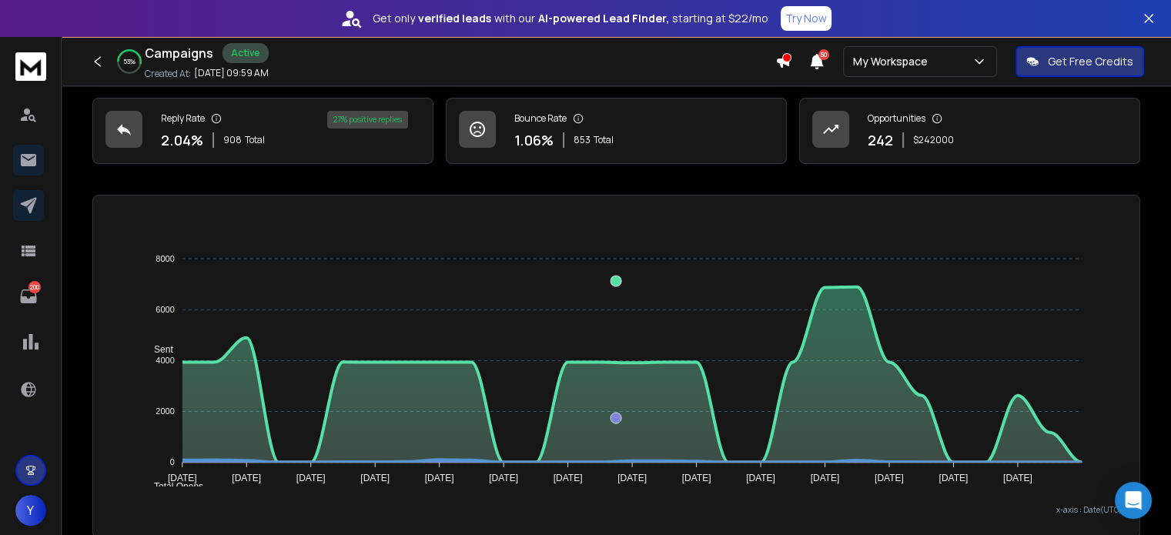
click at [29, 155] on icon at bounding box center [28, 160] width 15 height 12
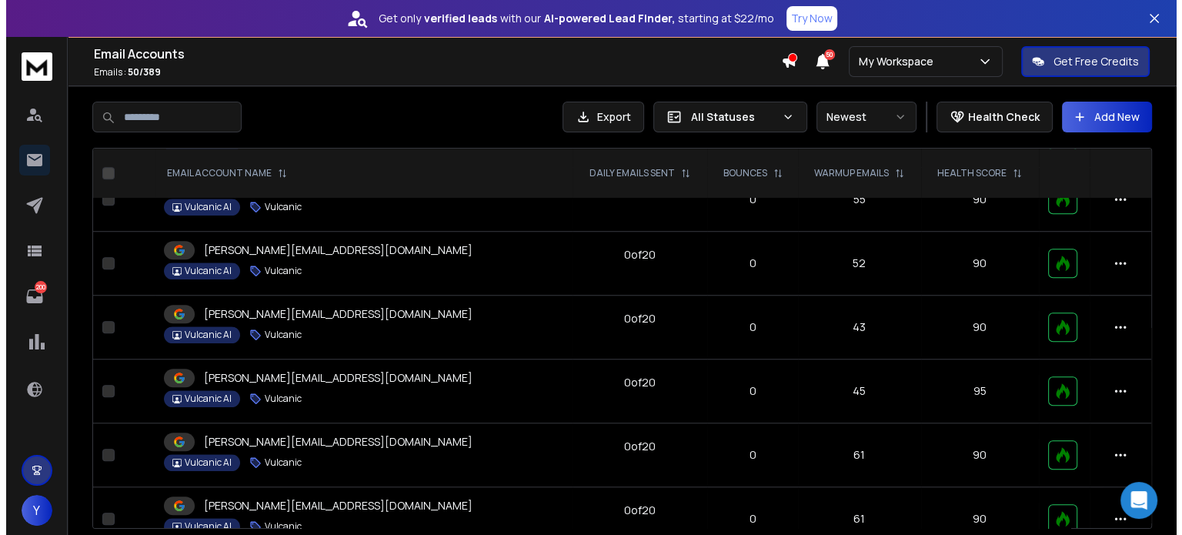
scroll to position [1309, 0]
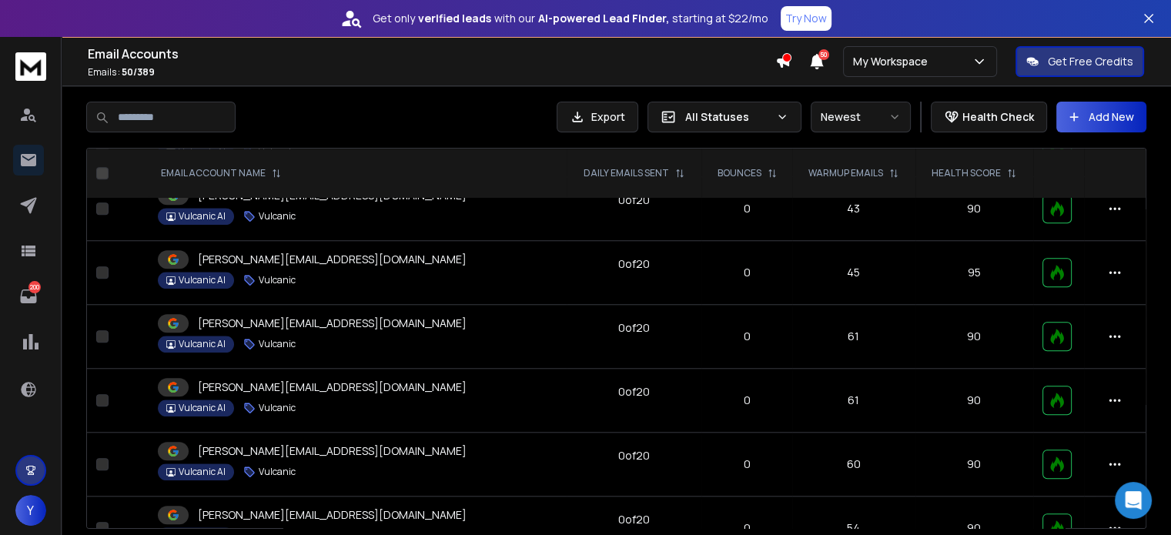
click at [305, 320] on div "olivia@vulcanikai.com" at bounding box center [312, 323] width 309 height 18
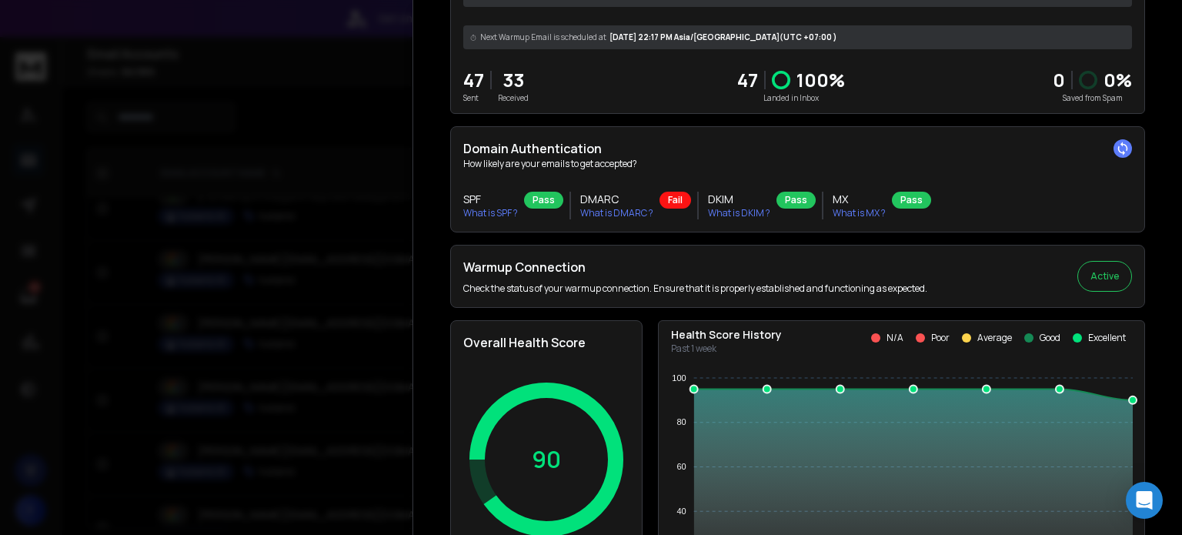
scroll to position [231, 0]
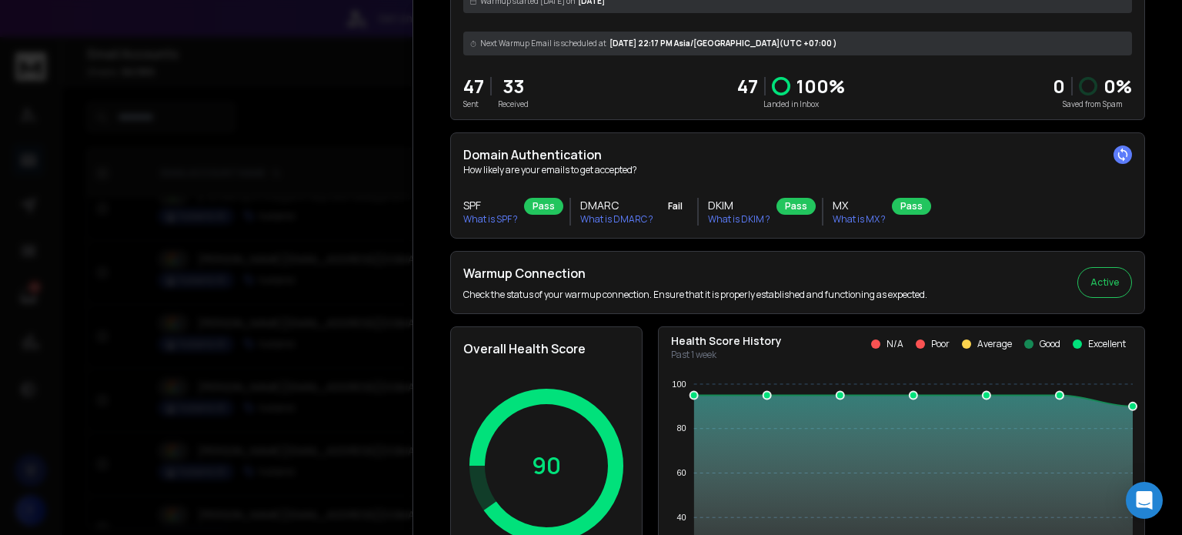
click at [673, 203] on div "Fail" at bounding box center [676, 206] width 32 height 17
click at [192, 228] on div at bounding box center [591, 267] width 1182 height 535
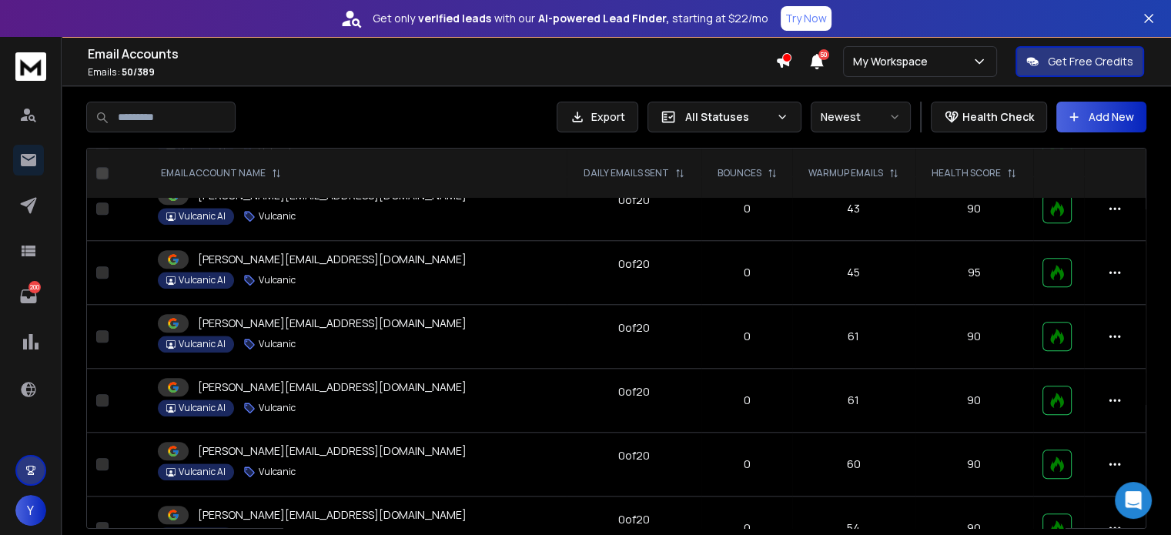
click at [281, 379] on p "olivia@vulcanikcaai.com" at bounding box center [332, 386] width 269 height 15
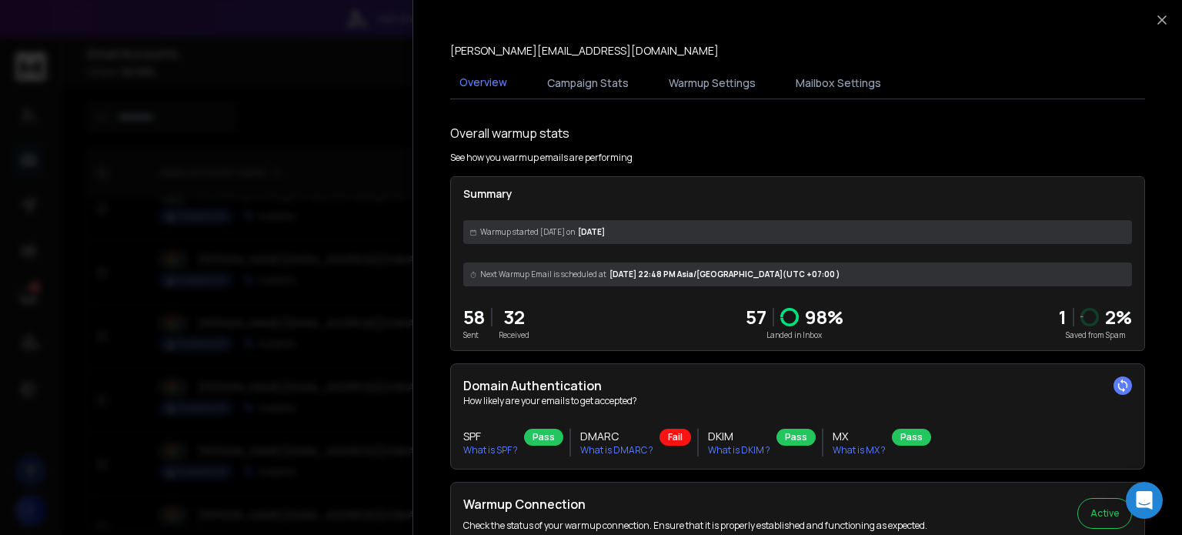
click at [141, 314] on div at bounding box center [591, 267] width 1182 height 535
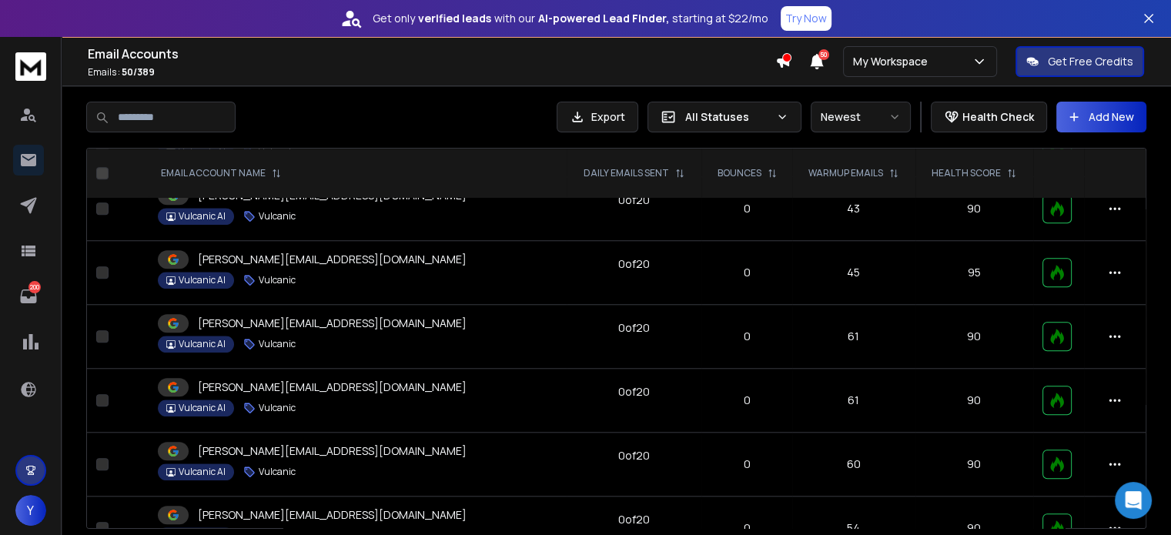
click at [281, 252] on p "[PERSON_NAME][EMAIL_ADDRESS][DOMAIN_NAME]" at bounding box center [332, 259] width 269 height 15
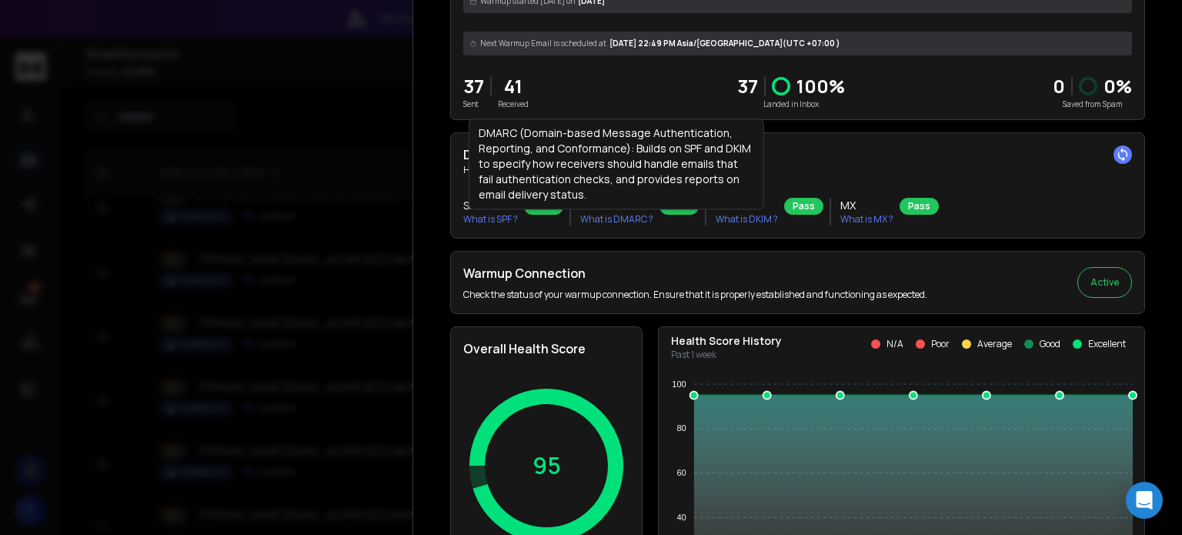
drag, startPoint x: 302, startPoint y: 269, endPoint x: 296, endPoint y: 282, distance: 14.5
click at [302, 270] on div at bounding box center [591, 267] width 1182 height 535
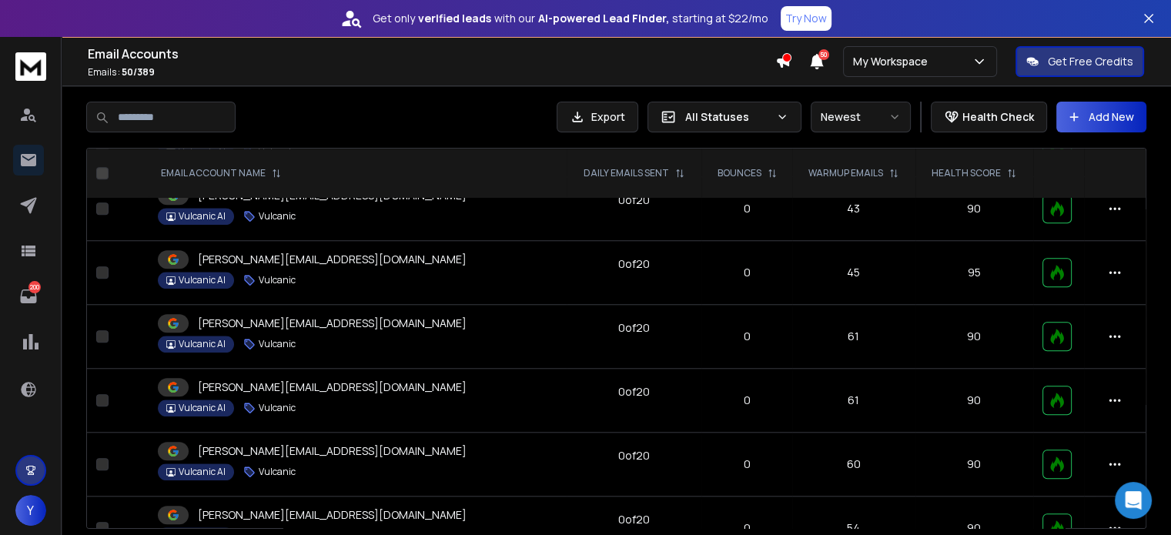
click at [284, 379] on p "[PERSON_NAME][EMAIL_ADDRESS][DOMAIN_NAME]" at bounding box center [332, 386] width 269 height 15
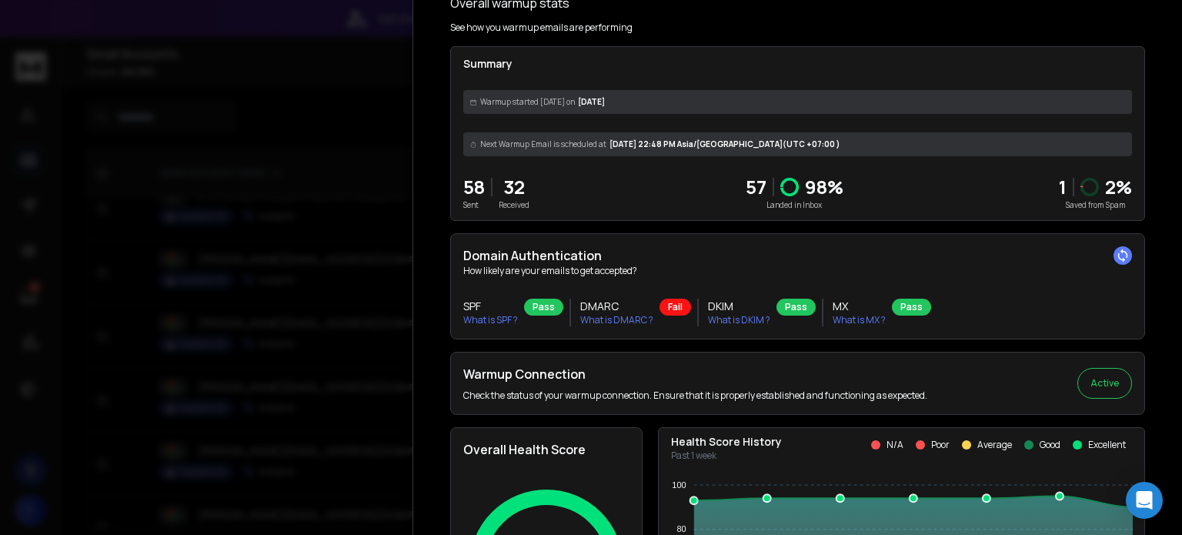
scroll to position [154, 0]
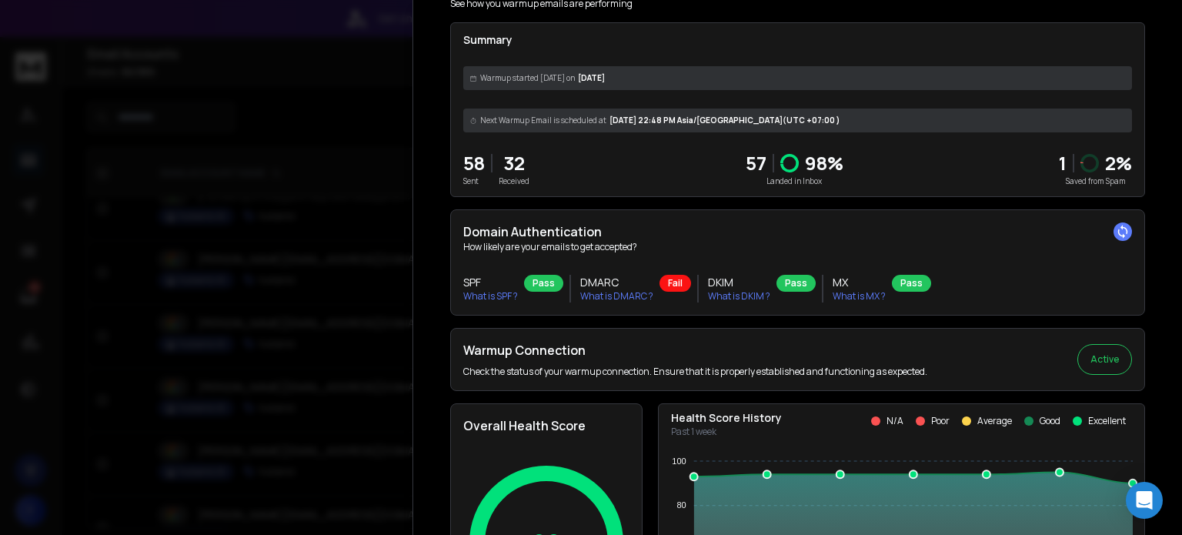
click at [391, 358] on div at bounding box center [591, 267] width 1182 height 535
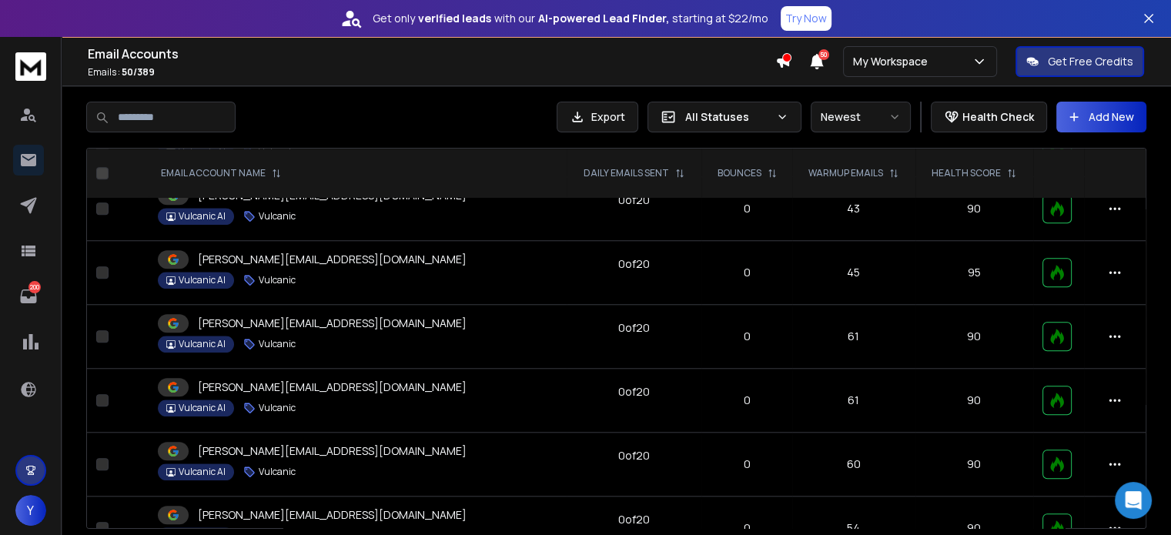
click at [278, 507] on p "[PERSON_NAME][EMAIL_ADDRESS][DOMAIN_NAME]" at bounding box center [332, 514] width 269 height 15
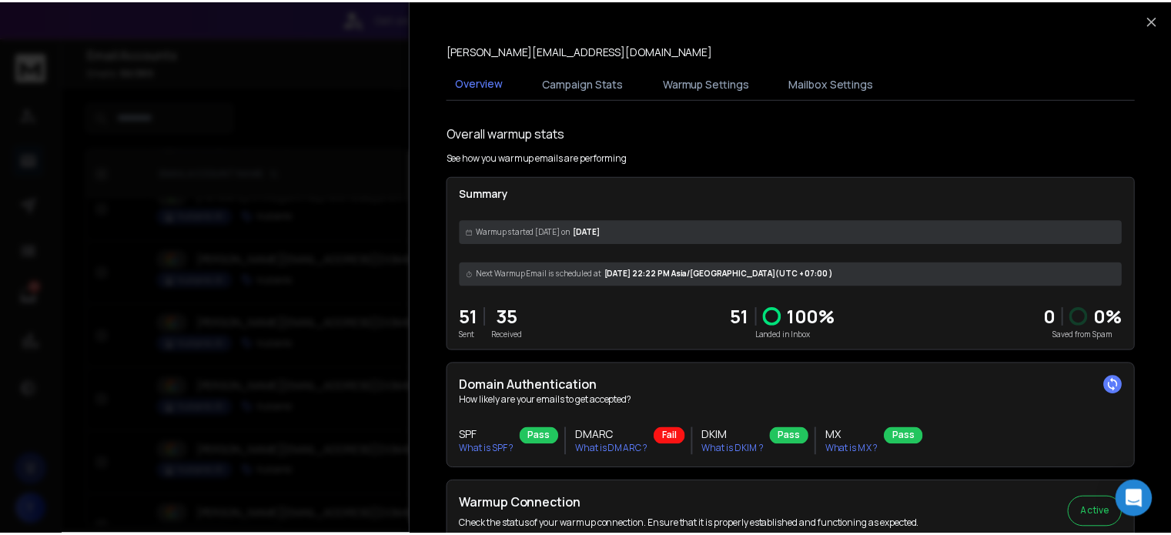
scroll to position [77, 0]
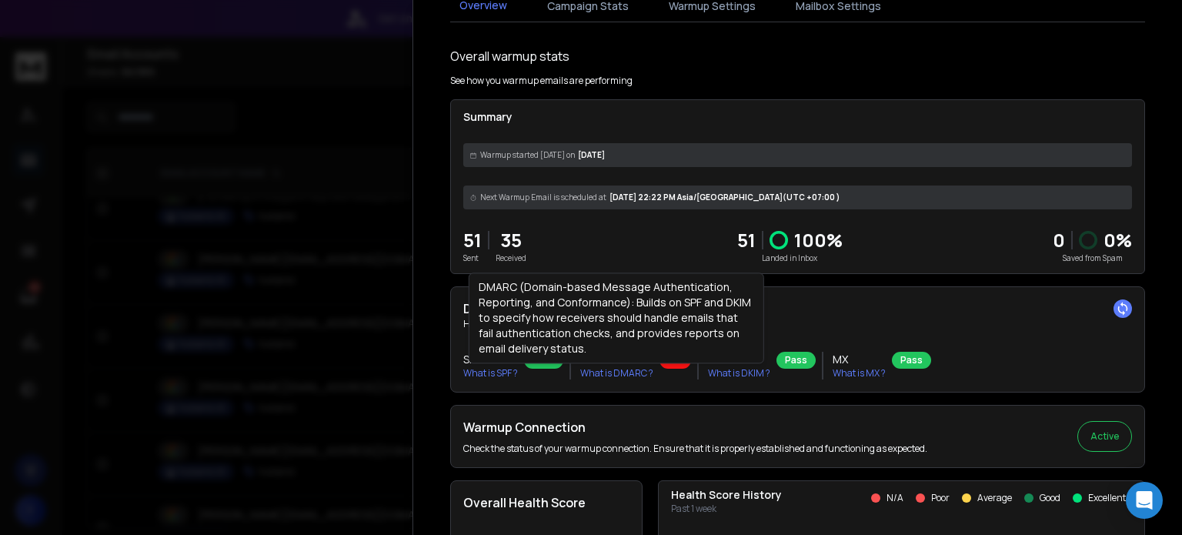
drag, startPoint x: 631, startPoint y: 362, endPoint x: 583, endPoint y: 356, distance: 48.0
click at [583, 356] on div "DMARC (Domain-based Message Authentication, Reporting, and Conformance): Builds…" at bounding box center [617, 317] width 296 height 91
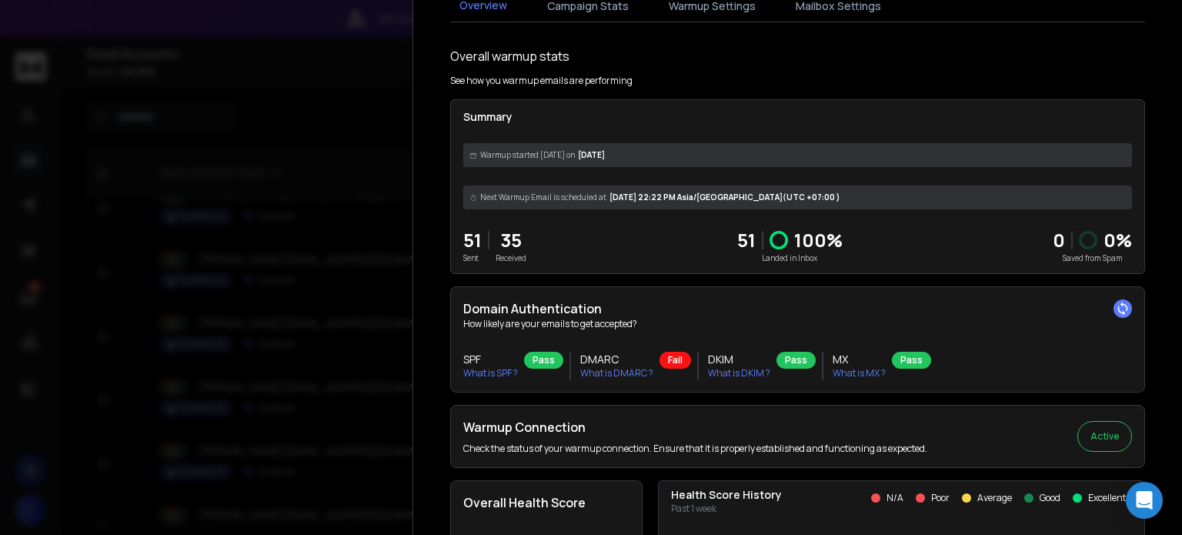
click at [315, 346] on div at bounding box center [591, 267] width 1182 height 535
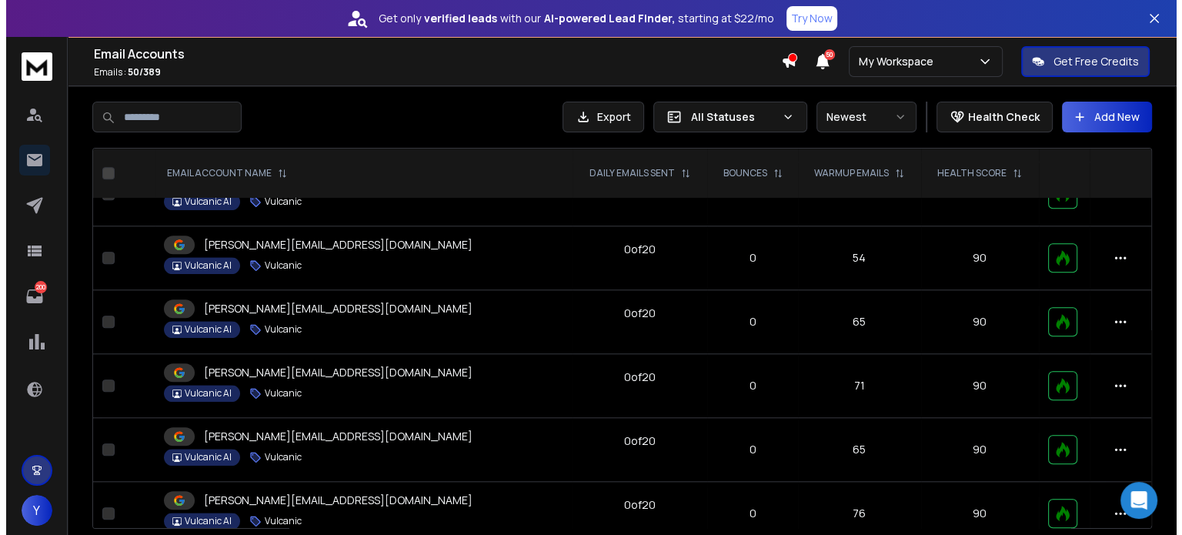
scroll to position [1616, 0]
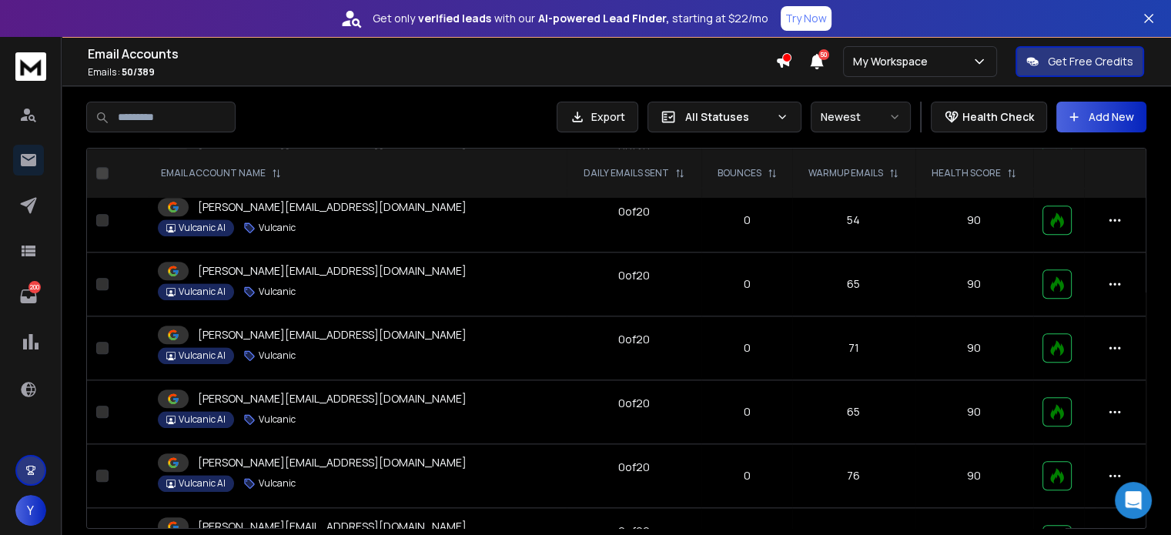
click at [274, 380] on td "brian@vulcnicai.com Vulcanic AI Vulcanic" at bounding box center [358, 412] width 418 height 64
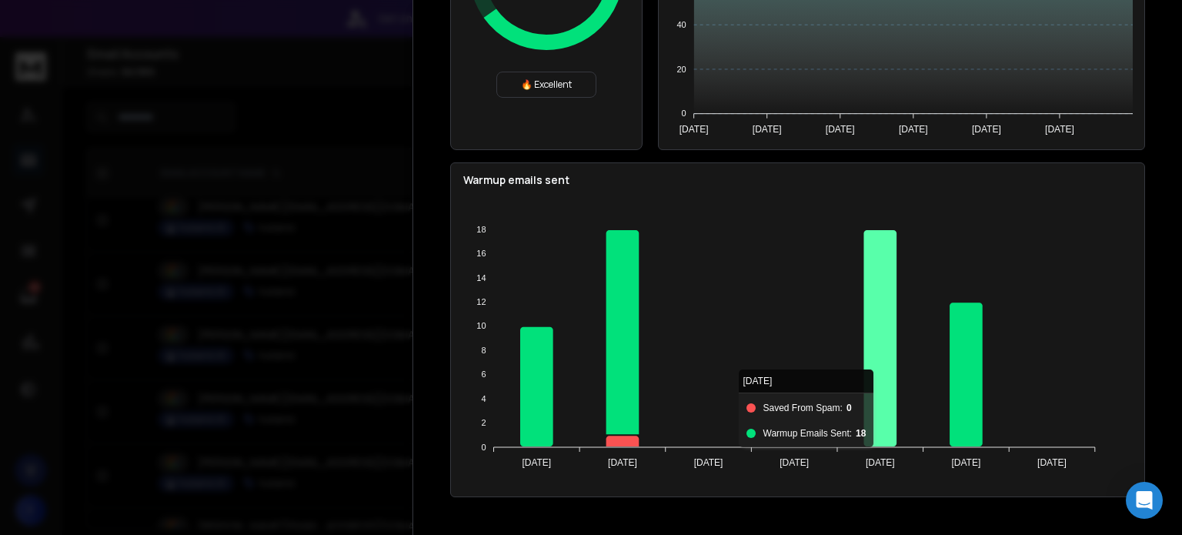
scroll to position [727, 0]
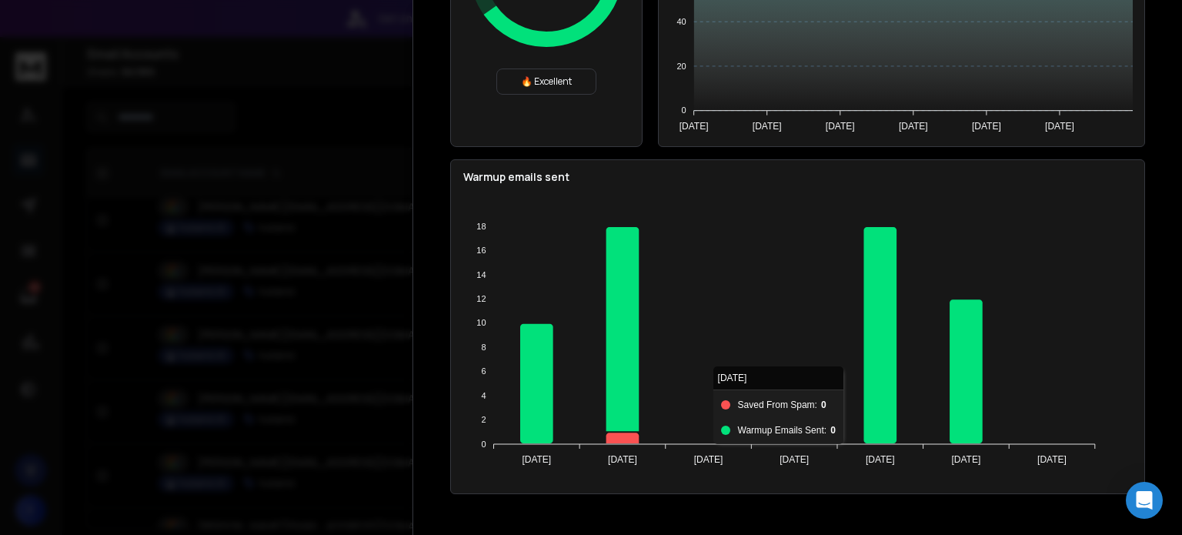
click at [312, 270] on div at bounding box center [591, 267] width 1182 height 535
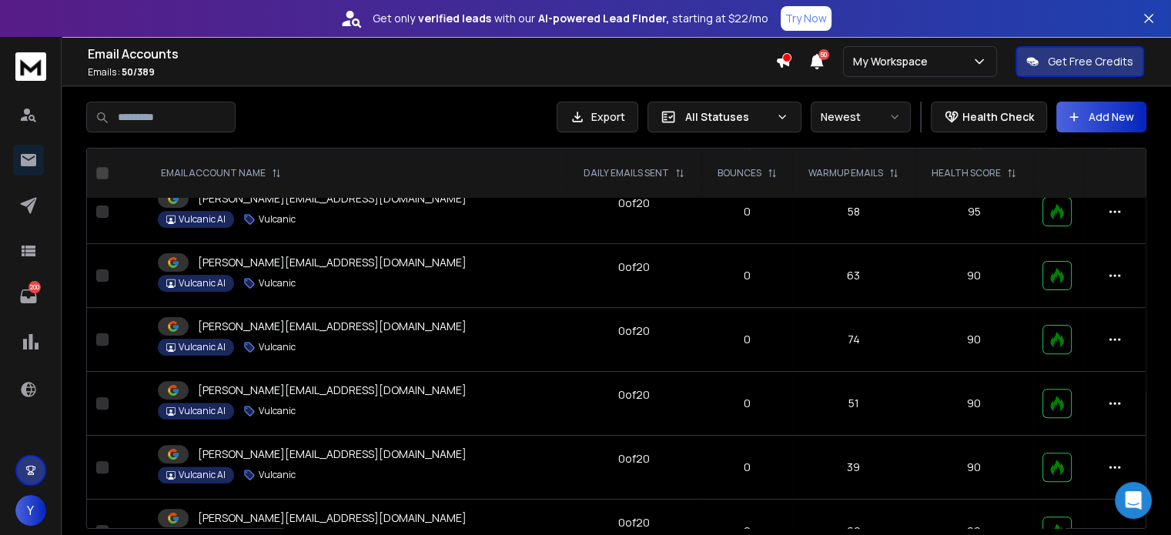
scroll to position [693, 0]
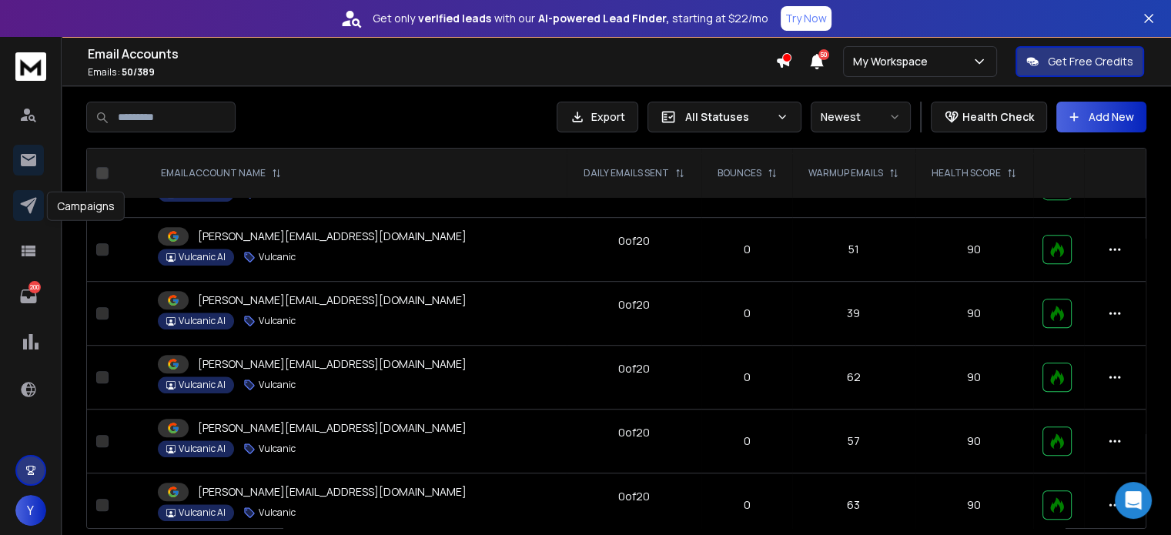
click at [33, 216] on link at bounding box center [28, 205] width 31 height 31
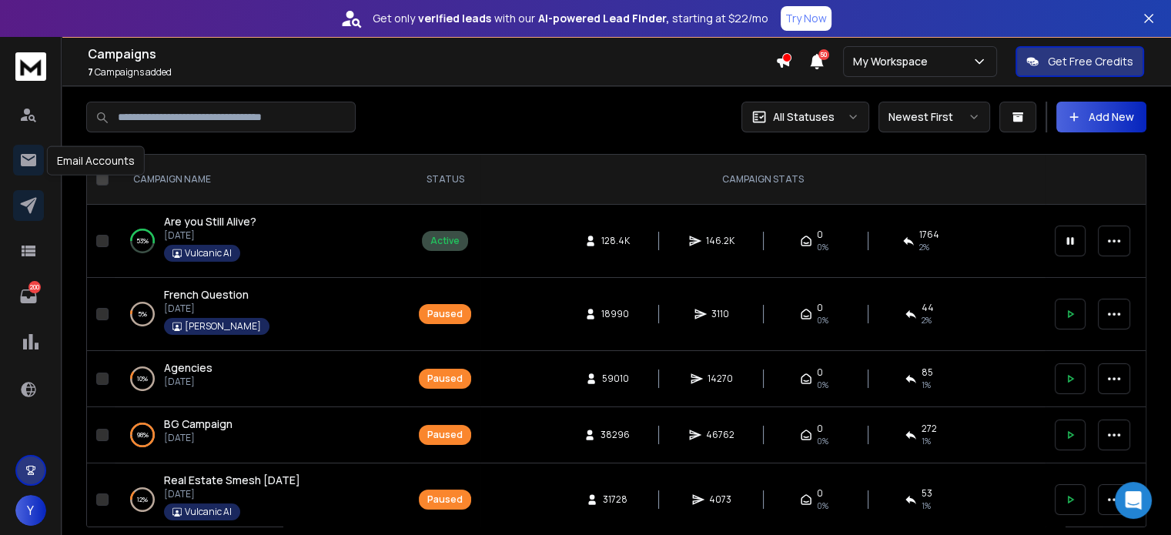
click at [19, 150] on link at bounding box center [28, 160] width 31 height 31
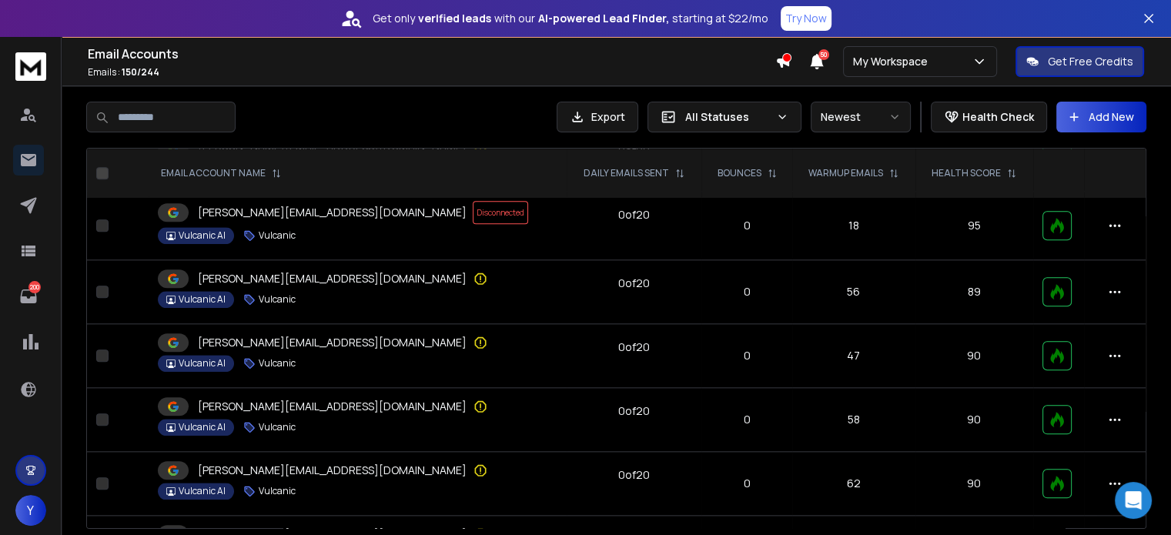
scroll to position [7803, 0]
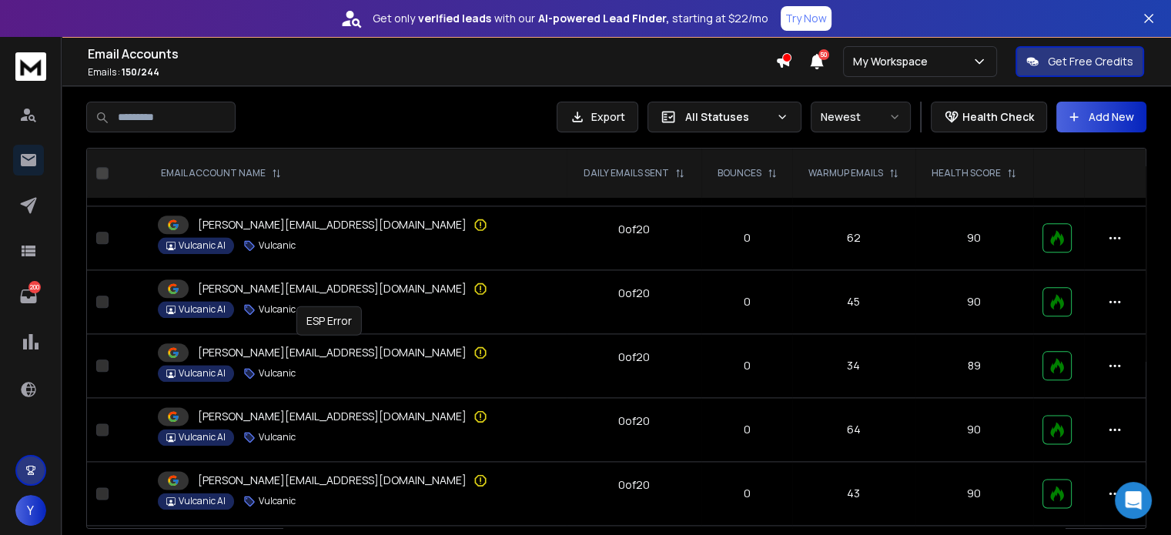
click at [480, 413] on icon at bounding box center [481, 415] width 2 height 5
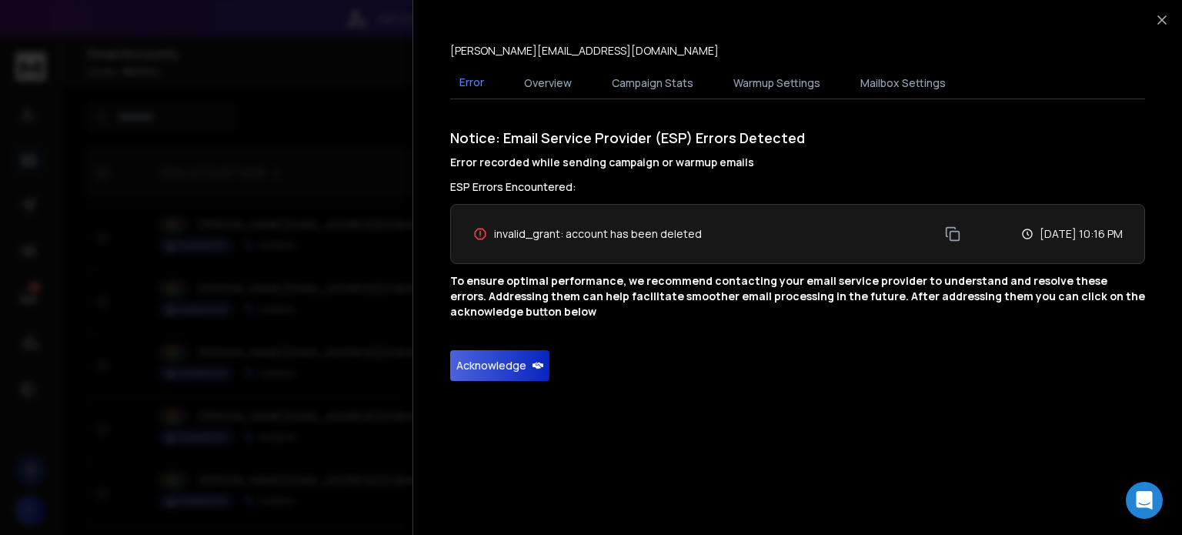
click at [366, 263] on div at bounding box center [591, 267] width 1182 height 535
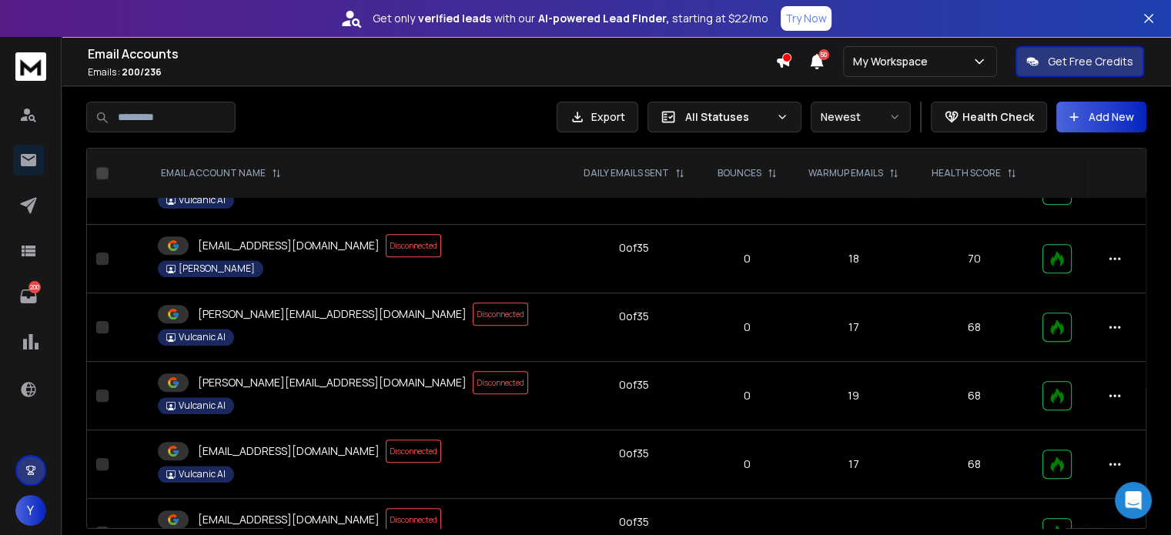
scroll to position [12693, 0]
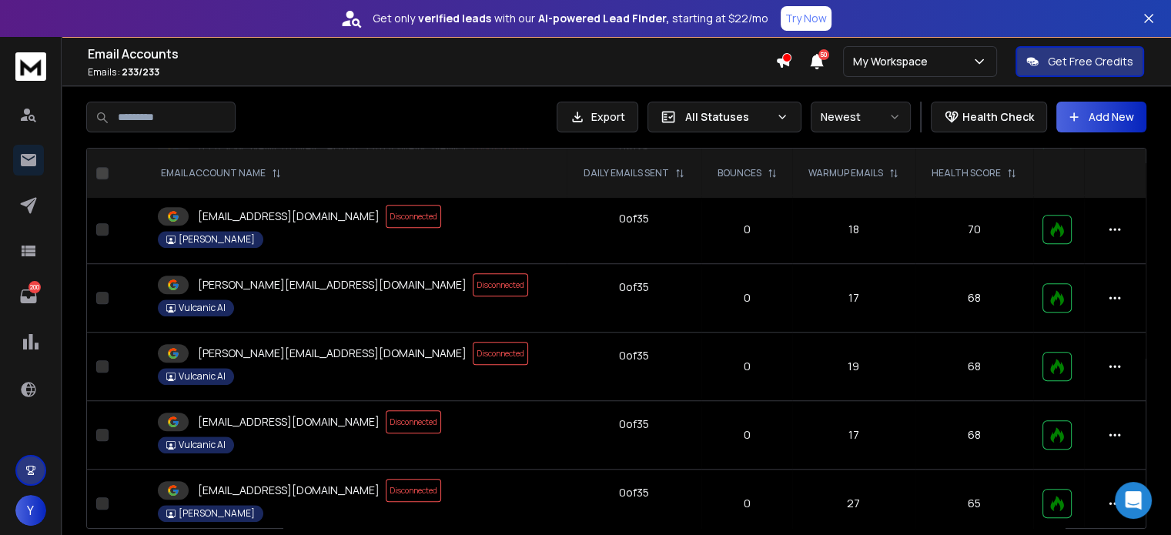
click at [738, 120] on p "All Statuses" at bounding box center [727, 116] width 85 height 15
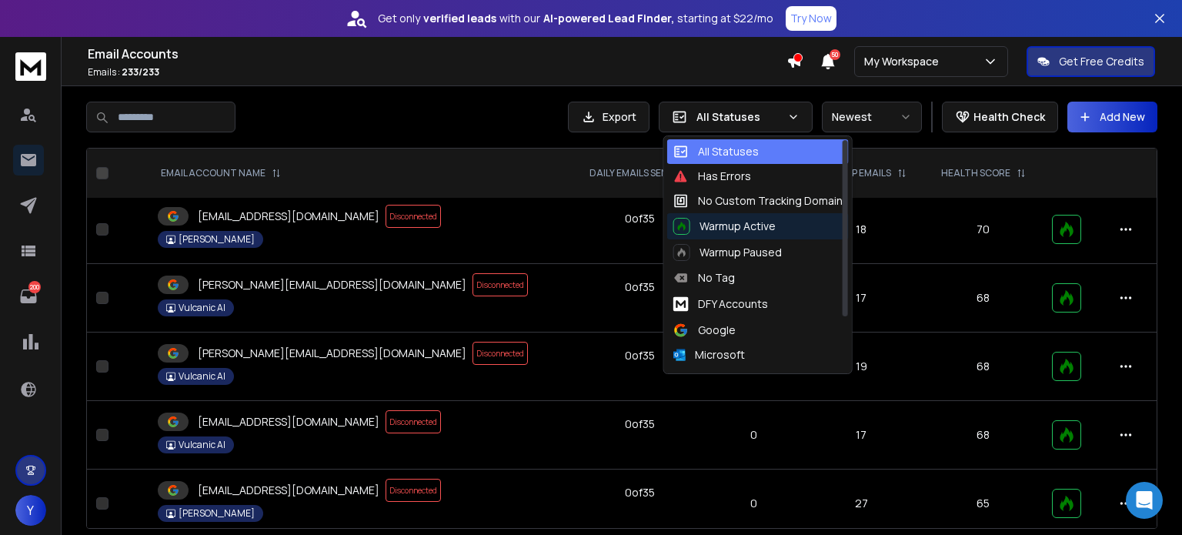
click at [740, 220] on div "Warmup Active" at bounding box center [724, 226] width 102 height 17
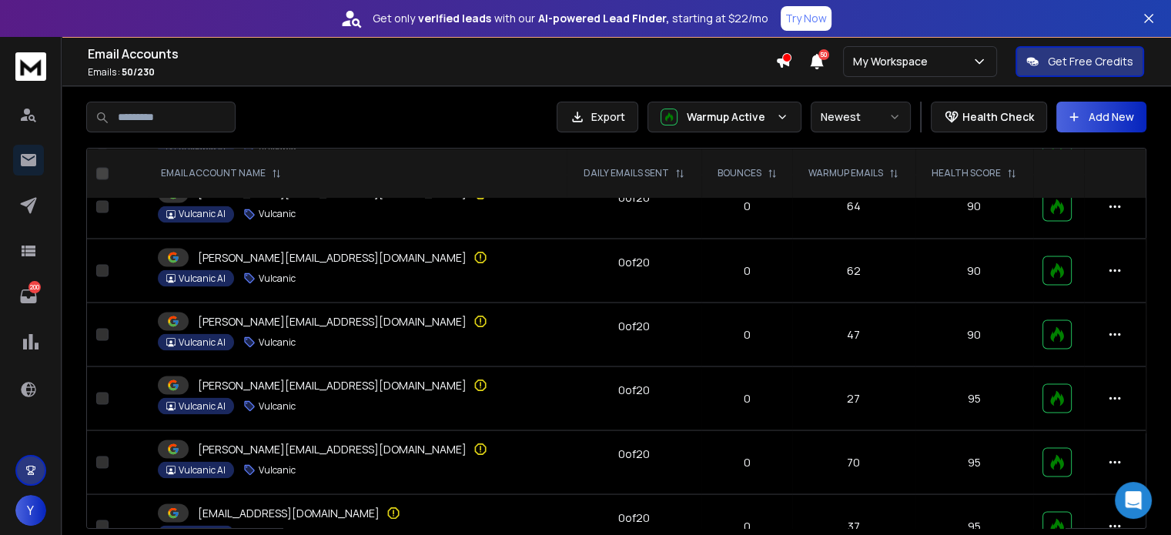
scroll to position [2886, 0]
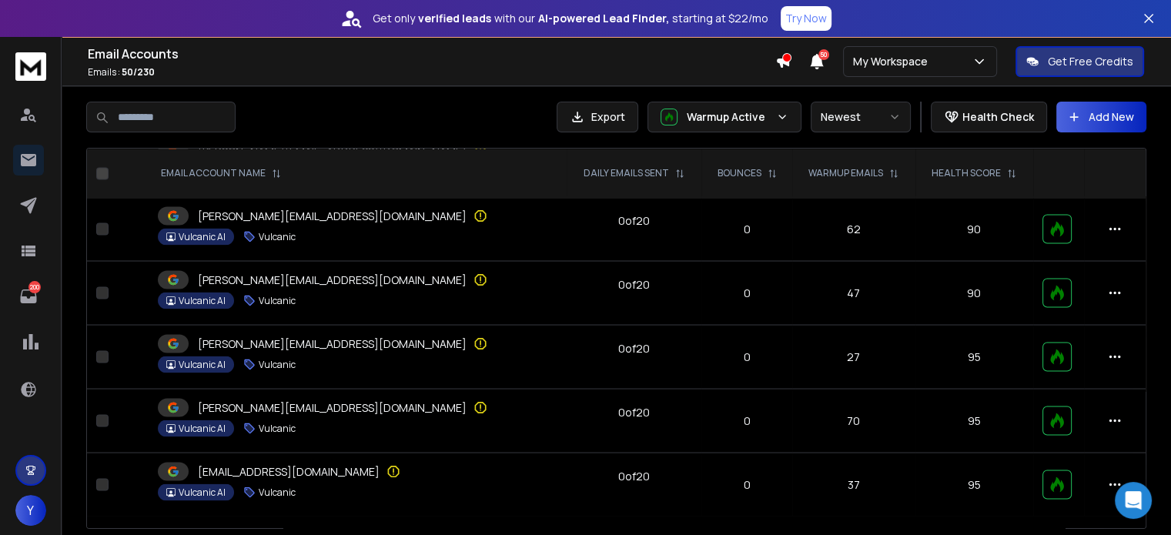
click at [209, 119] on input at bounding box center [160, 117] width 149 height 31
type input "**"
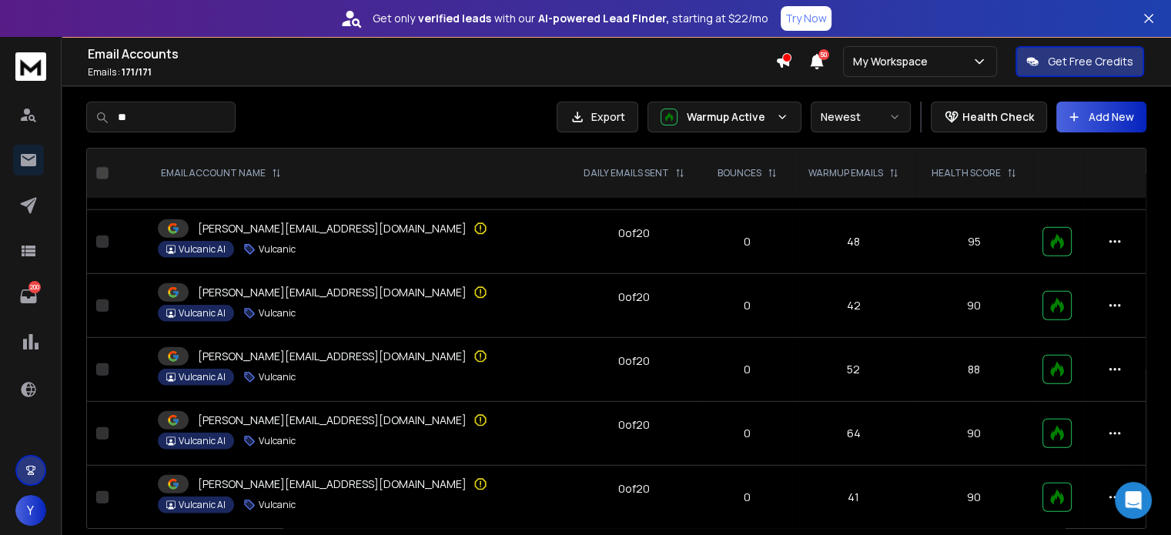
scroll to position [10319, 0]
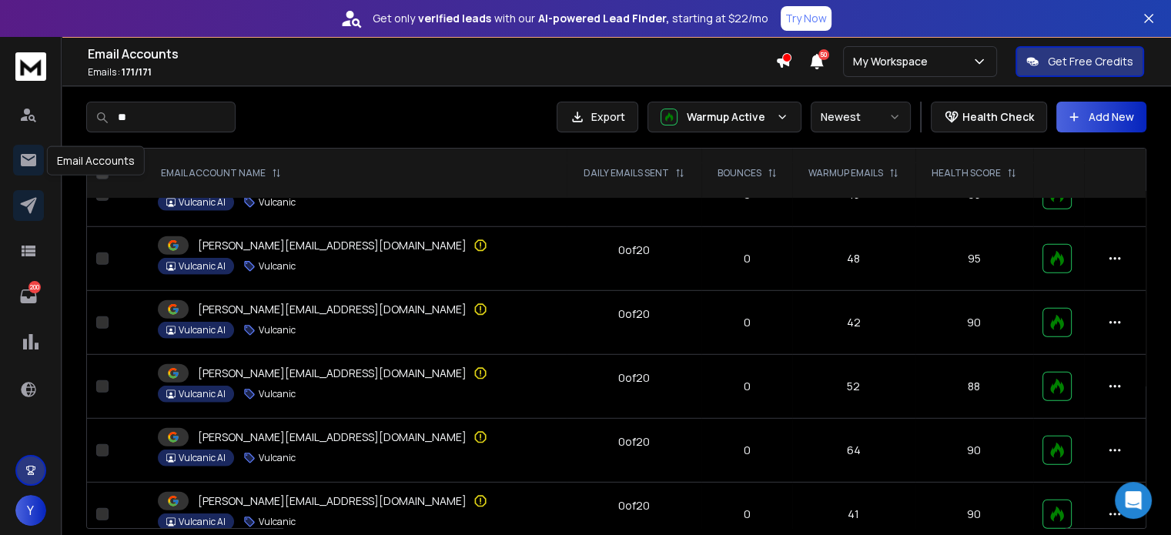
click at [25, 196] on link at bounding box center [28, 205] width 31 height 31
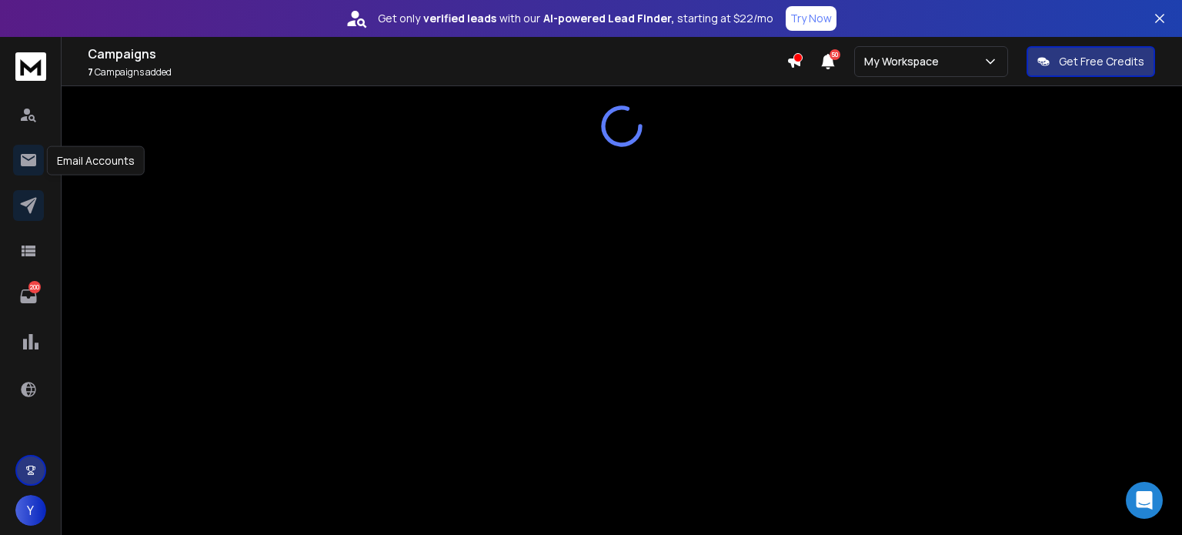
click at [22, 152] on icon at bounding box center [28, 160] width 18 height 18
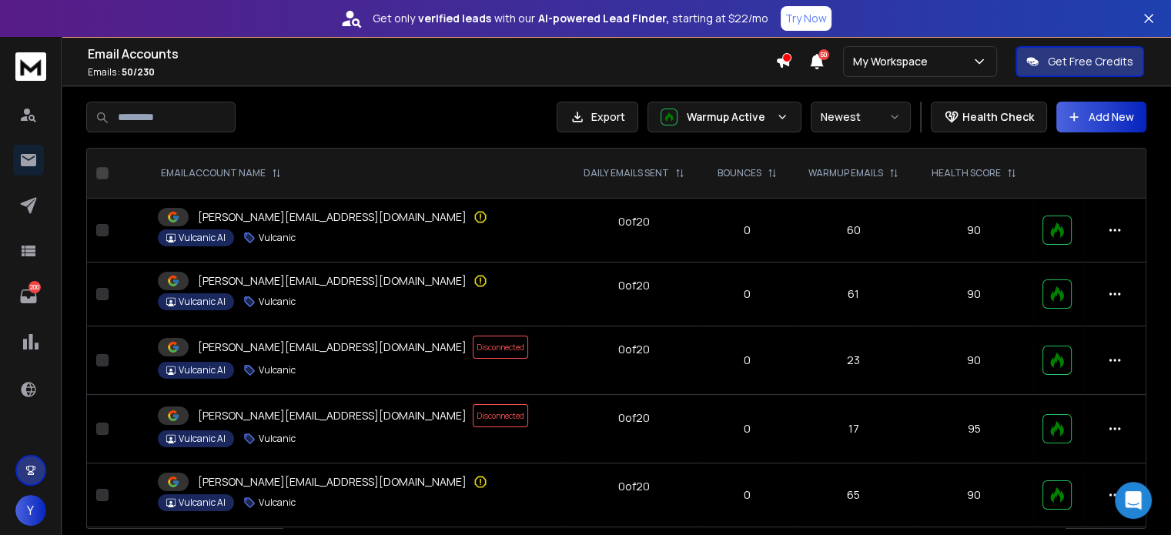
click at [737, 122] on p "Warmup Active" at bounding box center [728, 116] width 83 height 15
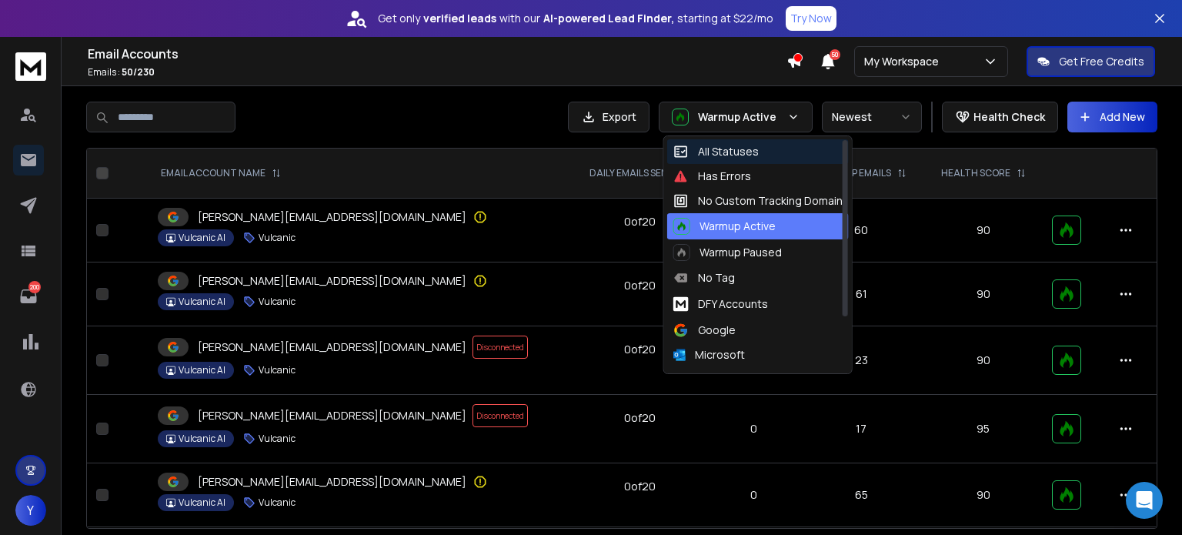
click at [733, 150] on div "All Statuses" at bounding box center [715, 151] width 85 height 15
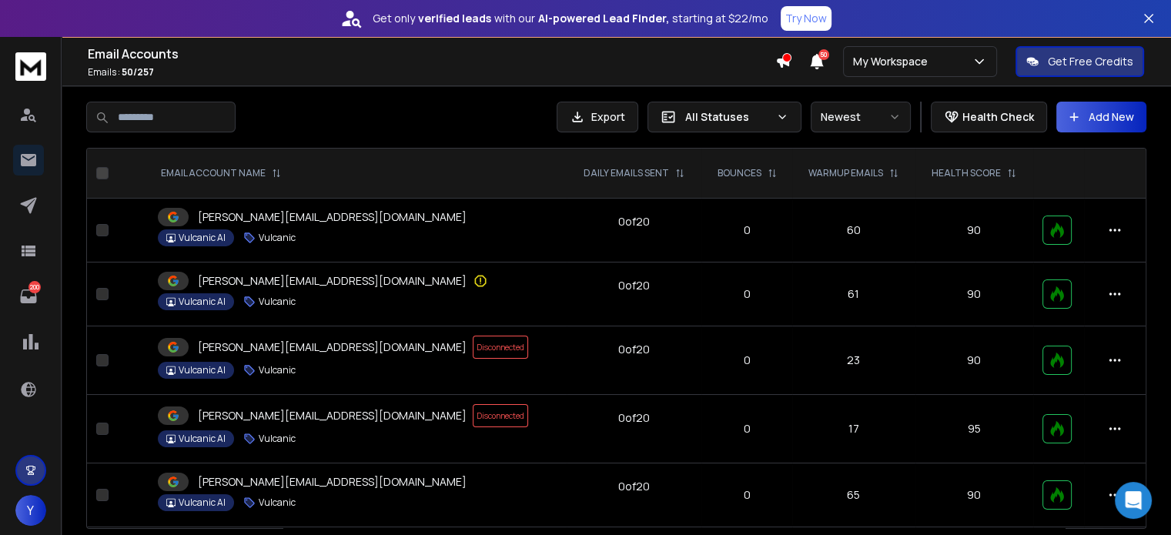
click at [436, 113] on div at bounding box center [316, 117] width 461 height 31
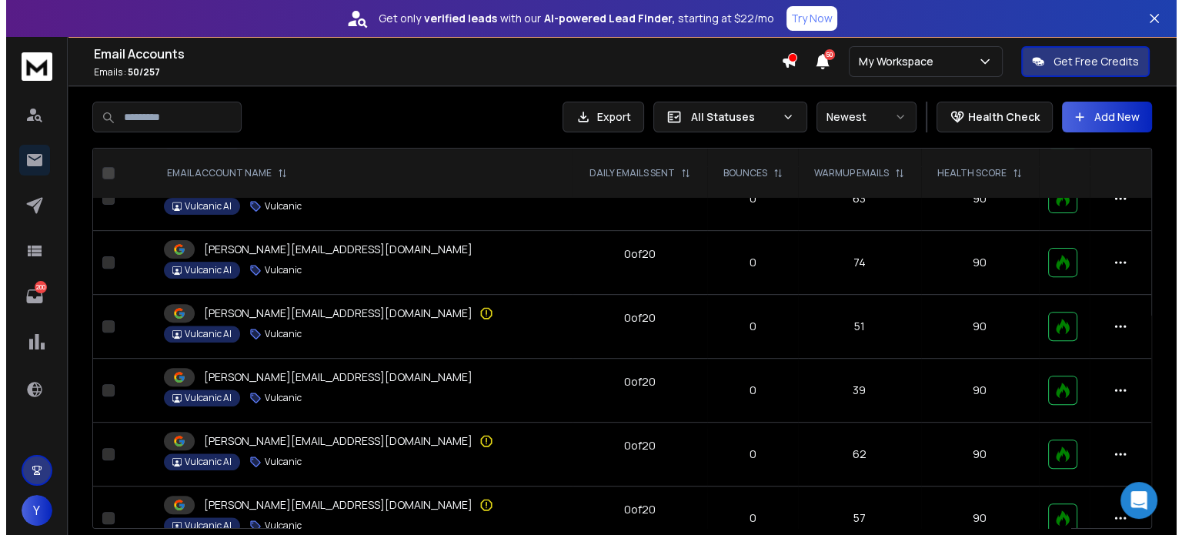
scroll to position [462, 0]
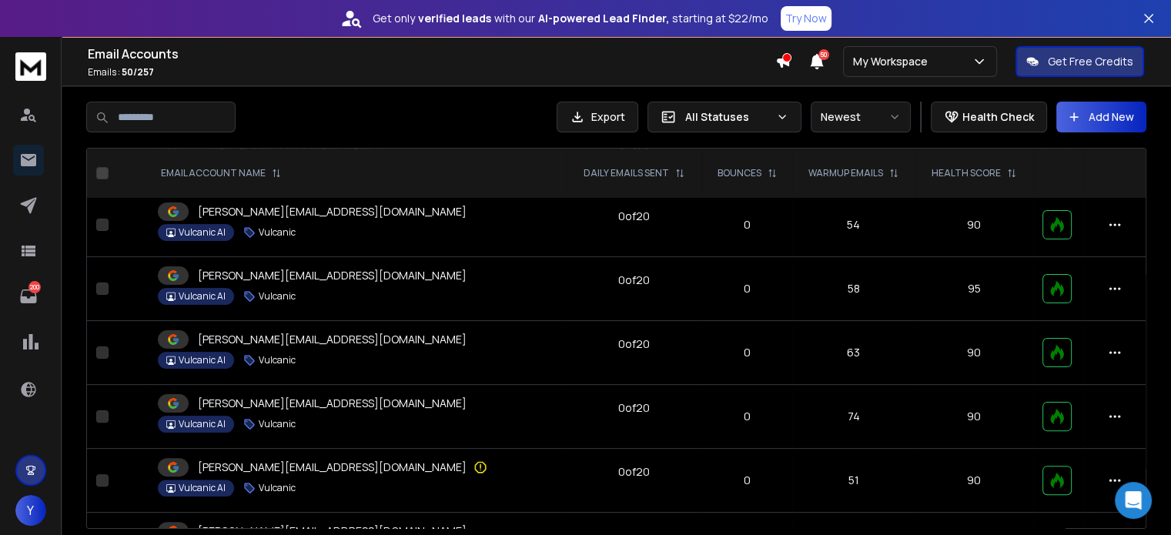
click at [306, 344] on td "olivia@vulcanniccai.com Vulcanic AI Vulcanic" at bounding box center [358, 353] width 418 height 64
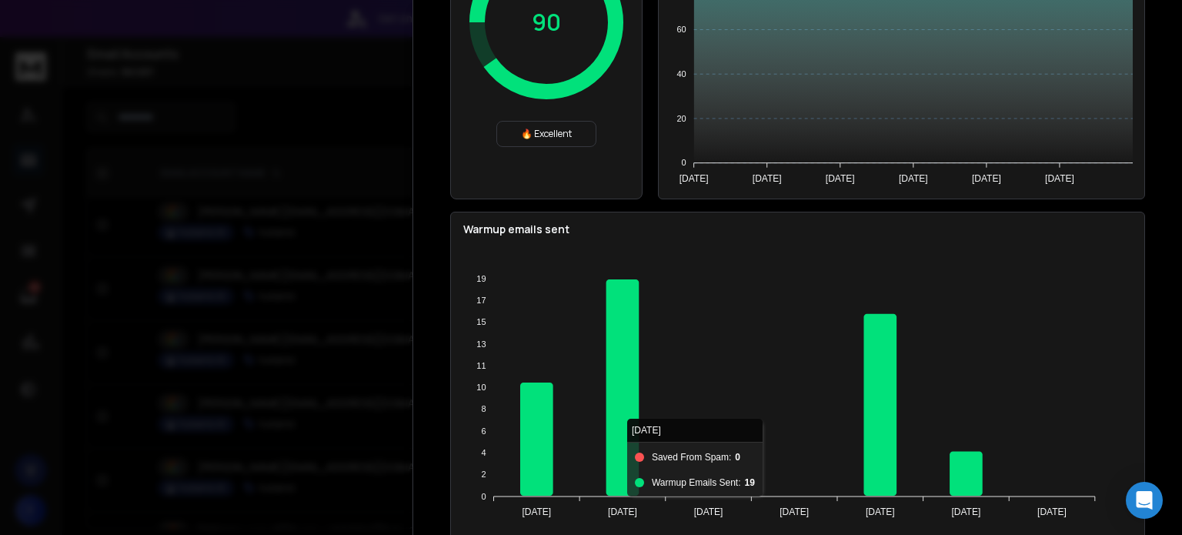
scroll to position [727, 0]
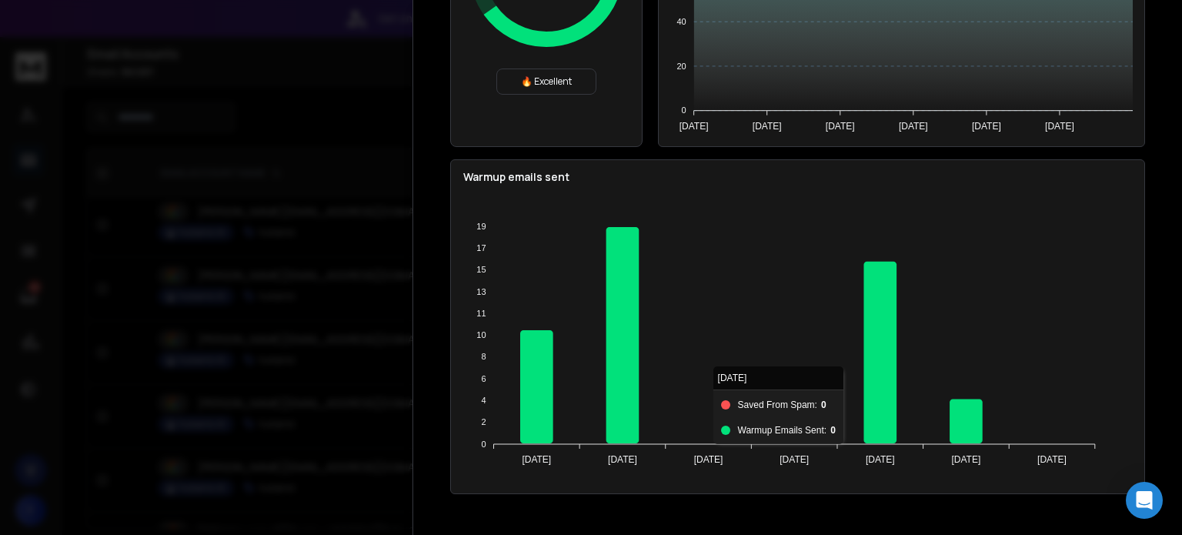
click at [237, 236] on div at bounding box center [591, 267] width 1182 height 535
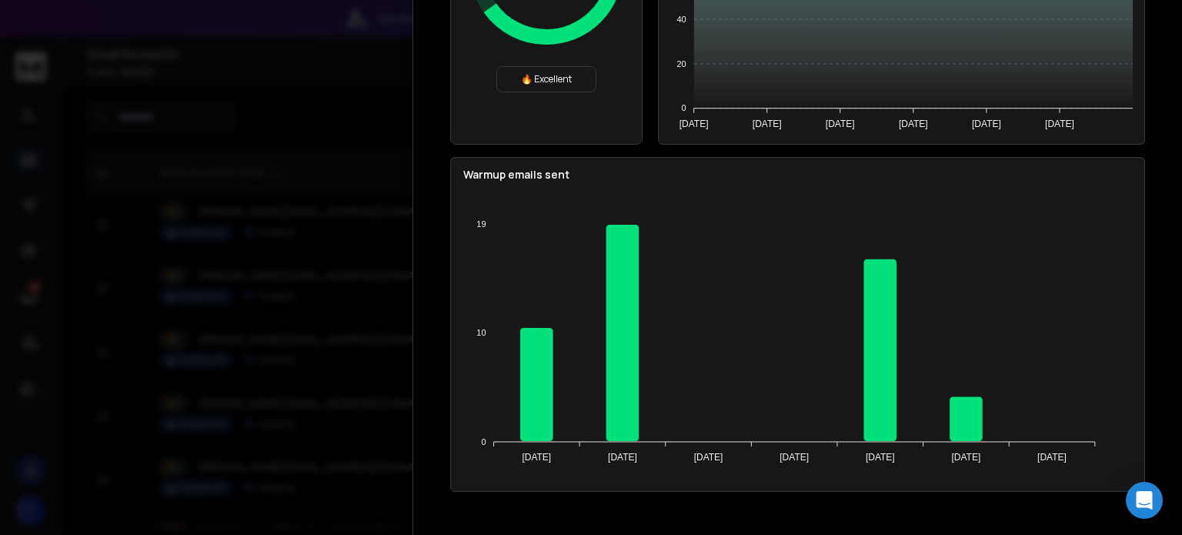
scroll to position [684, 0]
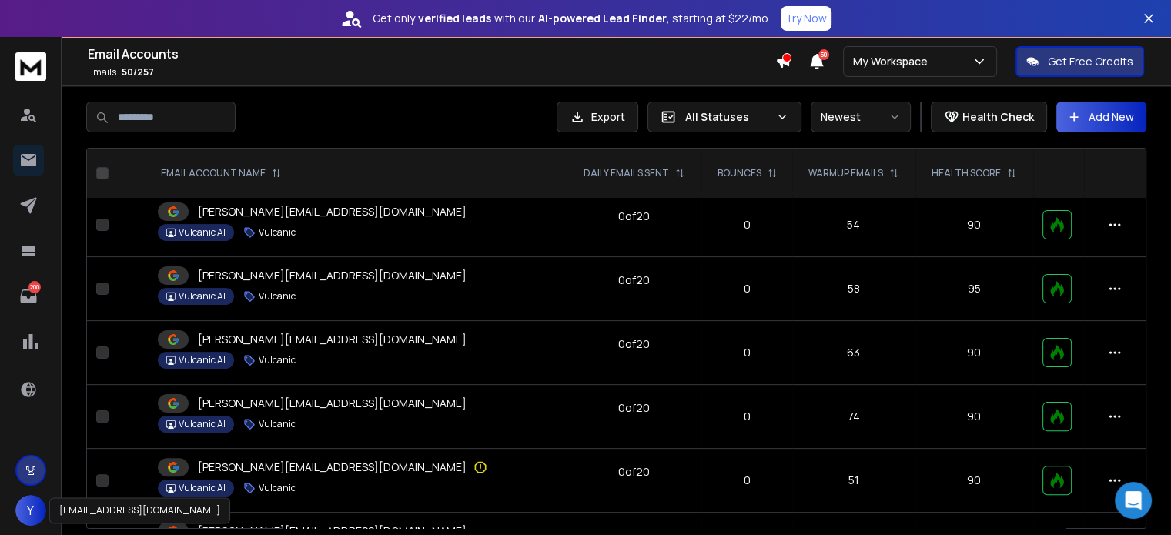
click at [34, 507] on span "Y" at bounding box center [30, 510] width 31 height 31
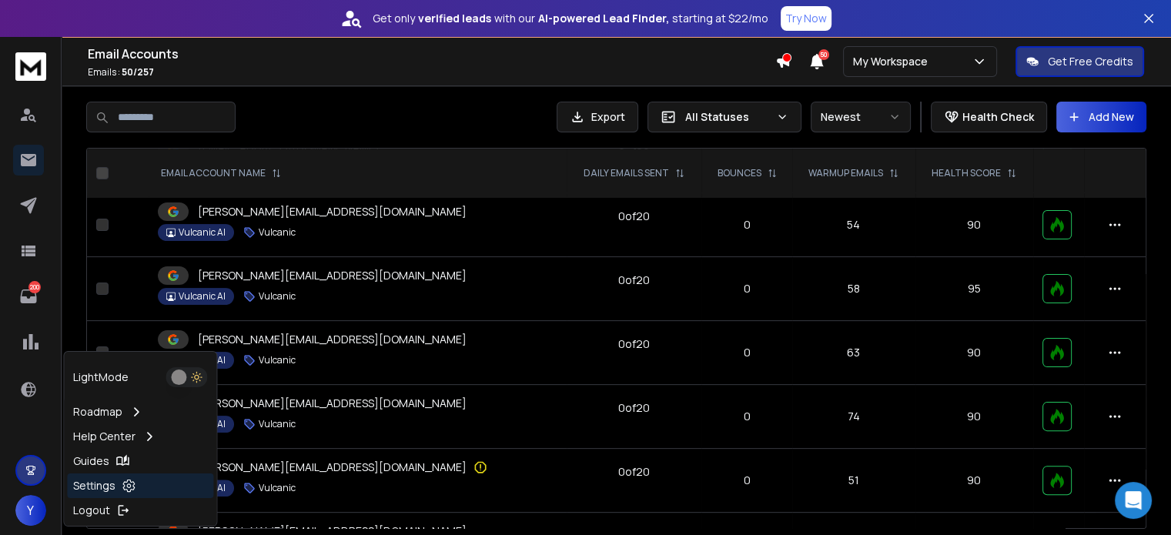
click at [138, 479] on div "Settings" at bounding box center [140, 485] width 146 height 25
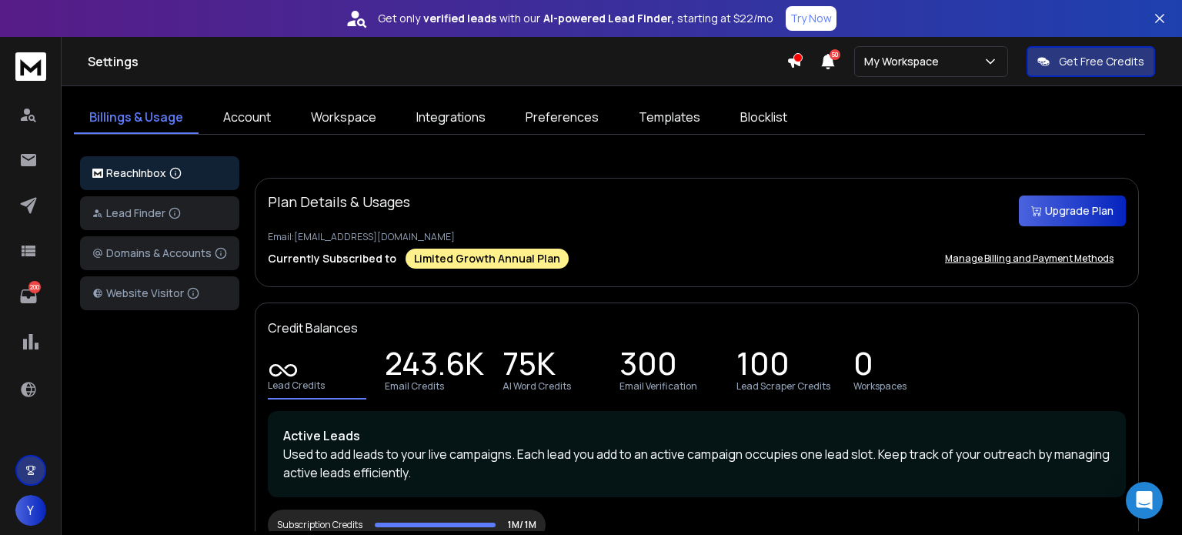
click at [353, 119] on link "Workspace" at bounding box center [344, 118] width 96 height 32
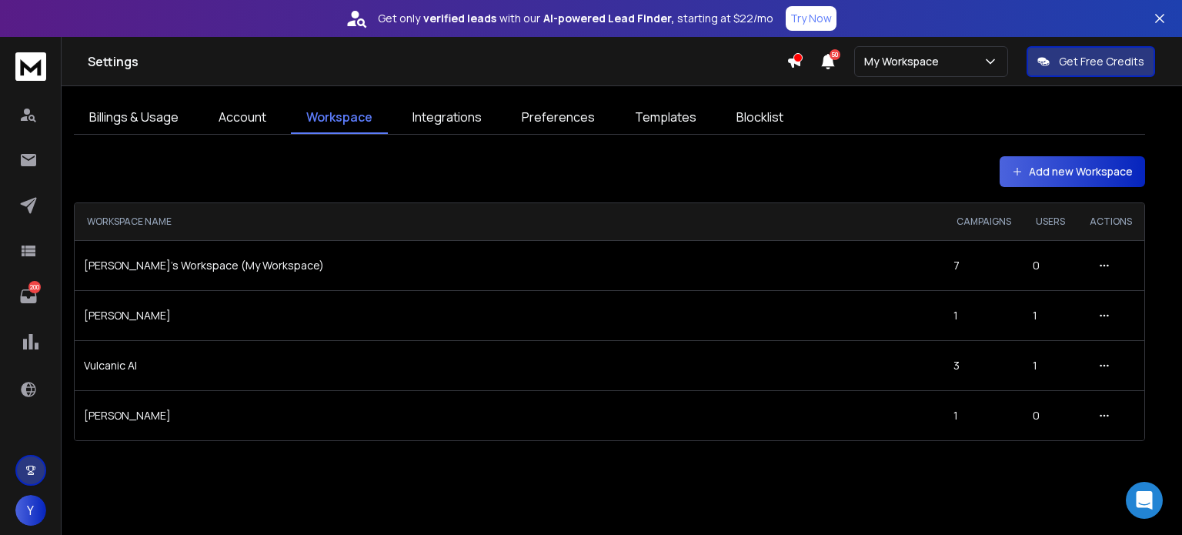
click at [603, 158] on div "Add new Workspace" at bounding box center [609, 171] width 1071 height 31
click at [37, 207] on icon at bounding box center [28, 205] width 18 height 18
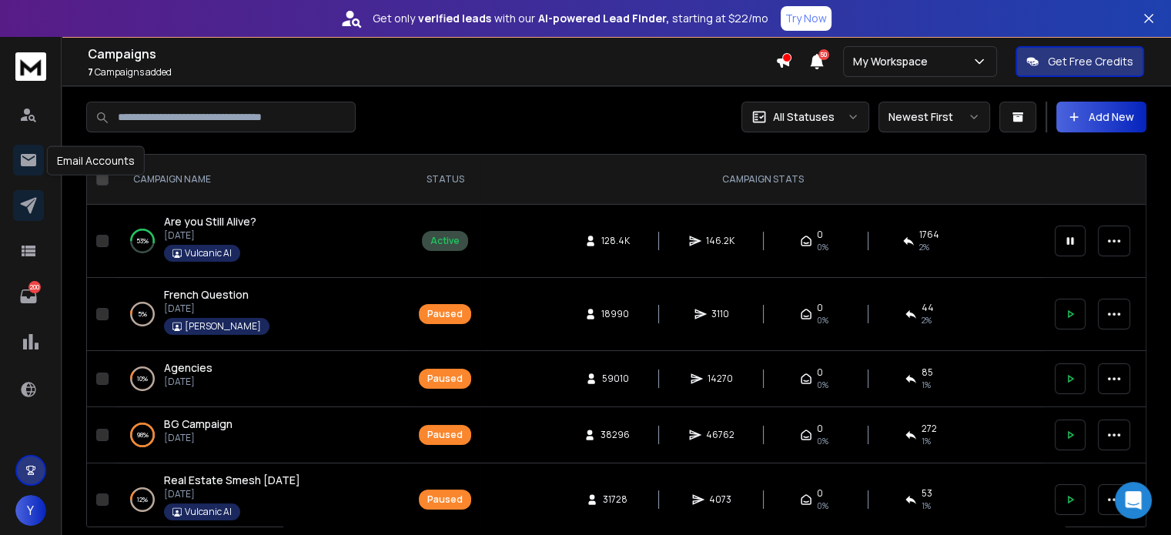
click at [32, 162] on icon at bounding box center [28, 160] width 15 height 12
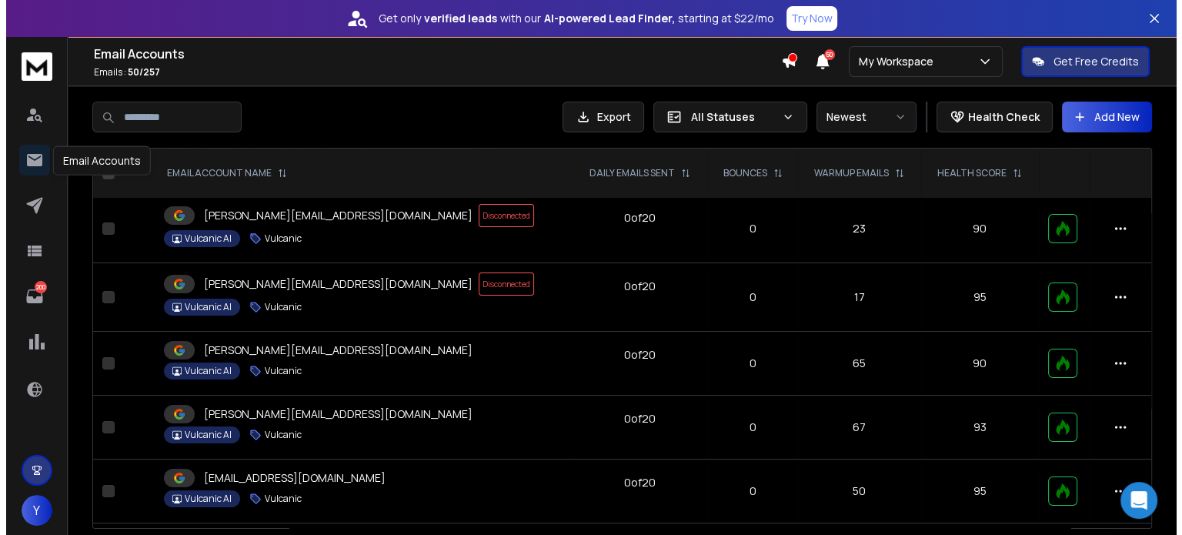
scroll to position [154, 0]
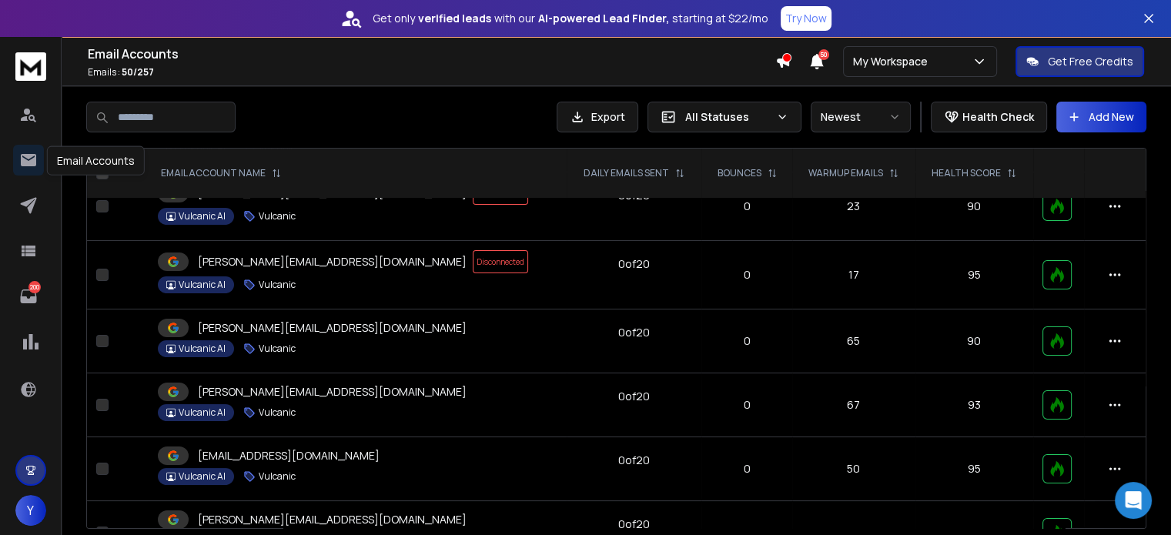
click at [296, 322] on p "[PERSON_NAME][EMAIL_ADDRESS][DOMAIN_NAME]" at bounding box center [332, 327] width 269 height 15
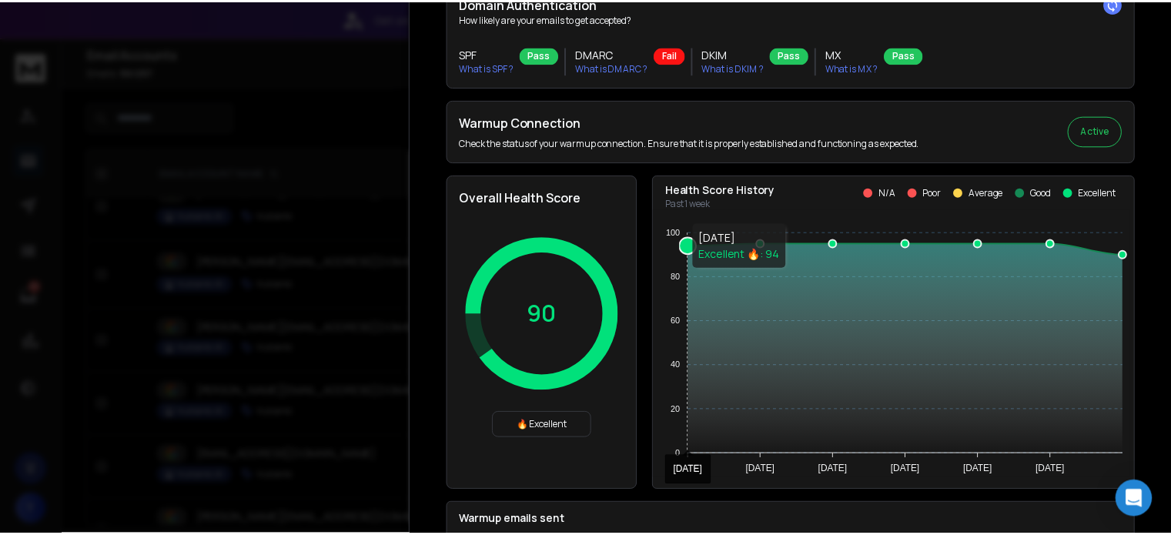
scroll to position [385, 0]
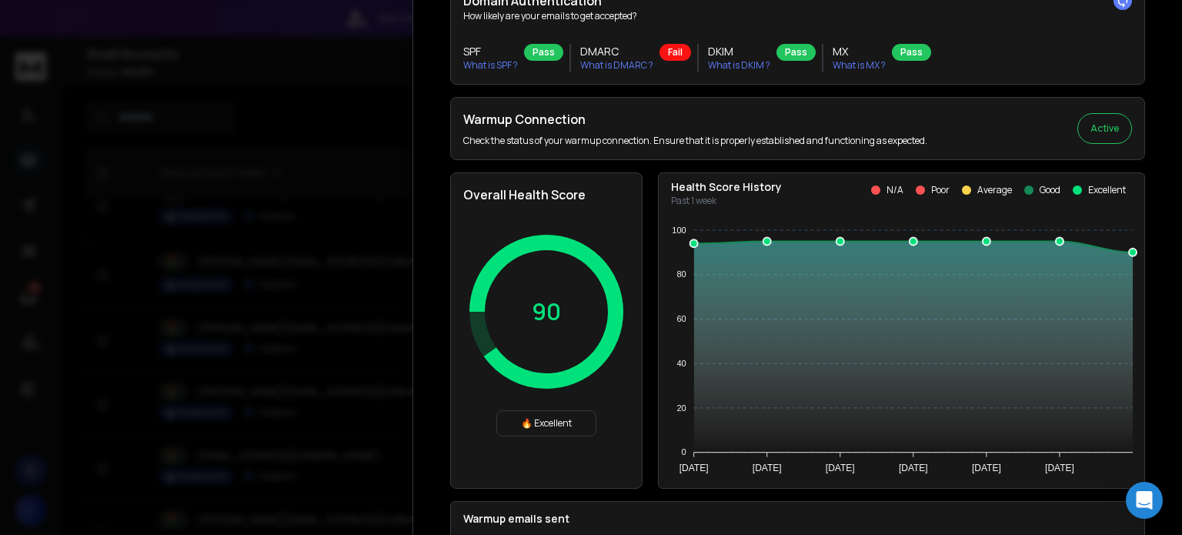
click at [249, 249] on div at bounding box center [591, 267] width 1182 height 535
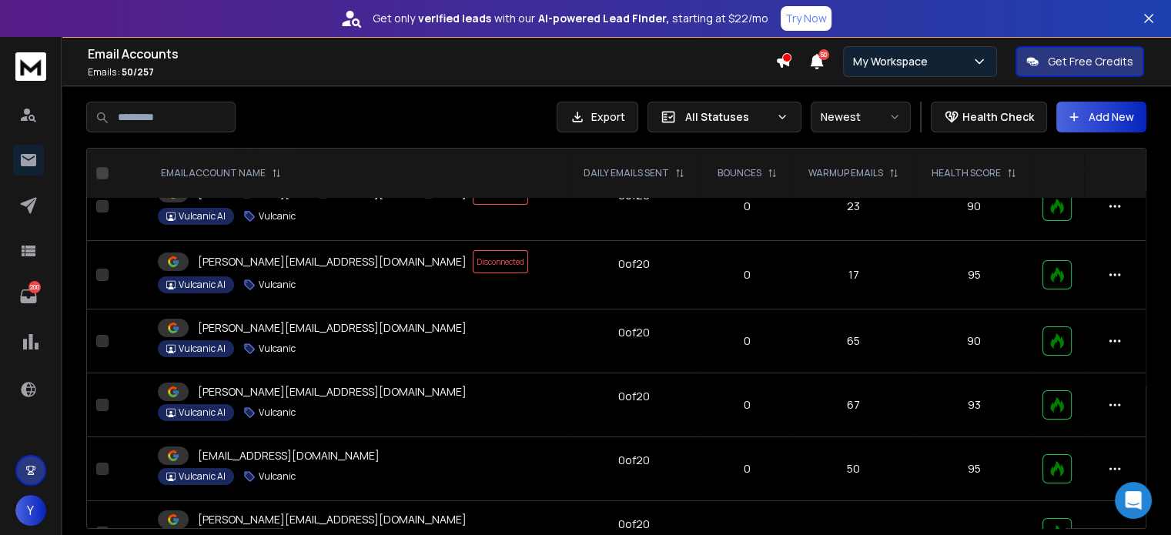
click at [924, 47] on button "My Workspace" at bounding box center [920, 61] width 154 height 31
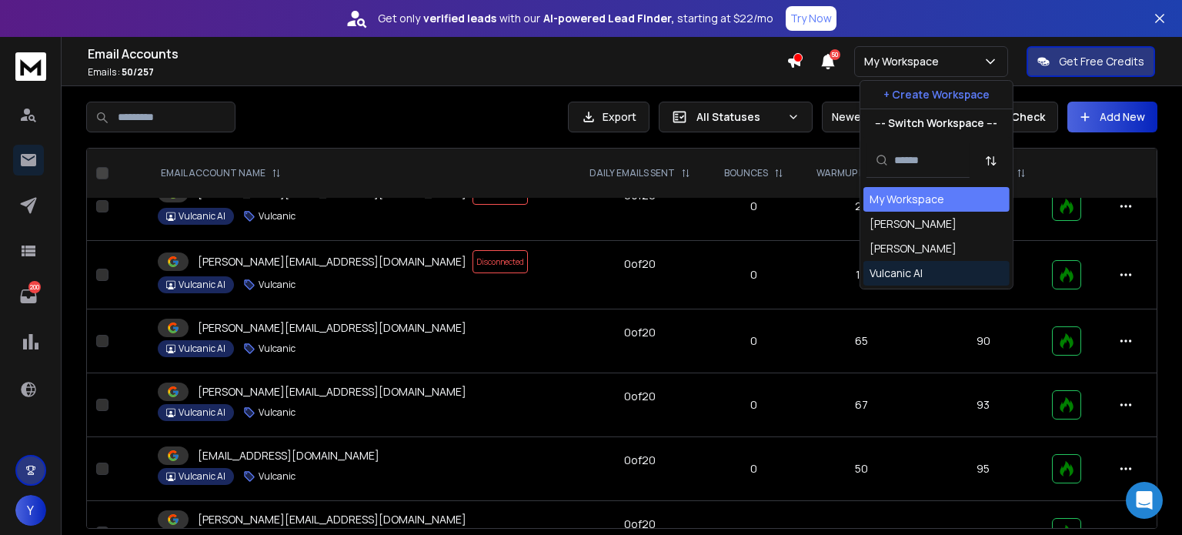
click at [918, 266] on div "Vulcanic AI" at bounding box center [896, 273] width 53 height 15
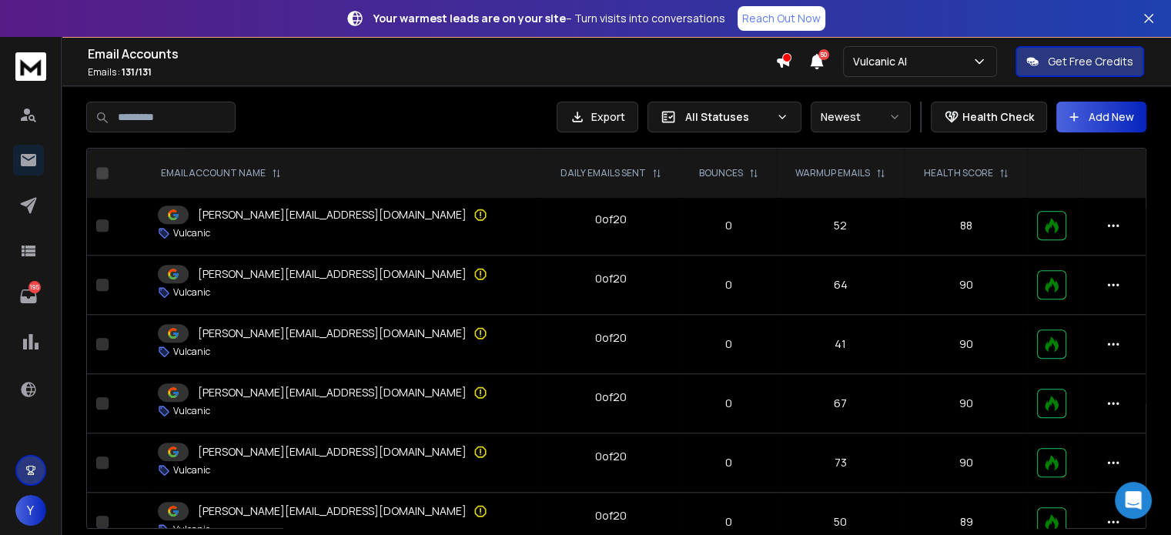
scroll to position [7425, 0]
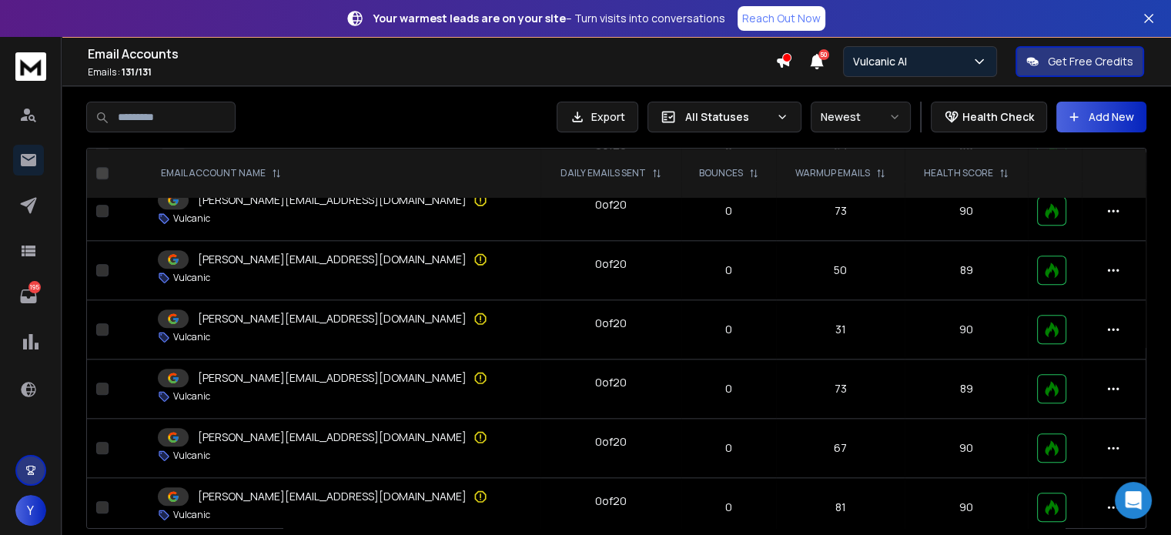
click at [898, 64] on p "Vulcanic AI" at bounding box center [883, 61] width 60 height 15
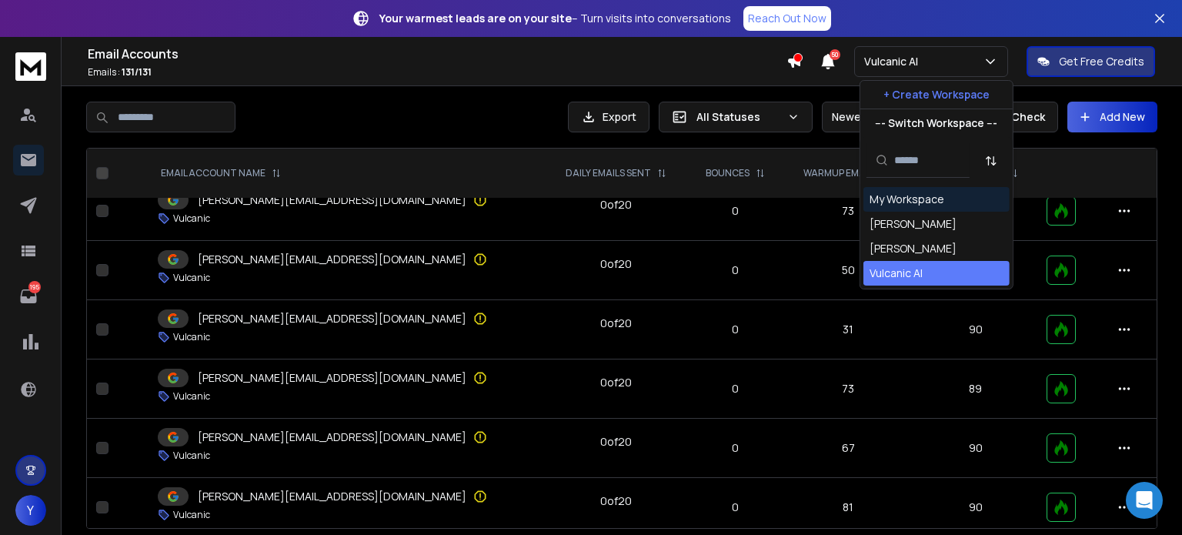
click at [921, 199] on div "My Workspace" at bounding box center [907, 199] width 75 height 15
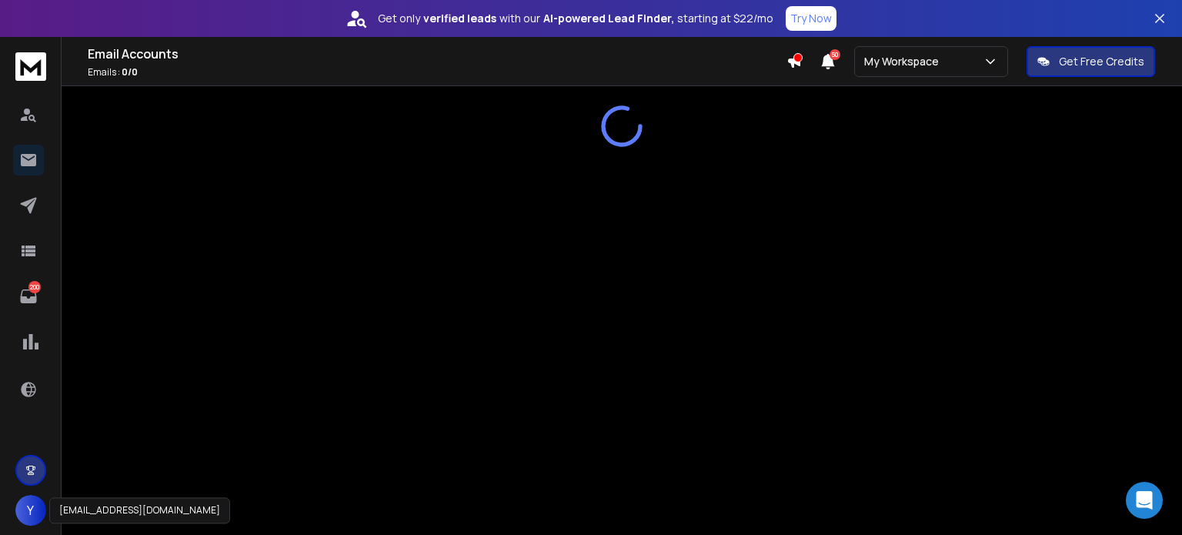
click at [37, 502] on span "Y" at bounding box center [30, 510] width 31 height 31
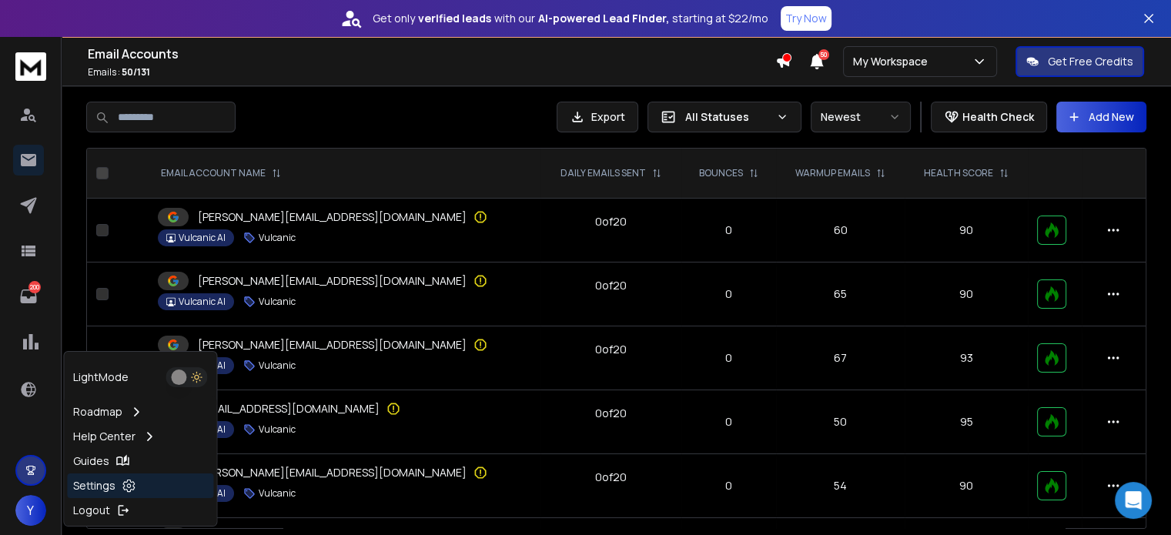
click at [141, 480] on div "Settings" at bounding box center [140, 485] width 146 height 25
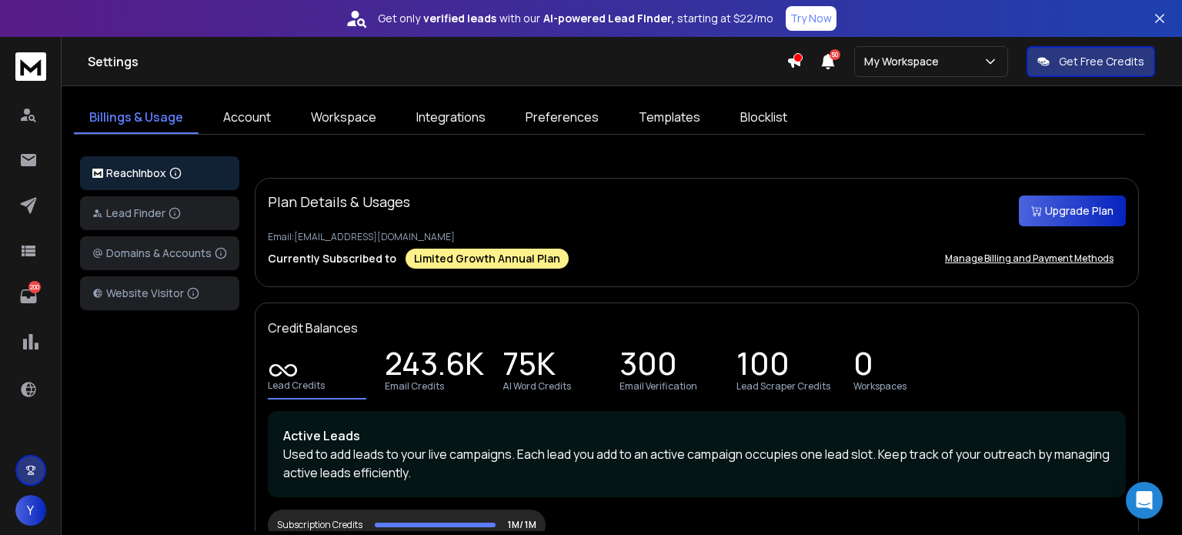
click at [319, 115] on link "Workspace" at bounding box center [344, 118] width 96 height 32
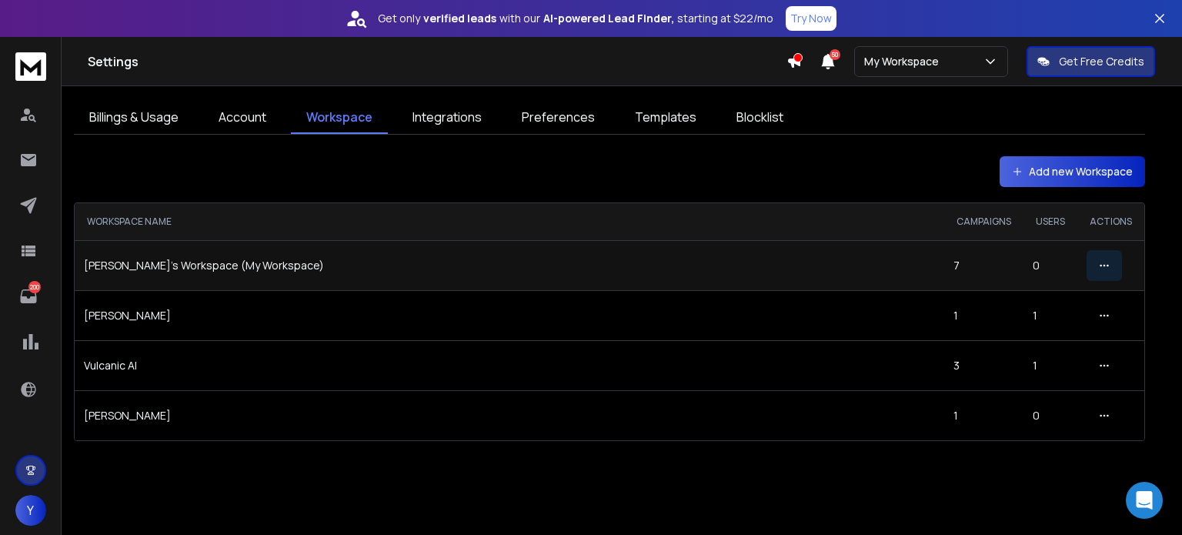
click at [1099, 257] on button "button" at bounding box center [1104, 265] width 35 height 31
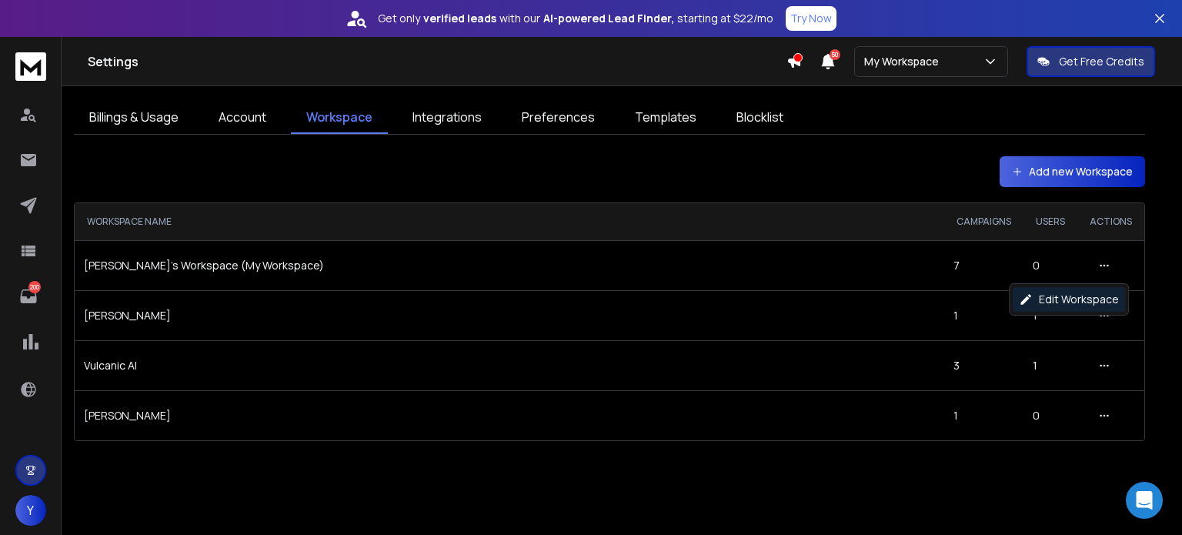
click at [1067, 297] on p "Edit Workspace" at bounding box center [1079, 299] width 80 height 15
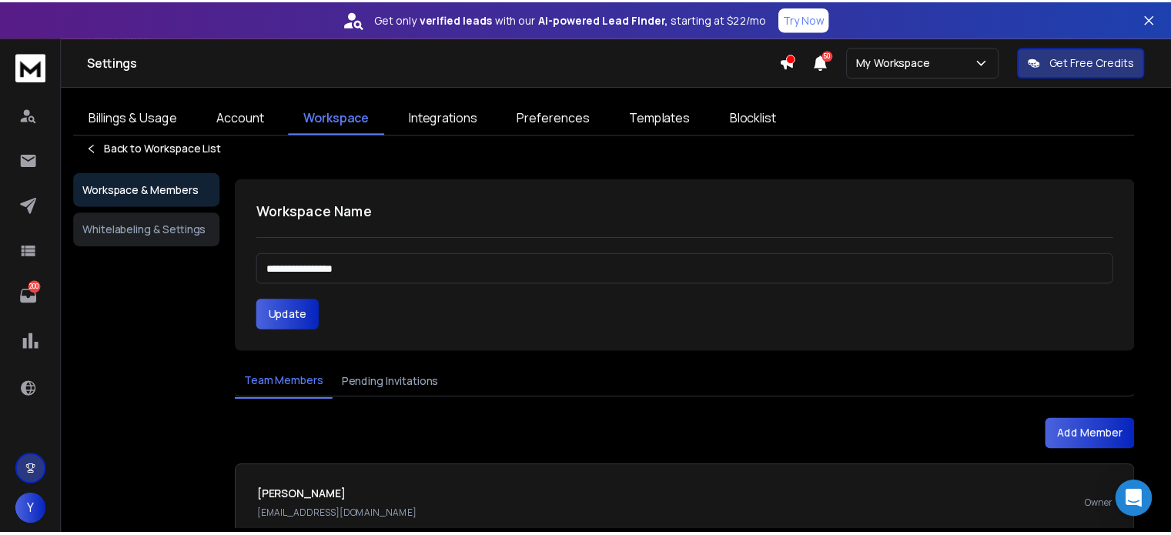
scroll to position [36, 0]
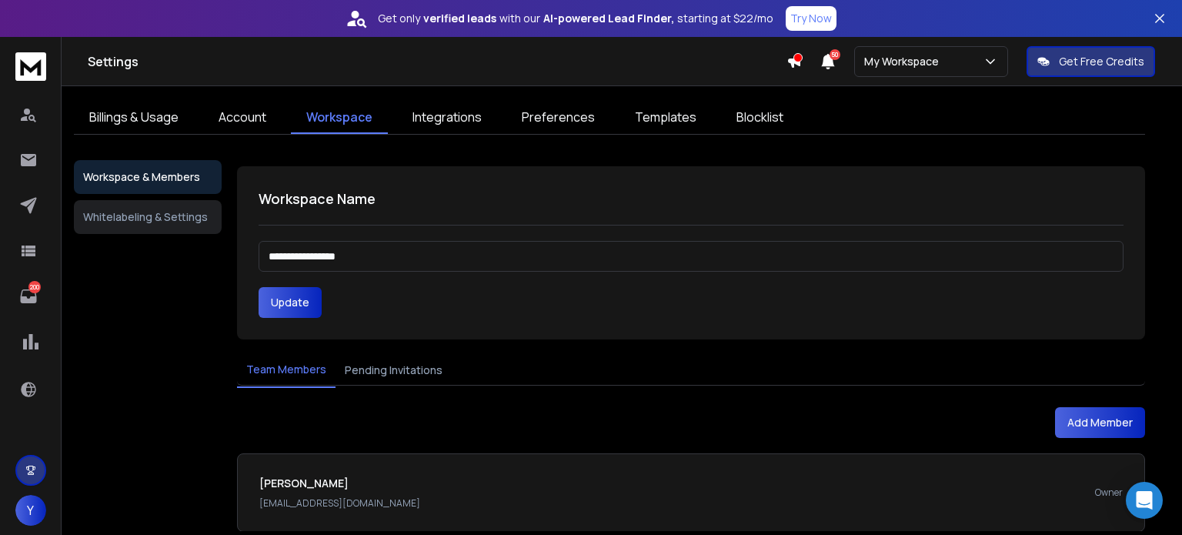
click at [1093, 429] on button "Add Member" at bounding box center [1100, 422] width 90 height 31
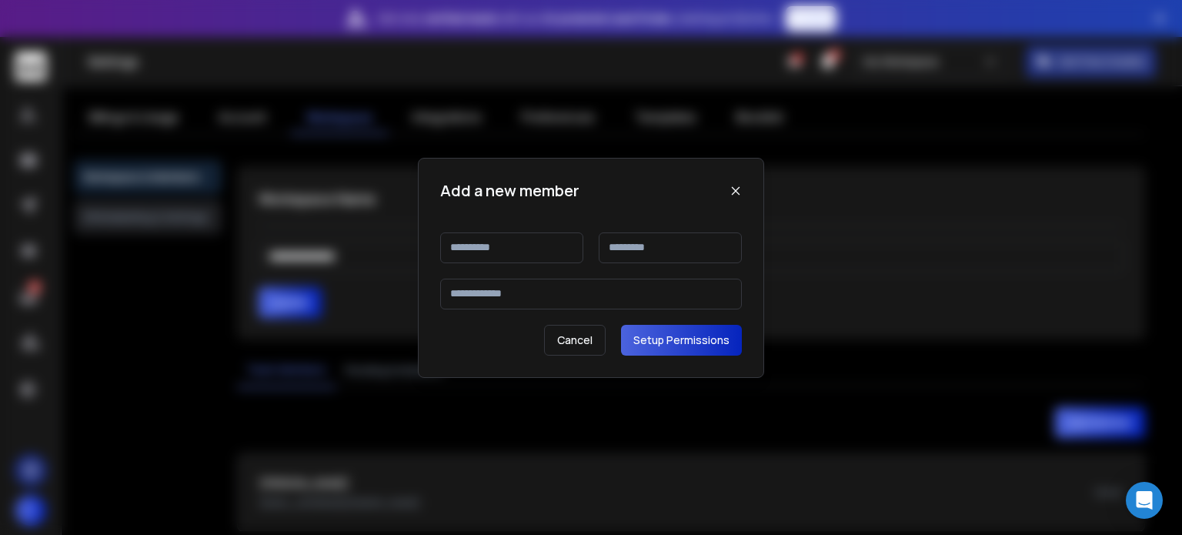
click at [520, 294] on input at bounding box center [591, 294] width 302 height 31
paste input "**********"
type input "**********"
click at [515, 230] on div "Add a new member" at bounding box center [591, 206] width 302 height 52
click at [557, 238] on input at bounding box center [511, 247] width 143 height 31
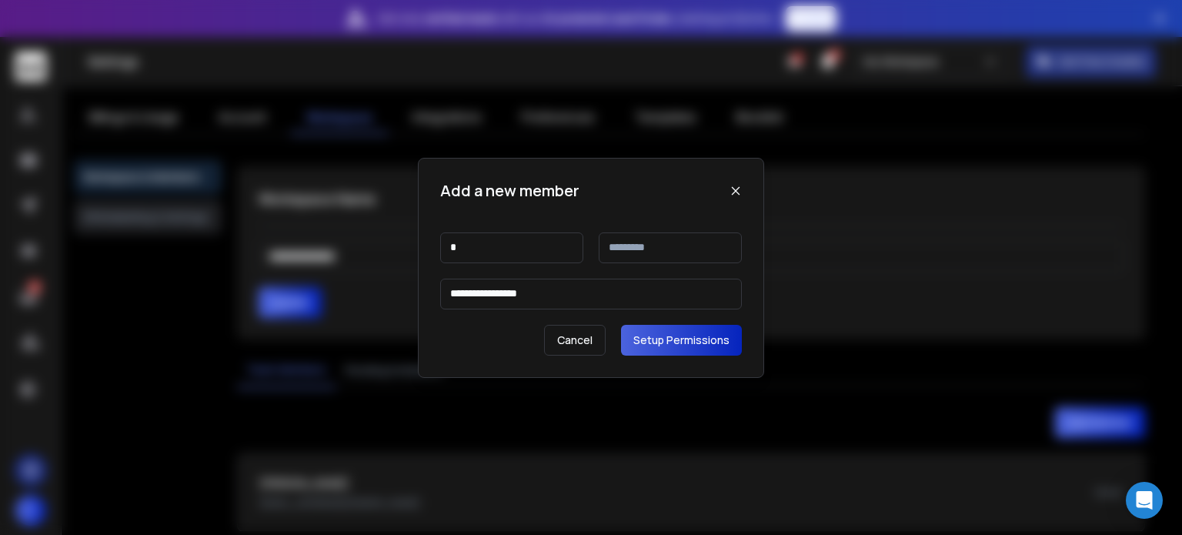
type input "*"
click at [641, 253] on input at bounding box center [670, 247] width 143 height 31
type input "*"
click at [657, 211] on div "Add a new member" at bounding box center [591, 206] width 302 height 52
click at [691, 336] on button "Setup Permissions" at bounding box center [681, 340] width 121 height 31
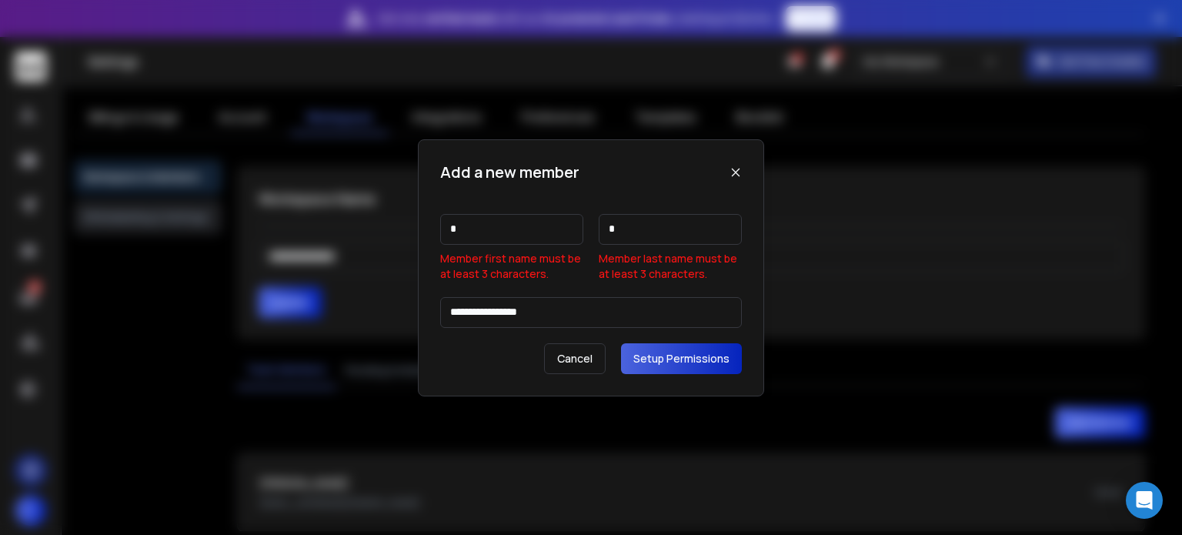
drag, startPoint x: 519, startPoint y: 231, endPoint x: 390, endPoint y: 224, distance: 128.7
click at [390, 224] on div "**********" at bounding box center [591, 268] width 1182 height 288
type input "******"
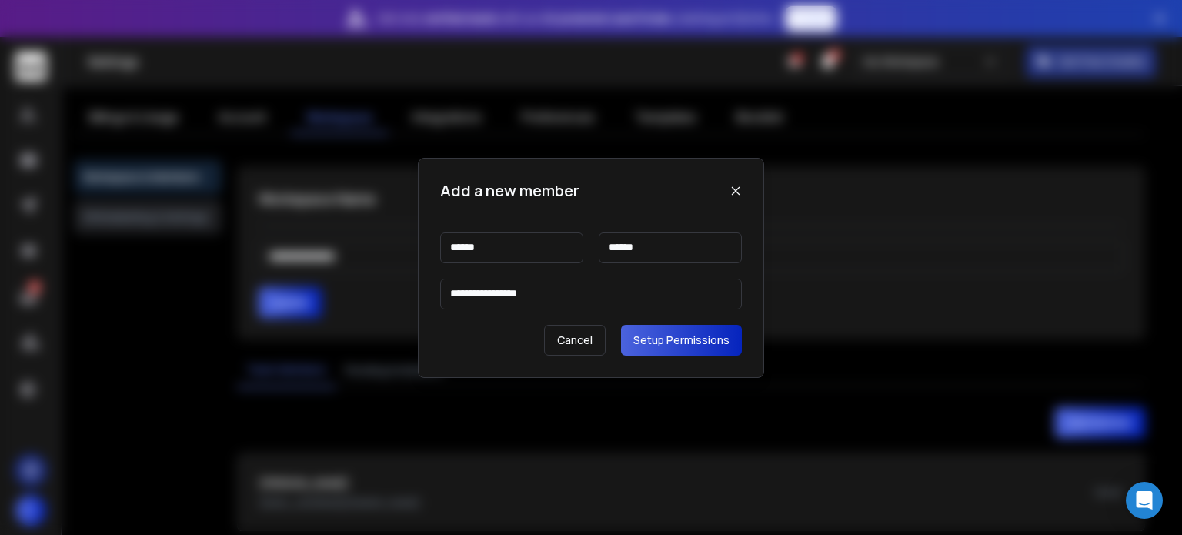
type input "******"
click at [663, 338] on button "Setup Permissions" at bounding box center [681, 340] width 121 height 31
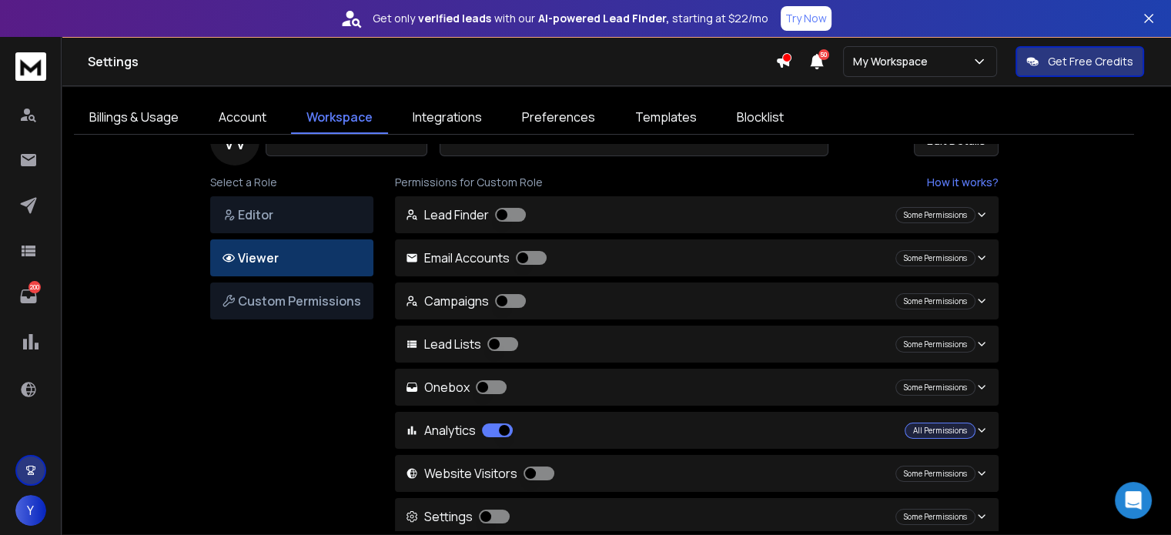
scroll to position [113, 0]
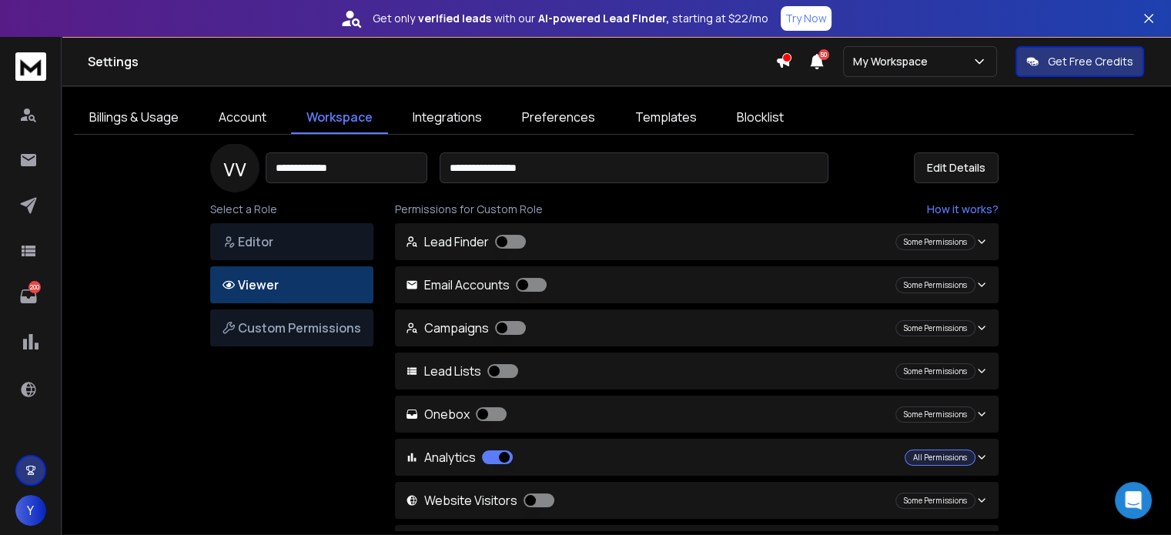
click at [530, 281] on button "button" at bounding box center [531, 285] width 31 height 14
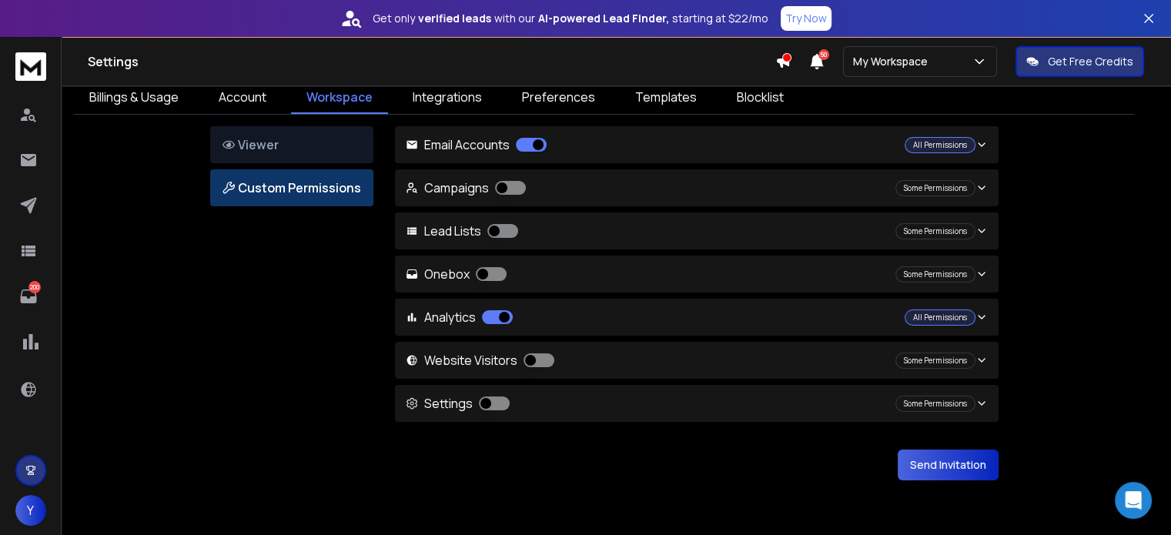
scroll to position [77, 0]
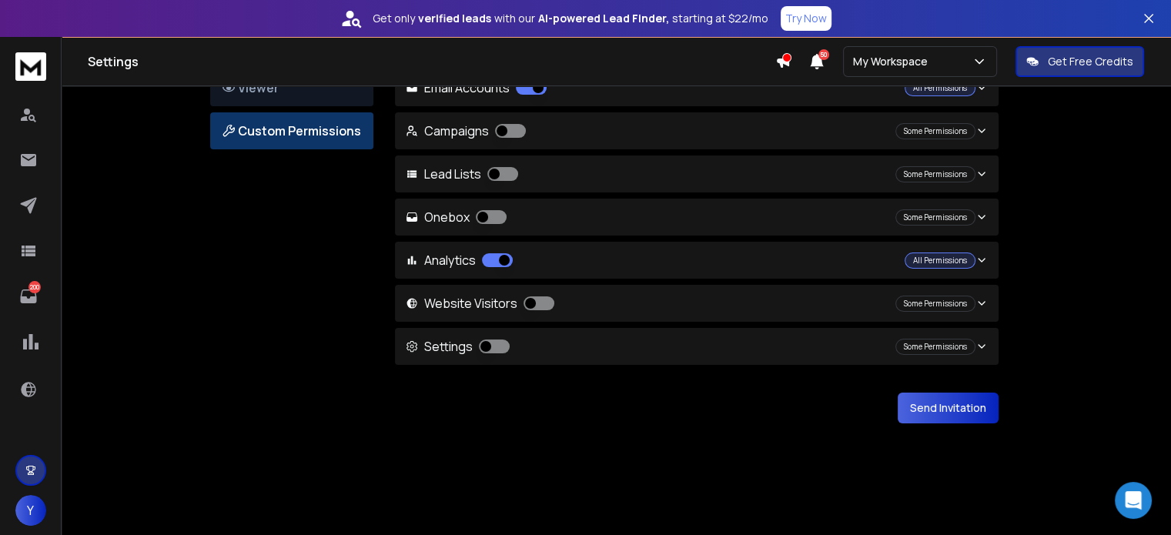
click at [934, 412] on button "Send Invitation" at bounding box center [947, 408] width 101 height 31
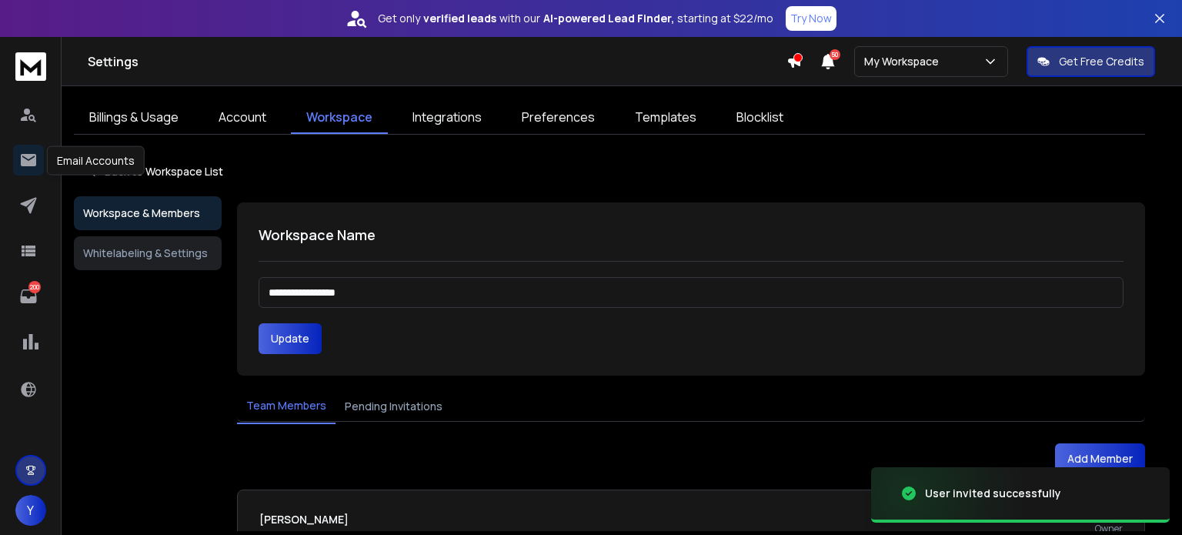
click at [33, 162] on icon at bounding box center [28, 160] width 15 height 12
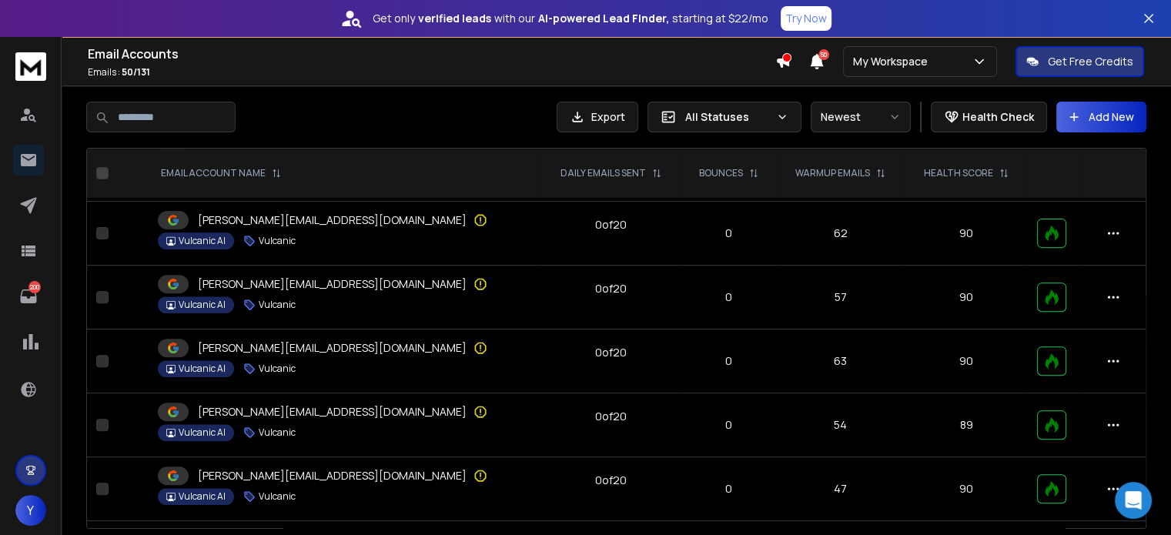
scroll to position [924, 0]
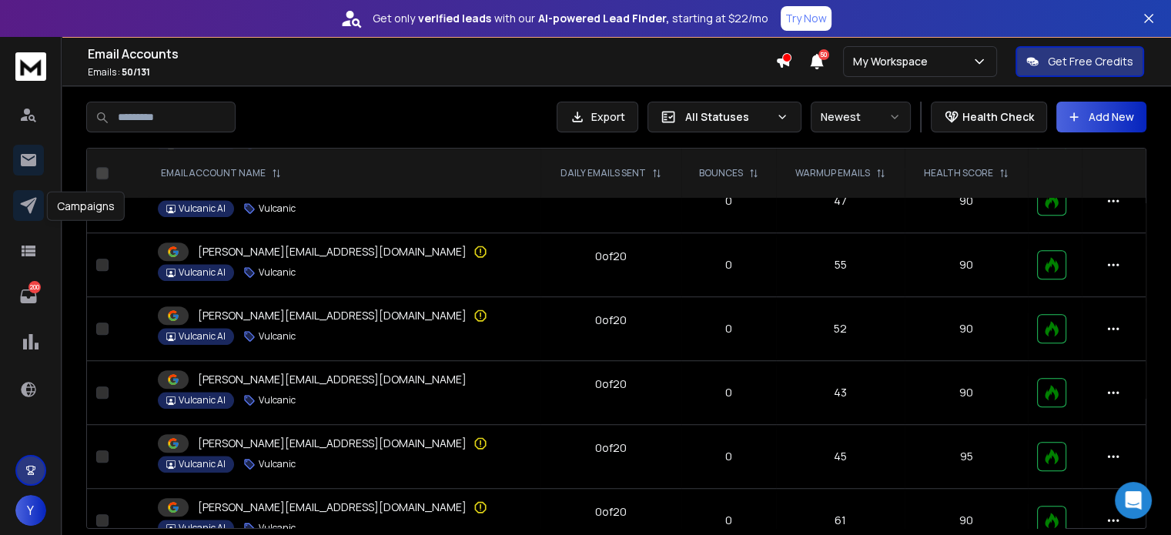
click at [28, 197] on icon at bounding box center [28, 205] width 18 height 18
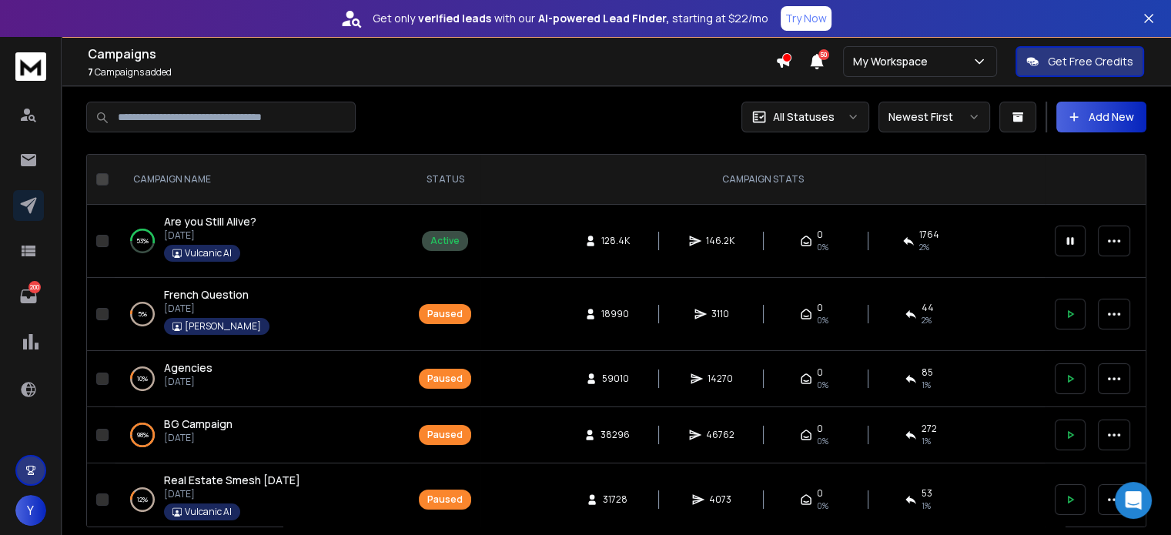
click at [222, 218] on span "Are you Still Alive?" at bounding box center [210, 221] width 92 height 15
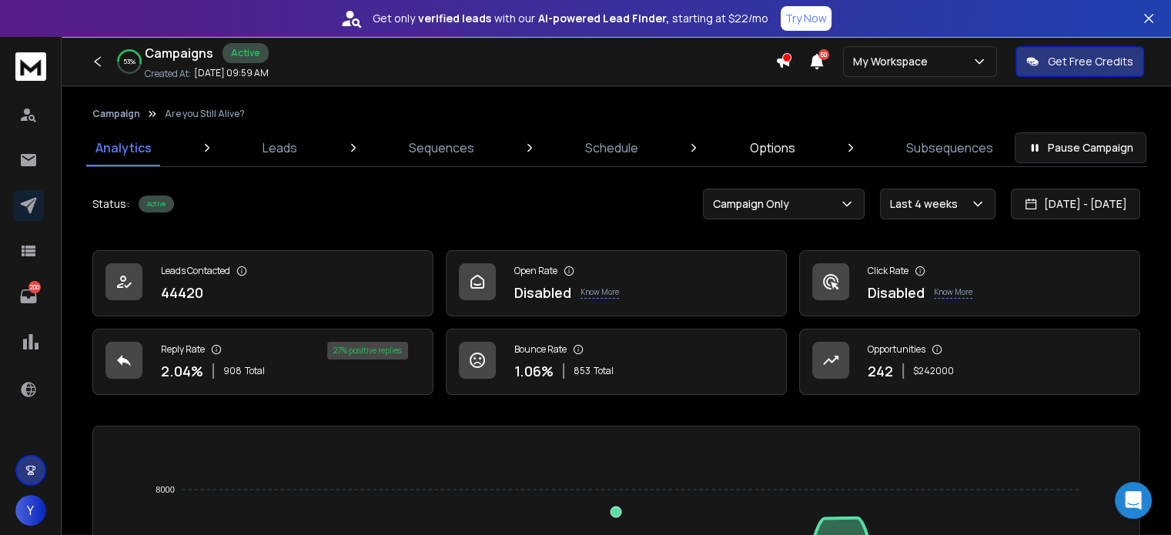
click at [762, 148] on p "Options" at bounding box center [772, 148] width 45 height 18
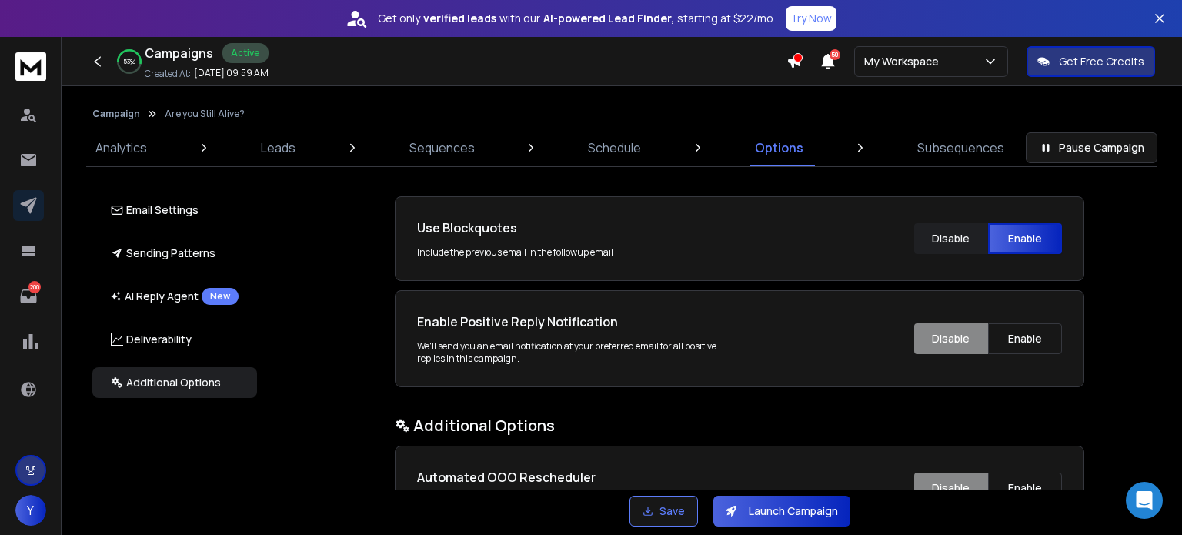
scroll to position [2346, 0]
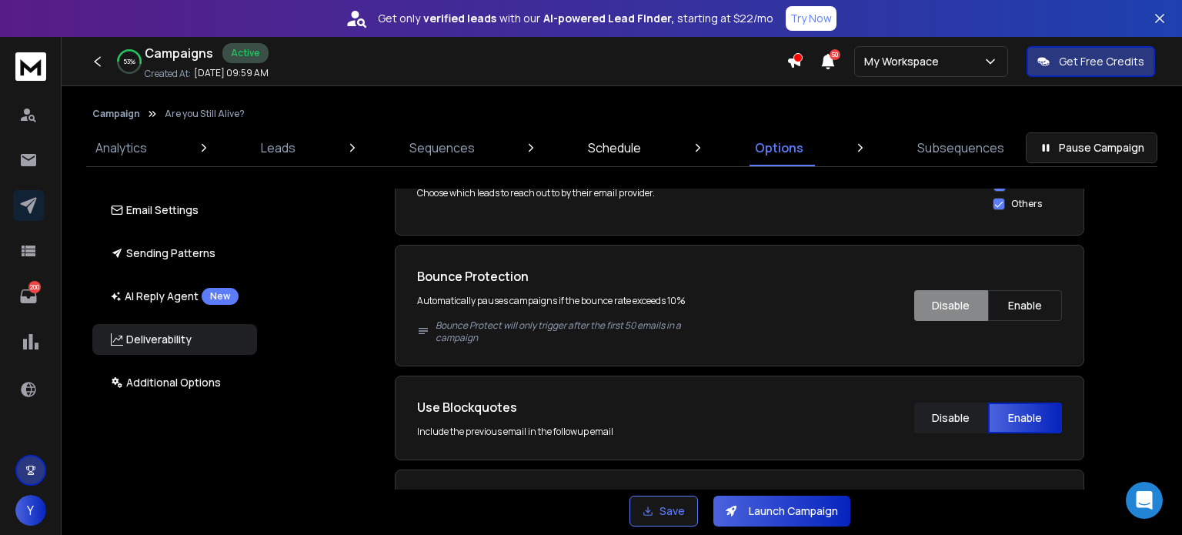
click at [621, 144] on p "Schedule" at bounding box center [614, 148] width 53 height 18
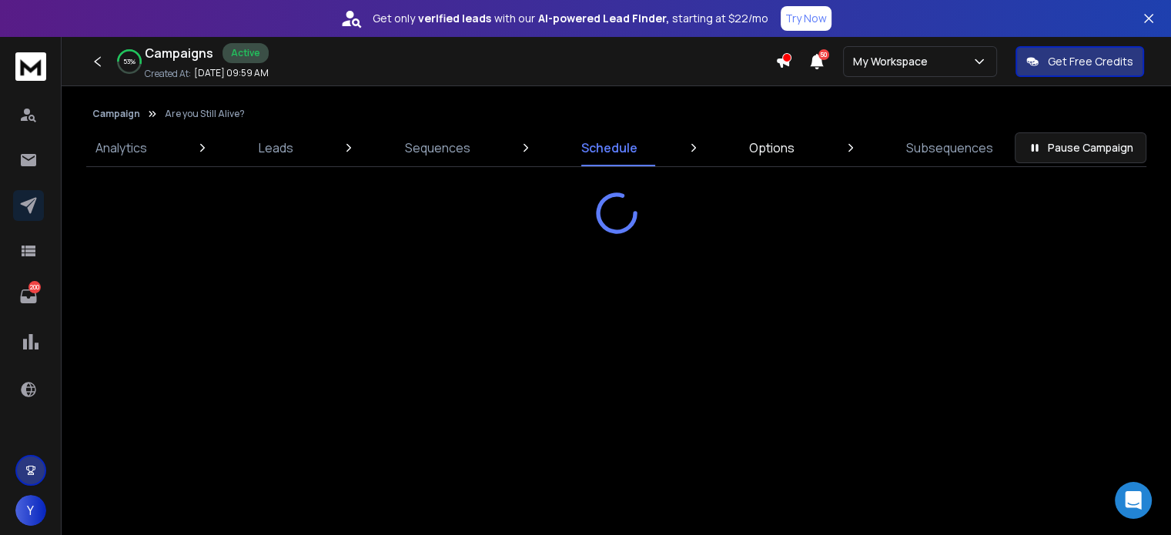
click at [762, 152] on p "Options" at bounding box center [771, 148] width 45 height 18
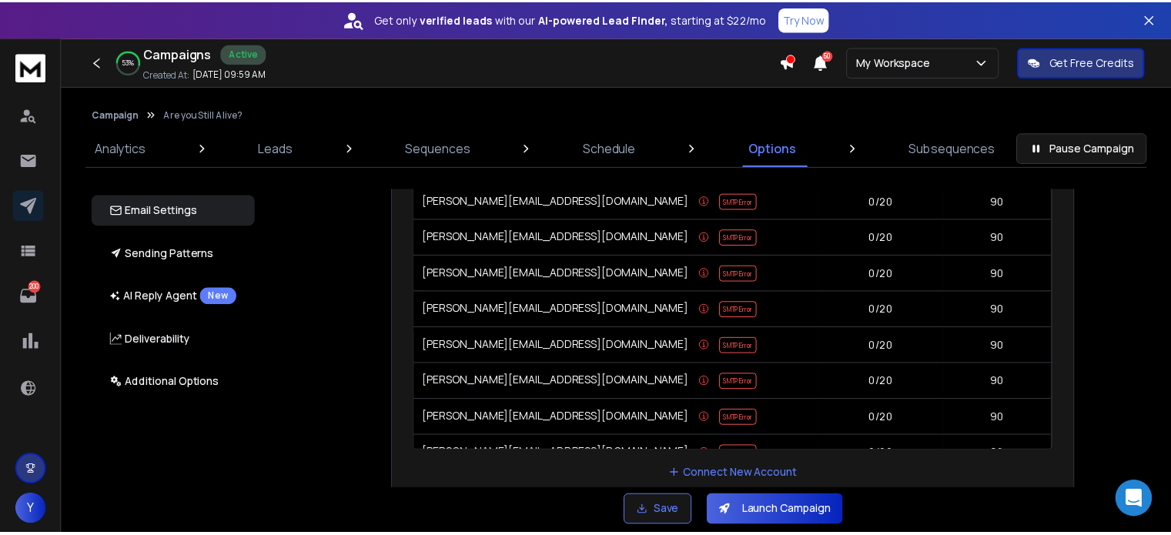
scroll to position [4003, 0]
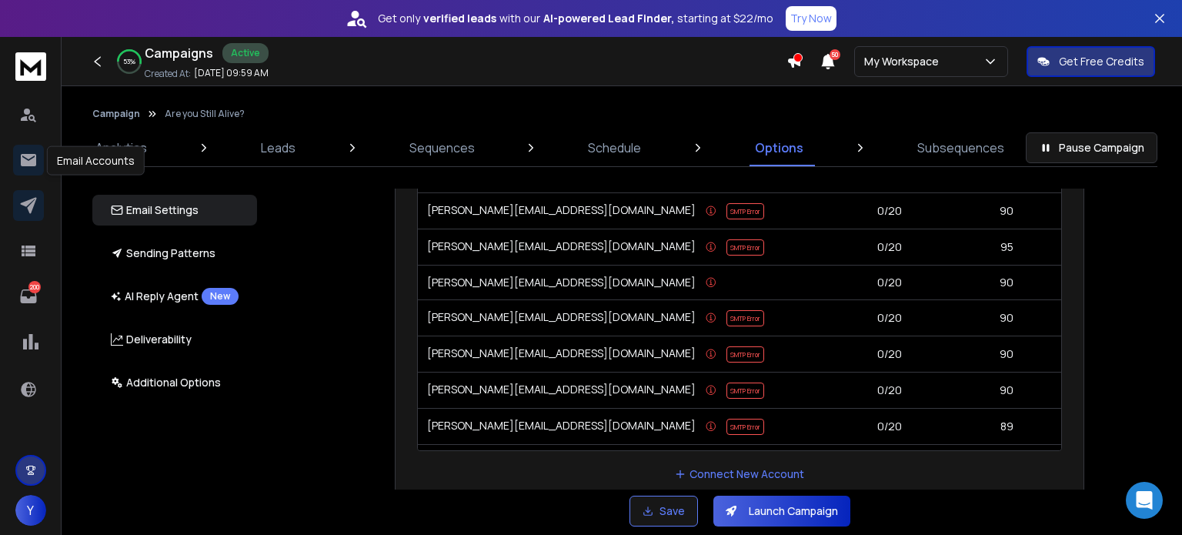
click at [28, 159] on icon at bounding box center [28, 160] width 18 height 18
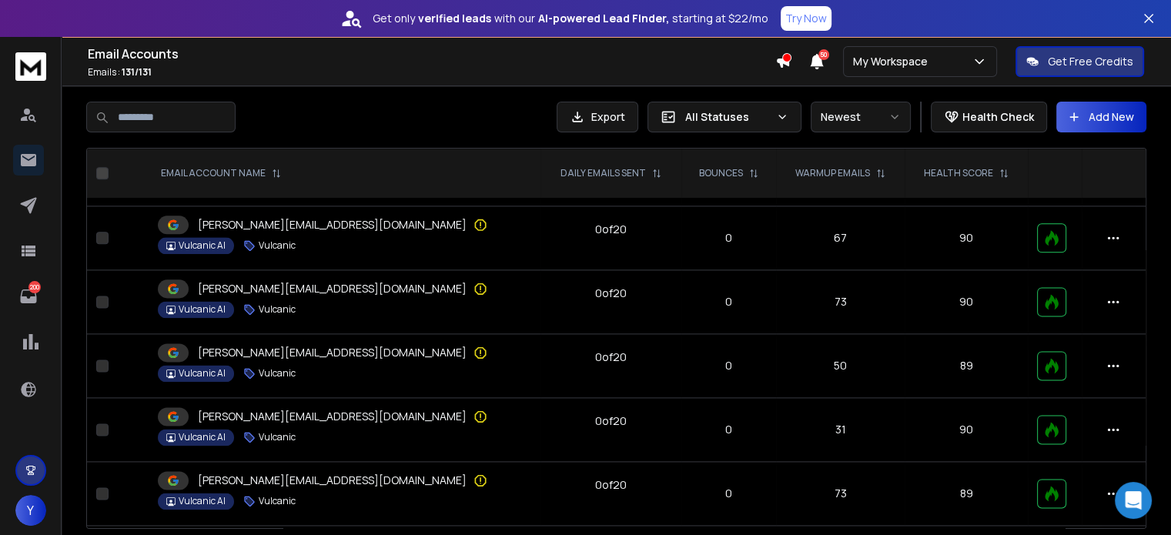
scroll to position [7990, 0]
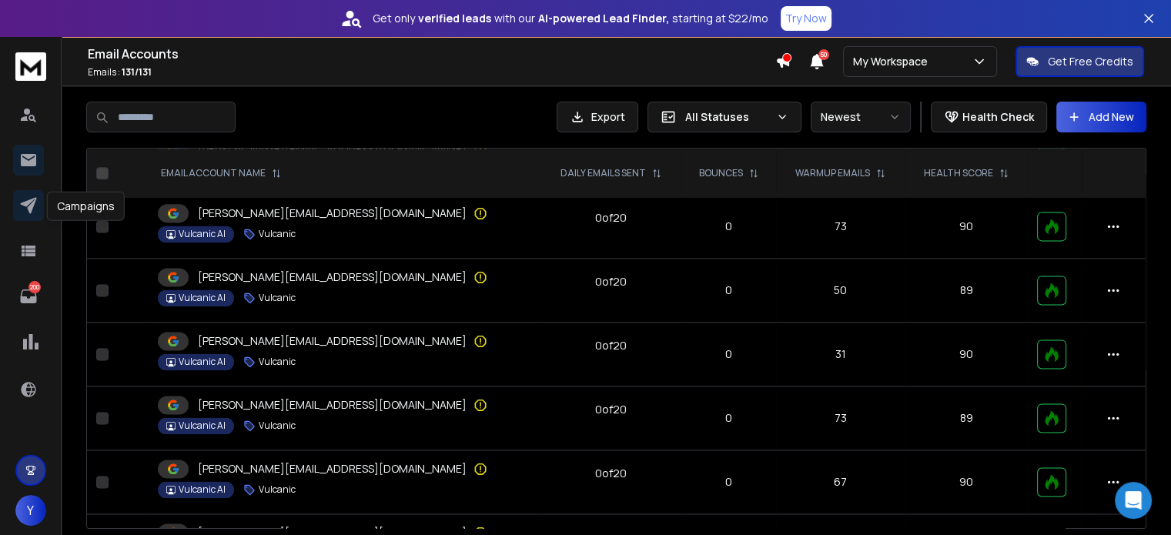
click at [22, 193] on link at bounding box center [28, 205] width 31 height 31
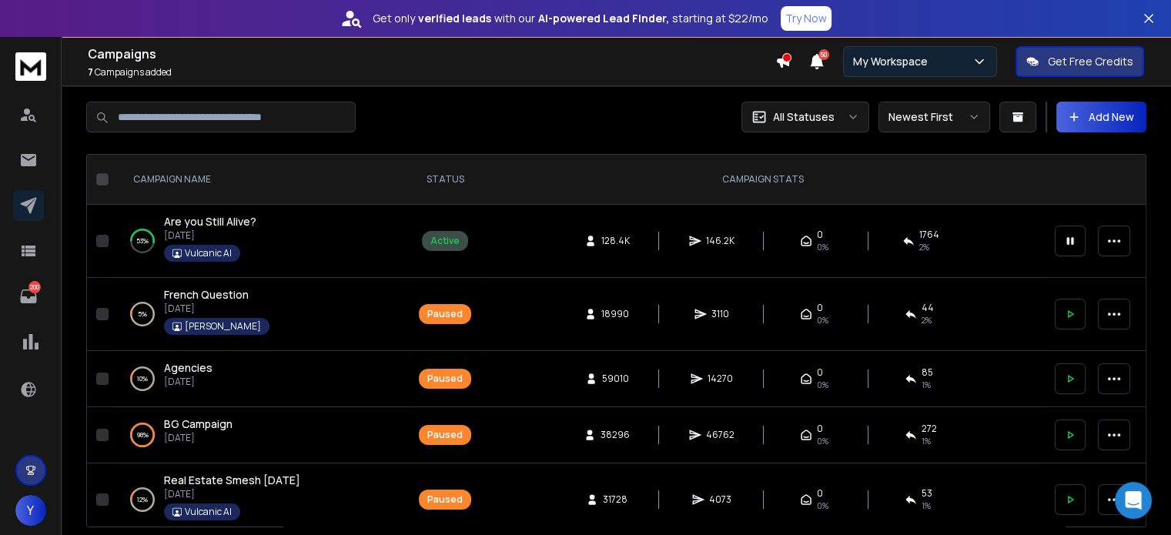
click at [917, 55] on p "My Workspace" at bounding box center [893, 61] width 81 height 15
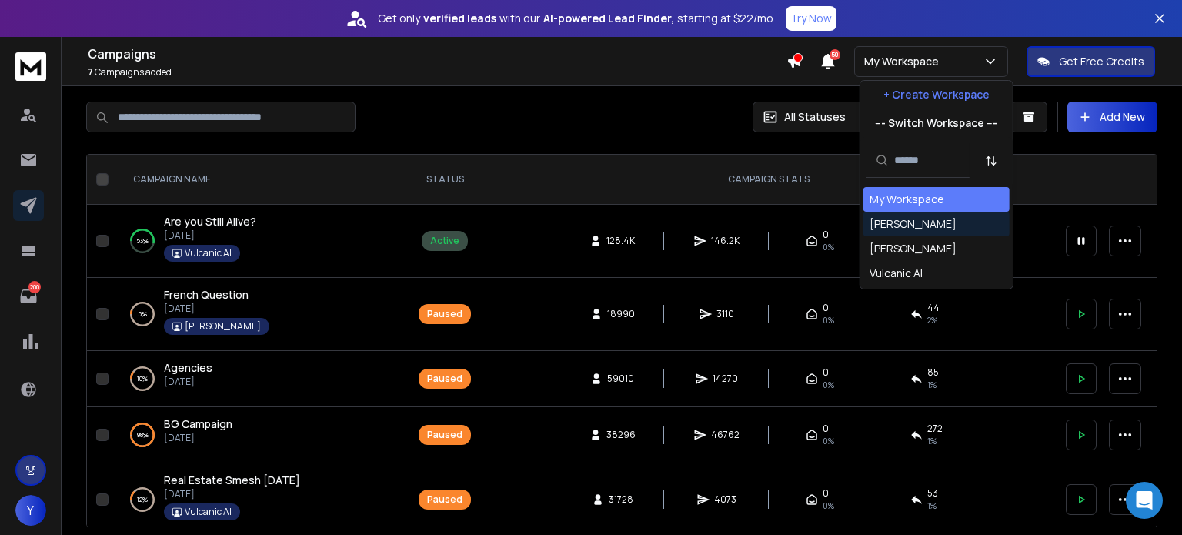
click at [472, 102] on div at bounding box center [354, 117] width 536 height 31
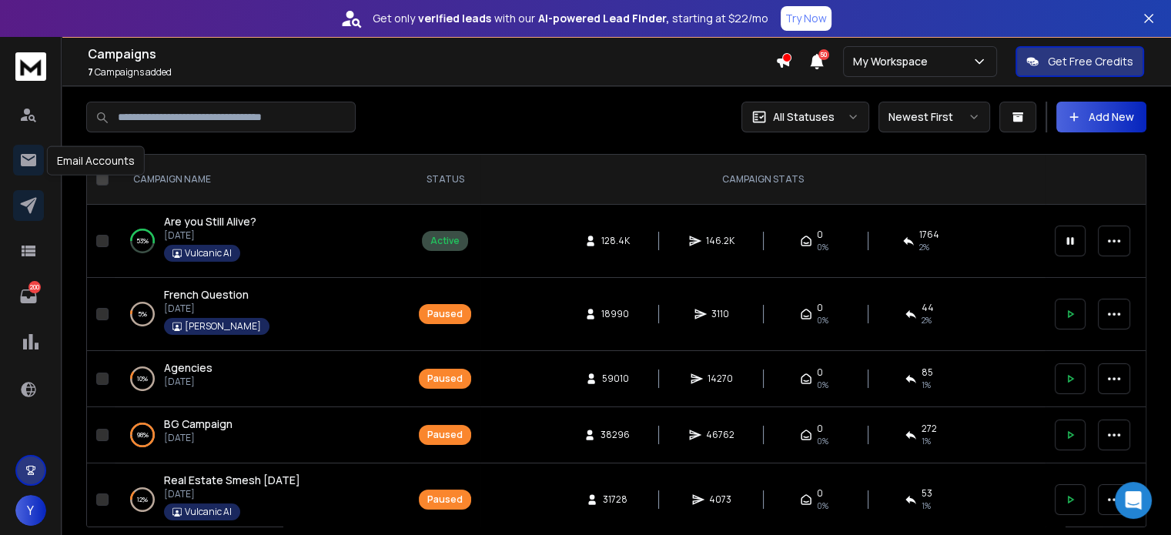
click at [20, 164] on icon at bounding box center [28, 160] width 18 height 18
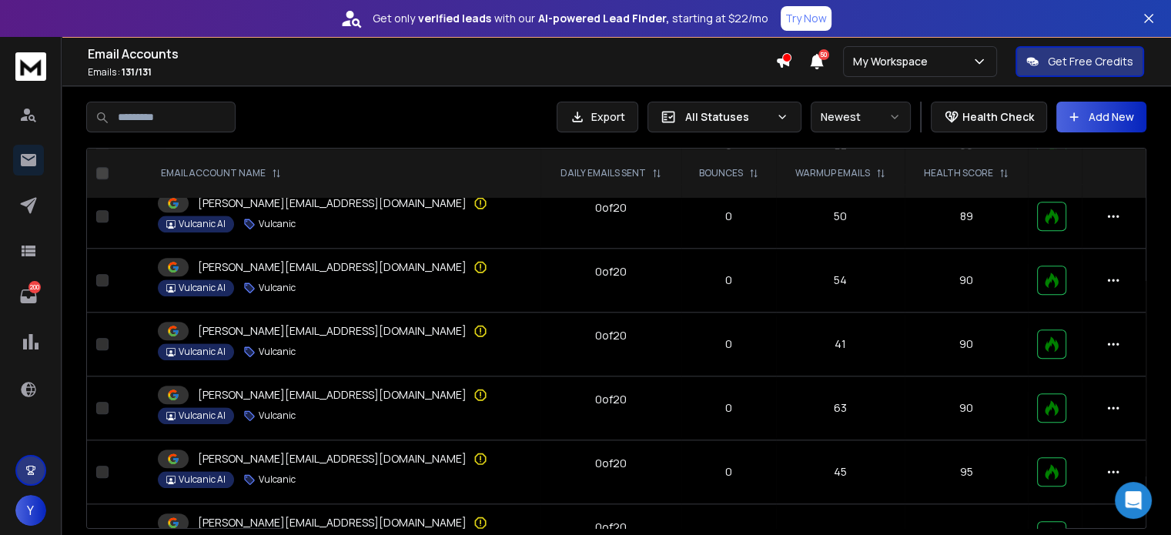
scroll to position [7066, 0]
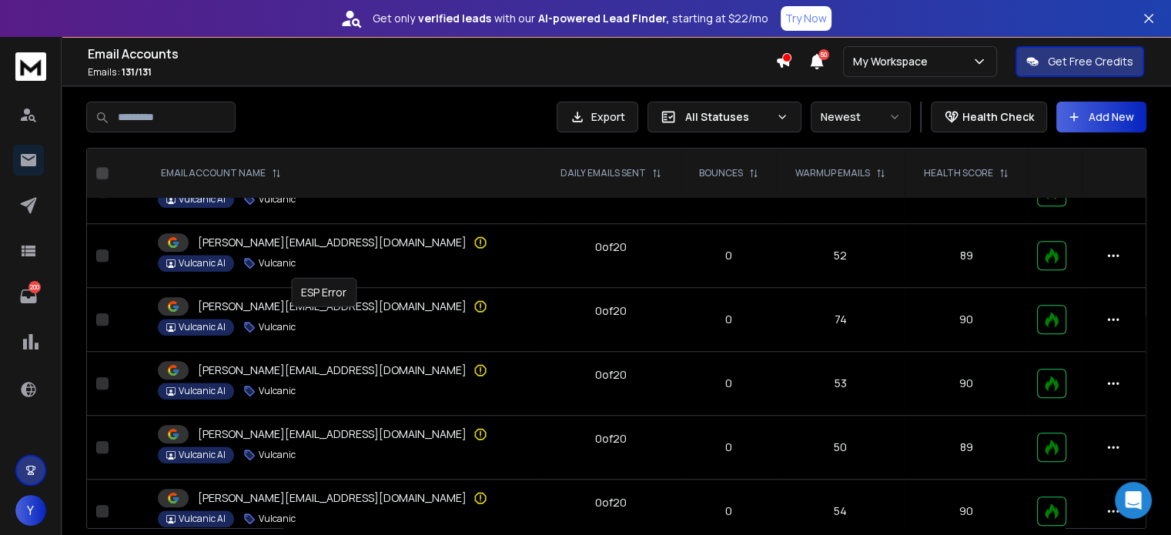
click at [473, 363] on icon at bounding box center [480, 370] width 15 height 15
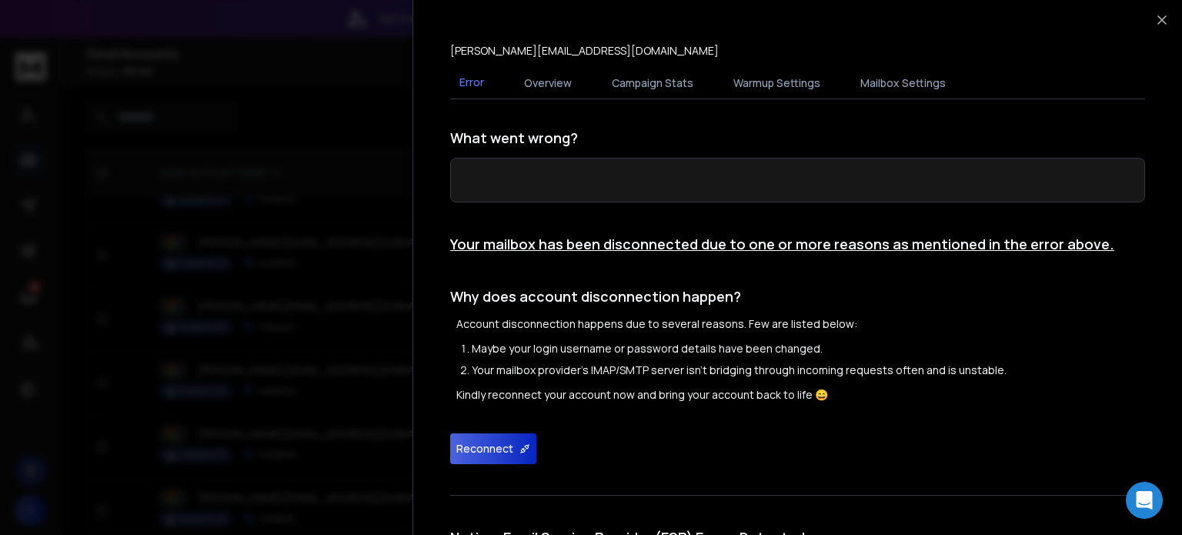
click at [300, 199] on div at bounding box center [591, 267] width 1182 height 535
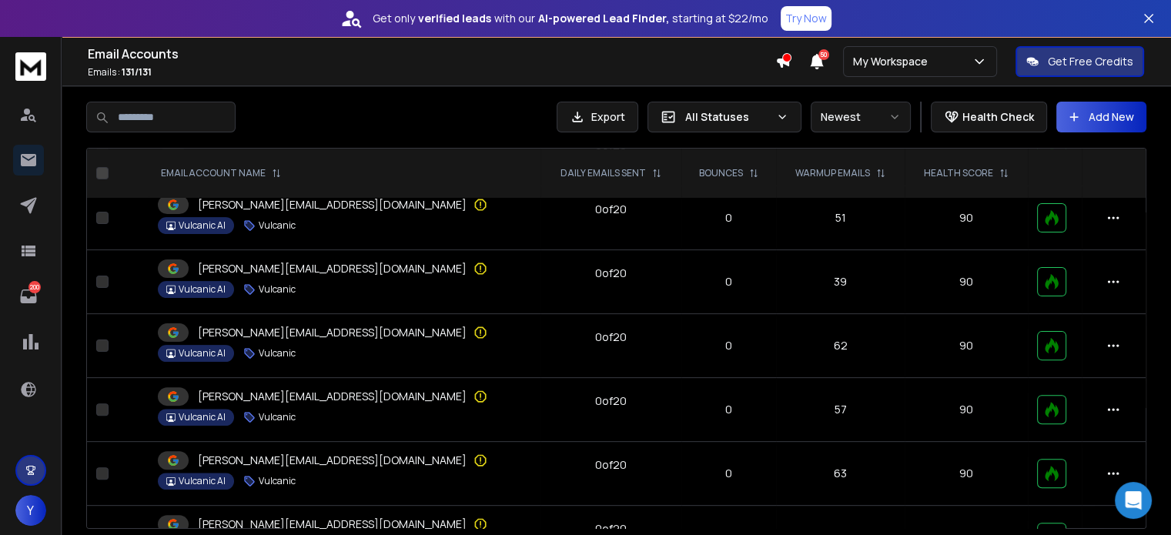
scroll to position [0, 0]
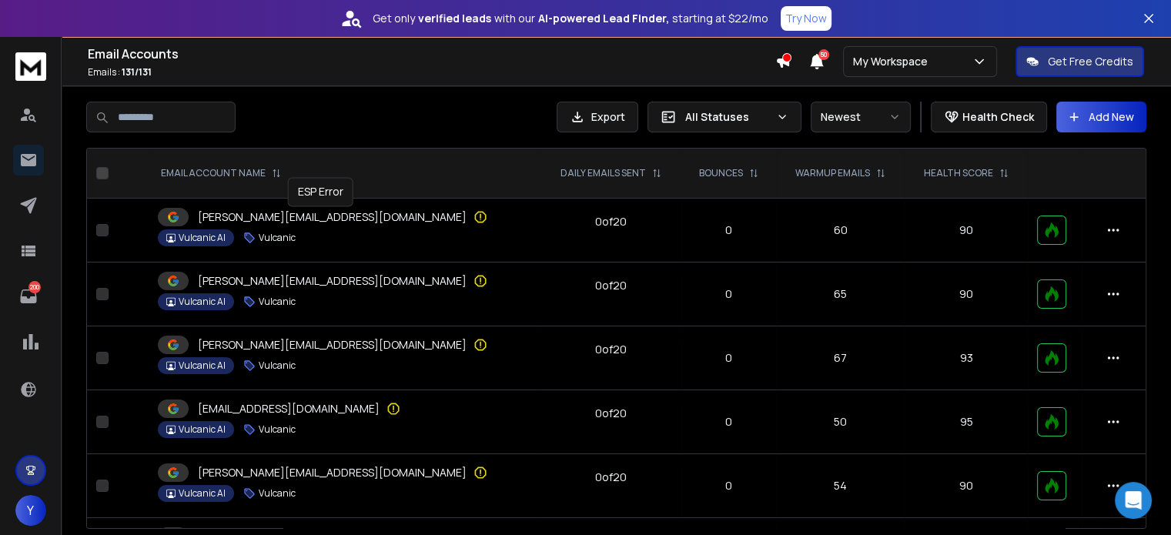
click at [475, 212] on icon at bounding box center [481, 218] width 12 height 12
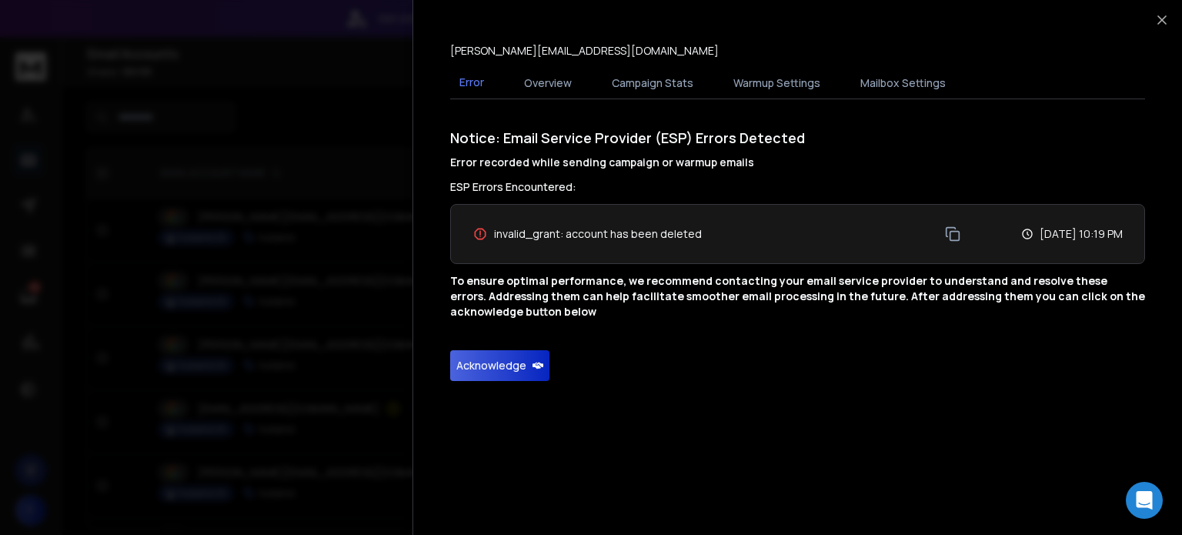
click at [302, 142] on div at bounding box center [591, 267] width 1182 height 535
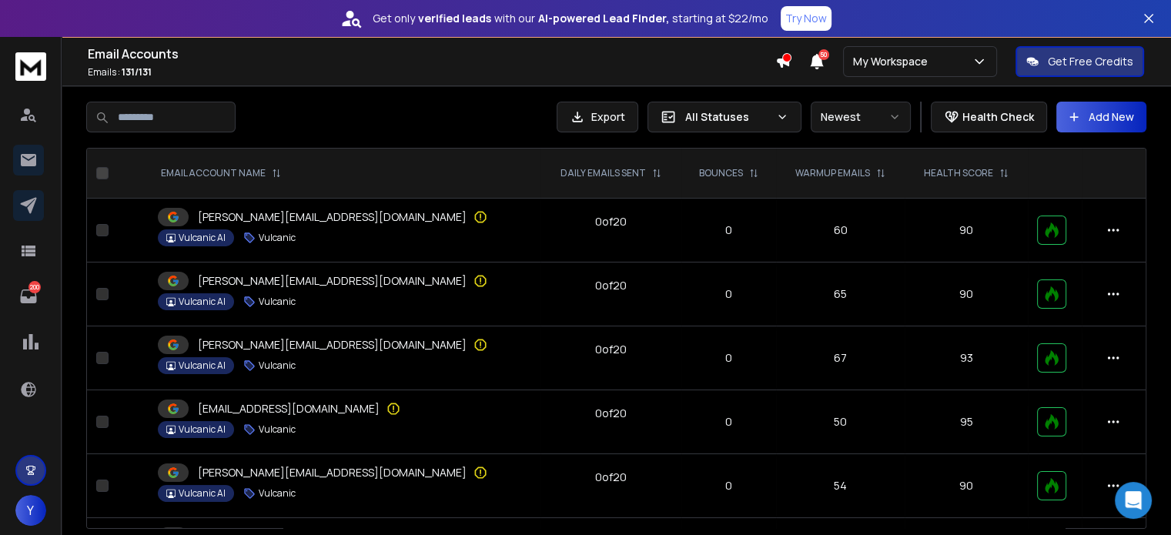
click at [22, 199] on icon at bounding box center [28, 205] width 18 height 18
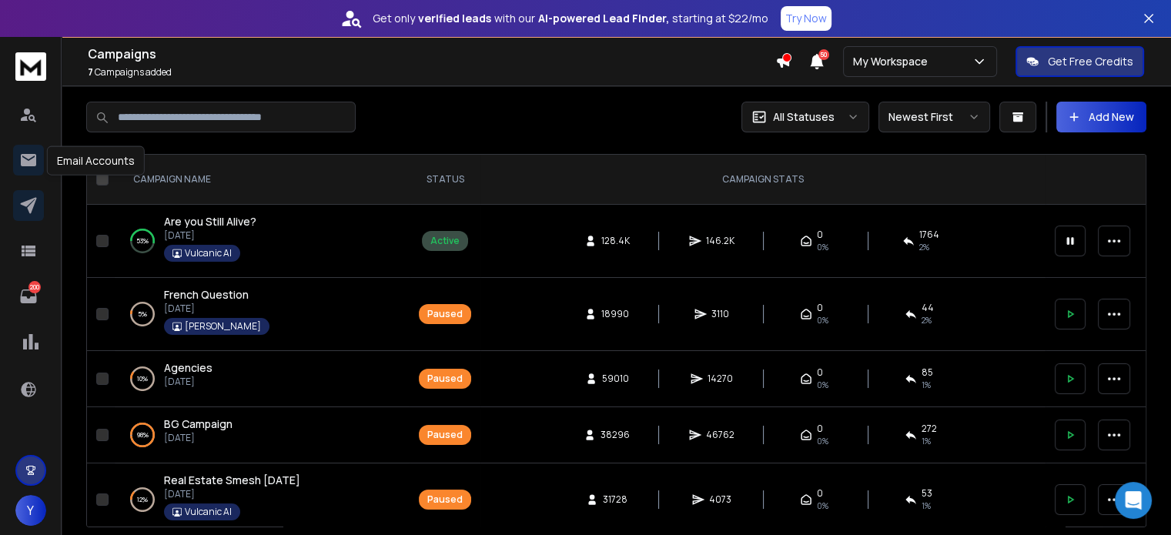
click at [40, 161] on link at bounding box center [28, 160] width 31 height 31
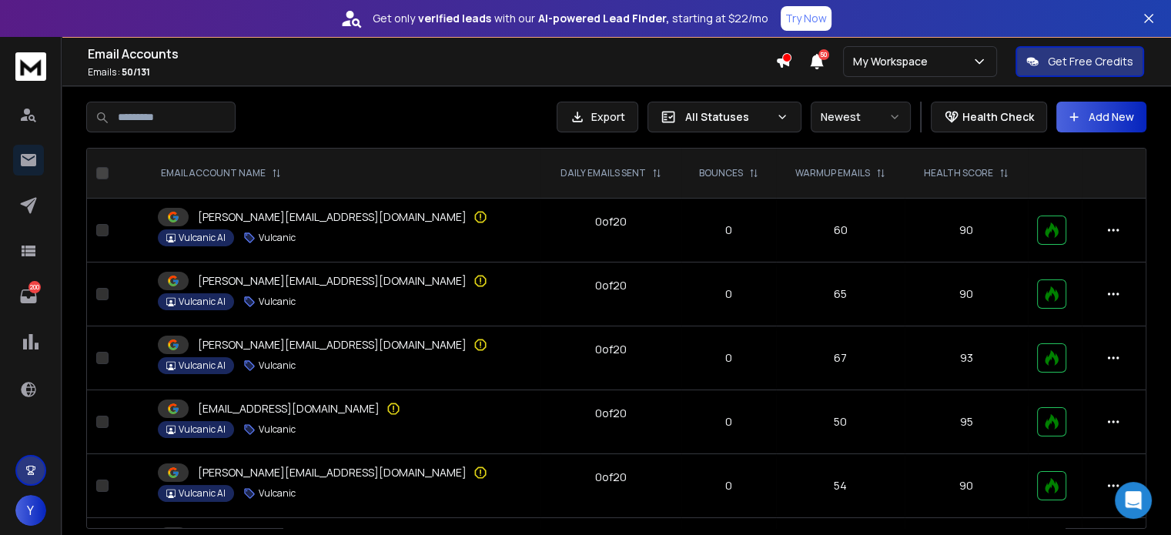
click at [276, 211] on p "brian@vulcnaicai.com" at bounding box center [332, 216] width 269 height 15
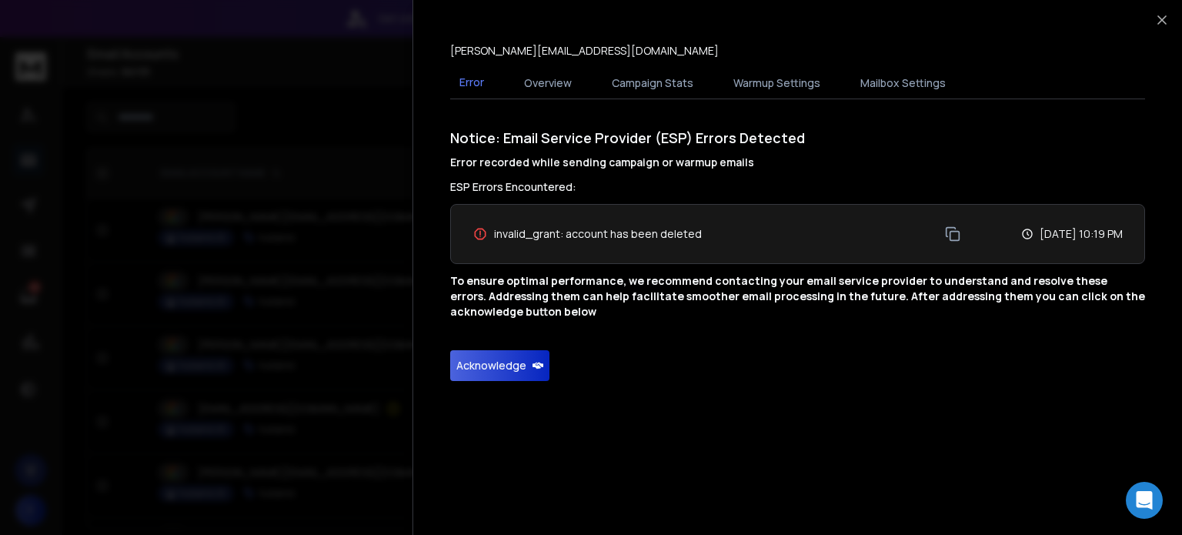
click at [315, 173] on div at bounding box center [591, 267] width 1182 height 535
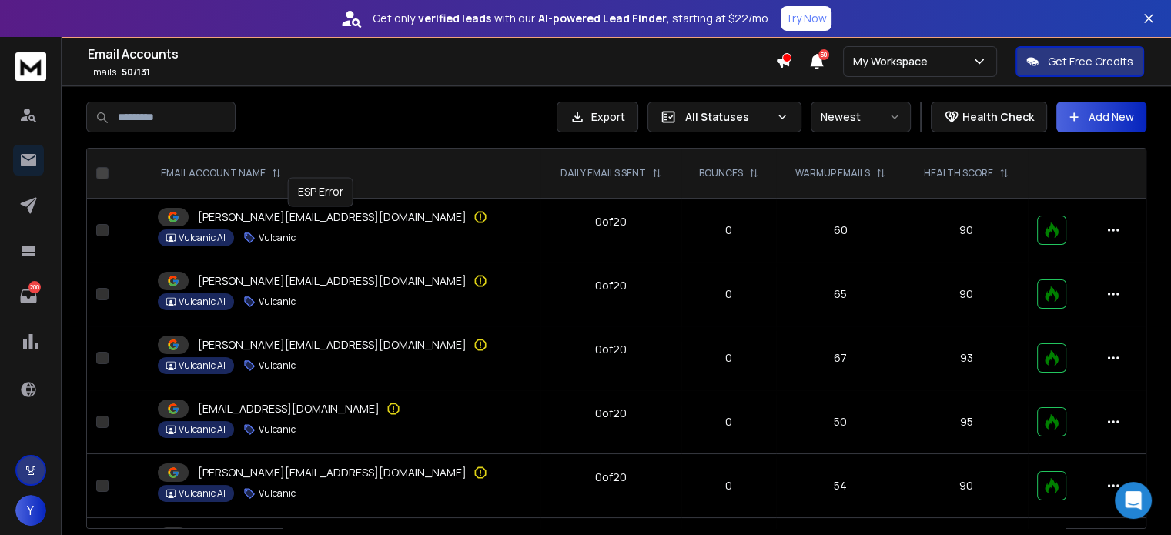
click at [473, 215] on icon at bounding box center [480, 216] width 15 height 15
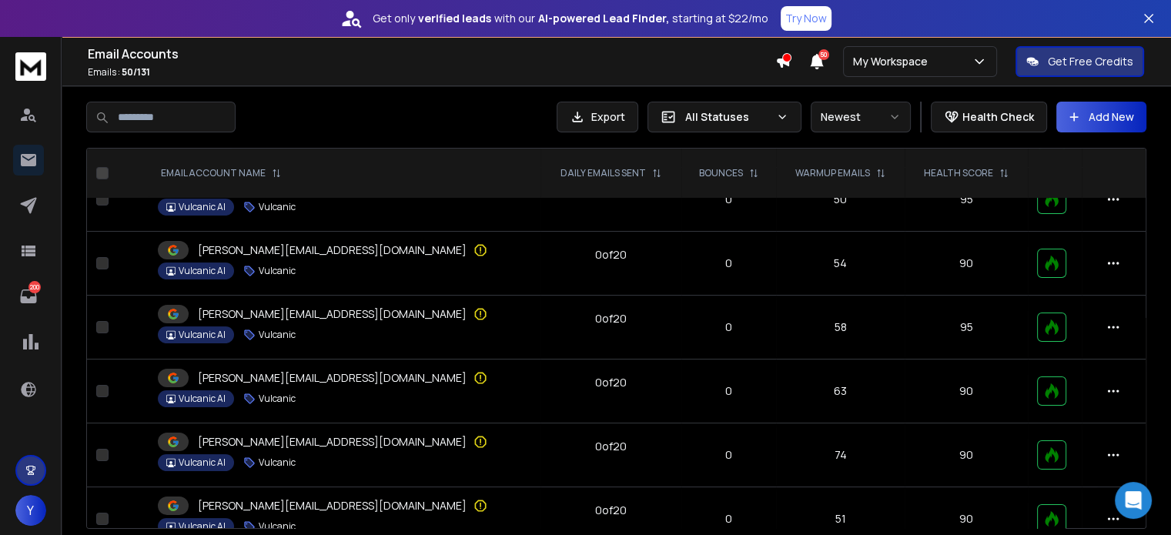
scroll to position [231, 0]
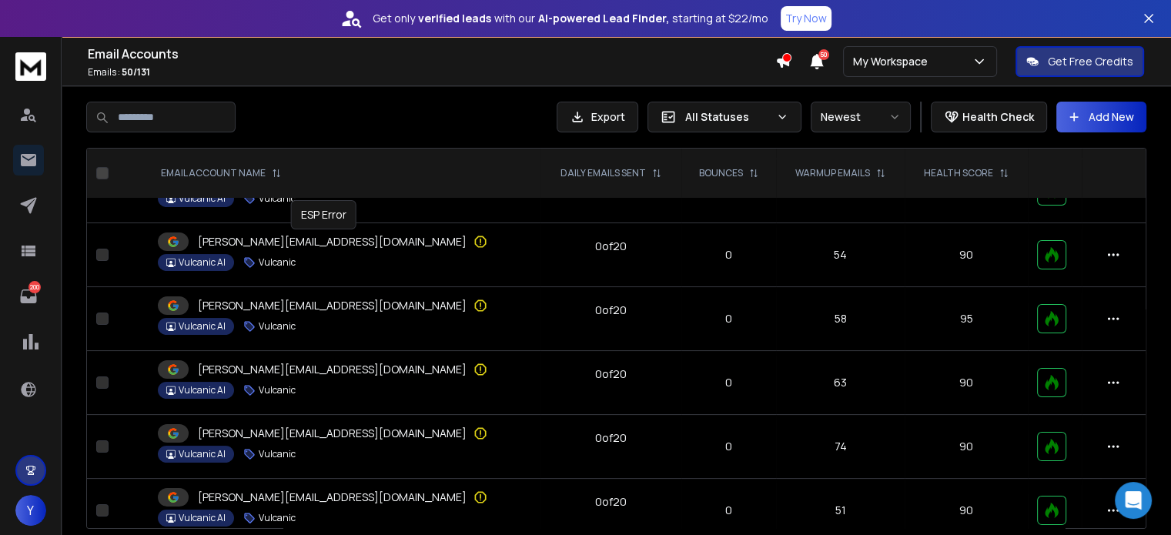
click at [473, 242] on icon at bounding box center [480, 241] width 15 height 15
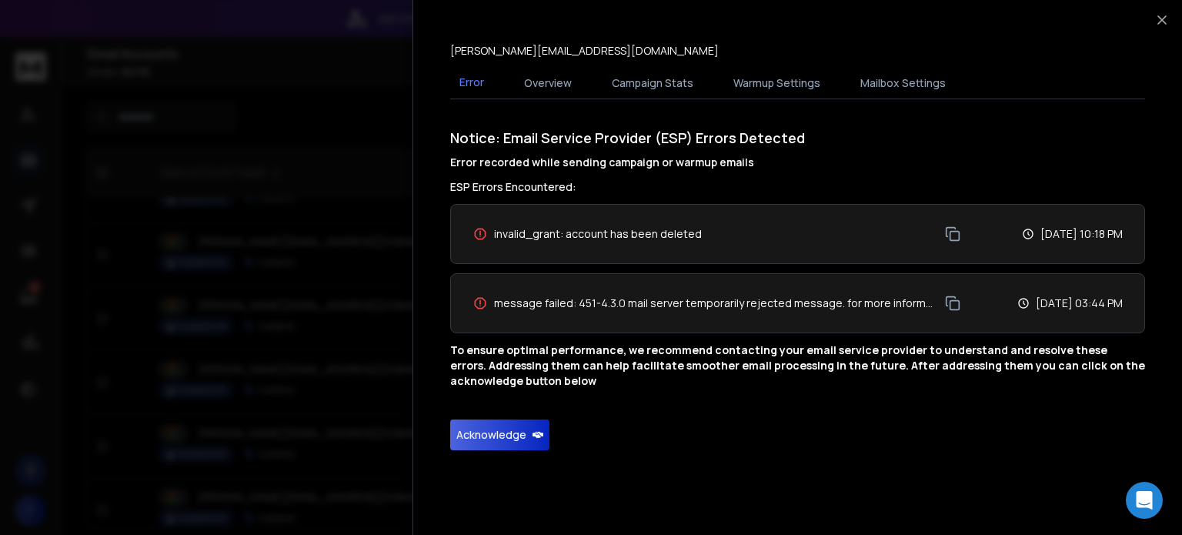
click at [366, 267] on div at bounding box center [591, 267] width 1182 height 535
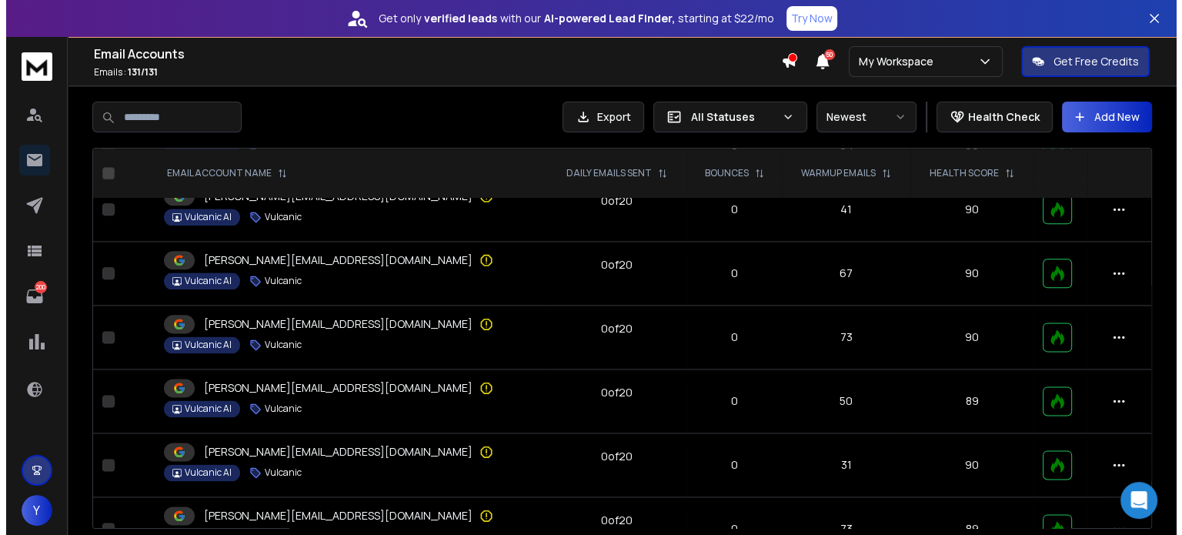
scroll to position [7990, 0]
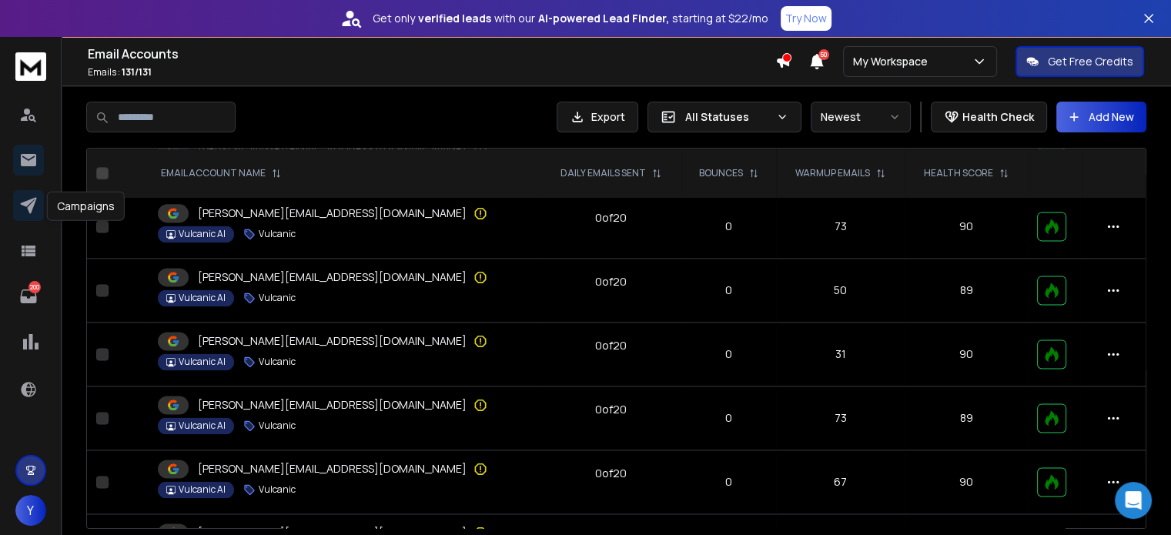
drag, startPoint x: 22, startPoint y: 196, endPoint x: 34, endPoint y: 196, distance: 11.6
click at [22, 196] on link at bounding box center [28, 205] width 31 height 31
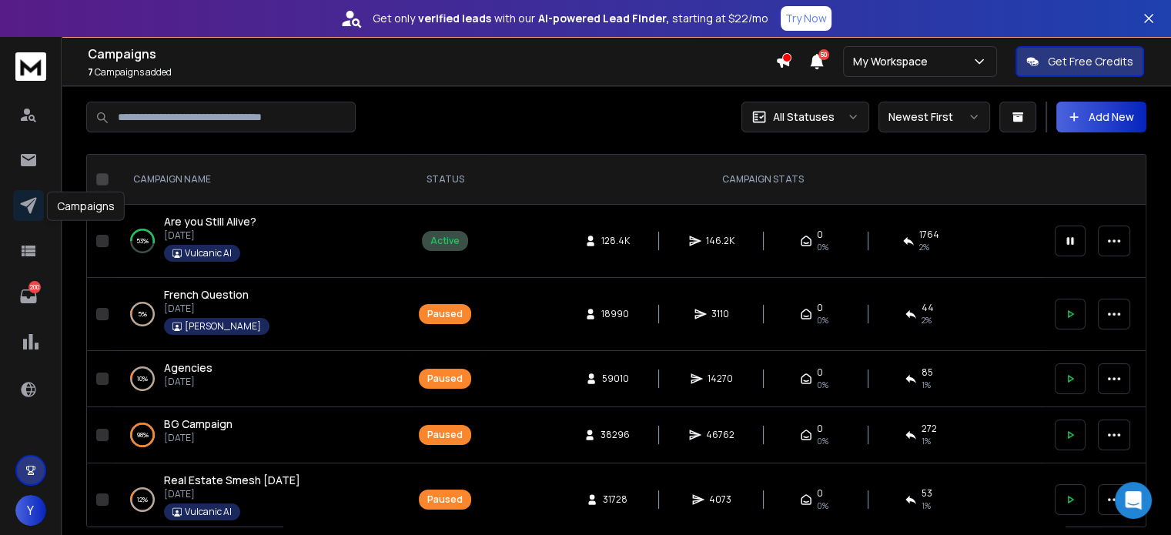
click at [1065, 239] on icon at bounding box center [1070, 241] width 14 height 14
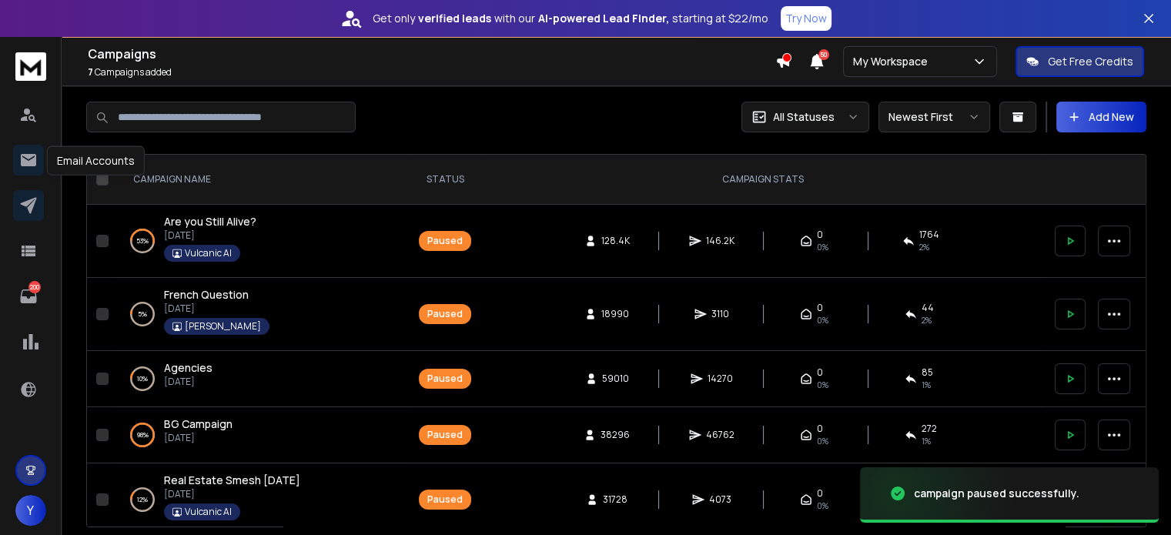
click at [21, 159] on icon at bounding box center [28, 160] width 15 height 12
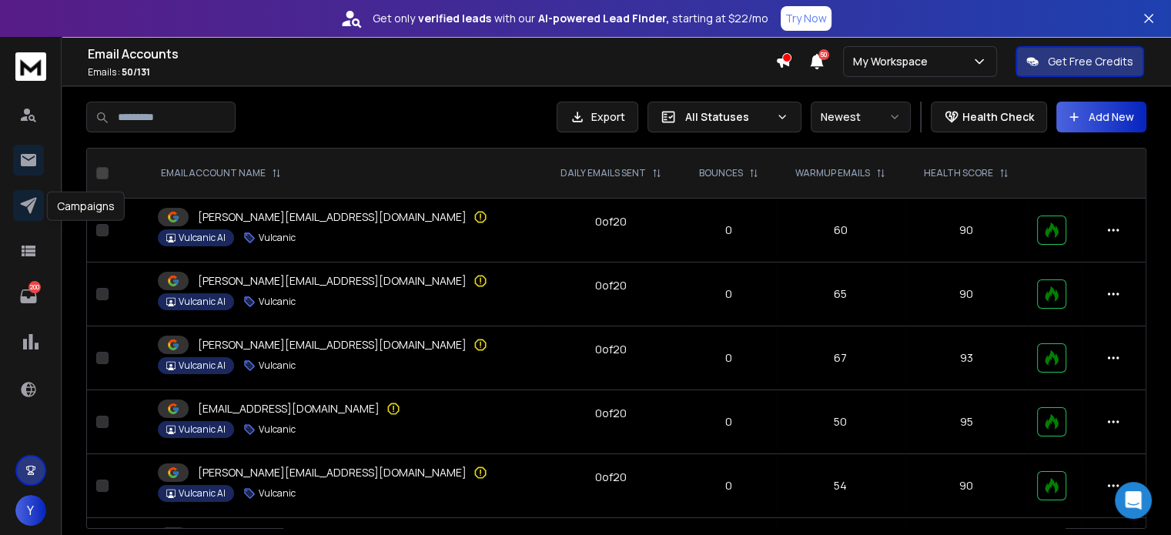
click at [30, 196] on icon at bounding box center [28, 205] width 18 height 18
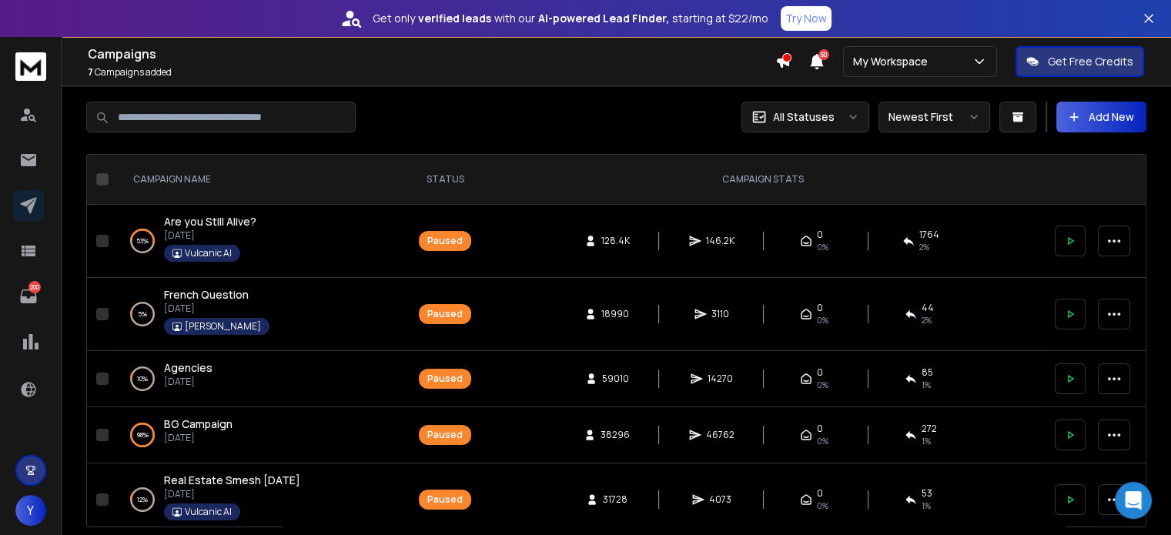
click at [43, 288] on div "200" at bounding box center [30, 299] width 35 height 36
click at [33, 289] on p "200" at bounding box center [34, 287] width 12 height 12
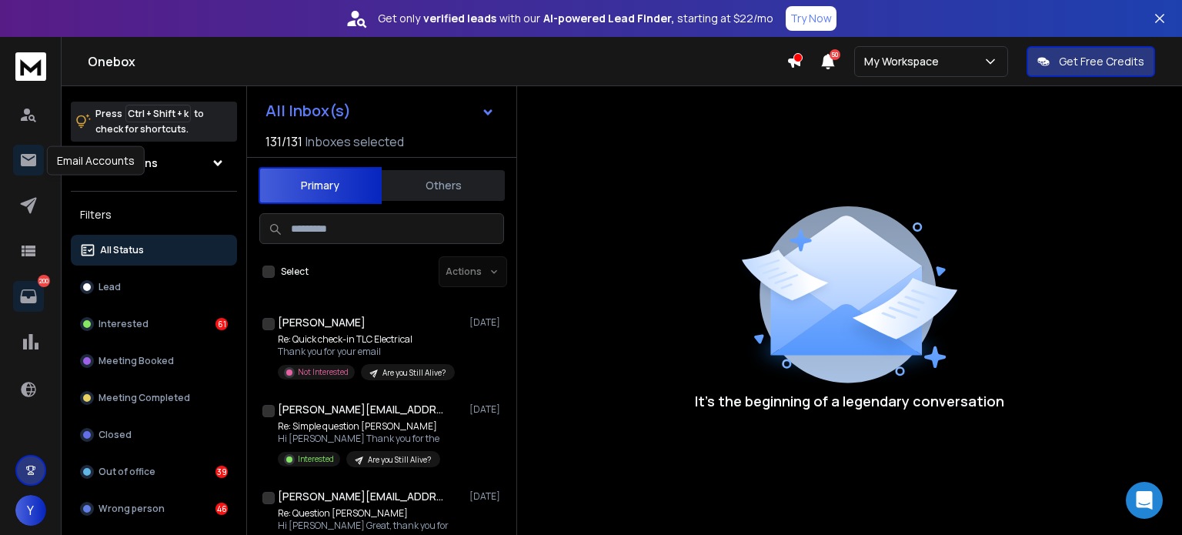
click at [32, 165] on icon at bounding box center [28, 160] width 15 height 12
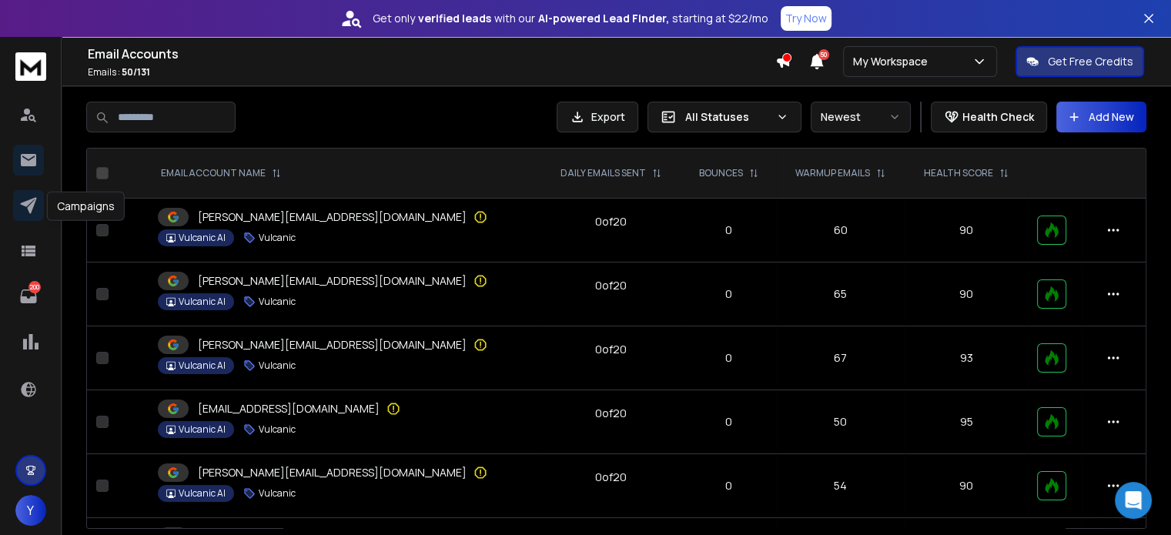
click at [26, 209] on icon at bounding box center [28, 205] width 18 height 18
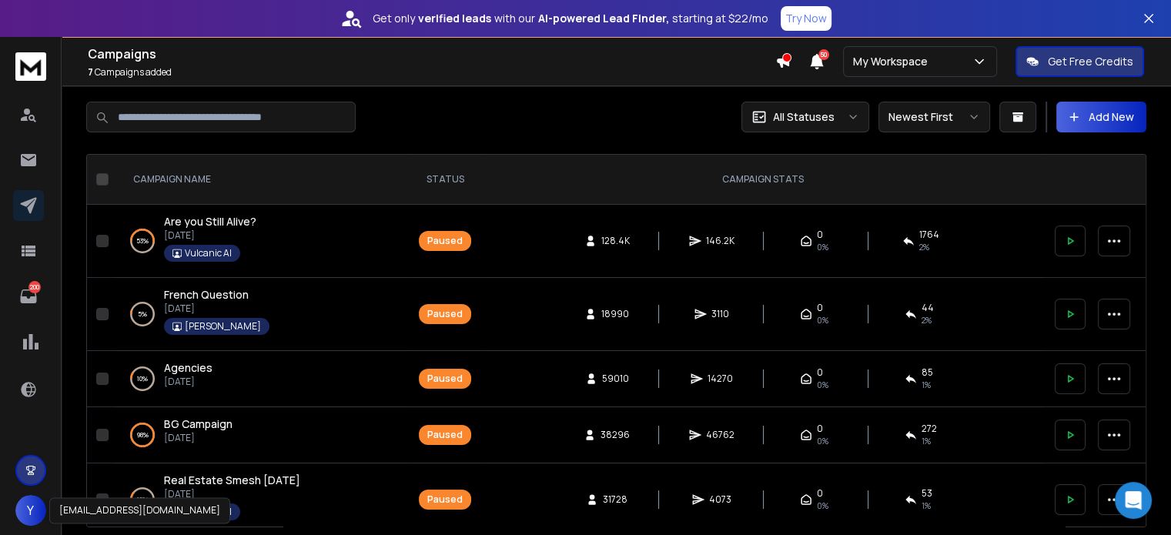
click at [31, 511] on span "Y" at bounding box center [30, 510] width 31 height 31
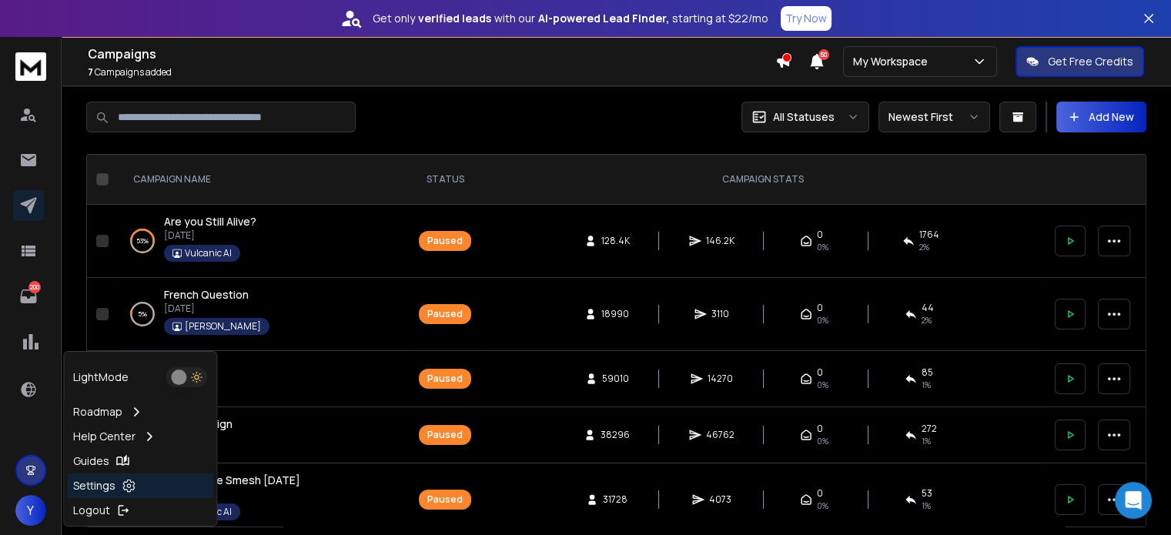
click at [132, 483] on icon at bounding box center [129, 486] width 14 height 14
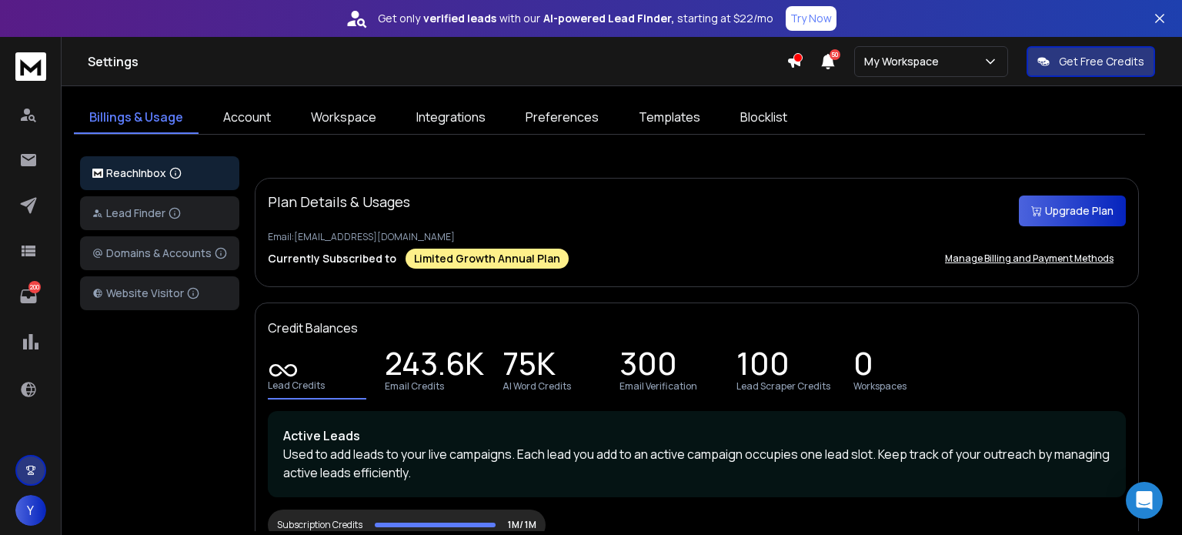
click at [345, 115] on link "Workspace" at bounding box center [344, 118] width 96 height 32
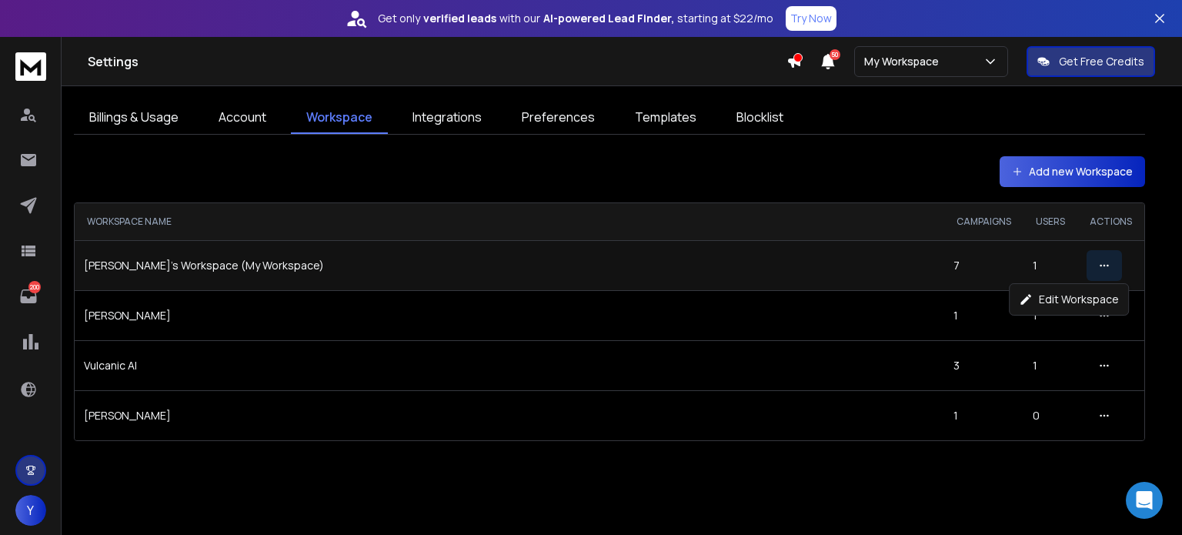
click at [1115, 273] on button "button" at bounding box center [1104, 265] width 35 height 31
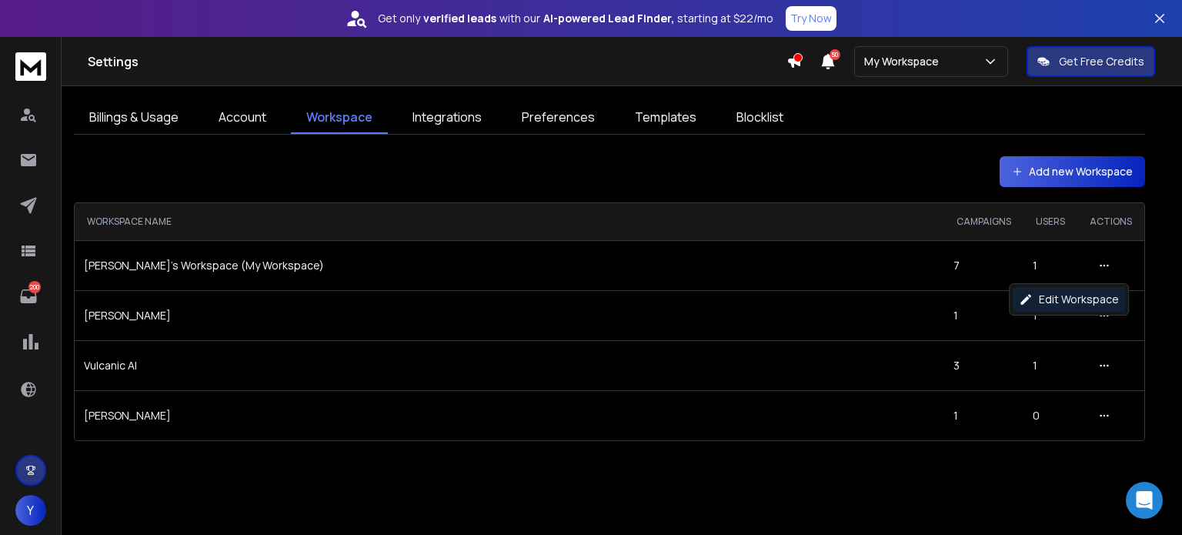
click at [1081, 301] on p "Edit Workspace" at bounding box center [1079, 299] width 80 height 15
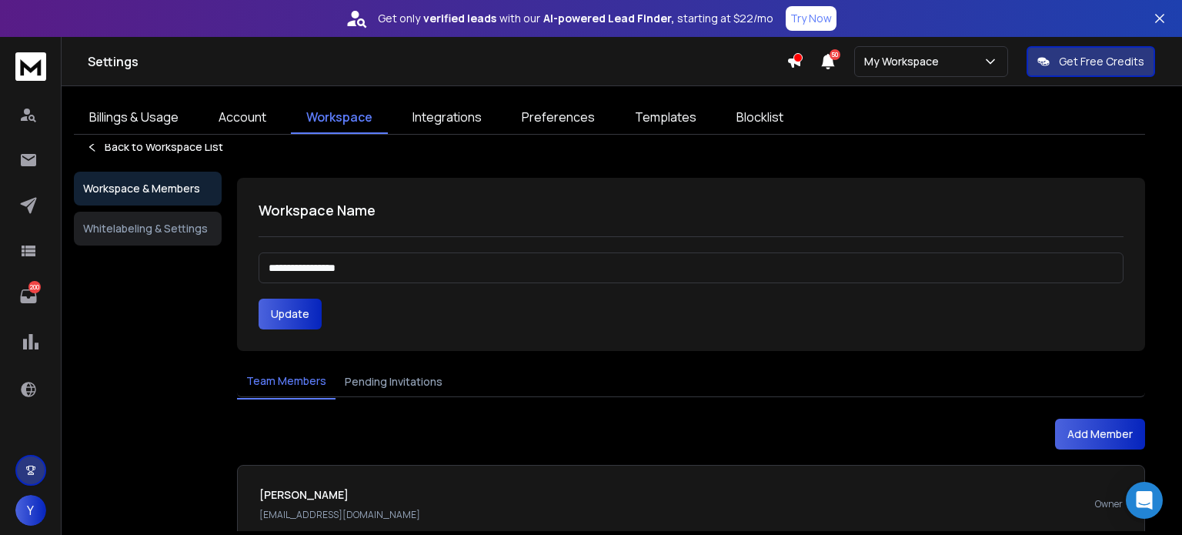
scroll to position [36, 0]
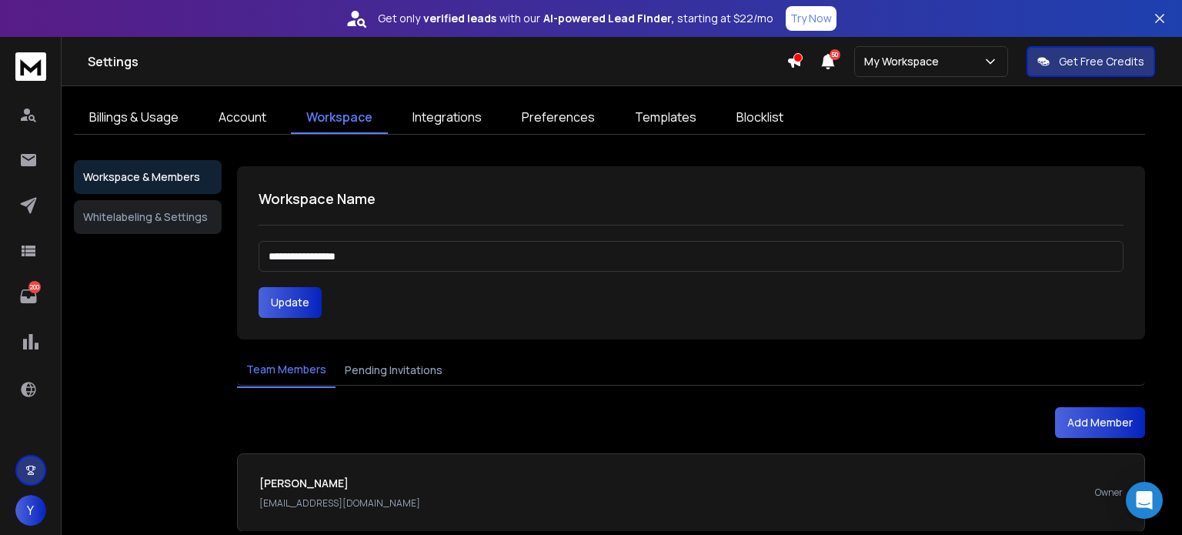
click at [374, 366] on div "**********" at bounding box center [691, 349] width 908 height 366
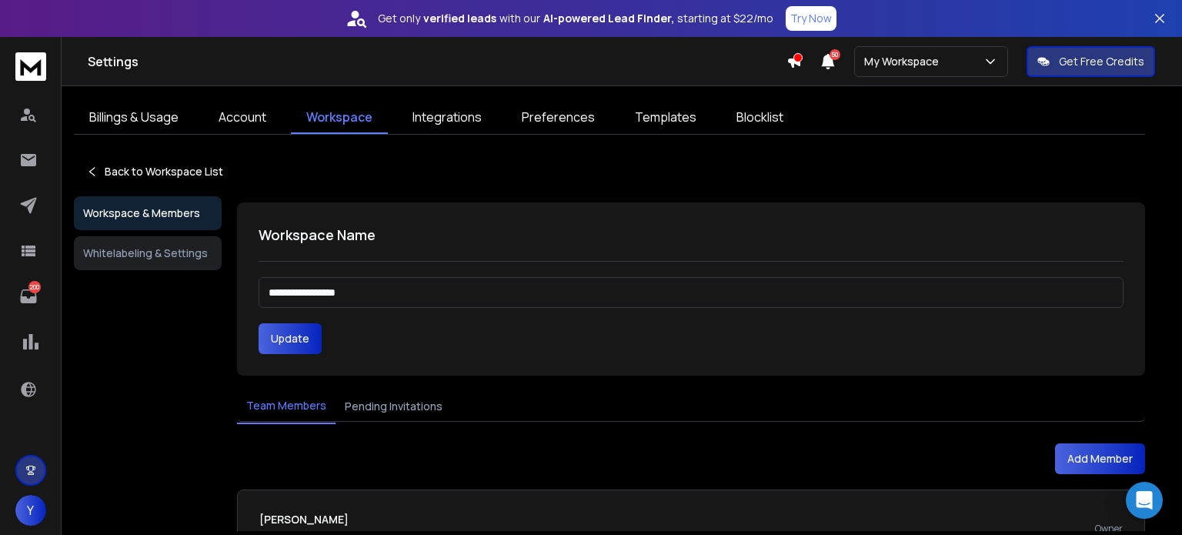
click at [280, 409] on button "Team Members" at bounding box center [286, 406] width 99 height 35
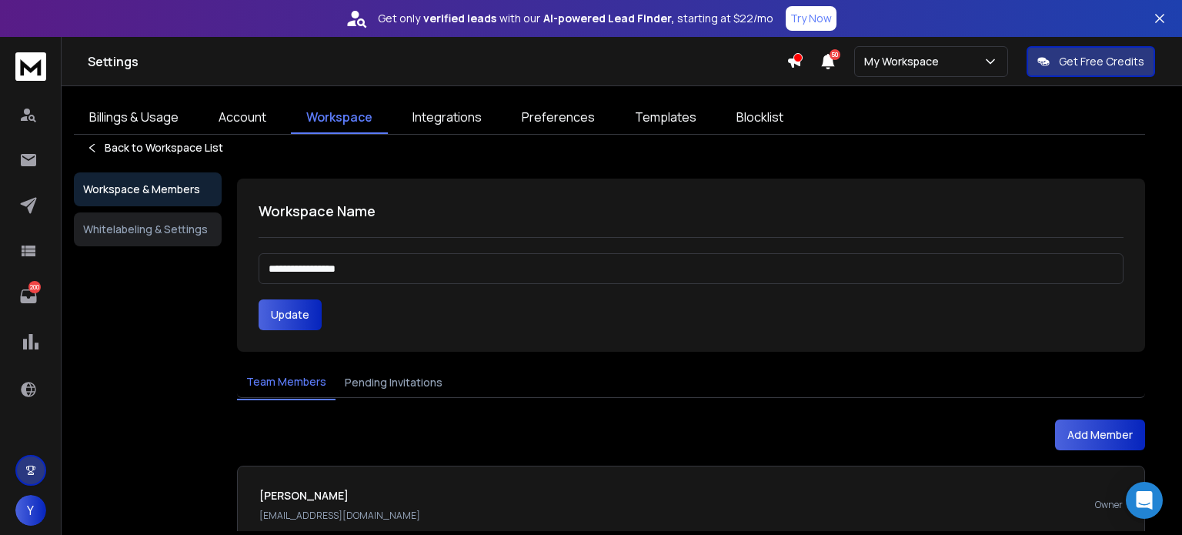
scroll to position [36, 0]
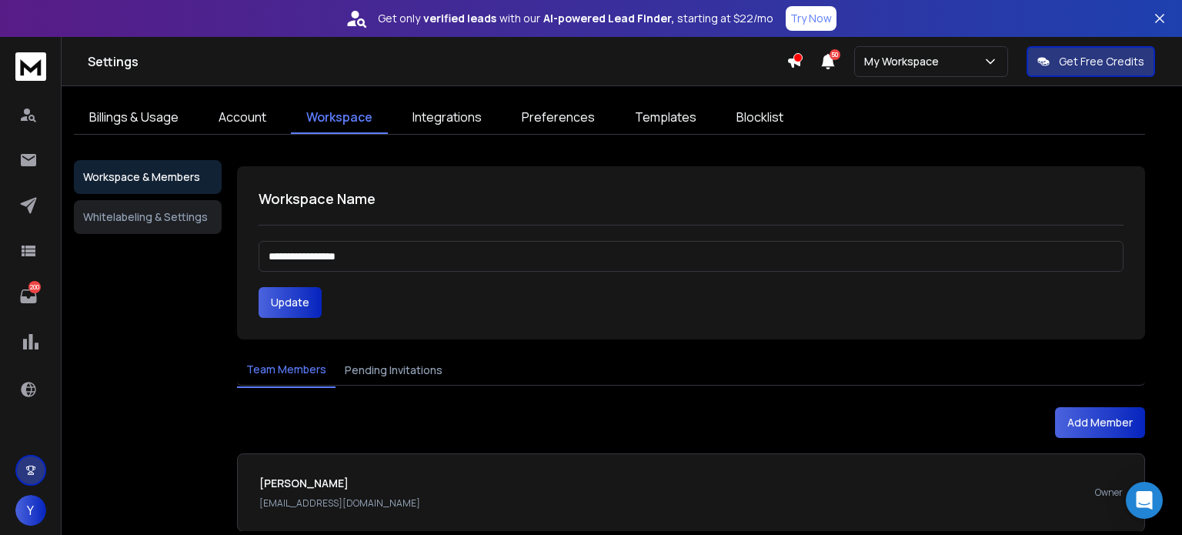
click at [1118, 424] on button "Add Member" at bounding box center [1100, 422] width 90 height 31
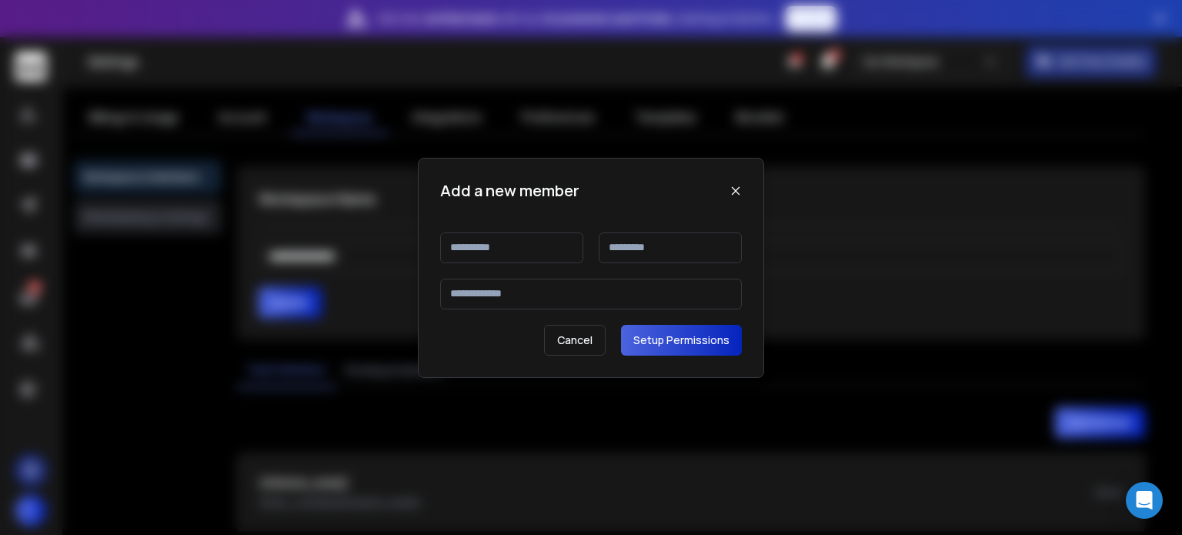
click at [545, 286] on div "Cancel Setup Permissions" at bounding box center [591, 293] width 302 height 123
click at [520, 286] on input at bounding box center [591, 294] width 302 height 31
paste input "**********"
type input "**********"
click at [542, 250] on input at bounding box center [511, 247] width 143 height 31
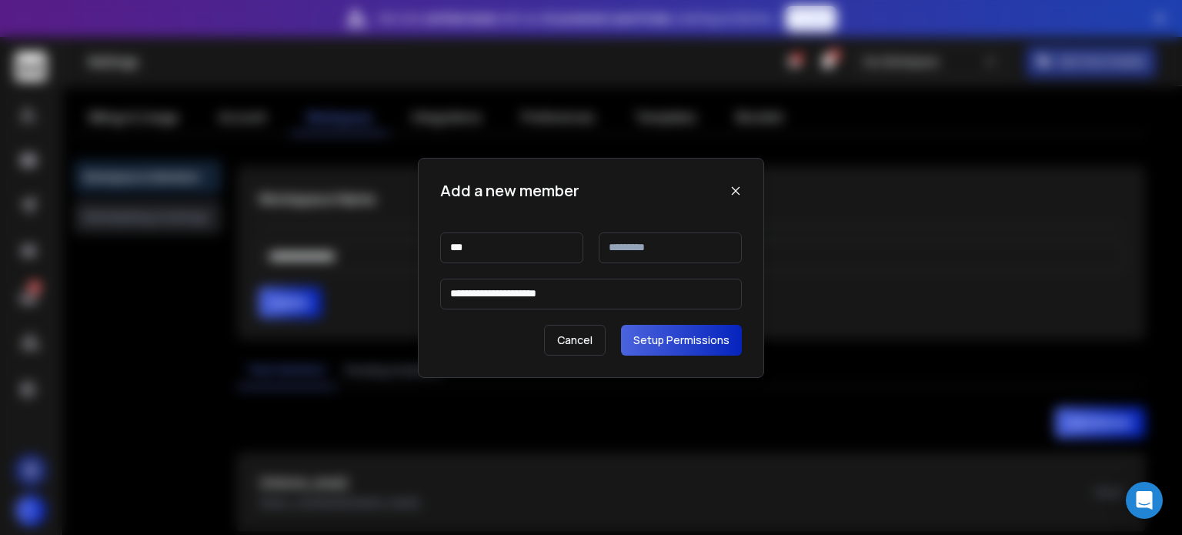
type input "***"
click at [685, 340] on button "Setup Permissions" at bounding box center [681, 340] width 121 height 31
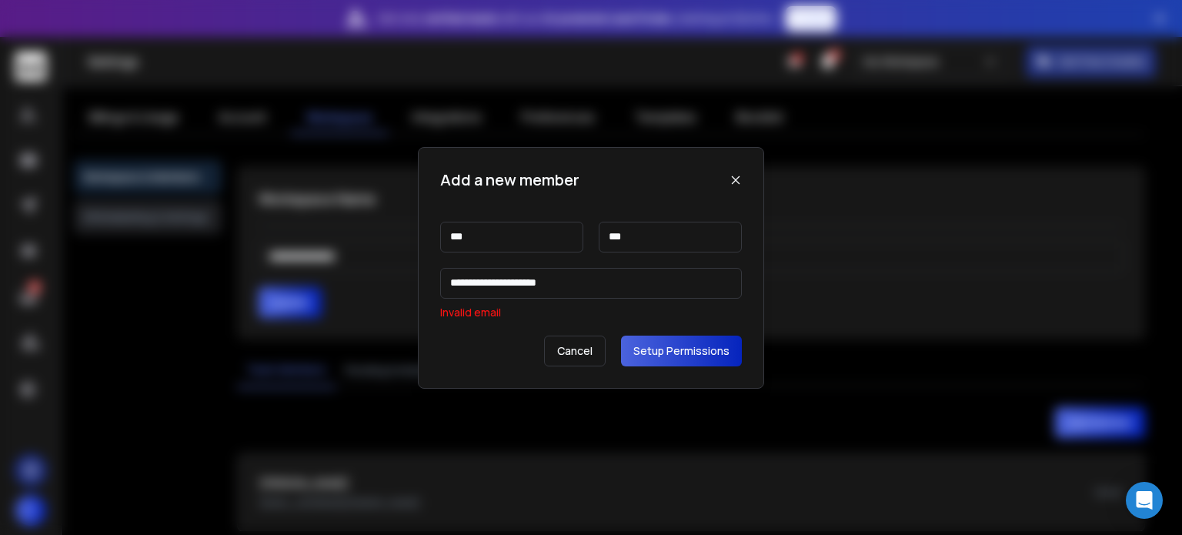
drag, startPoint x: 594, startPoint y: 292, endPoint x: 403, endPoint y: 293, distance: 190.9
click at [403, 293] on div "**********" at bounding box center [591, 268] width 1182 height 272
drag, startPoint x: 491, startPoint y: 312, endPoint x: 416, endPoint y: 310, distance: 75.4
click at [416, 310] on div "**********" at bounding box center [591, 268] width 1182 height 272
copy p "Invalid email"
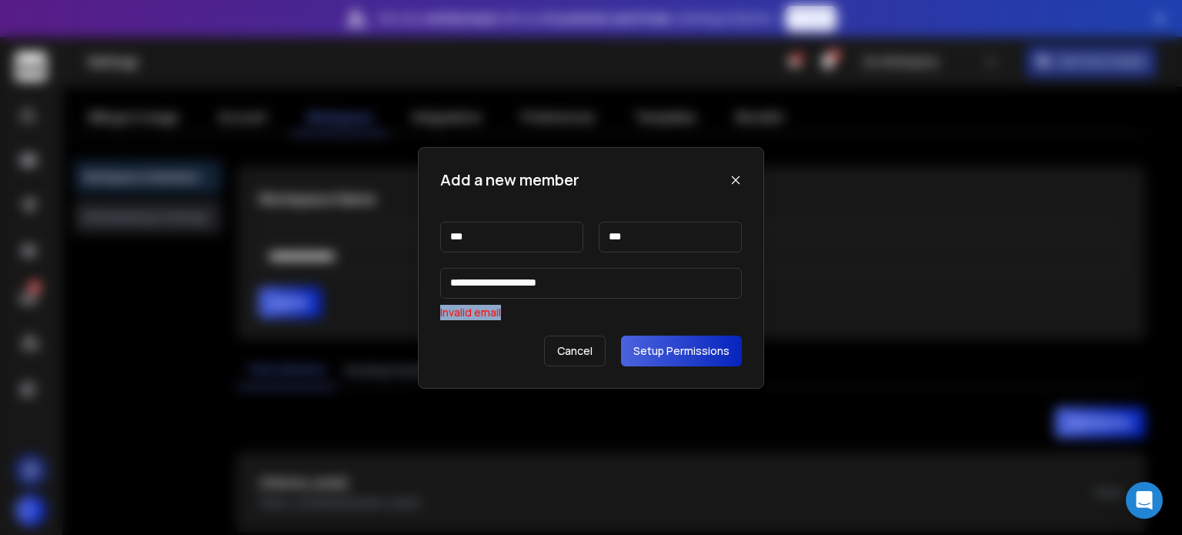
click at [664, 340] on button "Setup Permissions" at bounding box center [681, 351] width 121 height 31
click at [533, 236] on input "***" at bounding box center [511, 237] width 143 height 31
type input "****"
click at [667, 246] on input "***" at bounding box center [670, 237] width 143 height 31
type input "****"
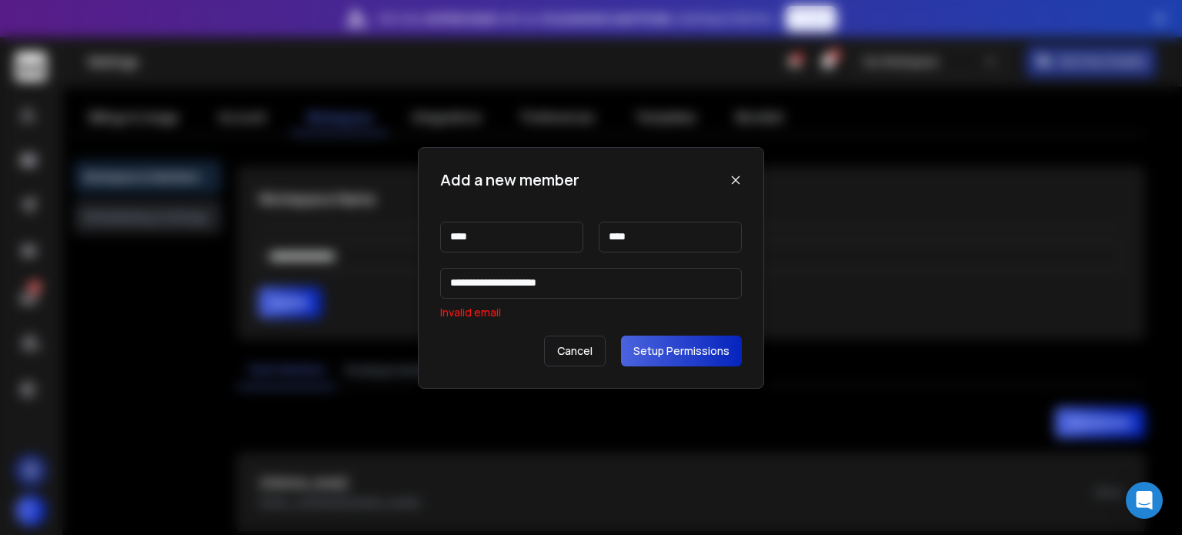
click at [607, 299] on div "**********" at bounding box center [591, 294] width 302 height 52
click at [637, 278] on input "**********" at bounding box center [591, 283] width 302 height 31
click at [702, 356] on button "Setup Permissions" at bounding box center [681, 351] width 121 height 31
click at [1093, 167] on div "**********" at bounding box center [591, 268] width 1182 height 272
click at [742, 179] on div "**********" at bounding box center [591, 268] width 346 height 242
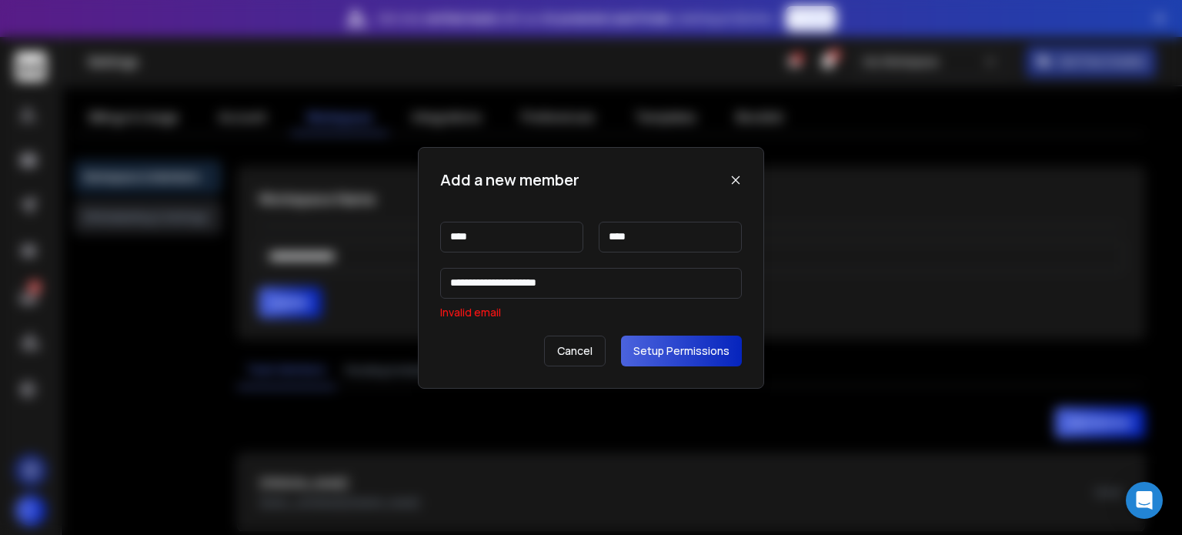
click at [729, 175] on div "Add a new member" at bounding box center [591, 180] width 302 height 22
click at [737, 172] on div "Add a new member" at bounding box center [591, 180] width 302 height 22
click at [736, 179] on icon at bounding box center [736, 179] width 8 height 8
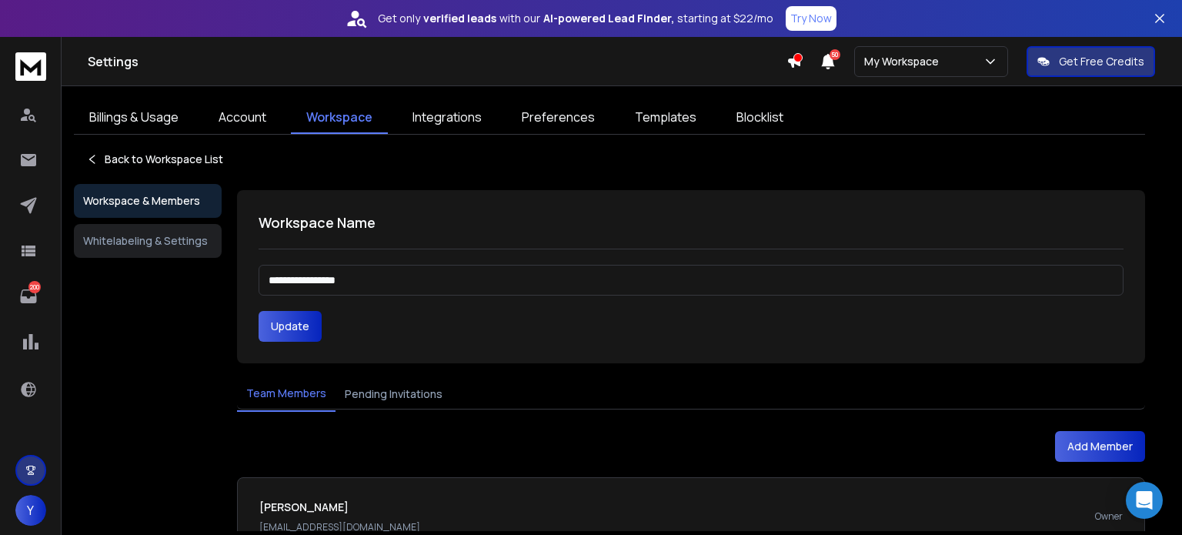
scroll to position [0, 0]
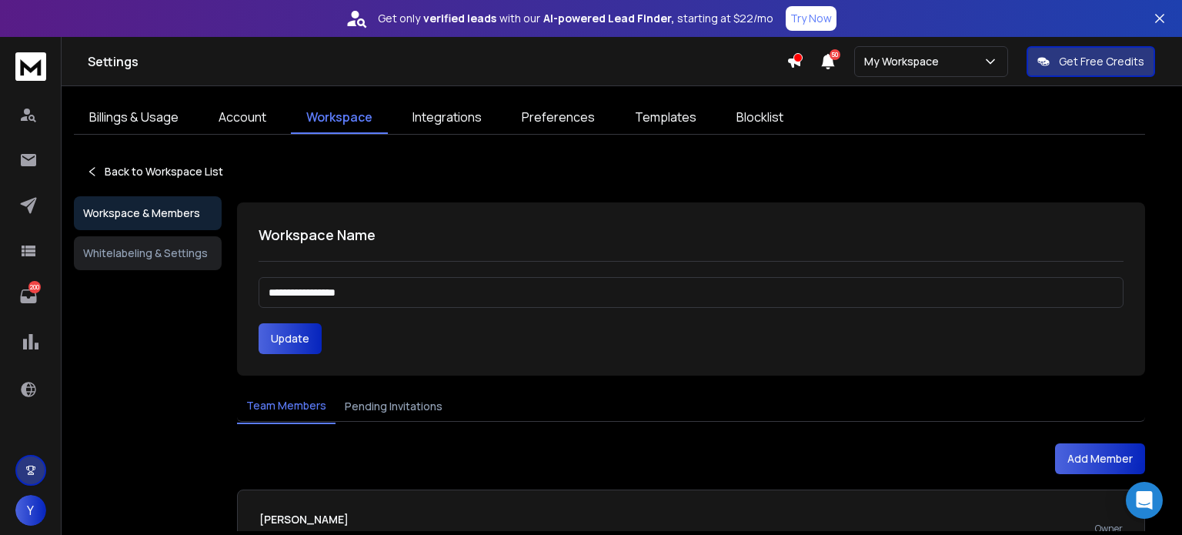
click at [168, 246] on button "Whitelabeling & Settings" at bounding box center [148, 253] width 148 height 34
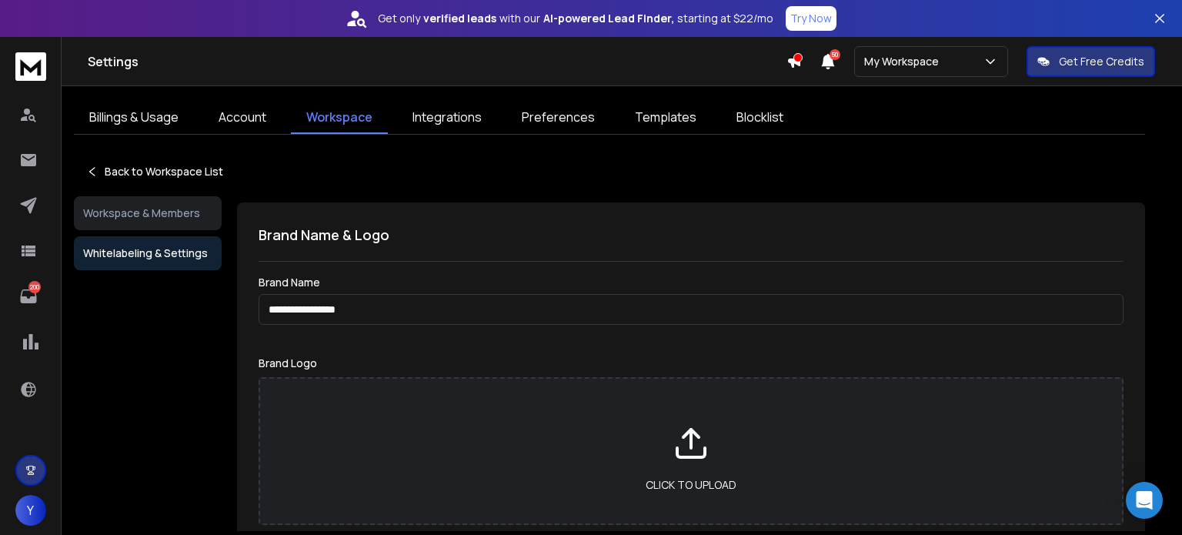
click at [513, 257] on div "**********" at bounding box center [691, 397] width 865 height 347
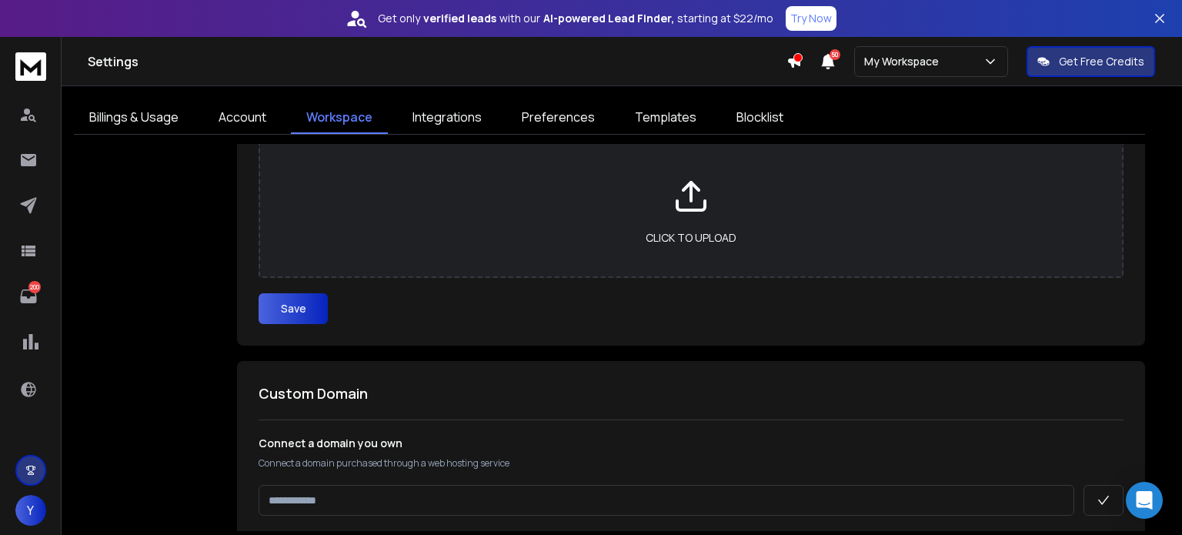
scroll to position [252, 0]
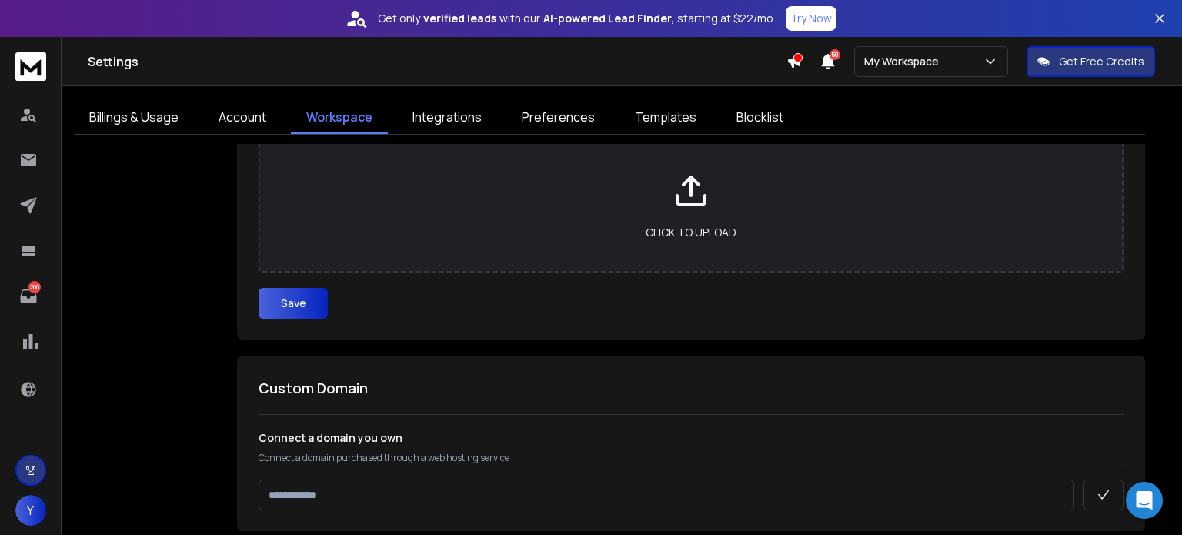
click at [460, 389] on h1 "Custom Domain" at bounding box center [691, 388] width 865 height 22
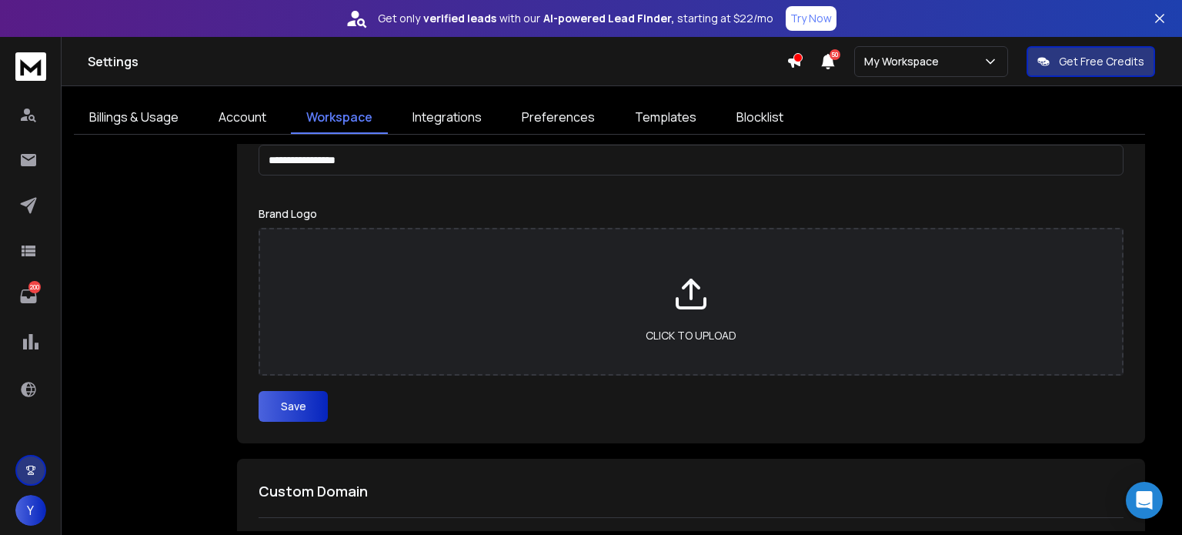
scroll to position [0, 0]
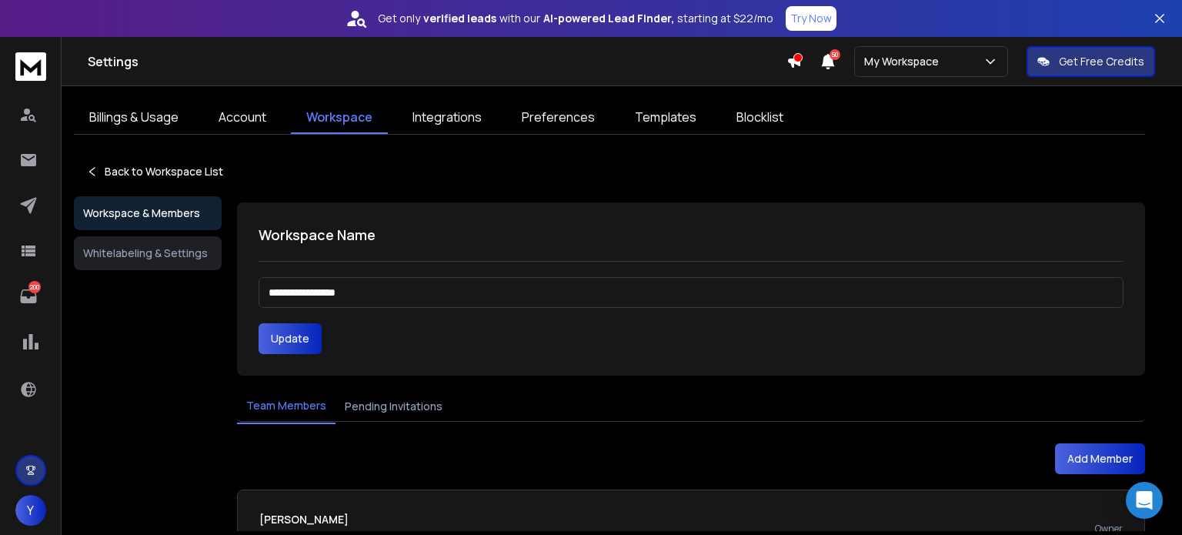
click at [166, 209] on button "Workspace & Members" at bounding box center [148, 213] width 148 height 34
click at [91, 162] on button "Back to Workspace List" at bounding box center [155, 171] width 162 height 31
click at [92, 172] on icon at bounding box center [92, 171] width 12 height 12
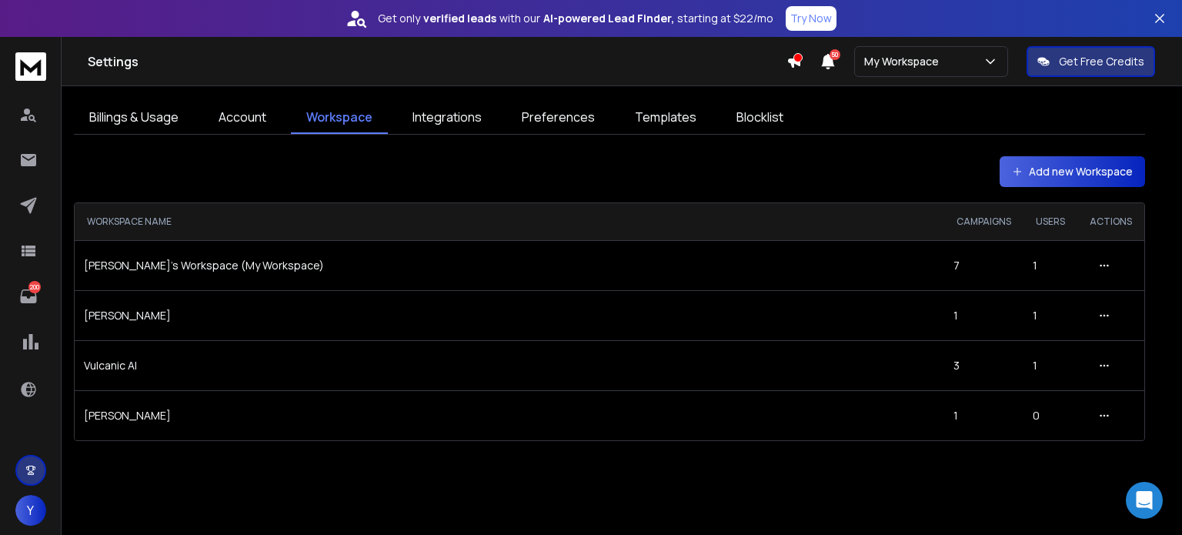
click at [458, 168] on div "Add new Workspace" at bounding box center [609, 171] width 1071 height 31
click at [929, 66] on p "My Workspace" at bounding box center [904, 61] width 81 height 15
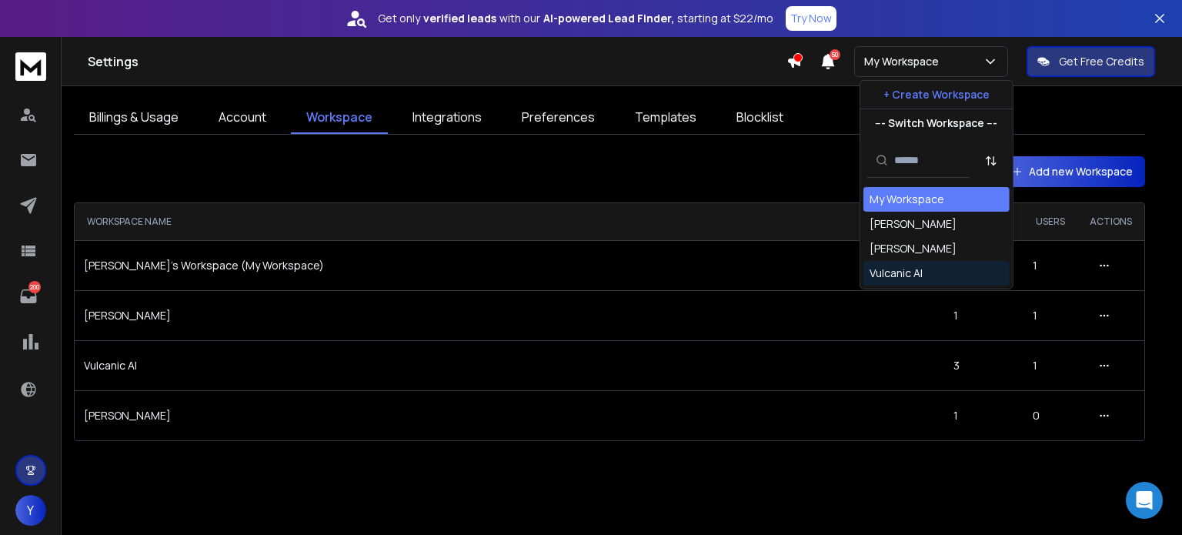
click at [924, 270] on div "Vulcanic AI" at bounding box center [937, 273] width 146 height 25
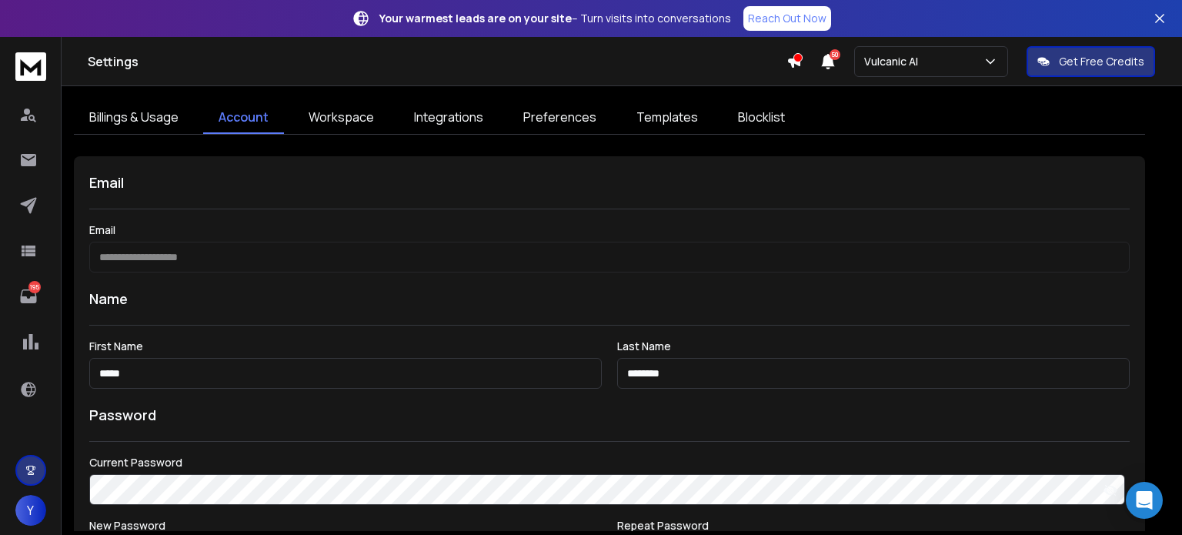
click at [291, 110] on div "[PERSON_NAME] & Usage Account Workspace Integrations Preferences Templates Bloc…" at bounding box center [437, 118] width 727 height 32
click at [356, 114] on link "Workspace" at bounding box center [341, 118] width 96 height 32
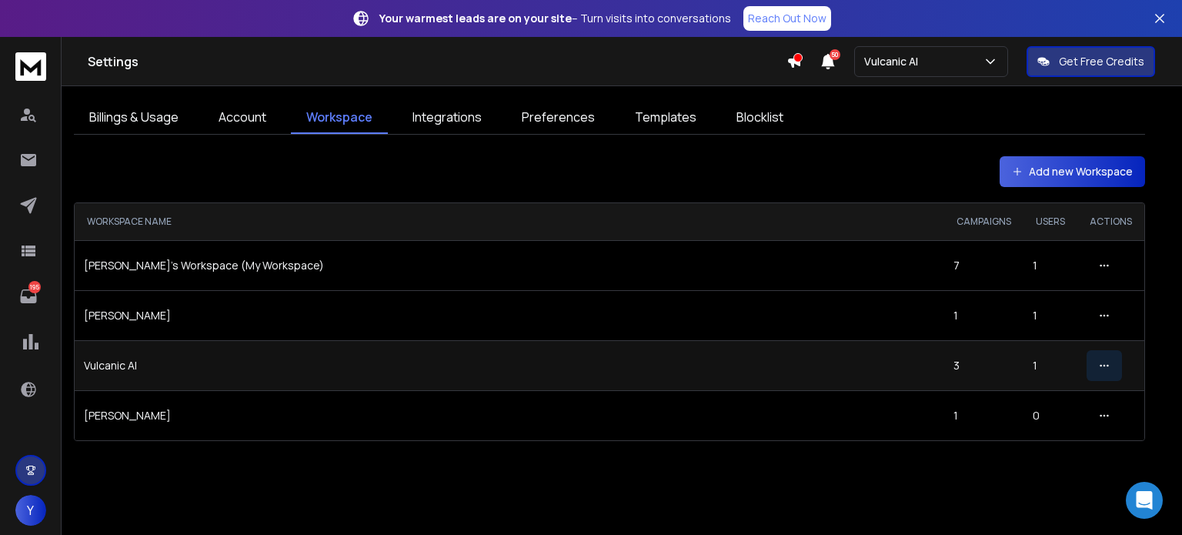
click at [1110, 366] on icon "button" at bounding box center [1104, 365] width 11 height 11
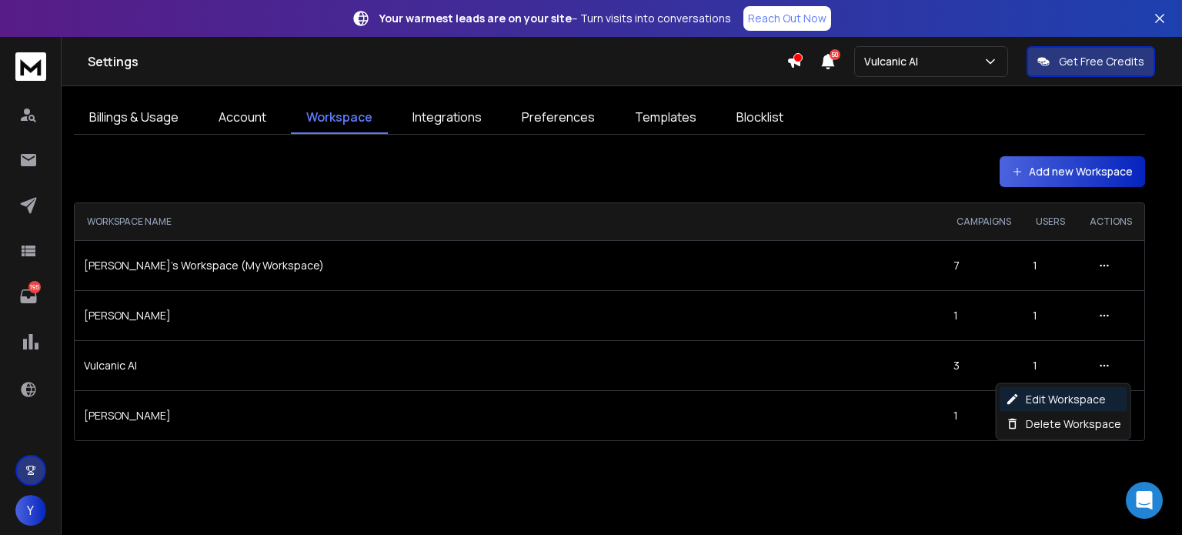
click at [1062, 403] on p "Edit Workspace" at bounding box center [1066, 399] width 80 height 15
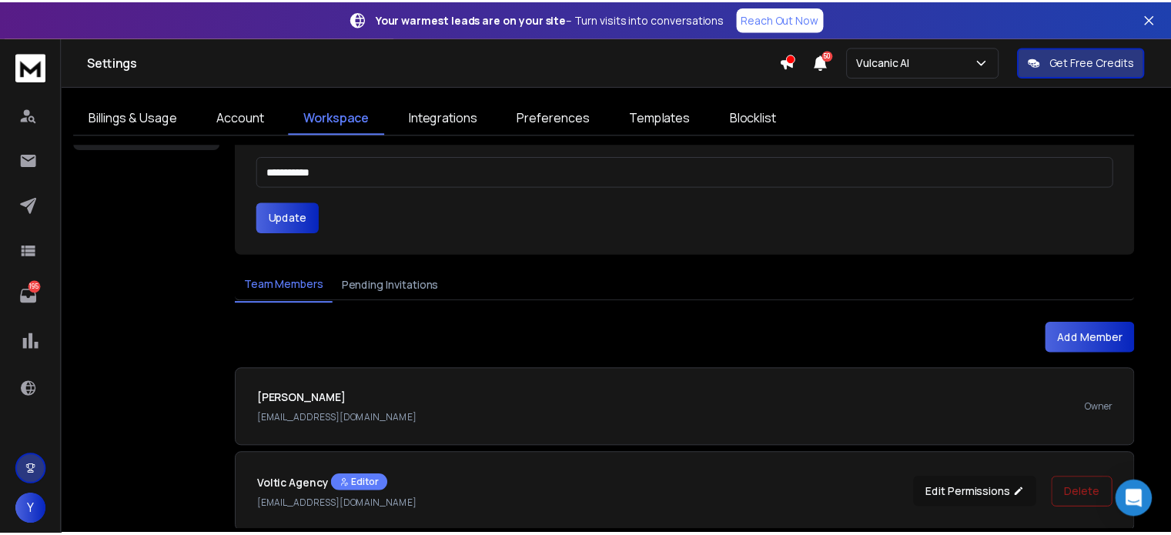
scroll to position [122, 0]
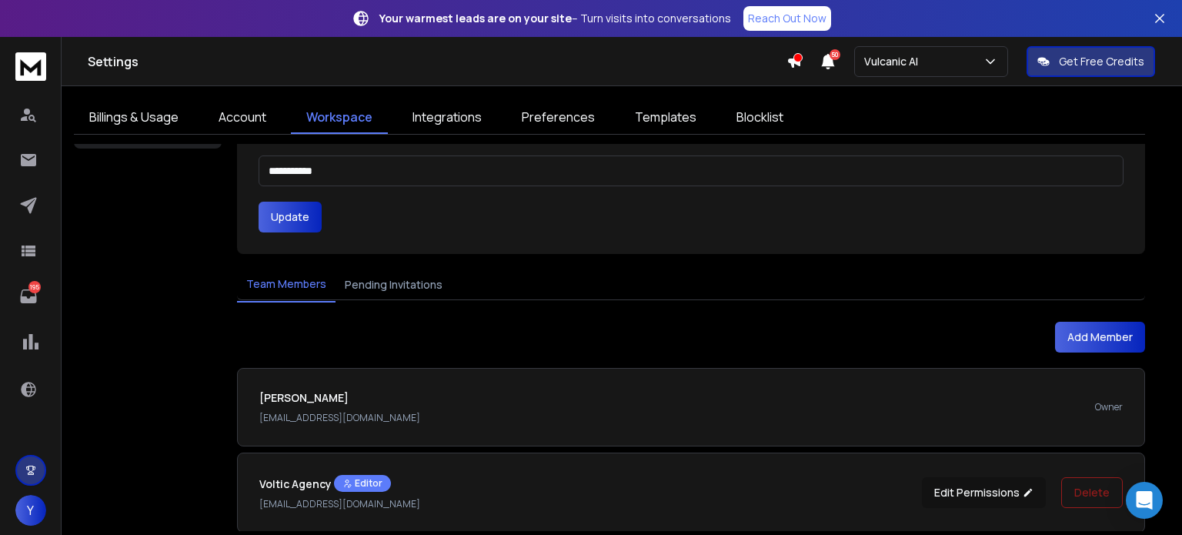
click at [1102, 332] on button "Add Member" at bounding box center [1100, 337] width 90 height 31
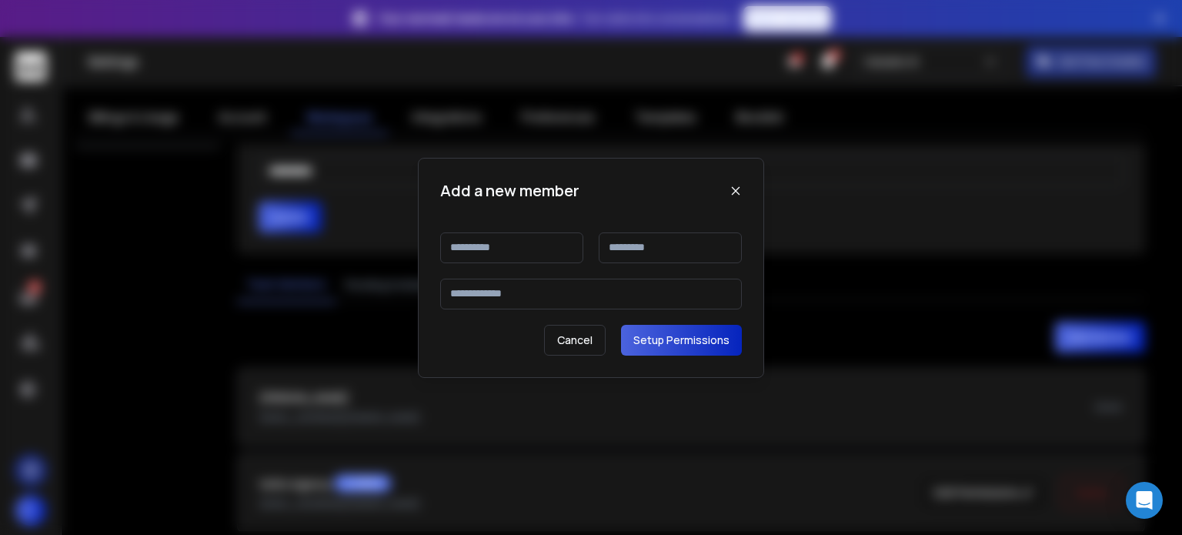
click at [526, 292] on input at bounding box center [591, 294] width 302 height 31
click at [528, 249] on input at bounding box center [511, 247] width 143 height 31
click at [464, 305] on input at bounding box center [591, 294] width 302 height 31
click at [517, 296] on input at bounding box center [591, 294] width 302 height 31
paste input "**********"
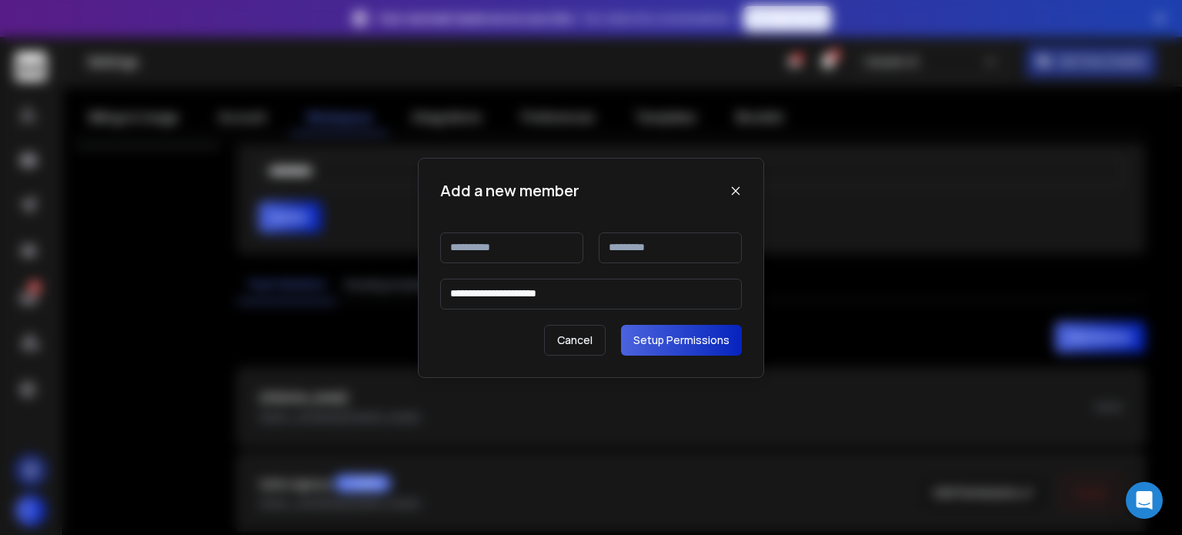
type input "**********"
click at [523, 246] on input at bounding box center [511, 247] width 143 height 31
type input "****"
click at [682, 341] on button "Setup Permissions" at bounding box center [681, 340] width 121 height 31
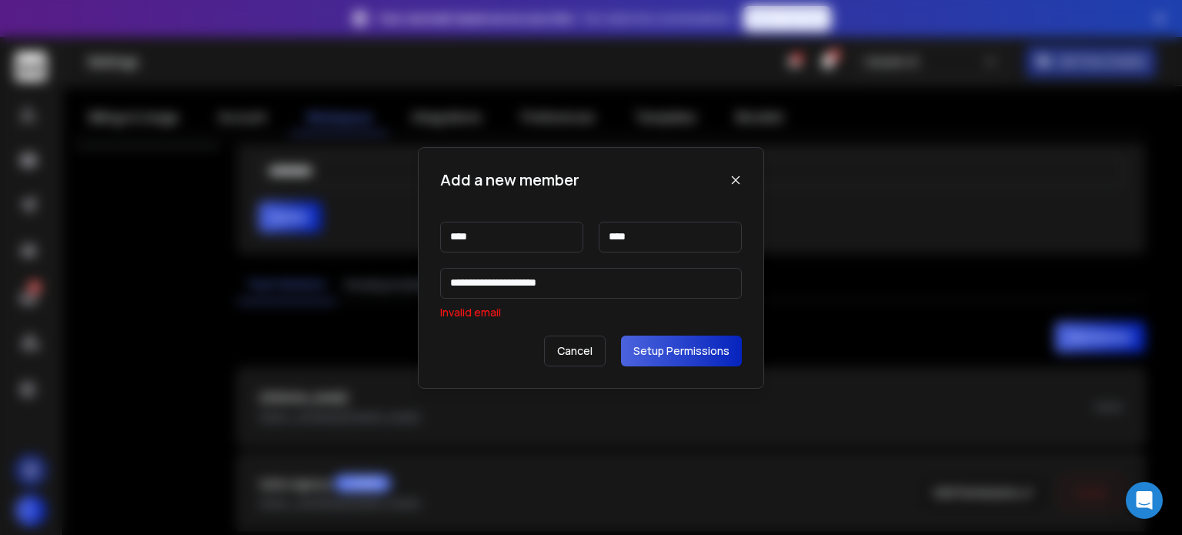
click at [740, 181] on icon at bounding box center [736, 180] width 12 height 12
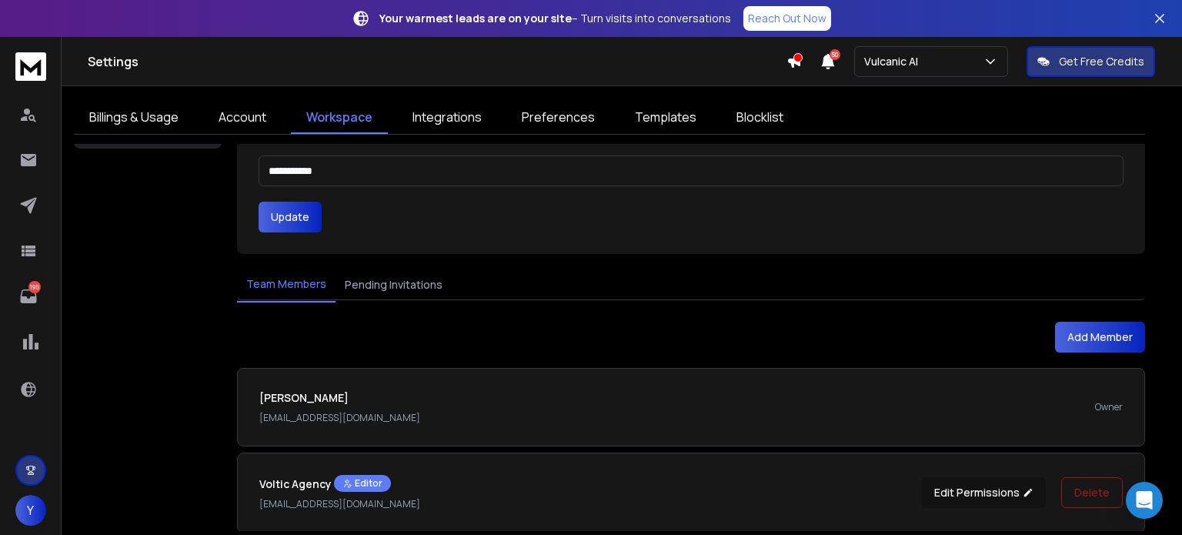
click at [798, 225] on div "Update" at bounding box center [691, 217] width 865 height 31
click at [646, 187] on div "**********" at bounding box center [691, 193] width 865 height 77
click at [21, 206] on icon at bounding box center [28, 205] width 18 height 18
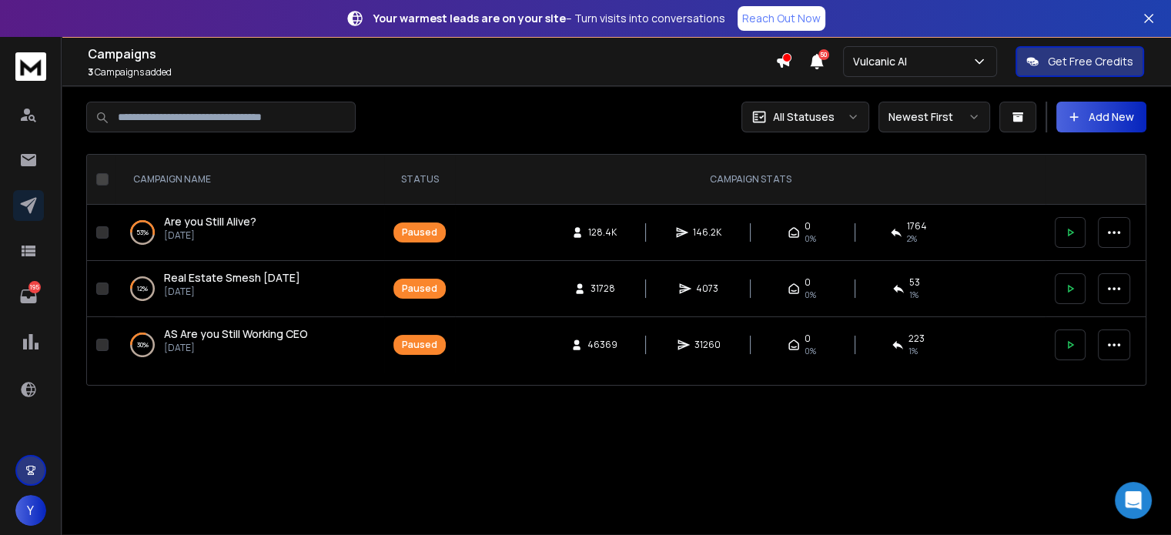
click at [505, 112] on div at bounding box center [351, 117] width 530 height 31
click at [28, 509] on span "Y" at bounding box center [30, 510] width 31 height 31
